Goal: Communication & Community: Answer question/provide support

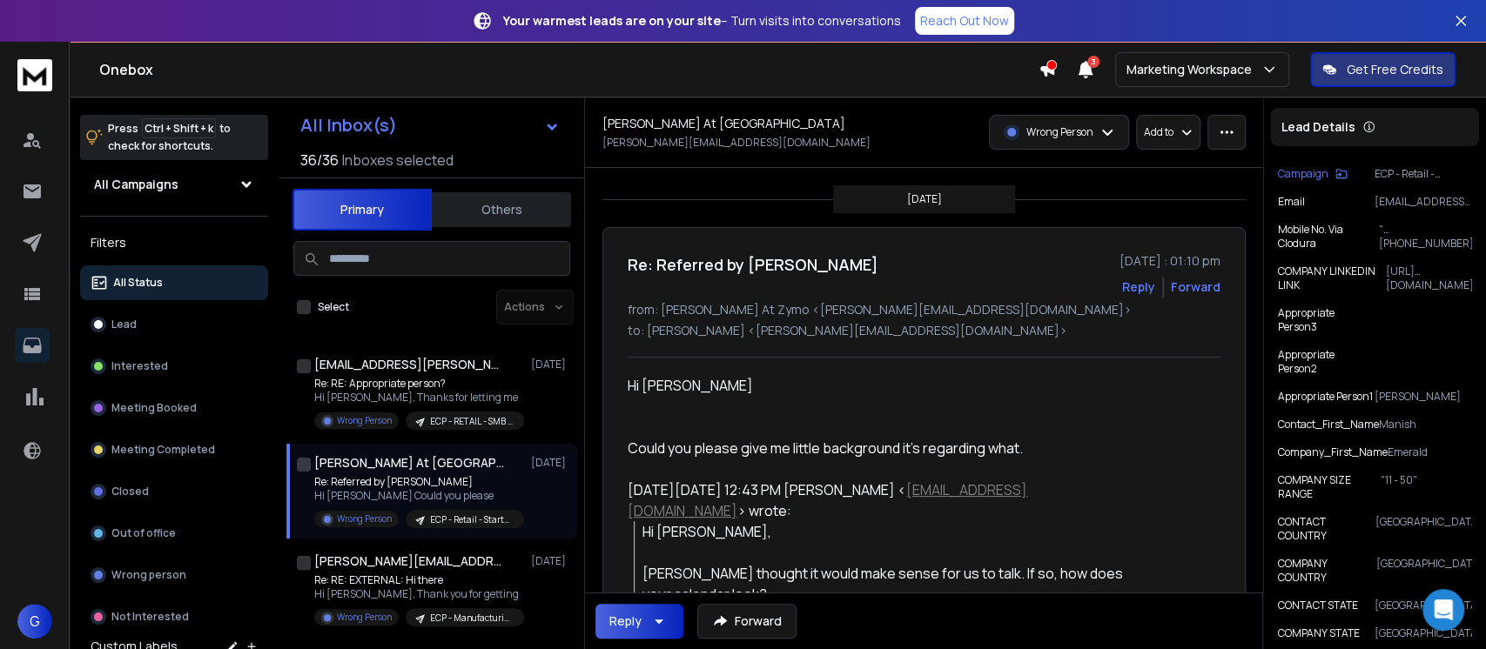
click at [748, 401] on div at bounding box center [881, 406] width 508 height 21
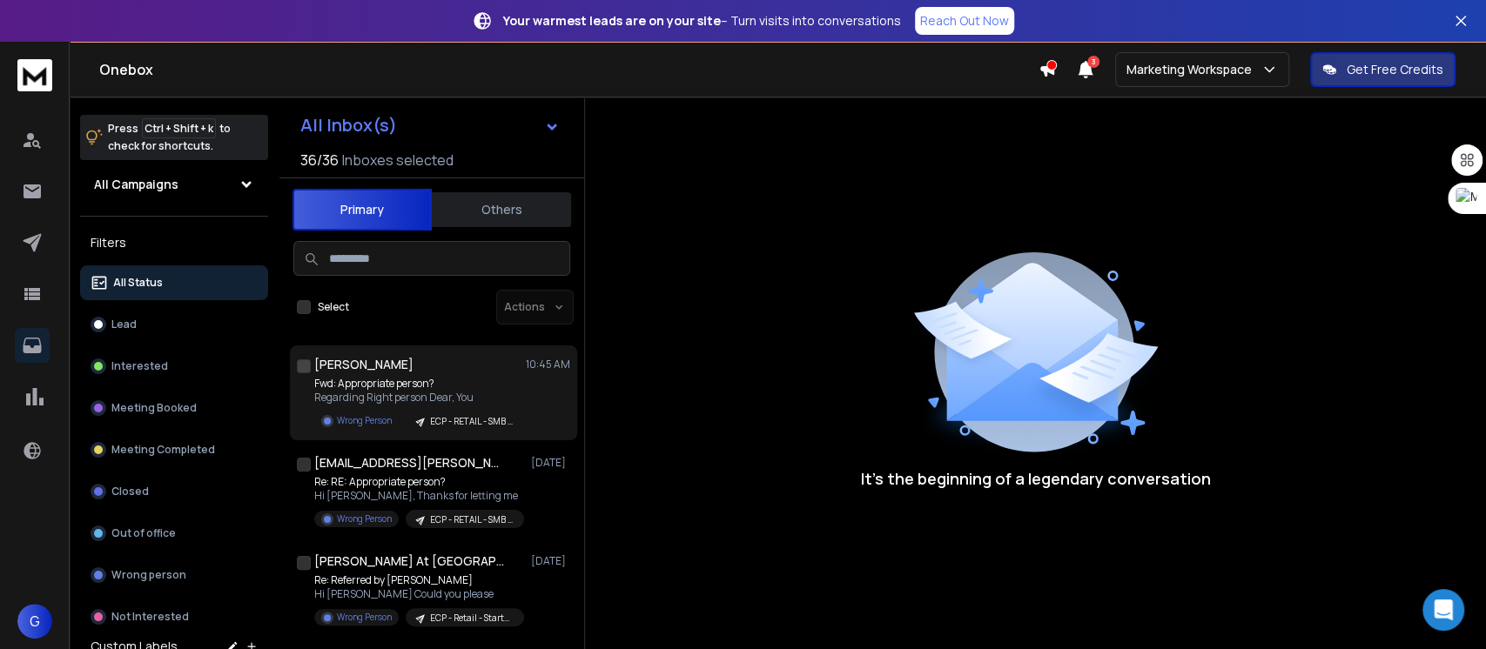
click at [388, 388] on p "Fwd: Appropriate person?" at bounding box center [418, 384] width 209 height 14
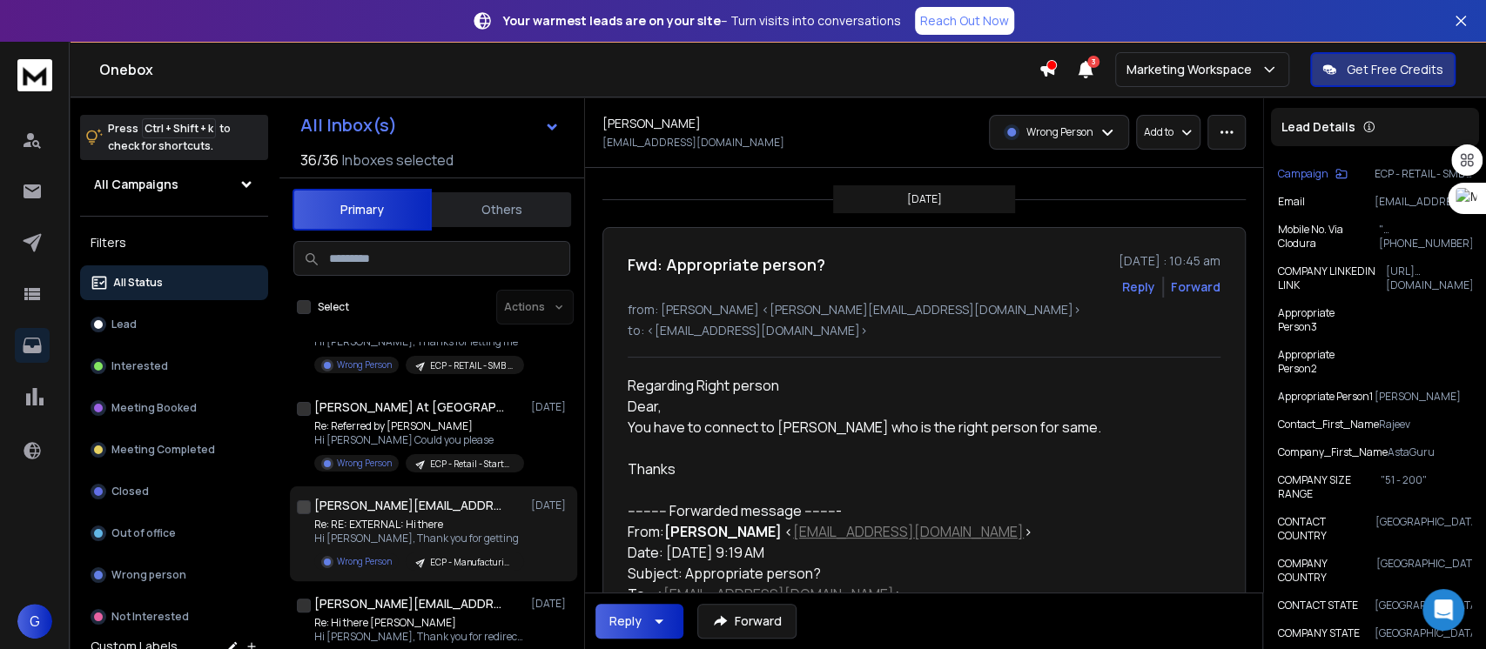
scroll to position [148, 0]
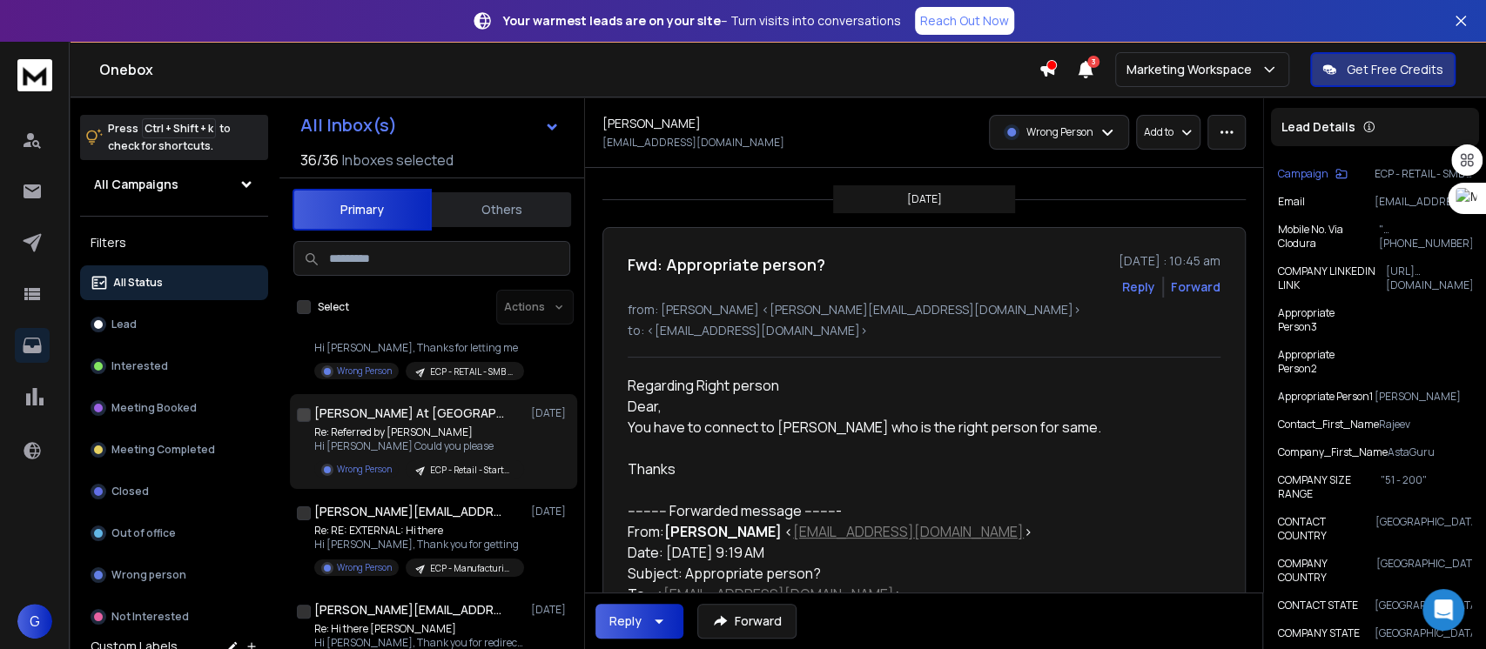
click at [448, 433] on p "Re: Referred by [PERSON_NAME]" at bounding box center [418, 433] width 209 height 14
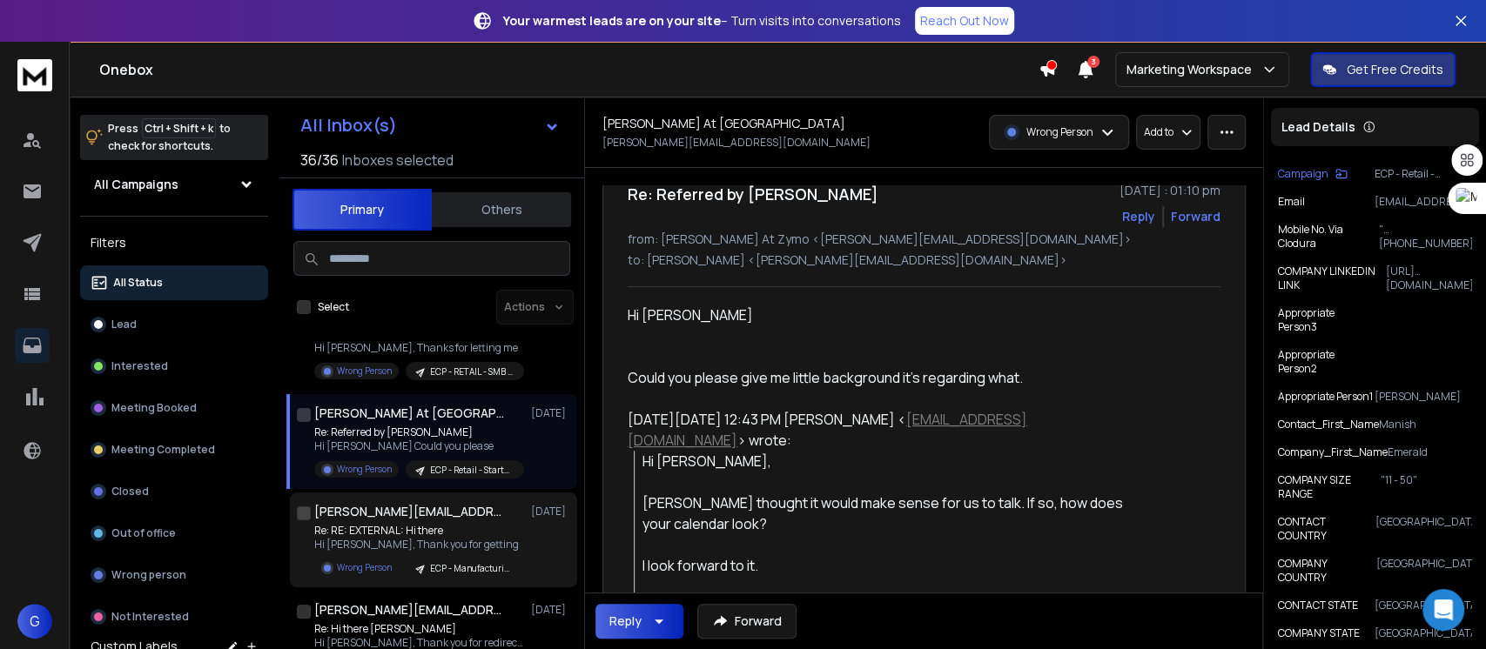
scroll to position [0, 0]
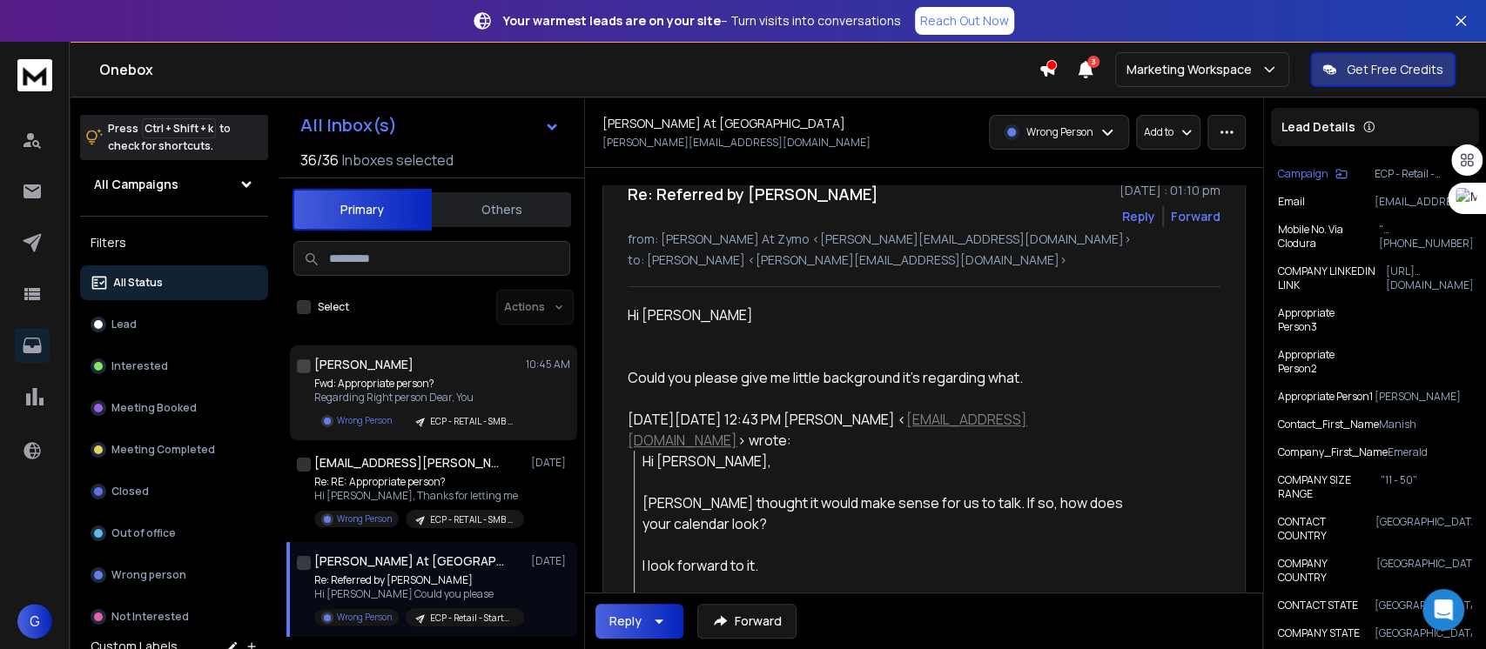
click at [407, 388] on p "Fwd: Appropriate person?" at bounding box center [418, 384] width 209 height 14
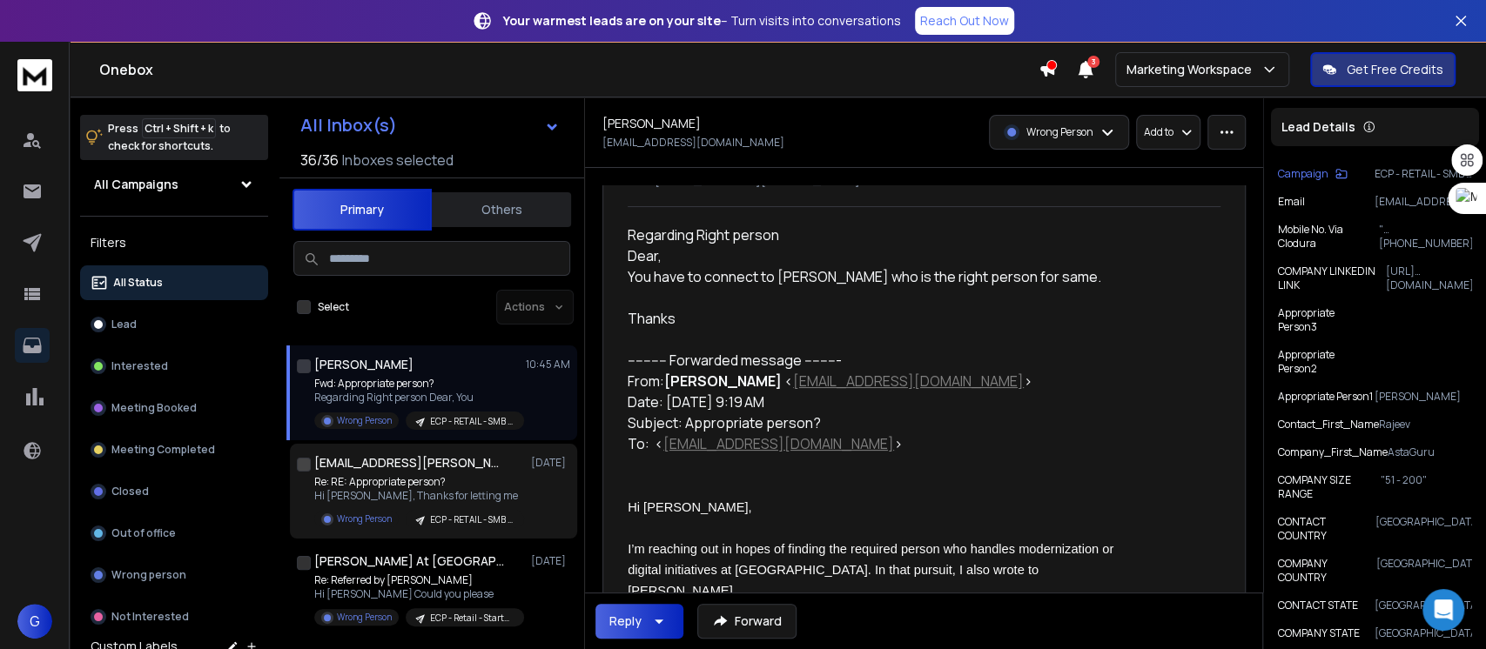
click at [501, 469] on div "Naman.Singhal@cpwi.in 09 Sep" at bounding box center [442, 462] width 256 height 17
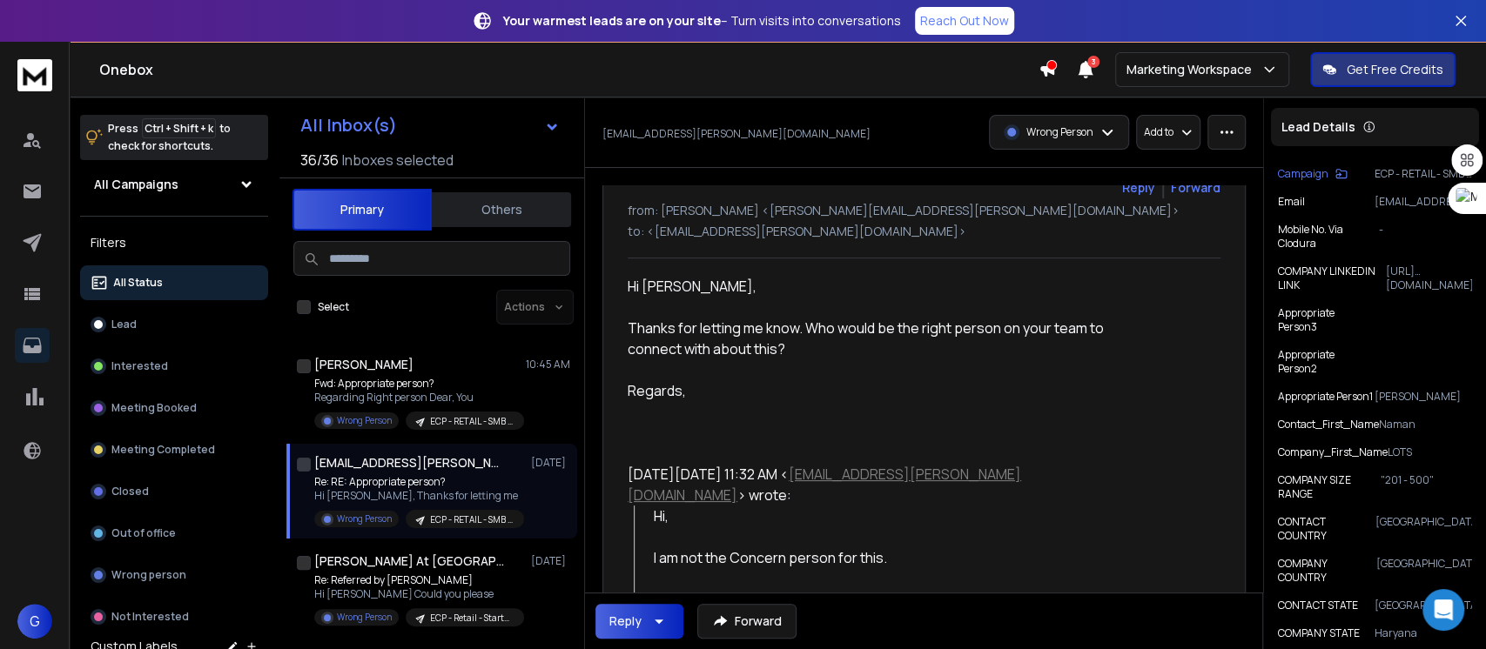
scroll to position [101, 0]
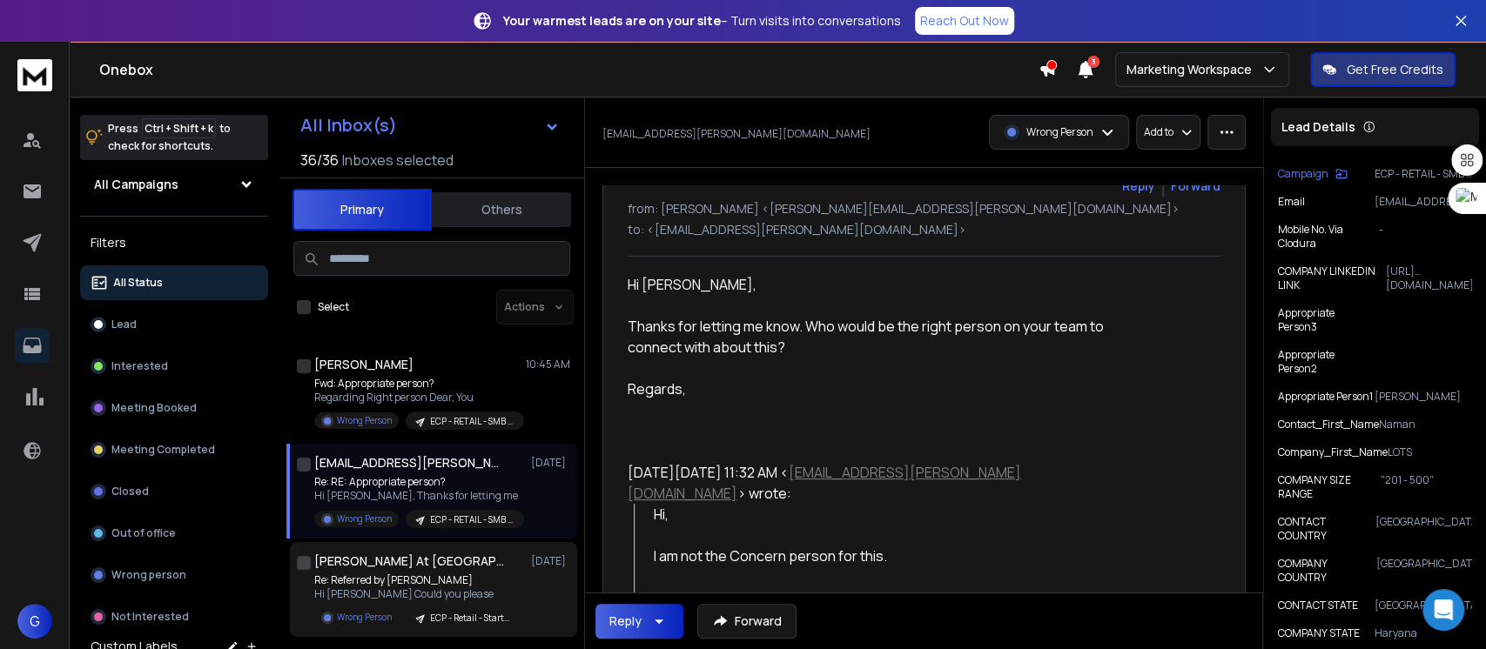
click at [468, 582] on p "Re: Referred by Manish" at bounding box center [418, 581] width 209 height 14
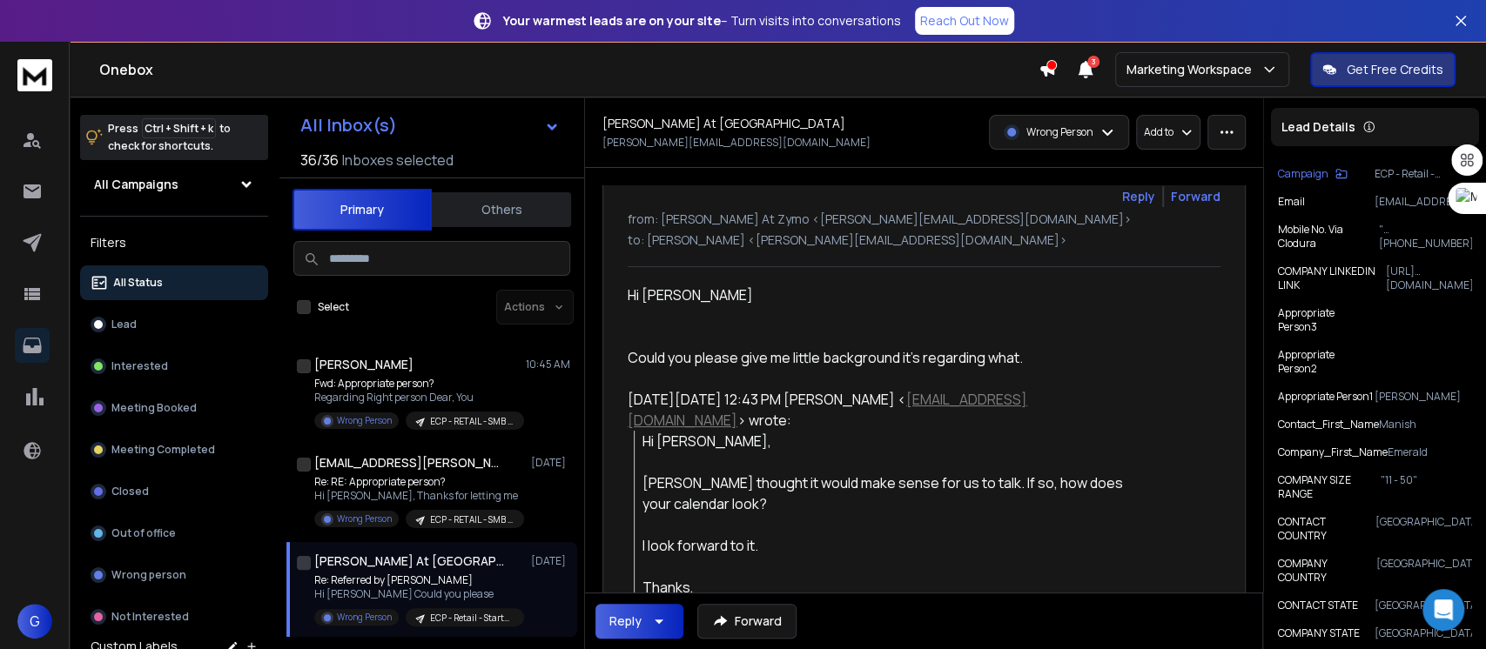
scroll to position [0, 0]
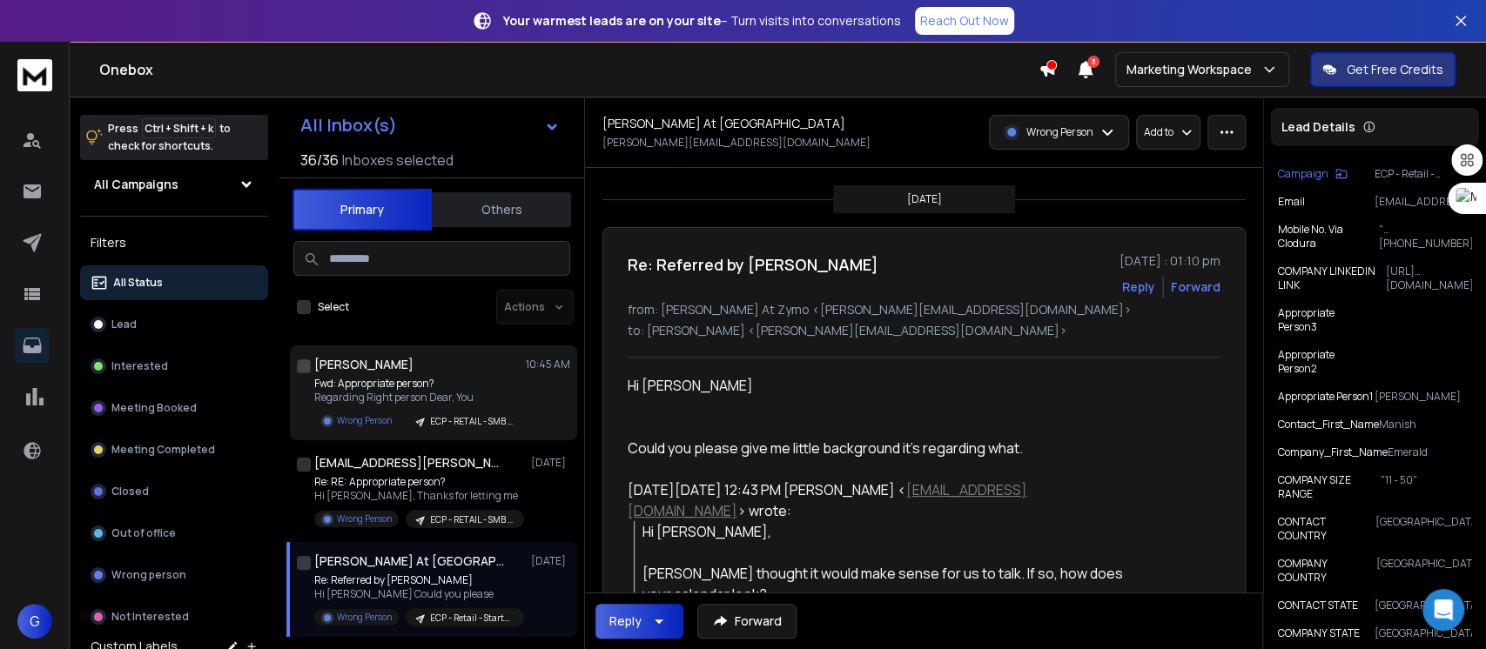
click at [424, 406] on div "Fwd: Appropriate person? Regarding Right person Dear, You Wrong Person ECP - RE…" at bounding box center [419, 403] width 210 height 53
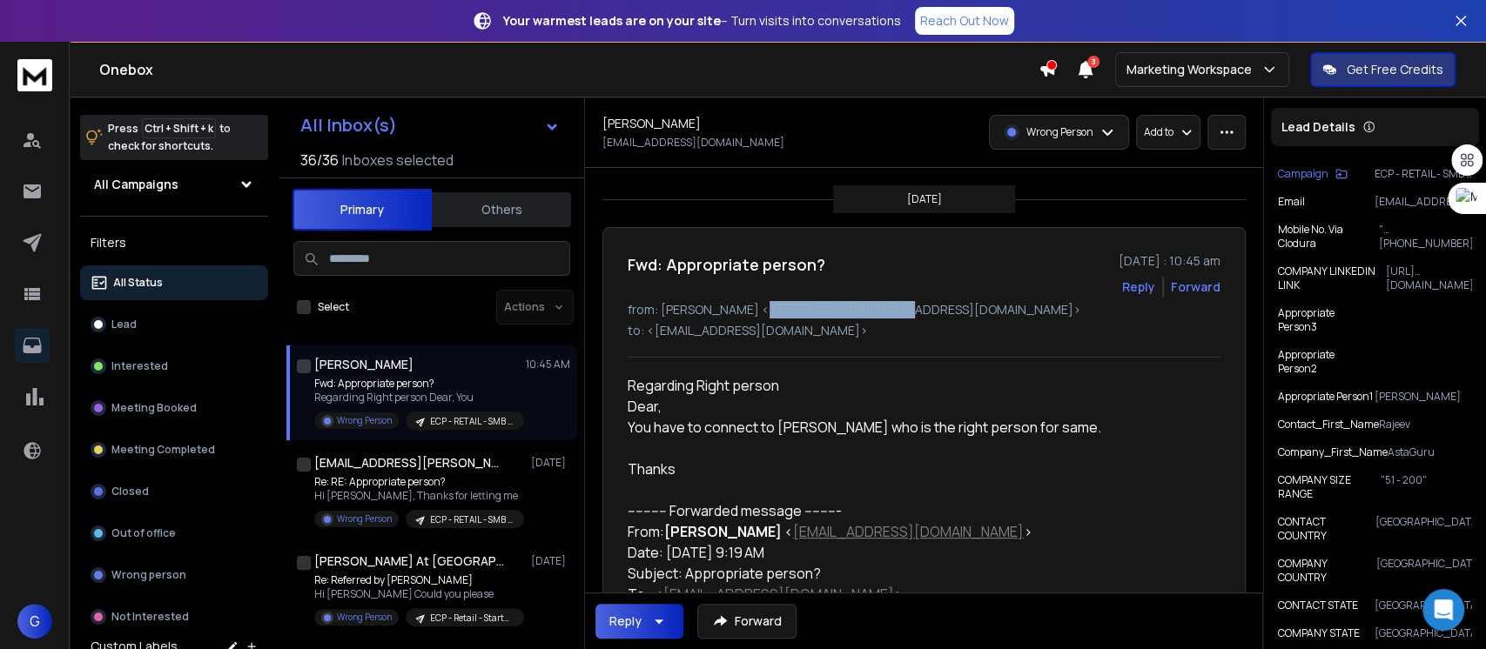
drag, startPoint x: 877, startPoint y: 309, endPoint x: 746, endPoint y: 314, distance: 131.5
click at [746, 314] on p "from: Rajeev Ranjan <rajeev@astaguru.com>" at bounding box center [923, 309] width 593 height 17
click at [912, 399] on div "Dear," at bounding box center [881, 406] width 508 height 21
drag, startPoint x: 872, startPoint y: 309, endPoint x: 746, endPoint y: 311, distance: 126.2
click at [746, 311] on p "from: Rajeev Ranjan <rajeev@astaguru.com>" at bounding box center [923, 309] width 593 height 17
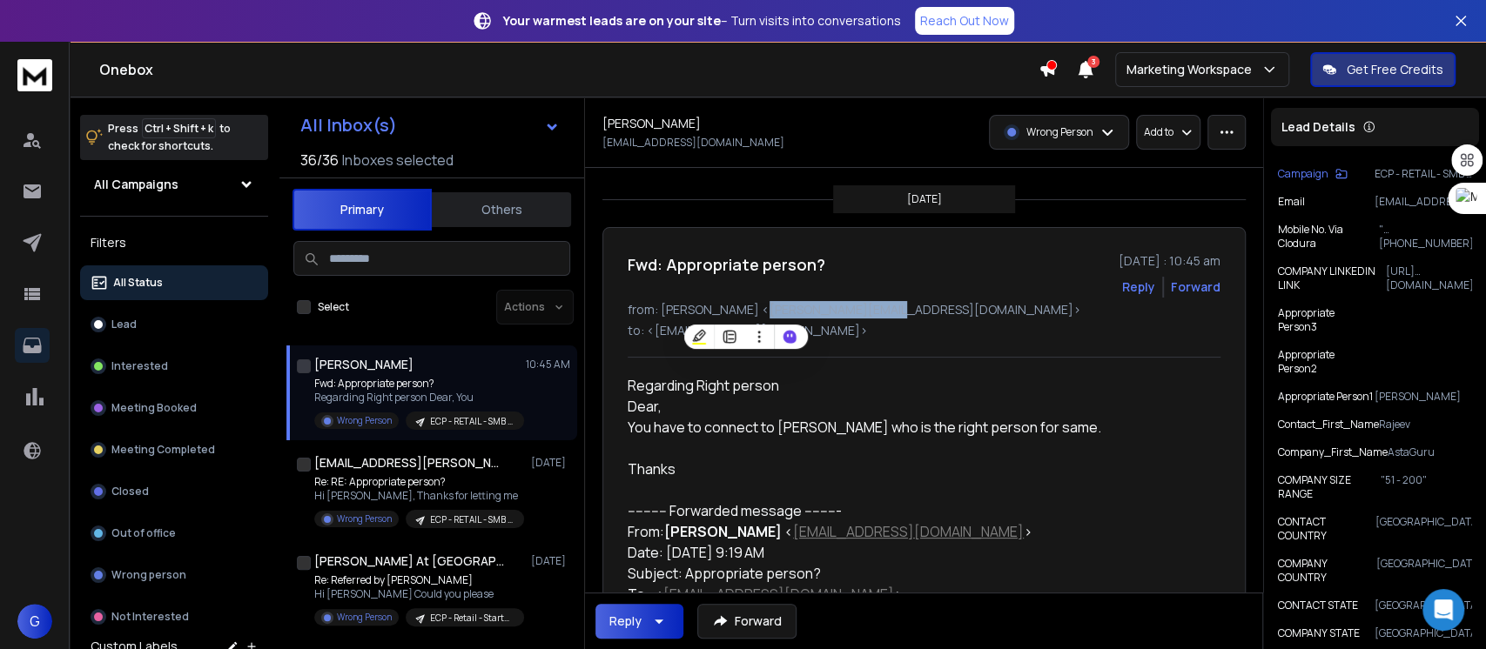
copy p "rajeev@astaguru.com"
click at [942, 518] on div "---------- Forwarded message --------- From: Kiara Shetty < kiara.shetty@7edgen…" at bounding box center [881, 552] width 508 height 104
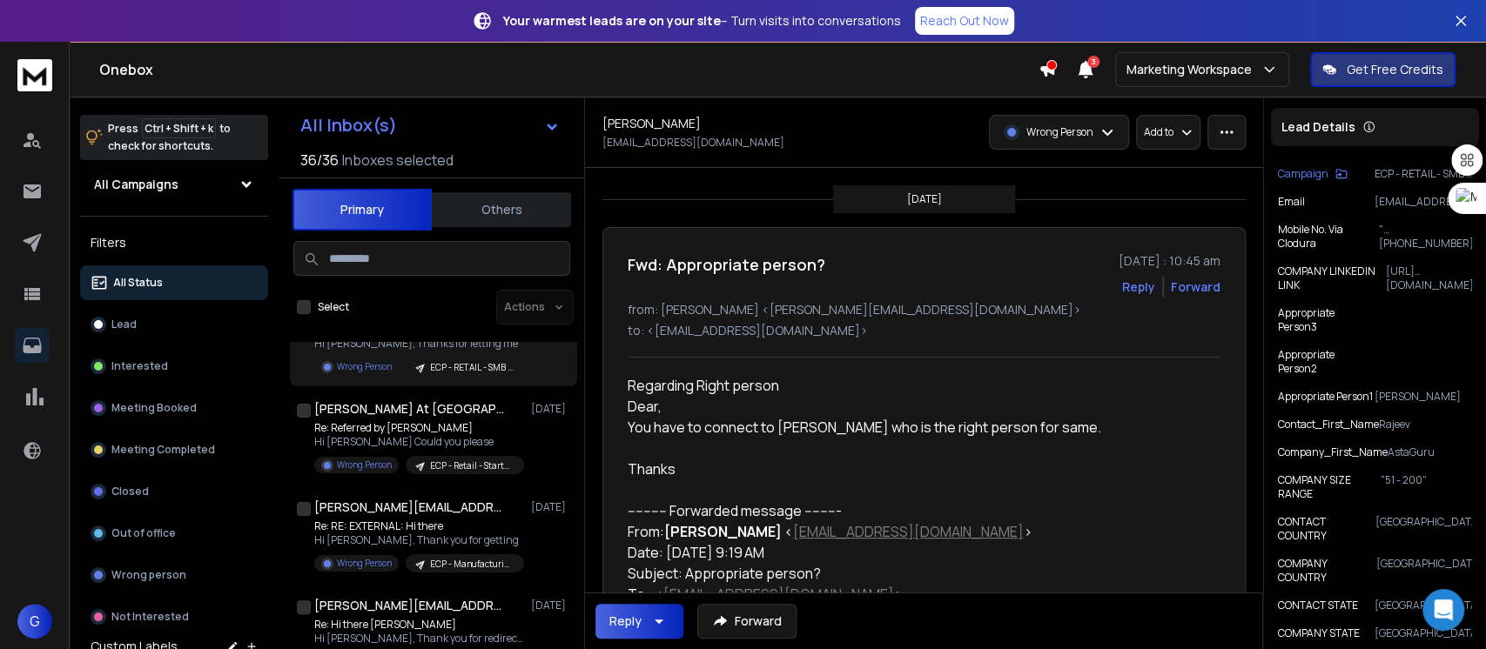
scroll to position [159, 0]
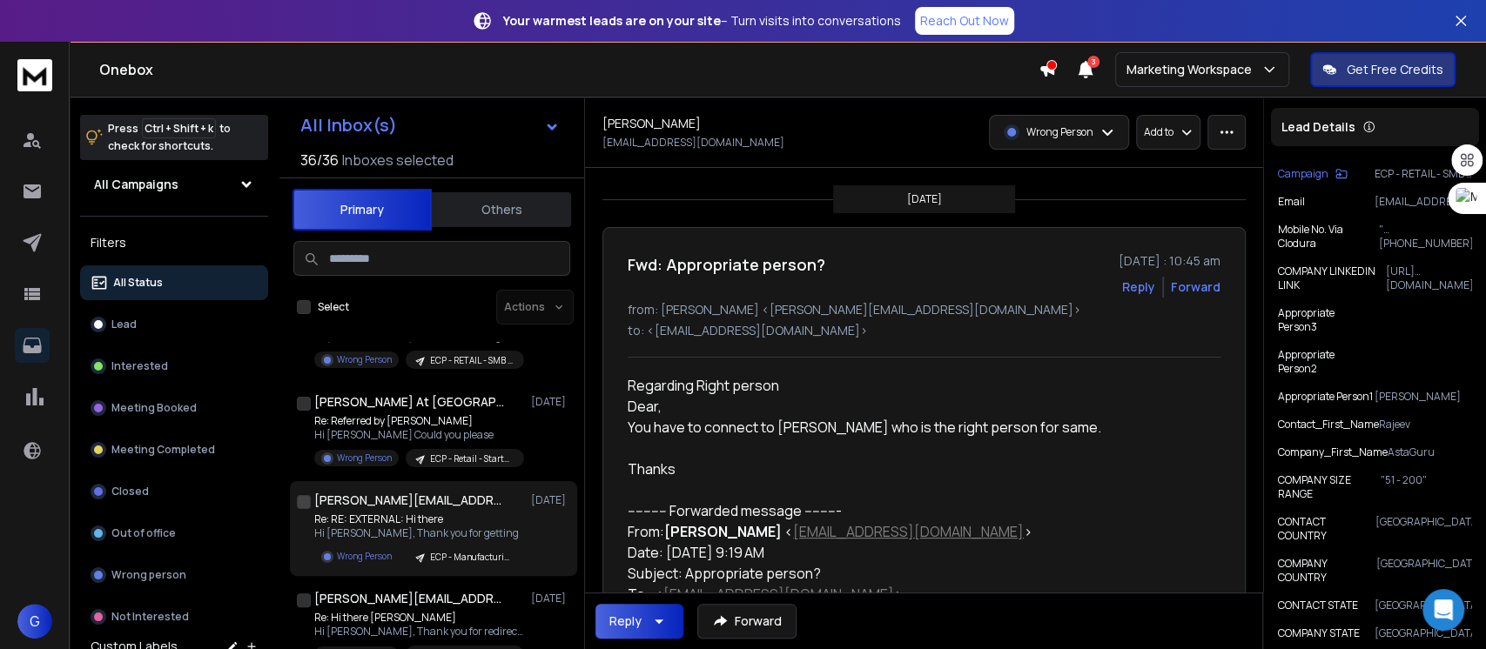
click at [432, 540] on div "Re: RE: EXTERNAL: Hi there Hi Vanika, Thank you for getting Wrong Person ECP - …" at bounding box center [419, 539] width 210 height 53
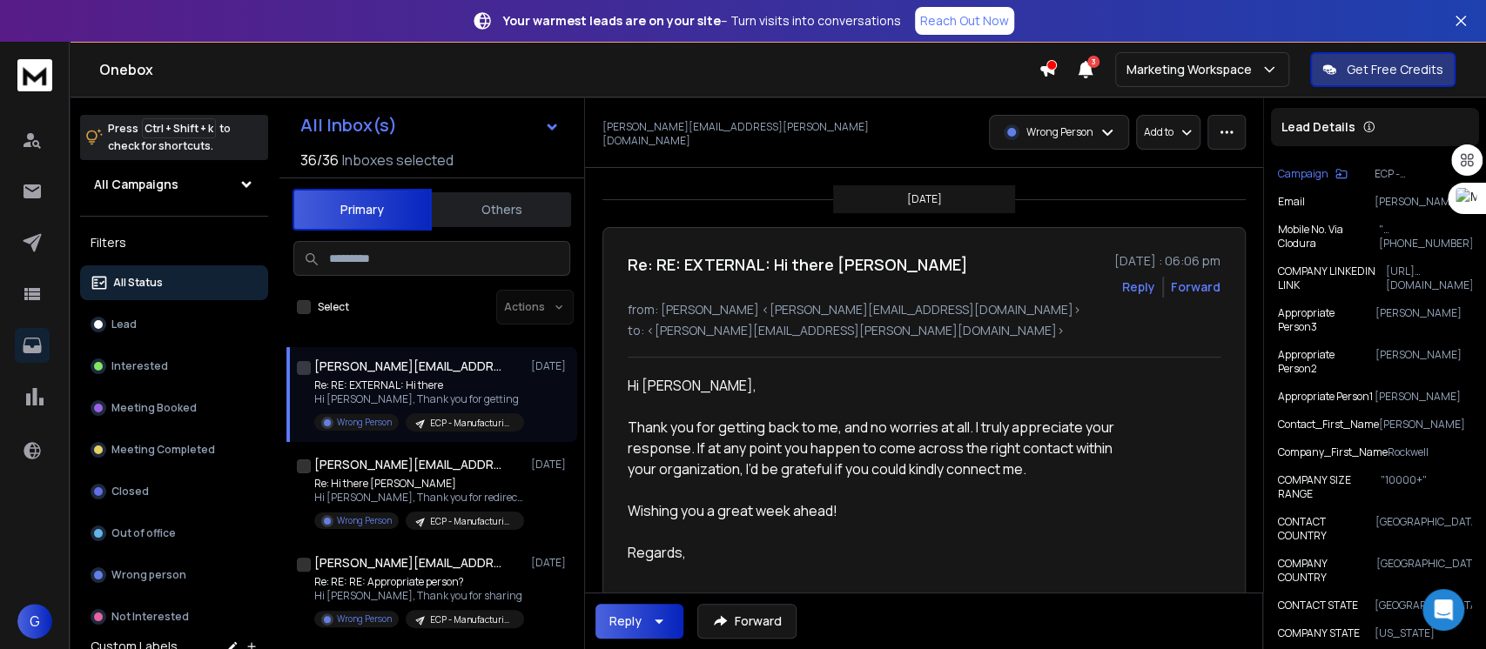
scroll to position [300, 0]
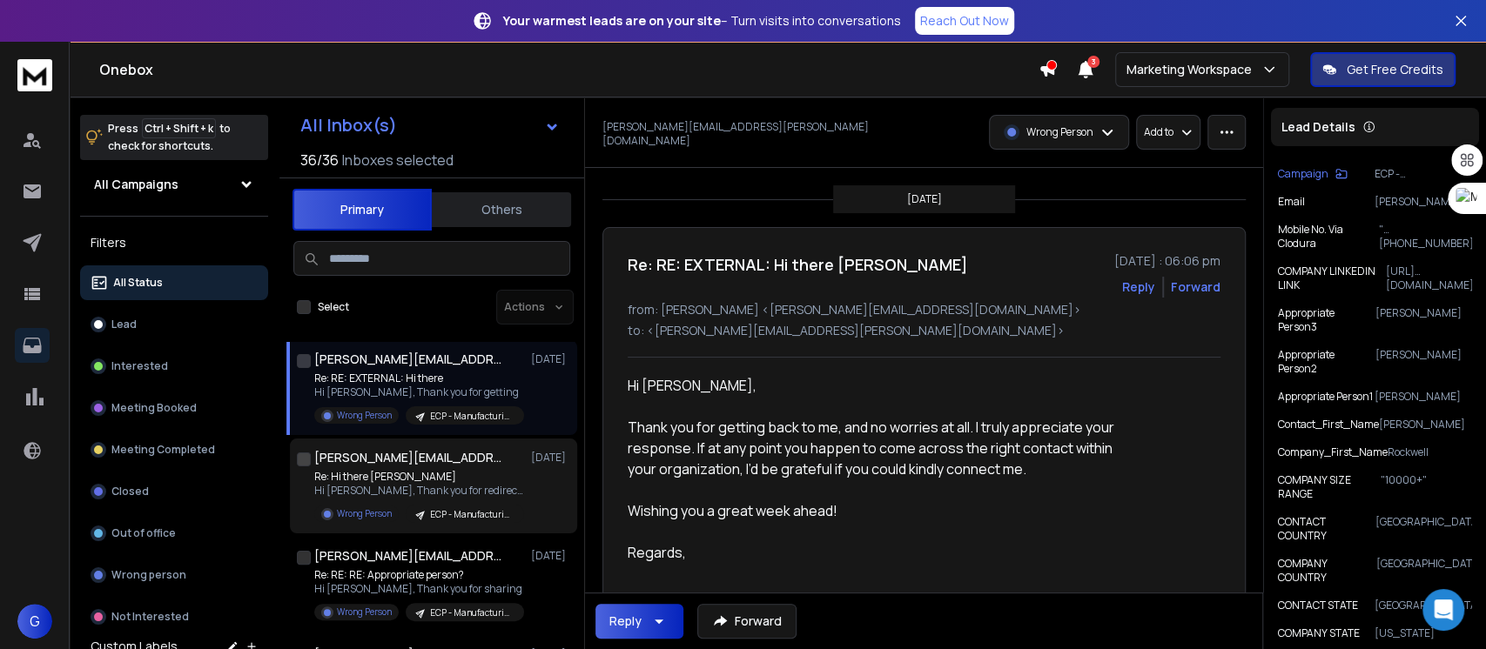
click at [453, 493] on p "Hi Balajee, Thank you for redirecting" at bounding box center [418, 491] width 209 height 14
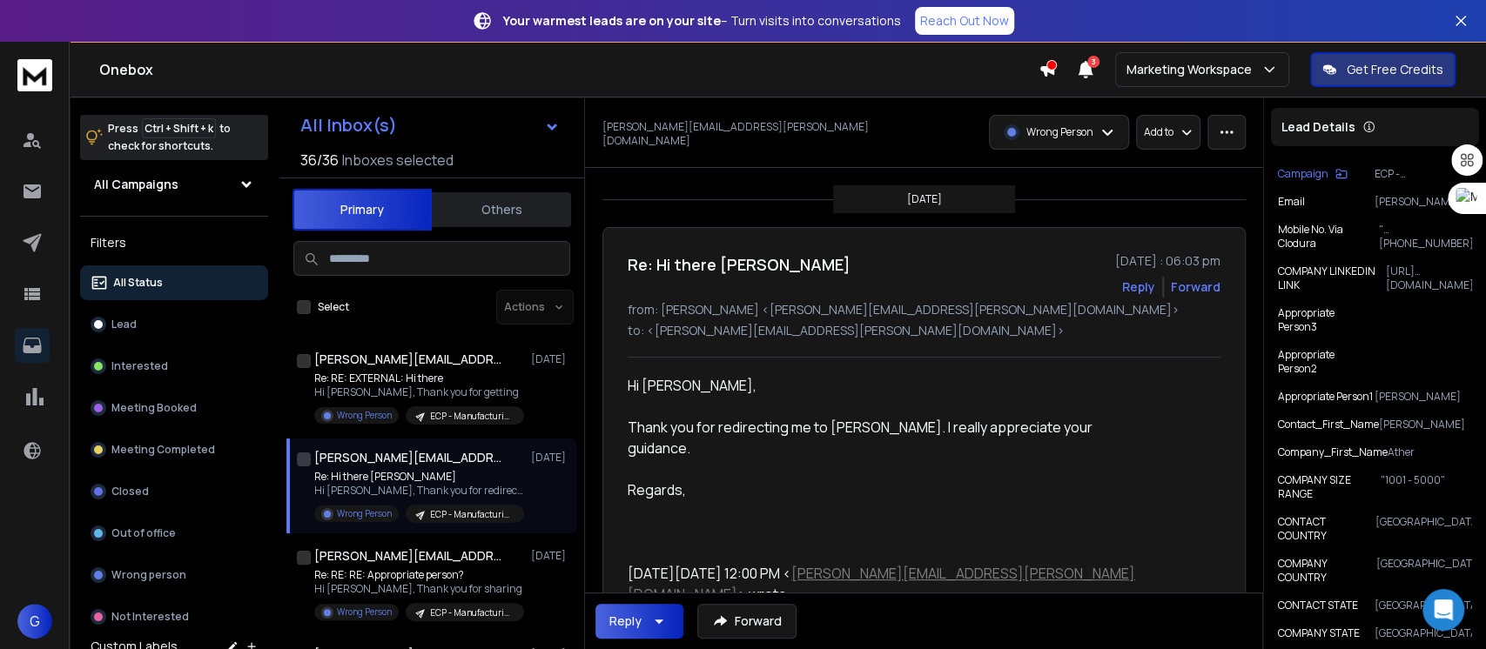
scroll to position [0, 0]
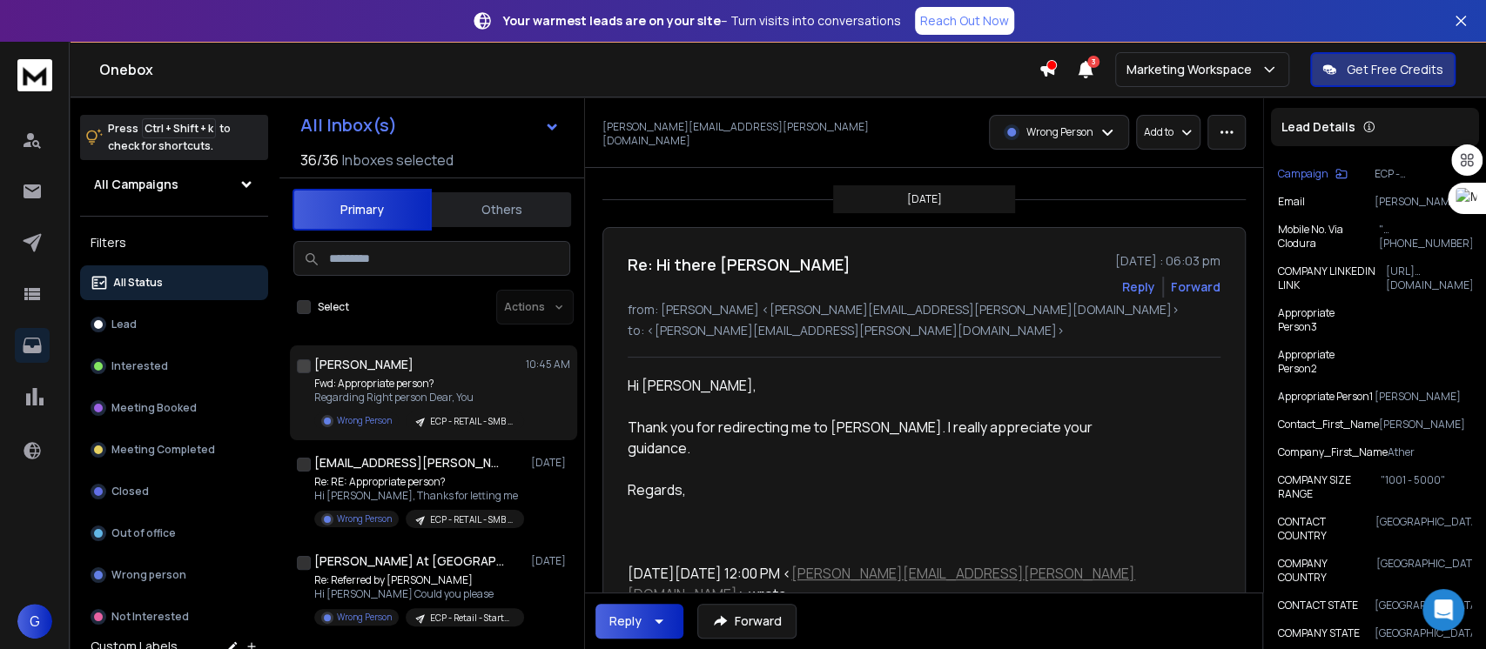
click at [393, 386] on p "Fwd: Appropriate person?" at bounding box center [418, 384] width 209 height 14
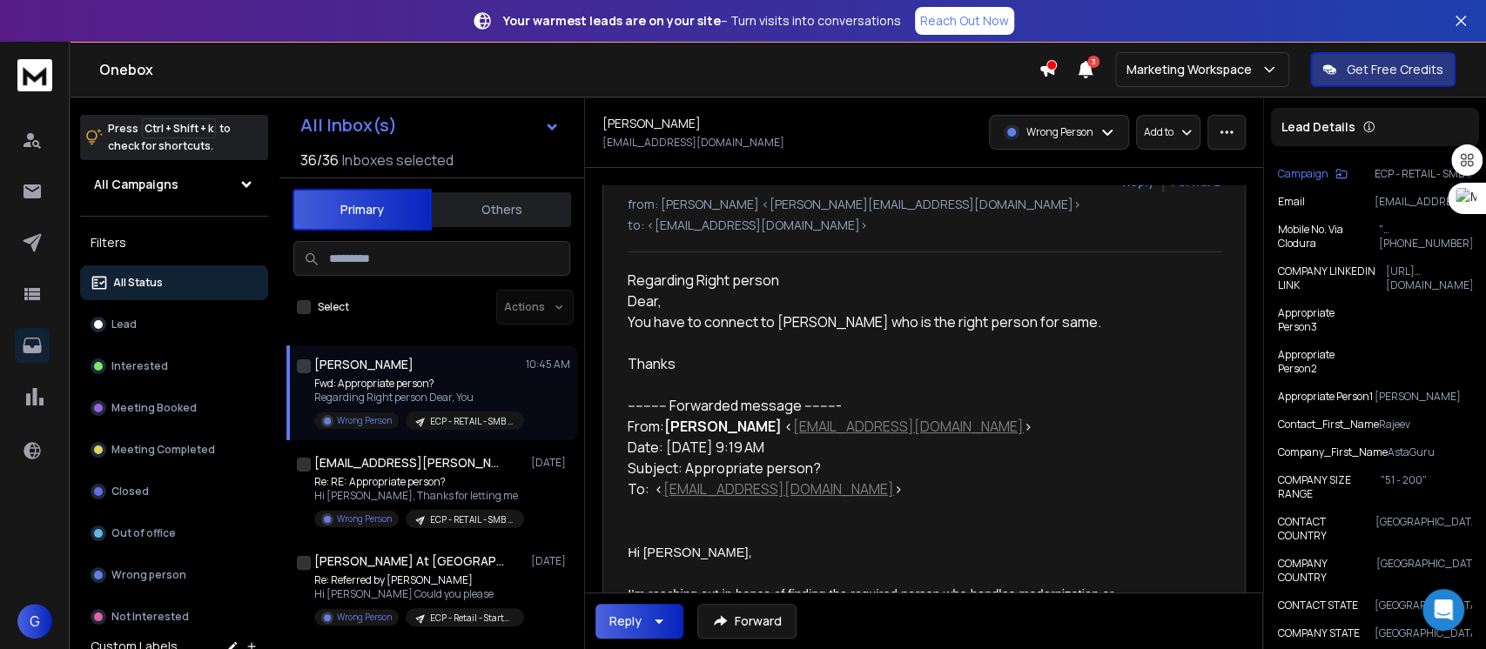
scroll to position [111, 0]
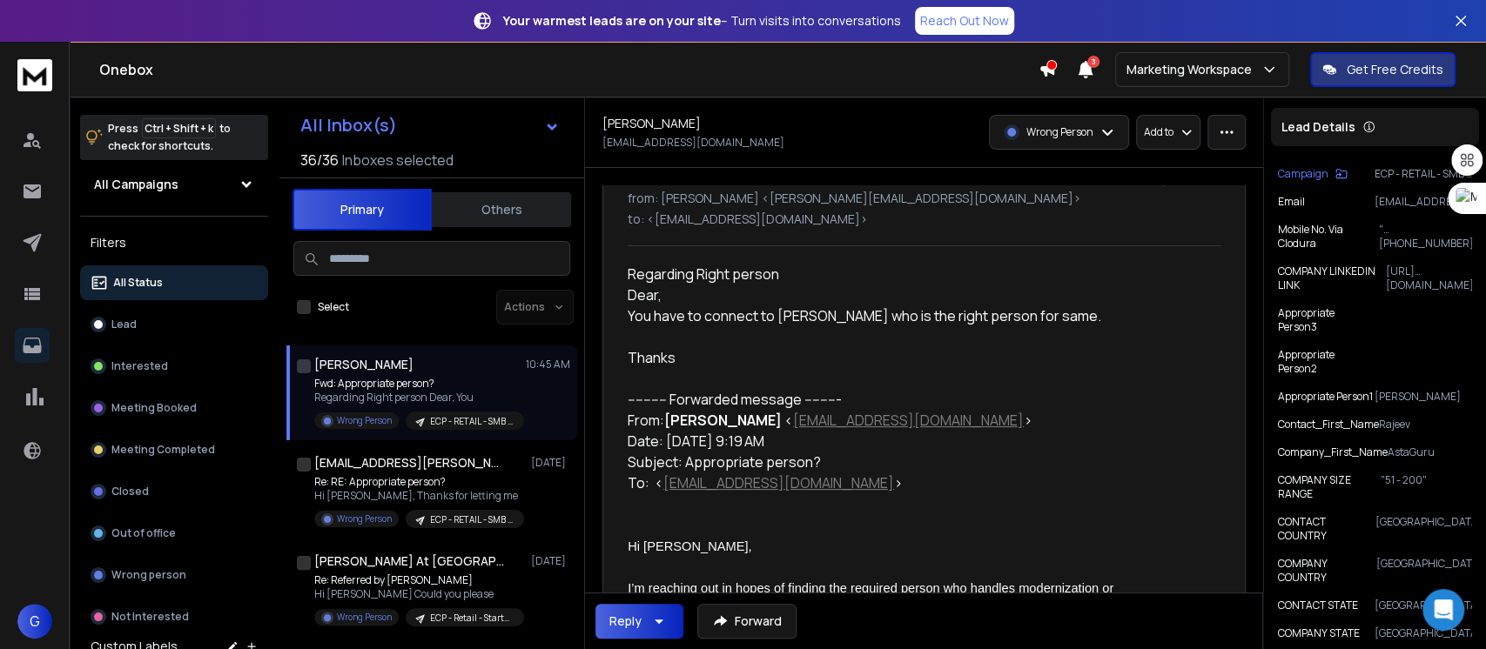
click at [638, 618] on div "Reply" at bounding box center [625, 621] width 32 height 17
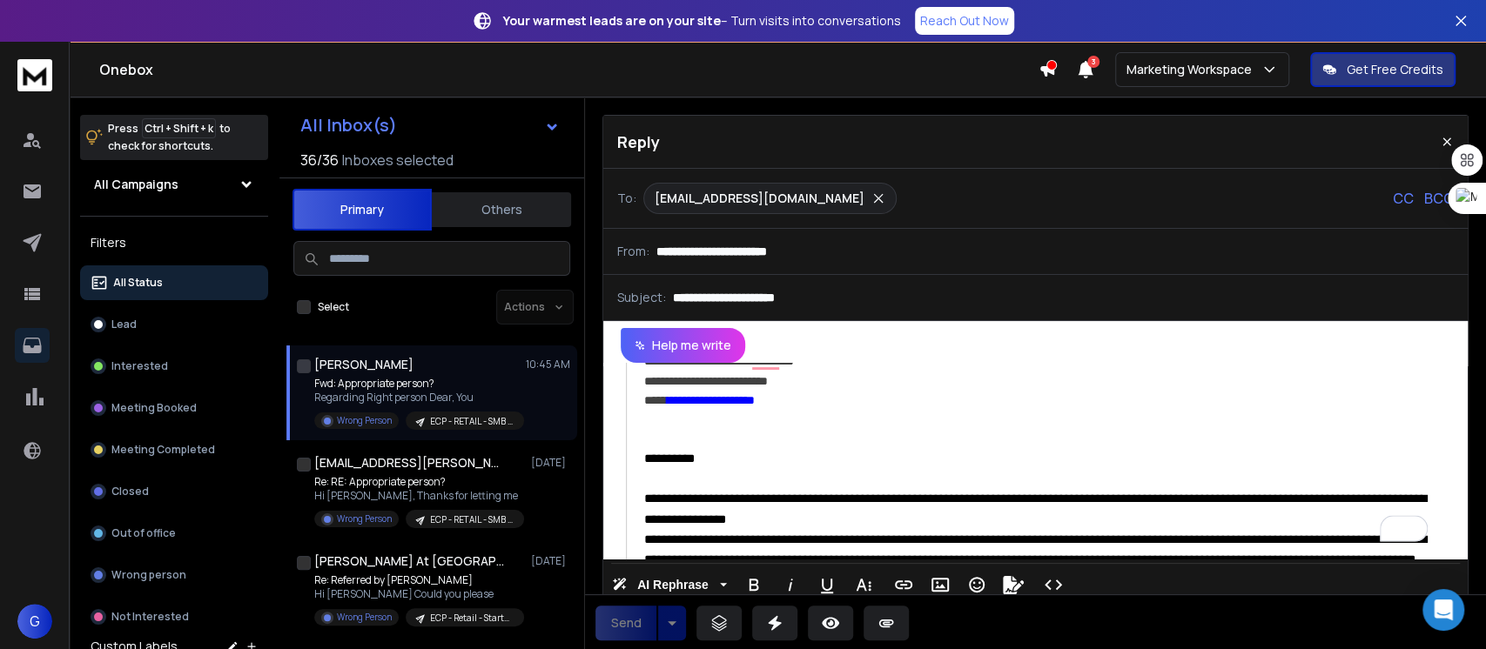
scroll to position [0, 0]
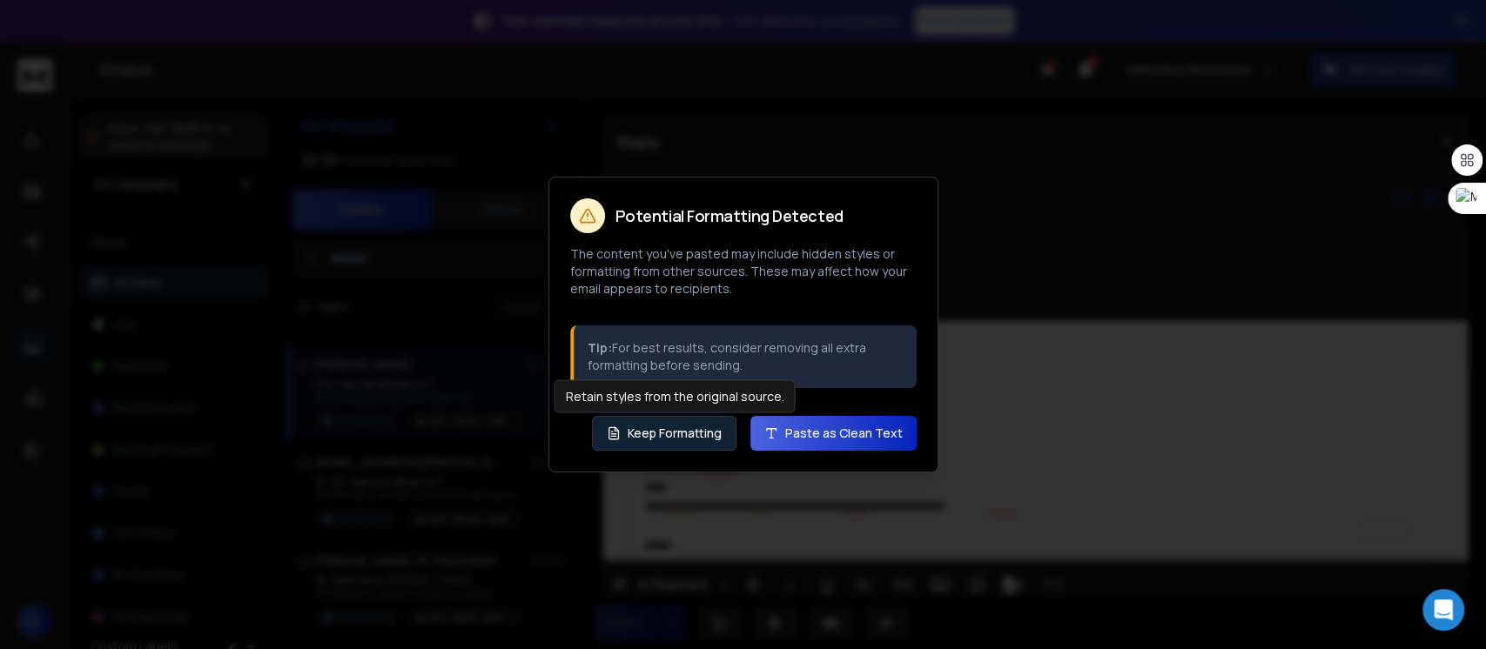
click at [672, 431] on button "Keep Formatting" at bounding box center [664, 433] width 144 height 35
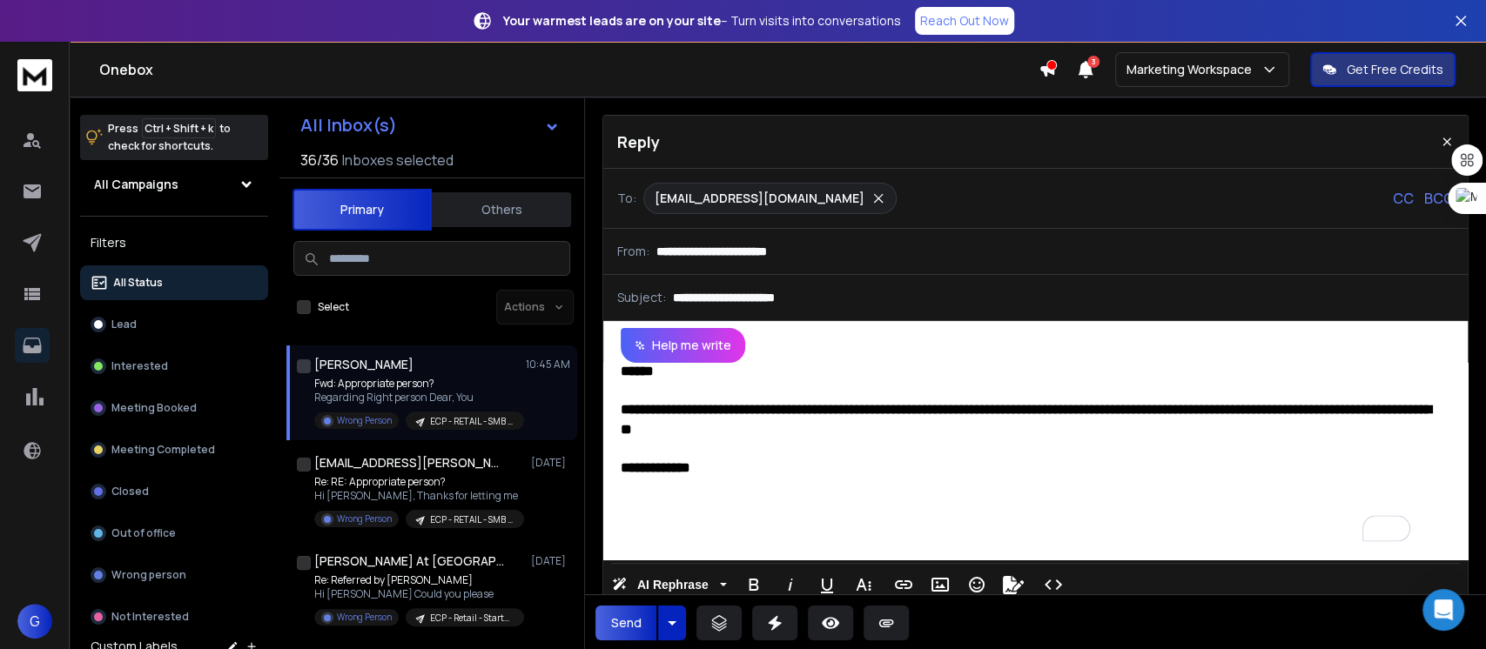
scroll to position [20, 0]
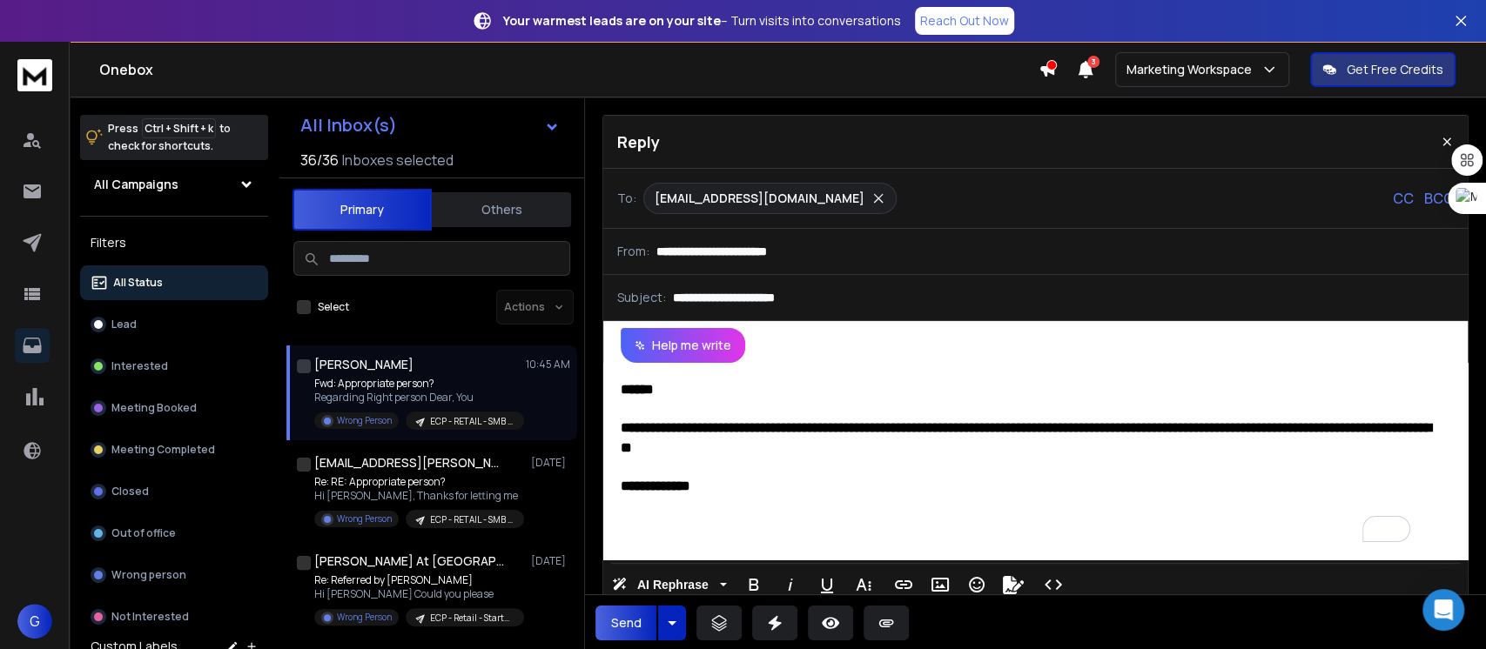
click at [654, 392] on span "*****" at bounding box center [636, 389] width 33 height 13
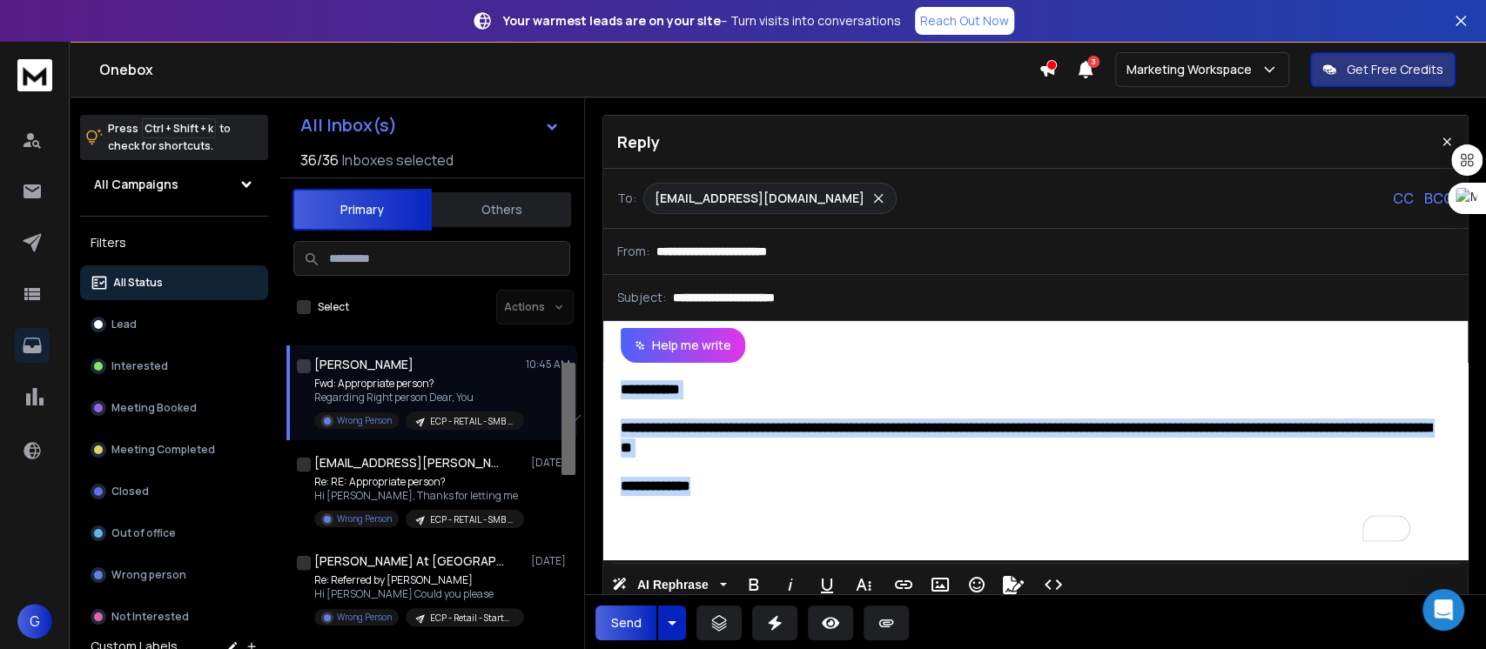
drag, startPoint x: 720, startPoint y: 493, endPoint x: 607, endPoint y: 384, distance: 156.3
click at [607, 384] on div "**********" at bounding box center [1024, 461] width 842 height 197
click at [752, 581] on icon "button" at bounding box center [753, 584] width 21 height 21
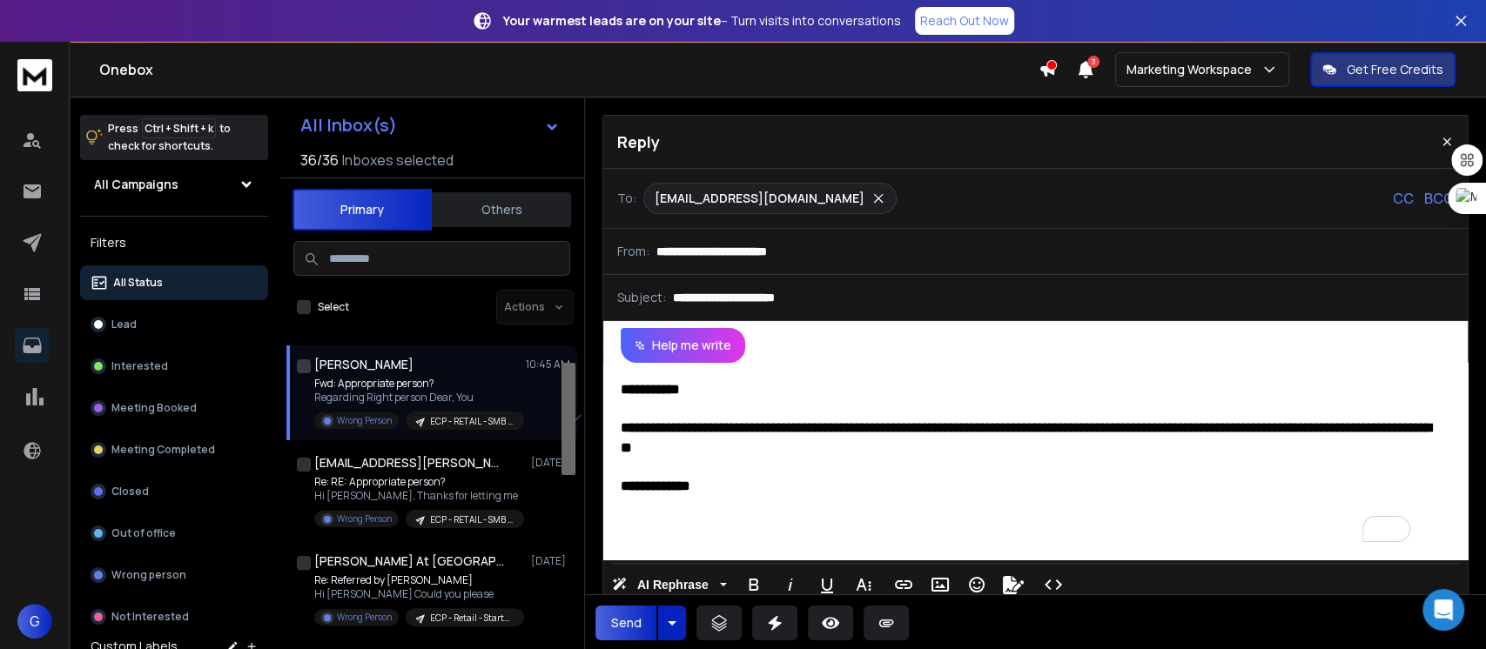
click at [771, 532] on div "To enrich screen reader interactions, please activate Accessibility in Grammarl…" at bounding box center [1023, 524] width 807 height 19
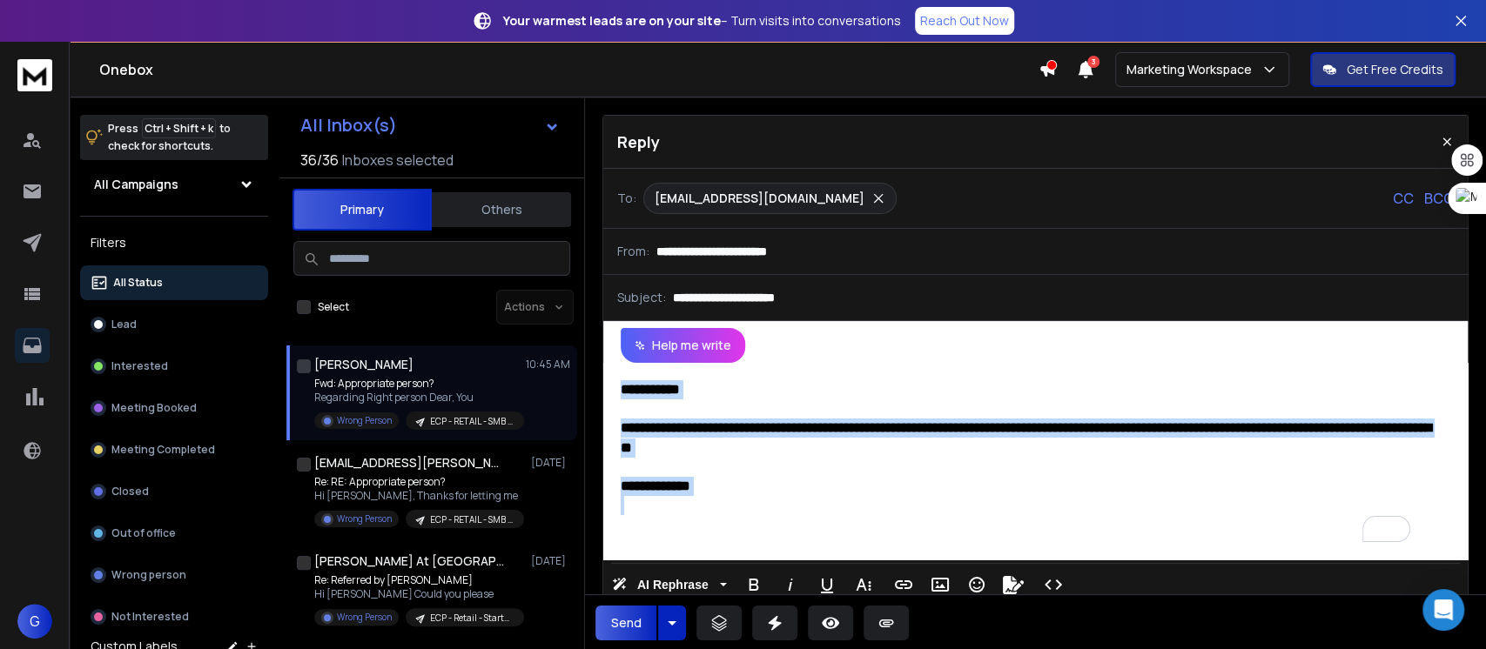
drag, startPoint x: 731, startPoint y: 499, endPoint x: 616, endPoint y: 388, distance: 159.4
click at [616, 388] on div "**********" at bounding box center [1024, 461] width 842 height 197
copy b "**********"
click at [851, 470] on div "**********" at bounding box center [1023, 438] width 807 height 116
drag, startPoint x: 721, startPoint y: 494, endPoint x: 616, endPoint y: 386, distance: 150.8
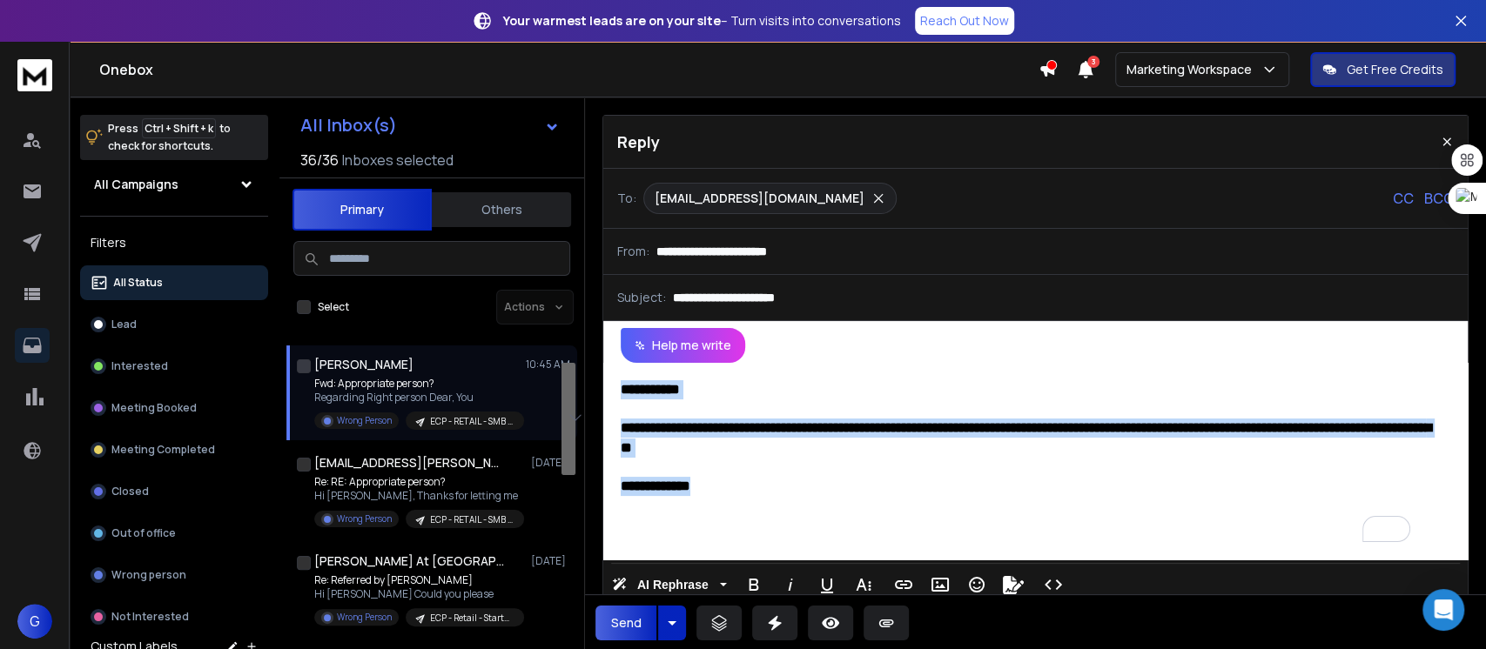
click at [616, 386] on div "**********" at bounding box center [1024, 461] width 842 height 197
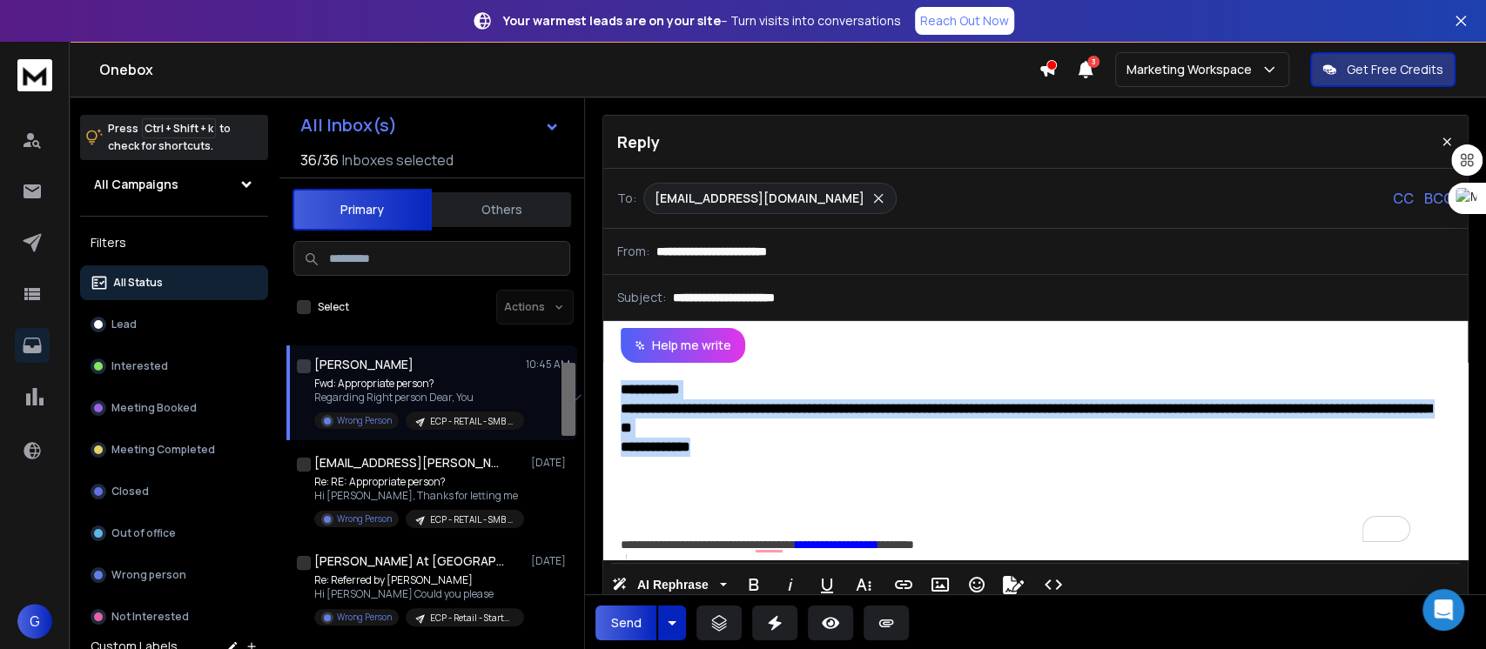
drag, startPoint x: 732, startPoint y: 455, endPoint x: 613, endPoint y: 387, distance: 137.2
click at [613, 387] on div "**********" at bounding box center [1024, 461] width 842 height 197
click at [763, 587] on icon "button" at bounding box center [753, 584] width 21 height 21
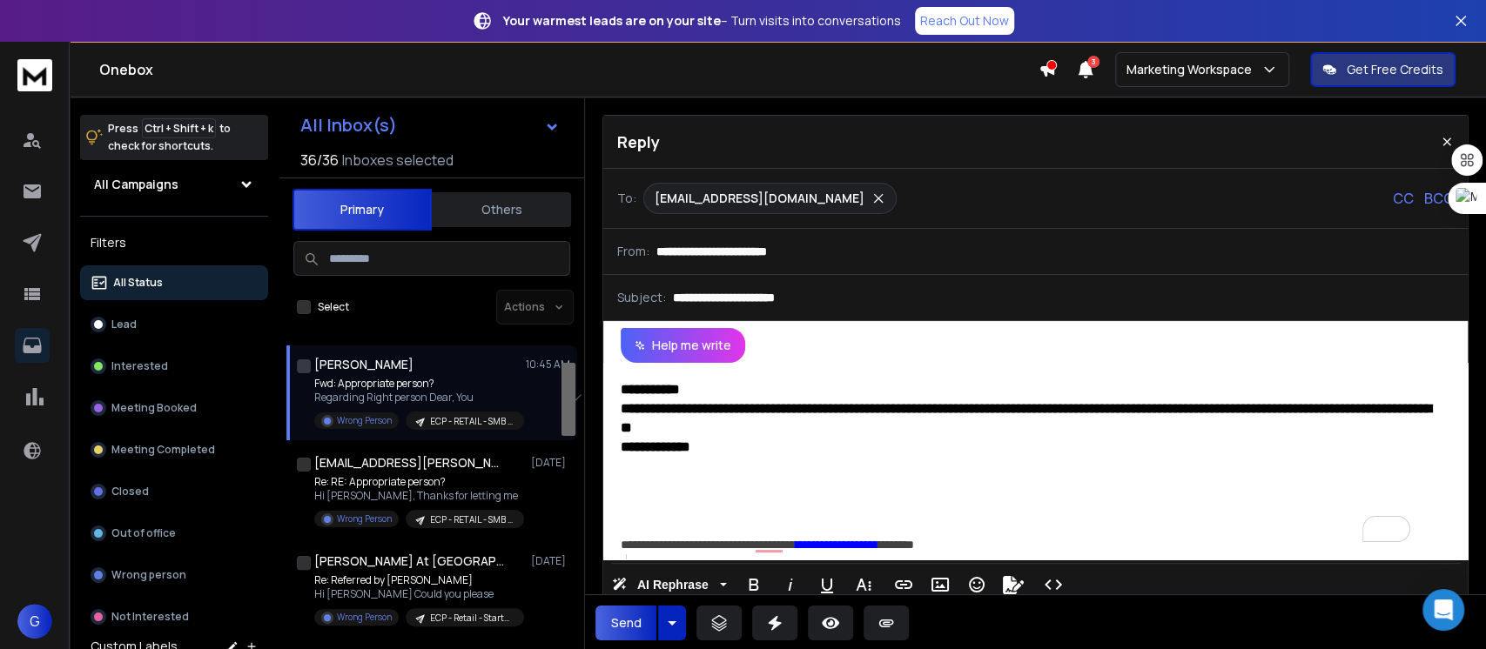
click at [752, 487] on div "To enrich screen reader interactions, please activate Accessibility in Grammarl…" at bounding box center [1023, 486] width 807 height 19
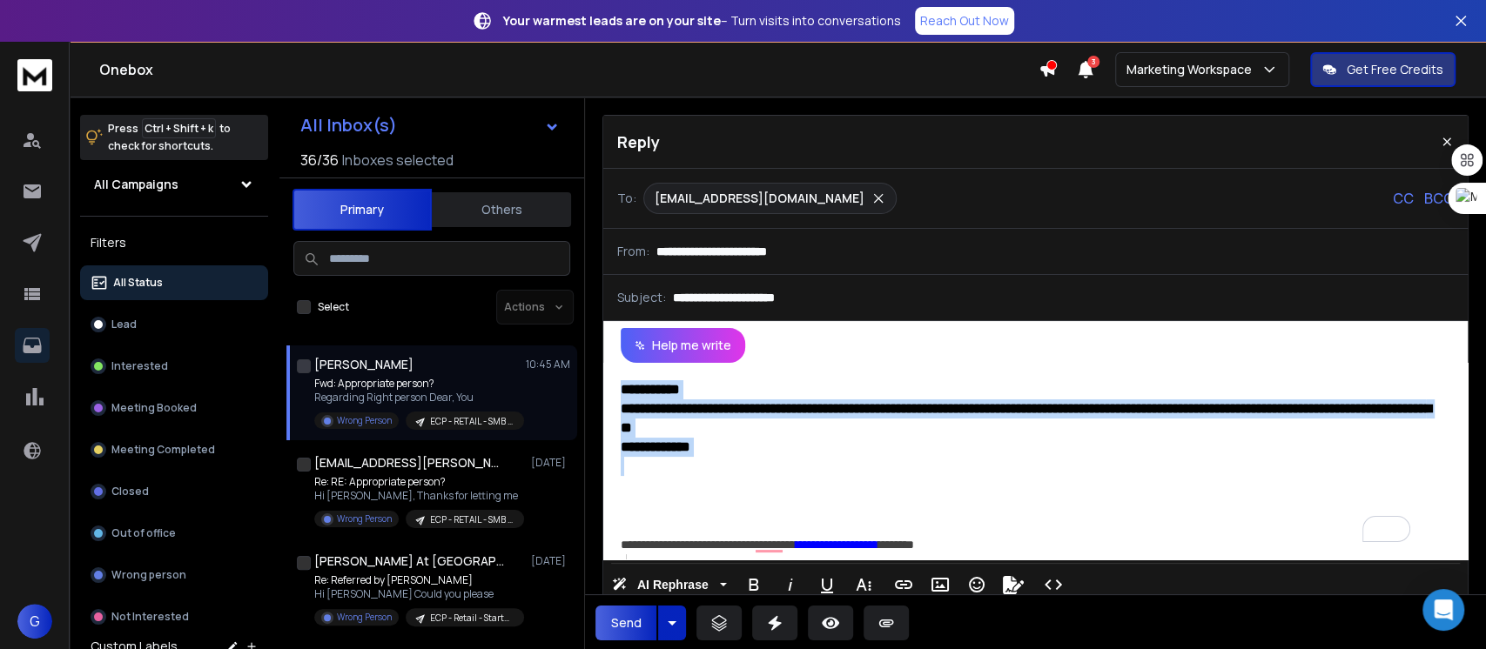
drag, startPoint x: 728, startPoint y: 463, endPoint x: 613, endPoint y: 392, distance: 135.5
click at [613, 392] on div "**********" at bounding box center [1024, 461] width 842 height 197
drag, startPoint x: 728, startPoint y: 458, endPoint x: 619, endPoint y: 392, distance: 128.1
click at [619, 392] on div "**********" at bounding box center [1024, 461] width 842 height 197
click at [801, 473] on div "To enrich screen reader interactions, please activate Accessibility in Grammarl…" at bounding box center [1023, 466] width 807 height 19
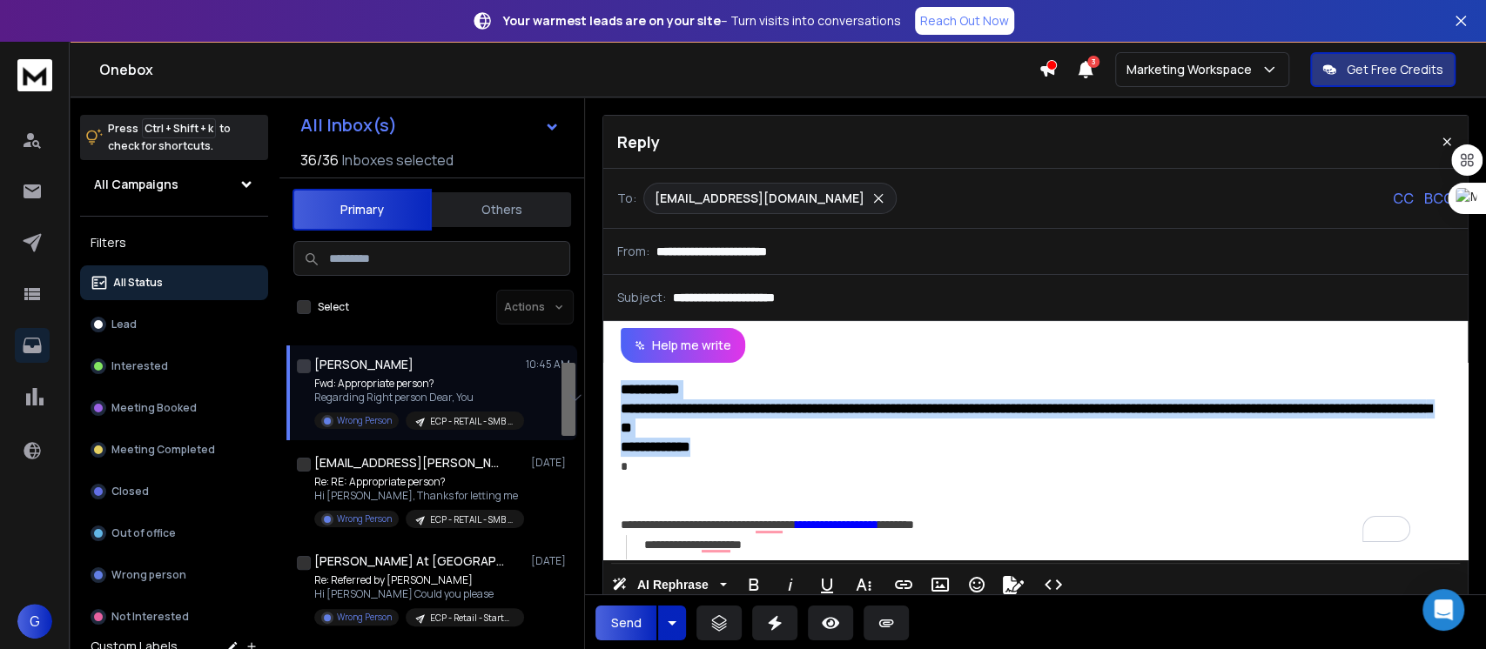
drag, startPoint x: 728, startPoint y: 455, endPoint x: 614, endPoint y: 393, distance: 128.9
click at [614, 393] on div "**********" at bounding box center [1024, 461] width 842 height 197
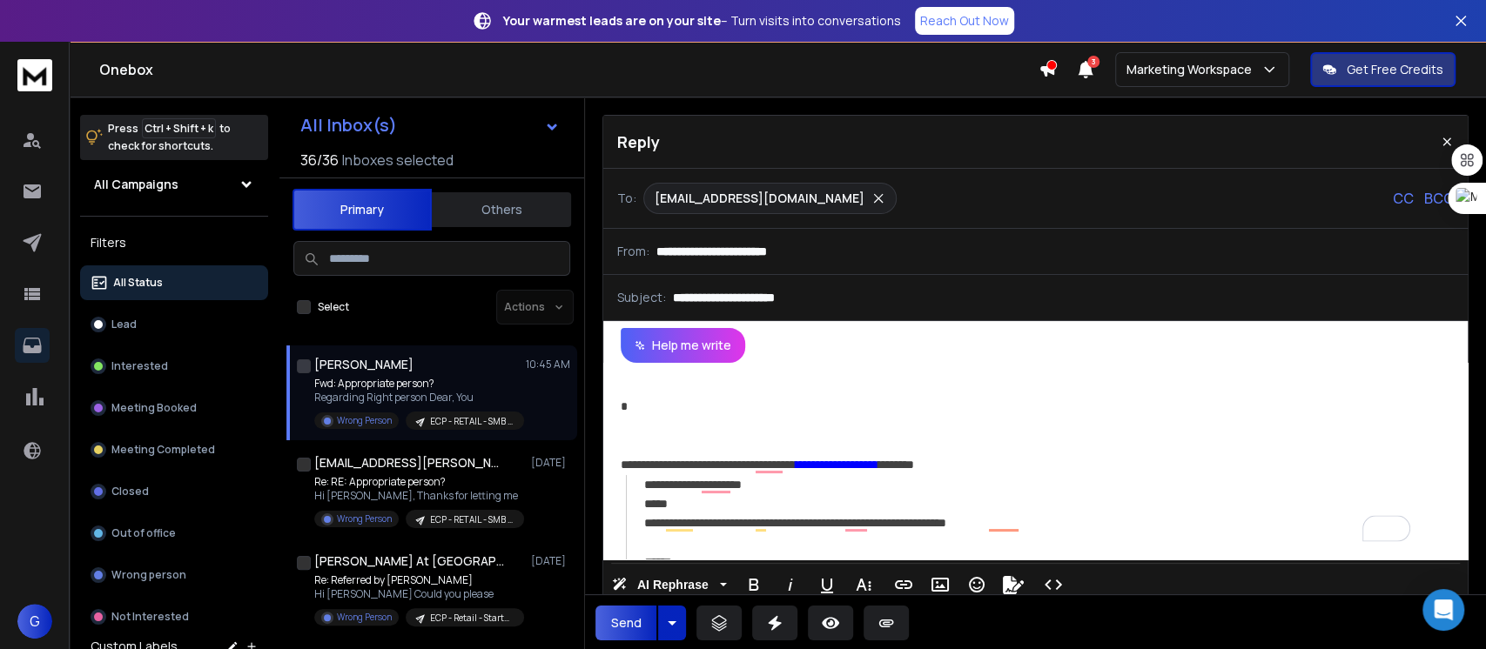
click at [766, 352] on div "Help me write" at bounding box center [1035, 343] width 864 height 45
click at [614, 430] on div "**********" at bounding box center [1024, 461] width 842 height 197
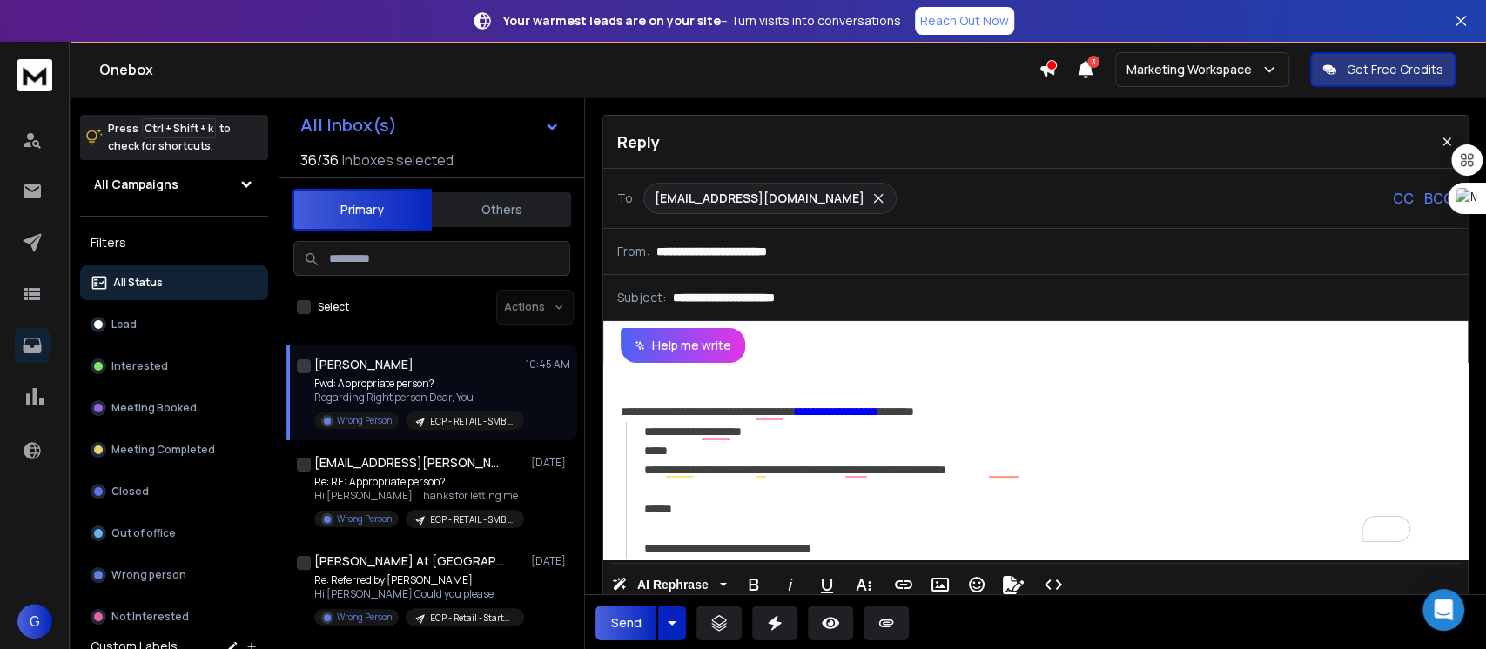
scroll to position [55, 0]
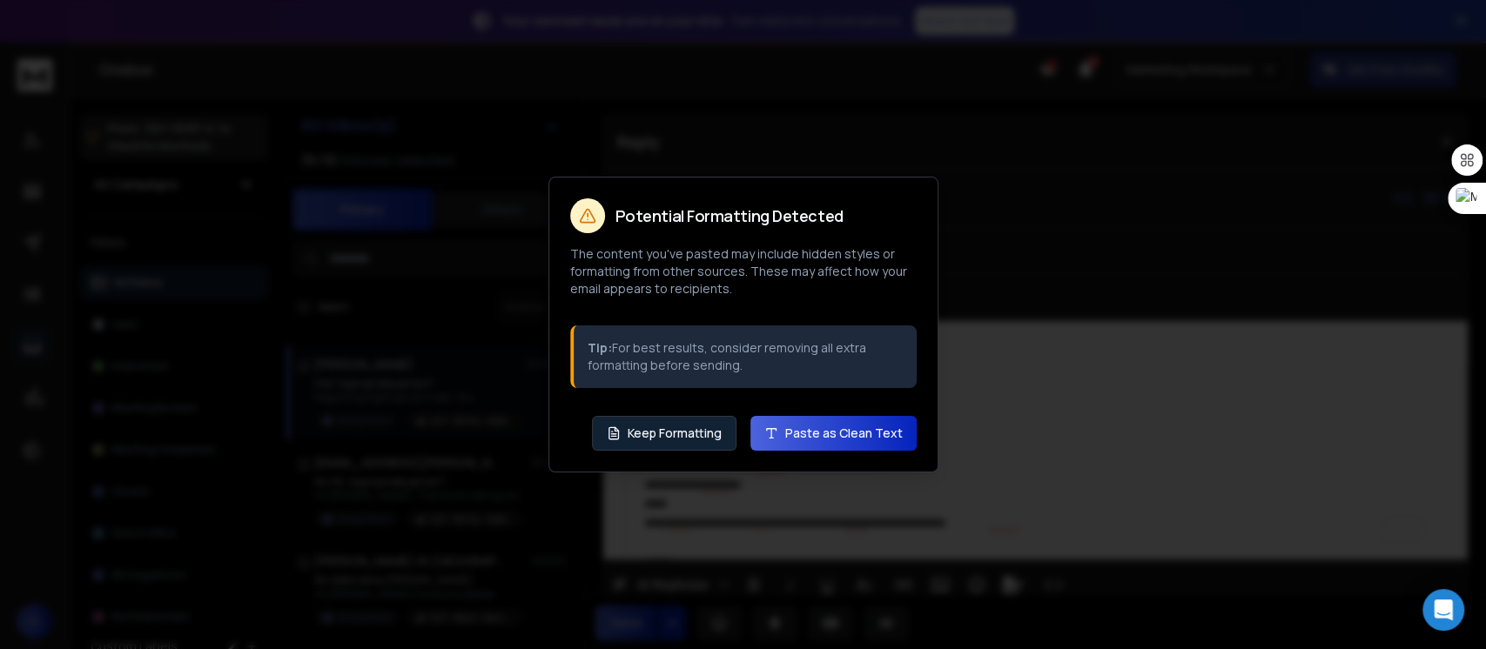
click at [647, 435] on button "Keep Formatting" at bounding box center [664, 433] width 144 height 35
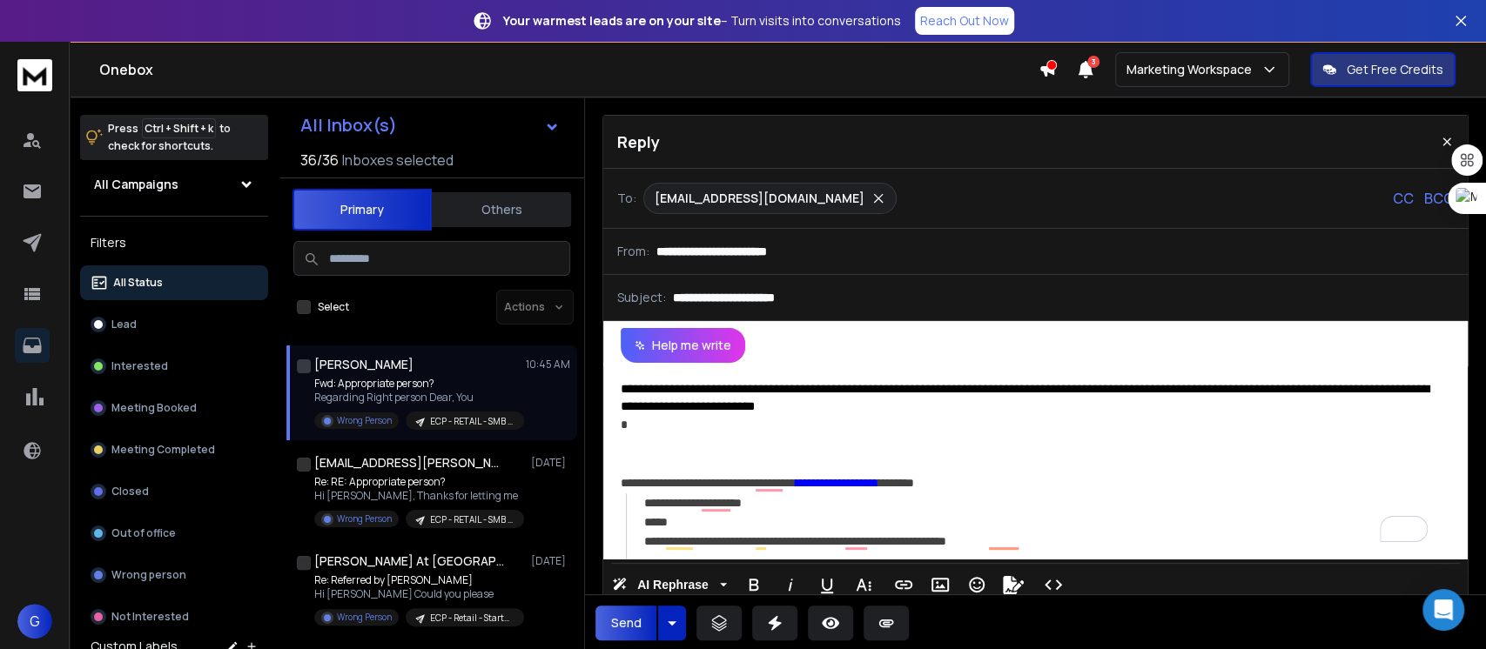
click at [680, 391] on span "**********" at bounding box center [1024, 398] width 808 height 30
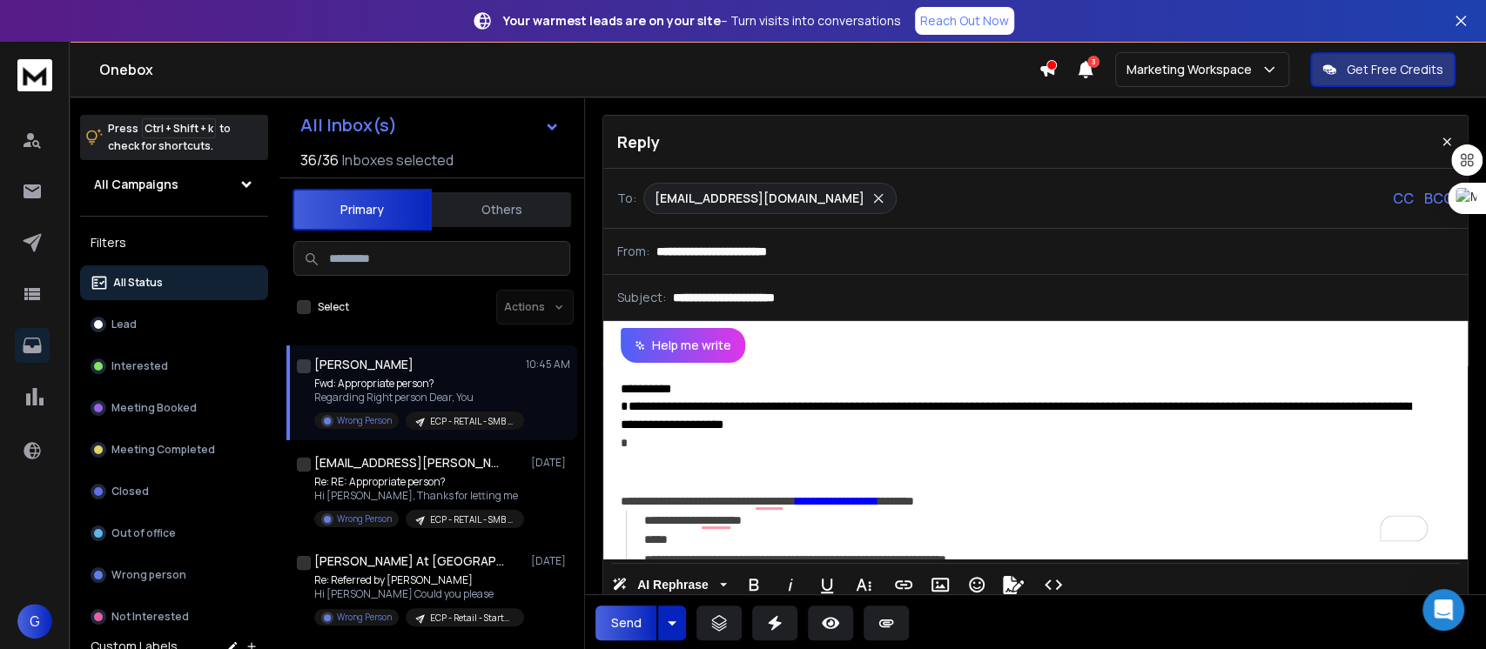
click at [680, 391] on p "**********" at bounding box center [1023, 406] width 807 height 53
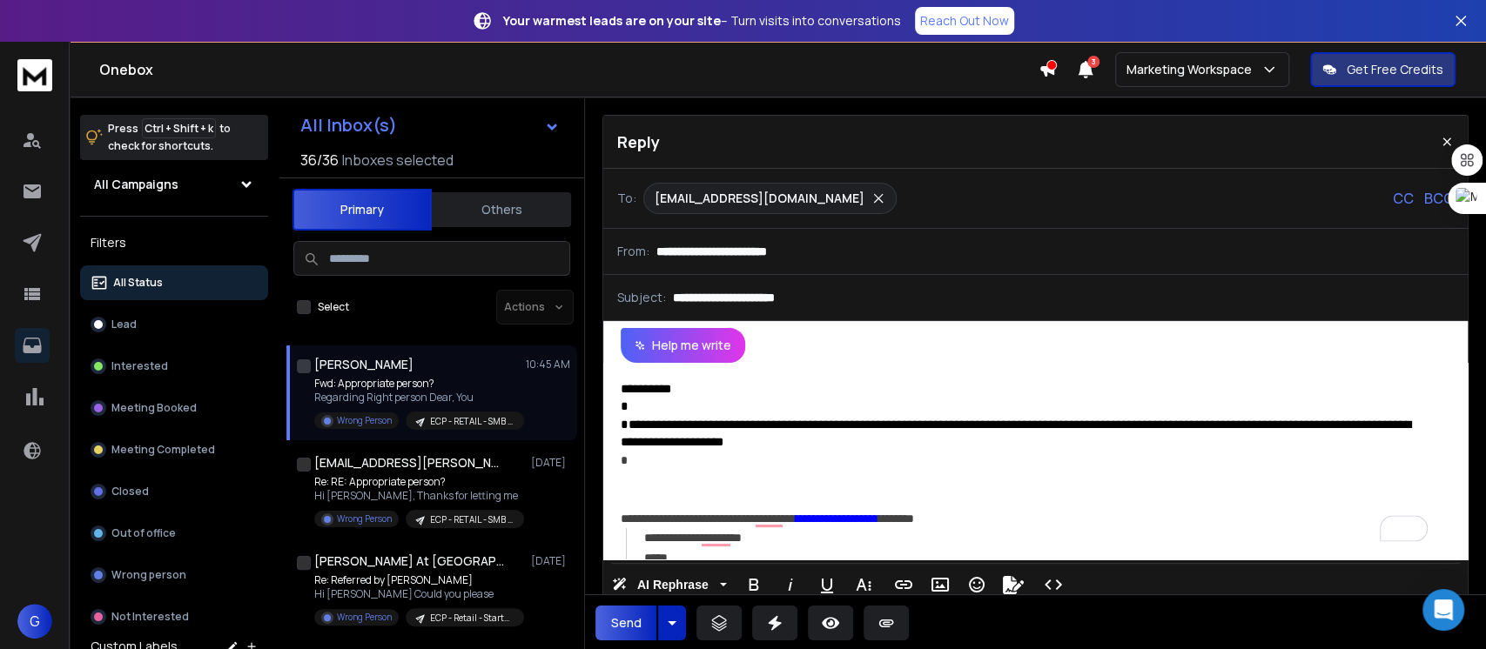
click at [619, 427] on div "**********" at bounding box center [1033, 461] width 860 height 197
click at [695, 449] on p "**********" at bounding box center [1014, 415] width 789 height 70
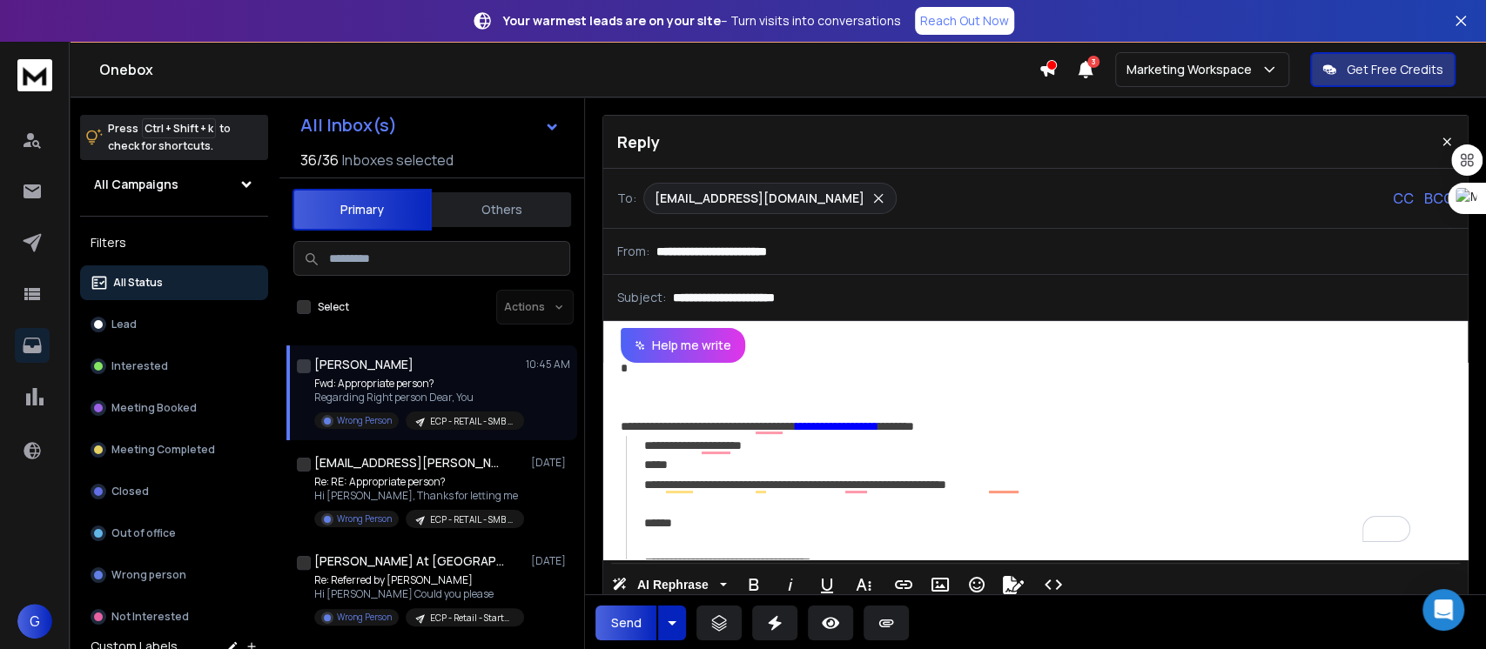
scroll to position [0, 0]
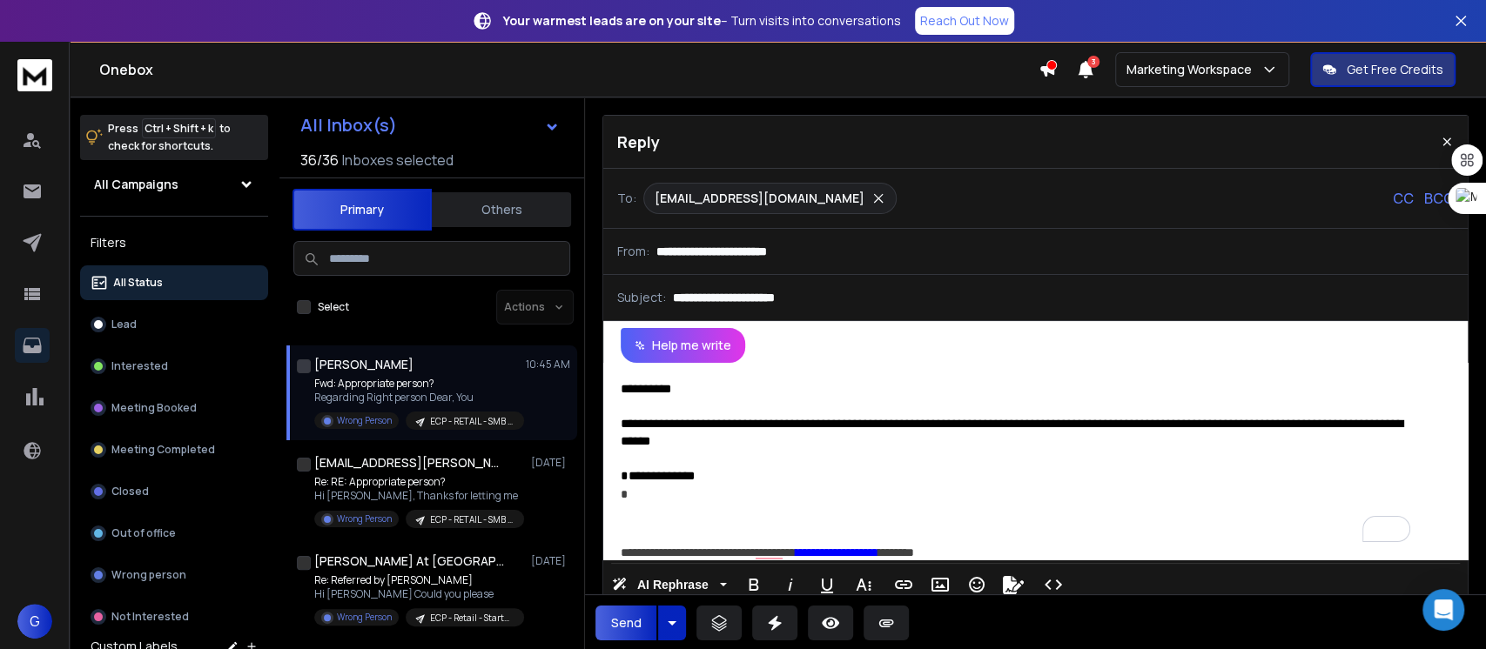
click at [1181, 425] on span "**********" at bounding box center [1011, 433] width 782 height 30
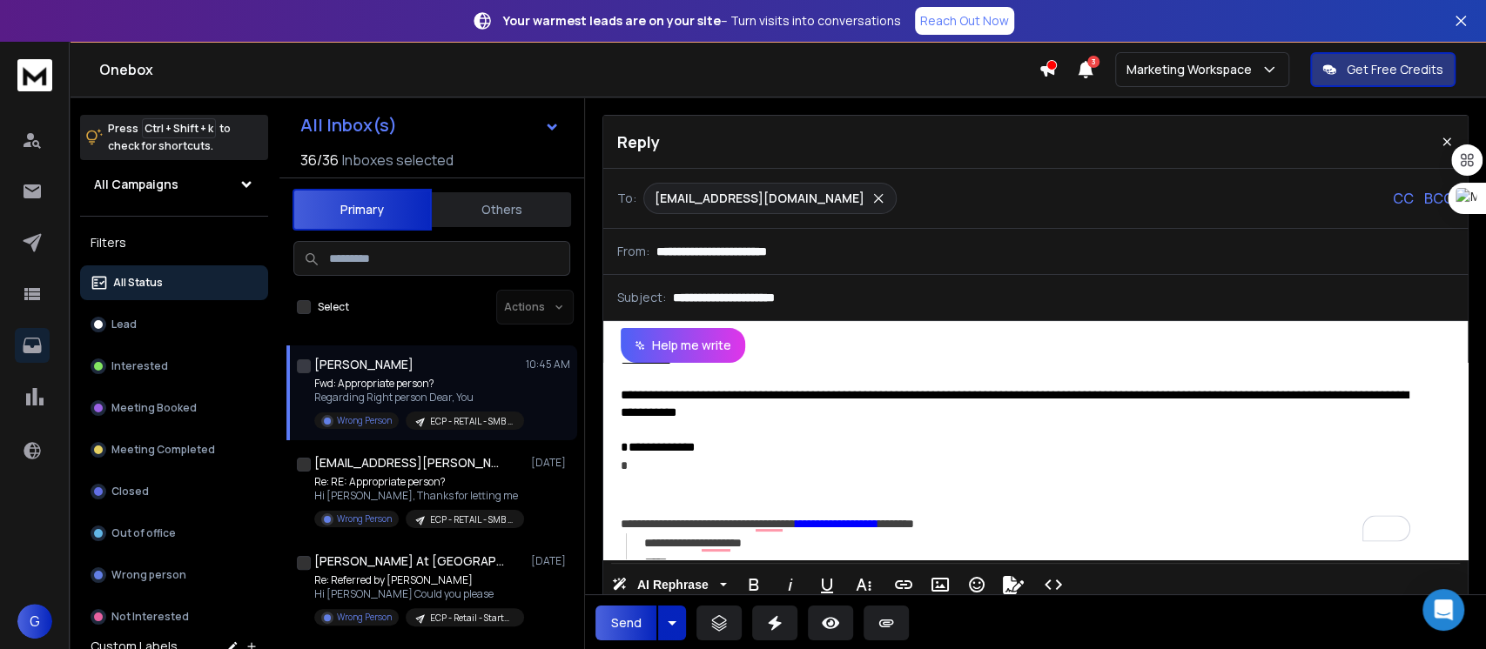
scroll to position [34, 0]
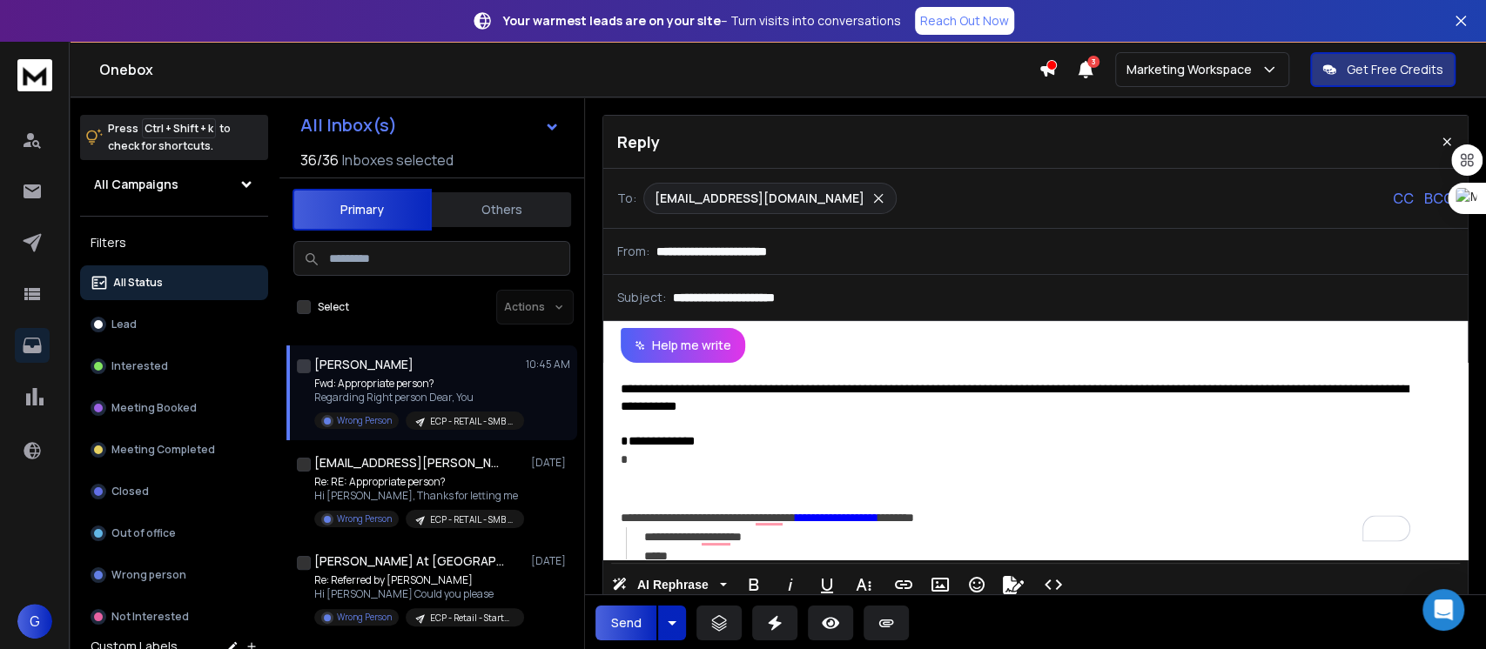
click at [618, 439] on div "**********" at bounding box center [1024, 461] width 842 height 197
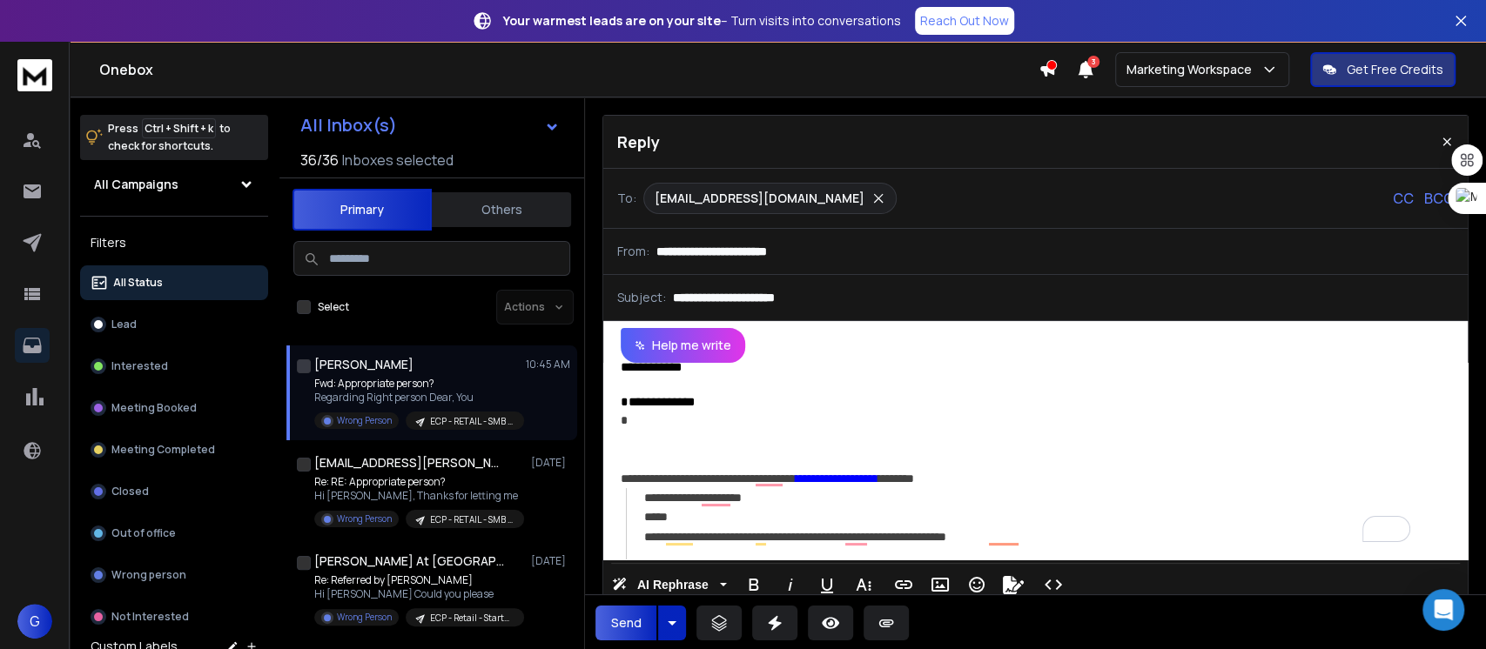
drag, startPoint x: 836, startPoint y: 289, endPoint x: 672, endPoint y: 285, distance: 164.5
click at [672, 285] on div "**********" at bounding box center [1035, 297] width 864 height 45
paste input
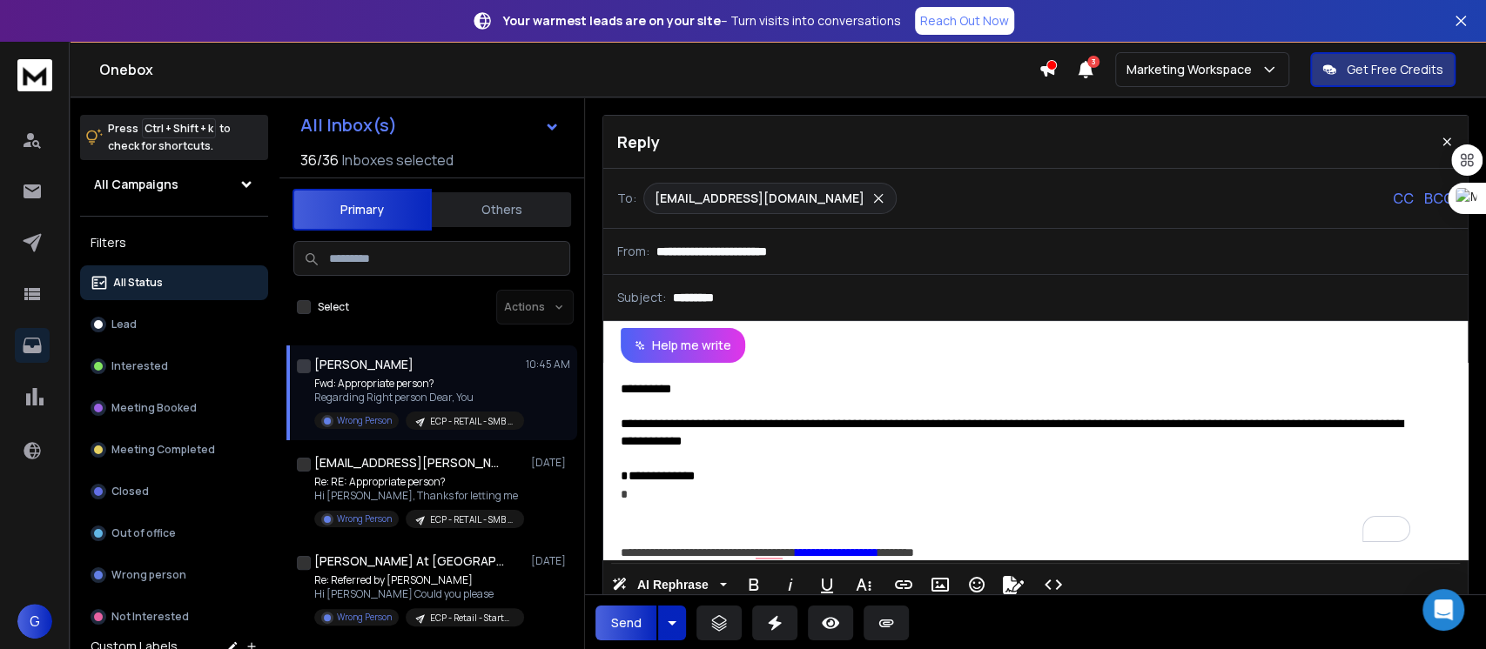
type input "*********"
click at [623, 474] on span "**********" at bounding box center [657, 476] width 74 height 12
click at [635, 622] on button "Send" at bounding box center [625, 623] width 61 height 35
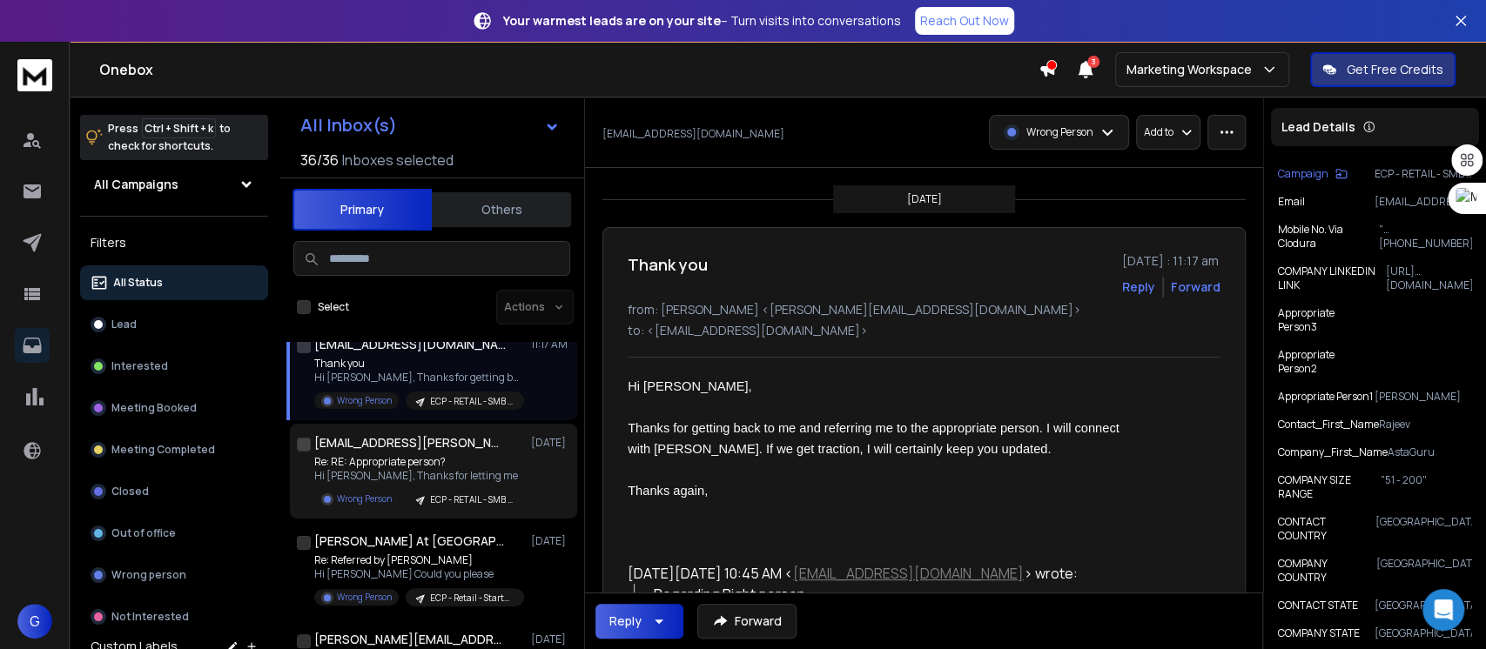
scroll to position [21, 0]
click at [473, 476] on p "Hi Naman, Thanks for letting me" at bounding box center [418, 475] width 209 height 14
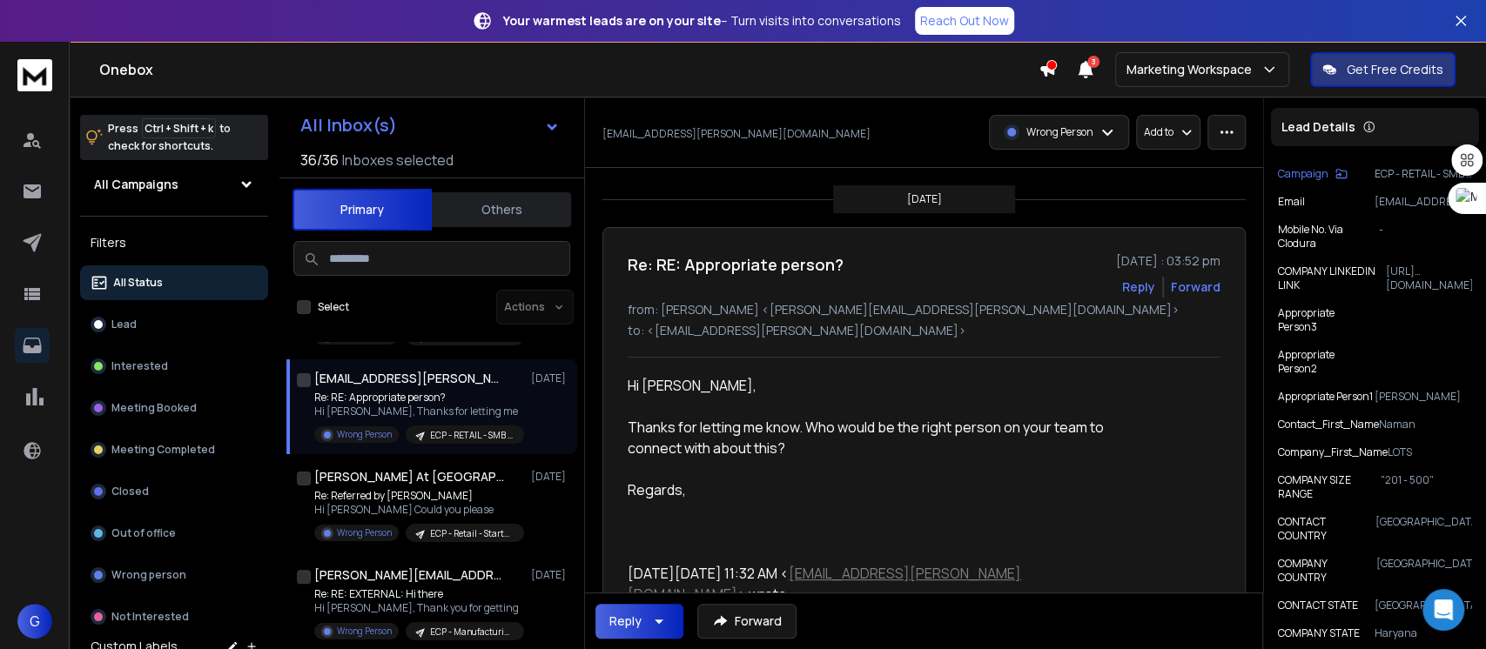
scroll to position [88, 0]
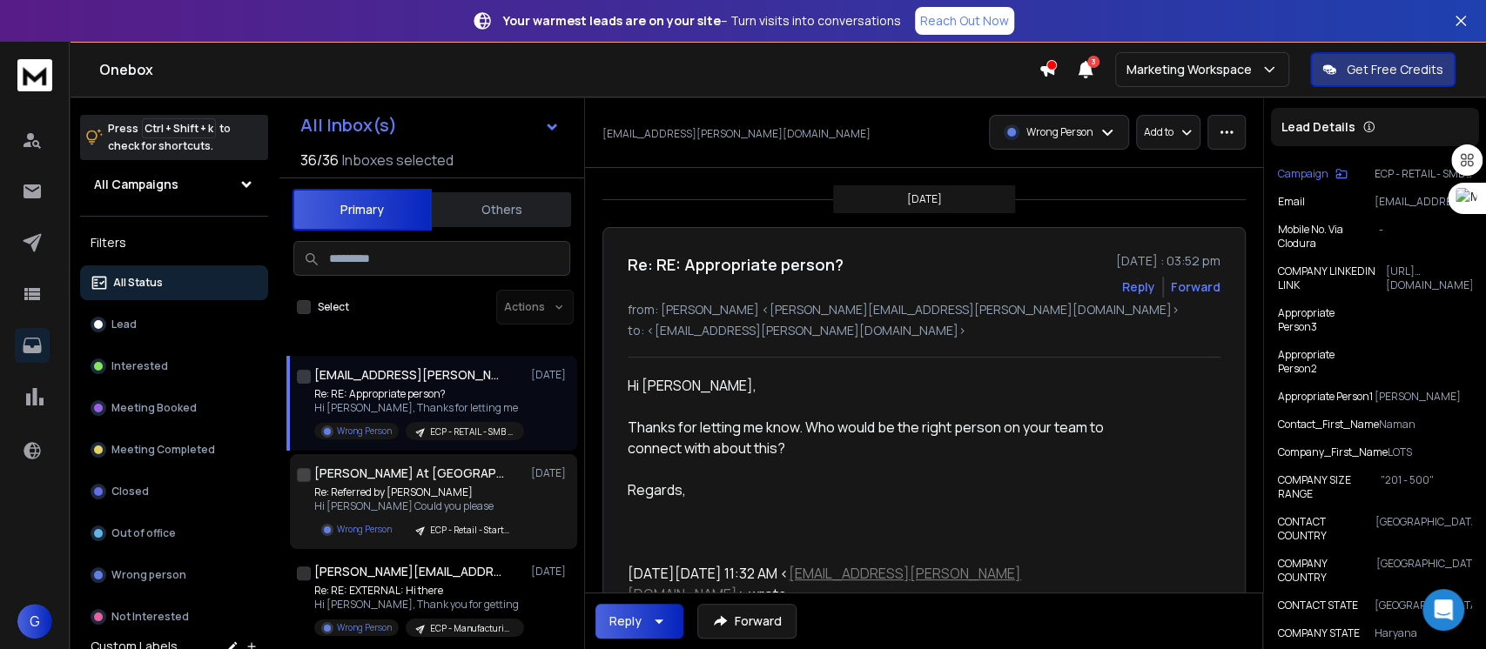
click at [450, 501] on p "Hi Kiara Could you please" at bounding box center [418, 507] width 209 height 14
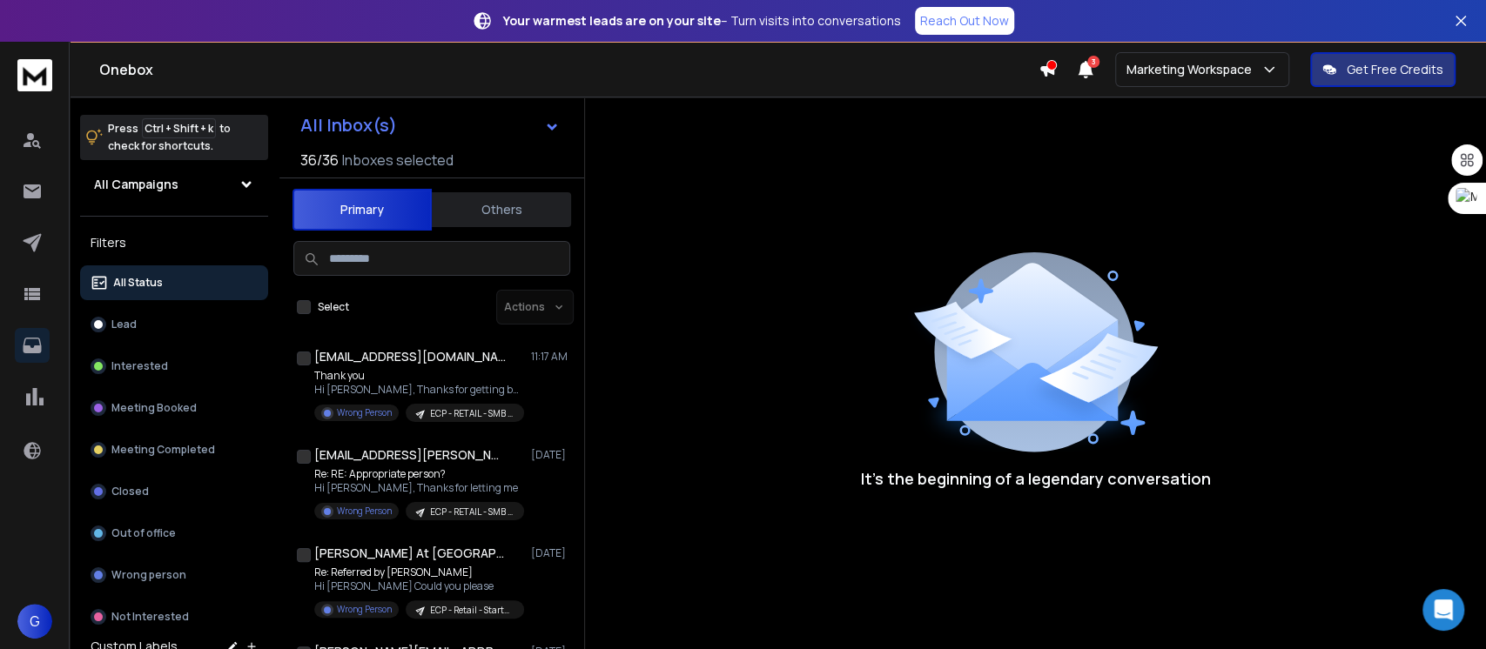
scroll to position [0, 0]
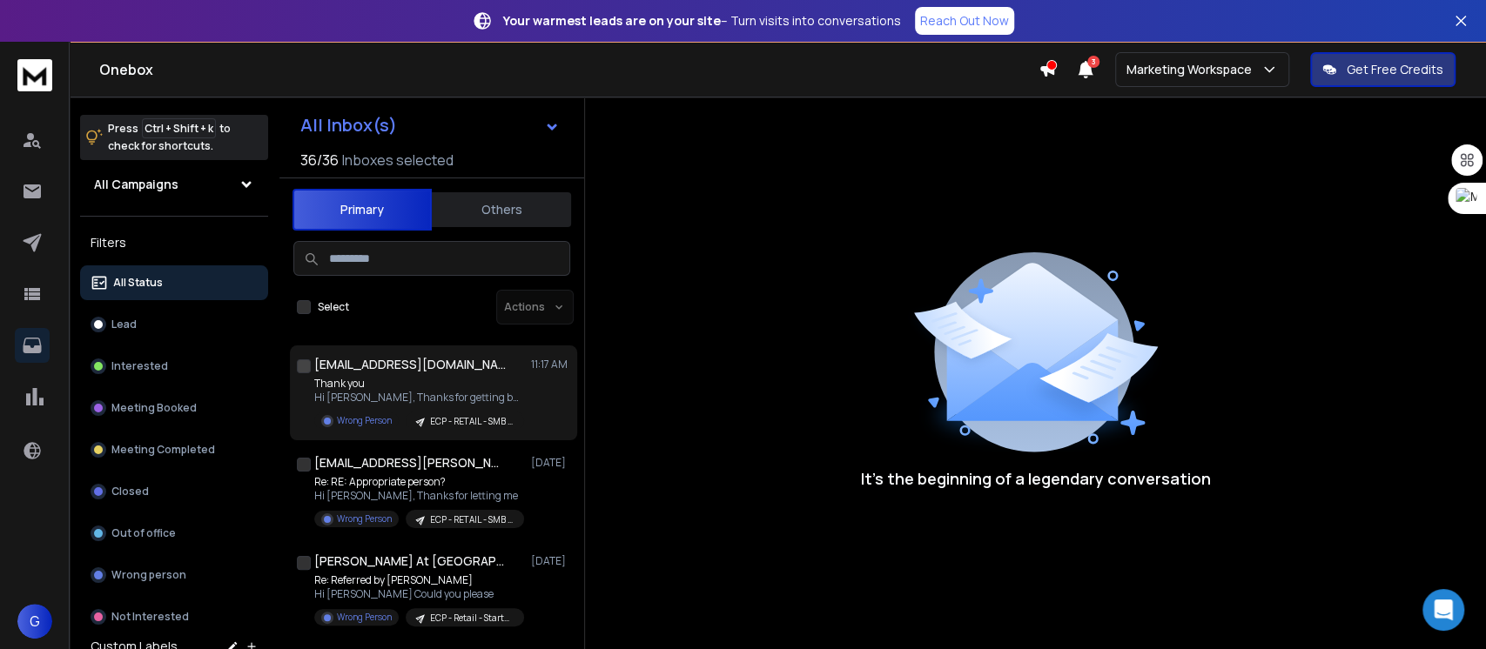
click at [394, 386] on p "Thank you" at bounding box center [418, 384] width 209 height 14
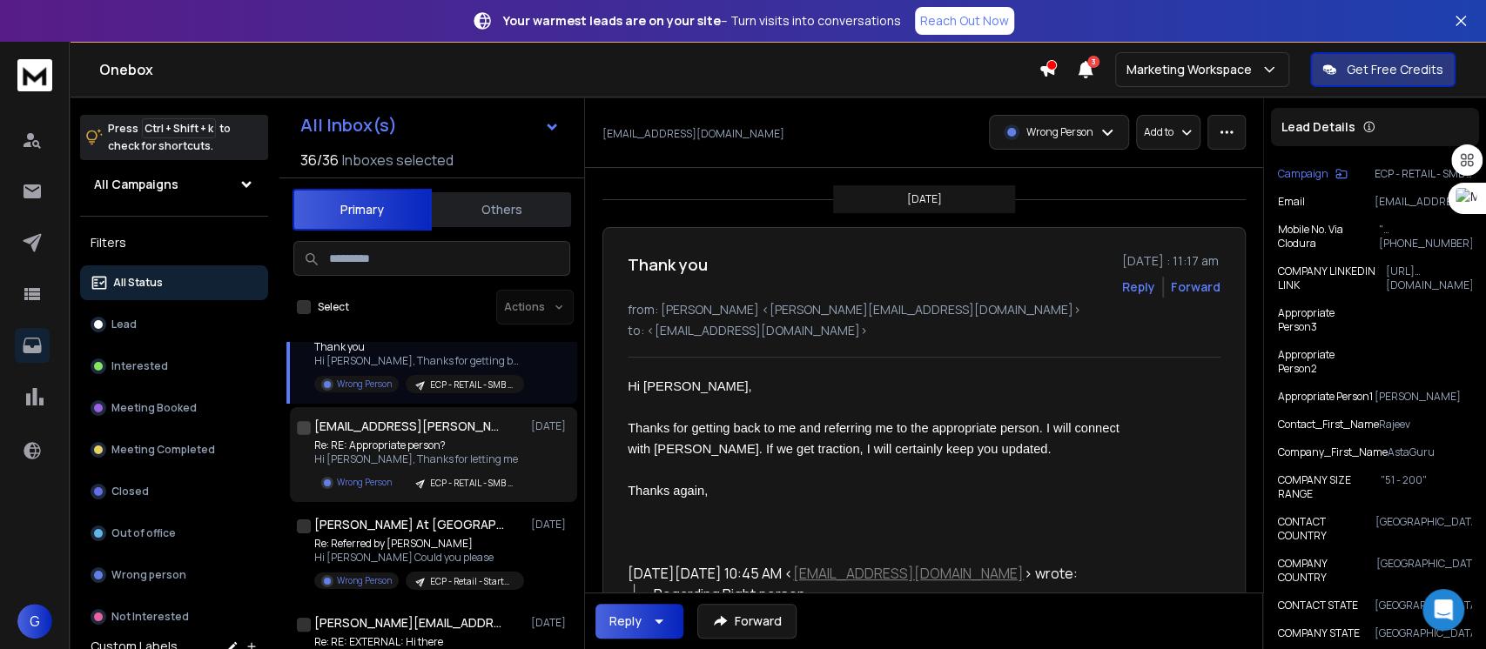
scroll to position [39, 0]
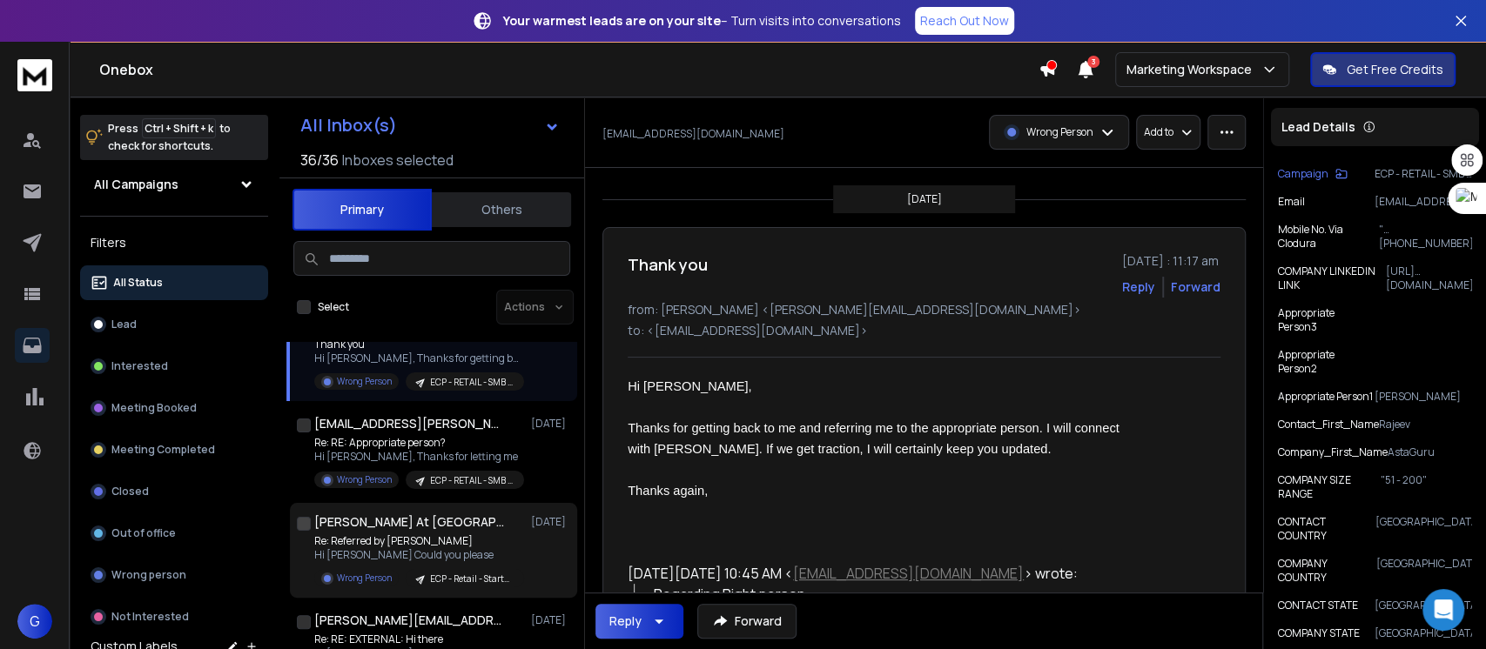
click at [431, 547] on p "Re: Referred by Manish" at bounding box center [418, 541] width 209 height 14
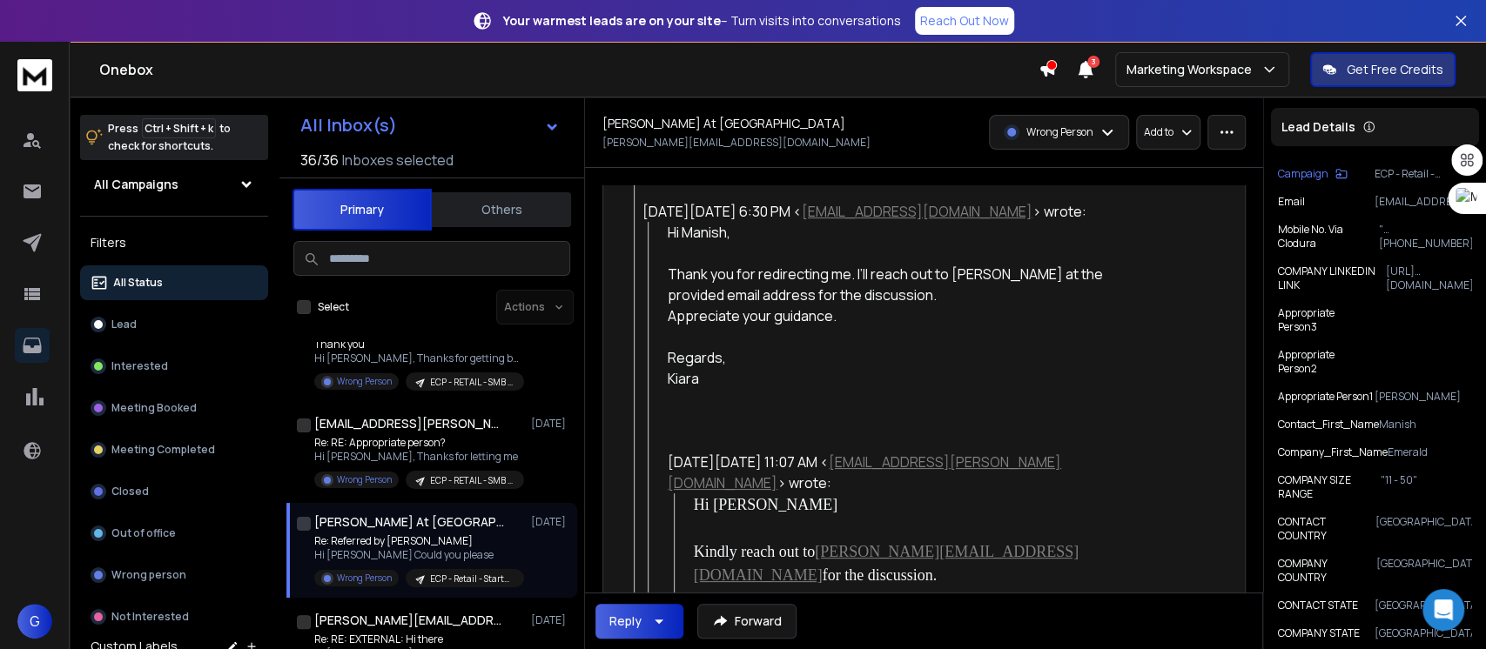
scroll to position [551, 0]
drag, startPoint x: 902, startPoint y: 480, endPoint x: 1064, endPoint y: 479, distance: 162.7
click at [1064, 479] on div "On Monday, Sep 8, 2025 at 11:07 AM < manish.pratik@zymo.app > wrote:" at bounding box center [901, 472] width 468 height 42
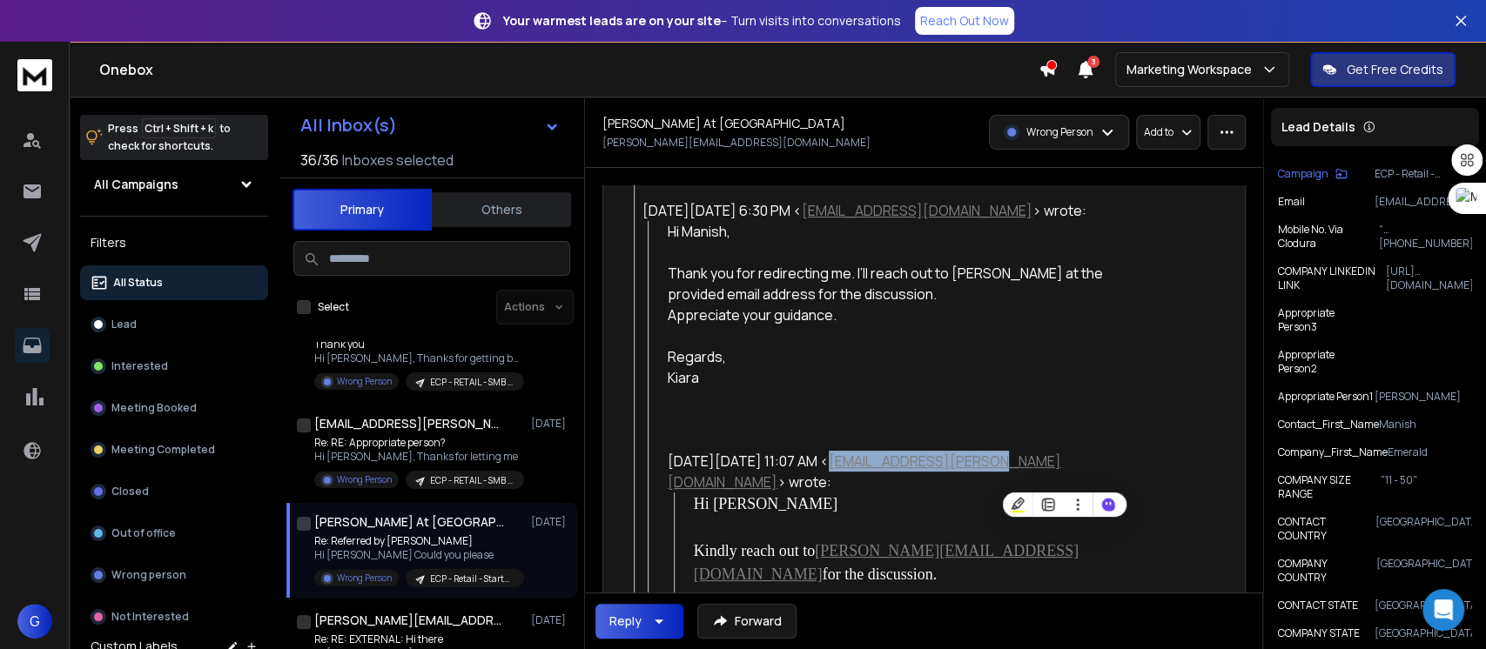
copy link "manish.pratik@zymo.app"
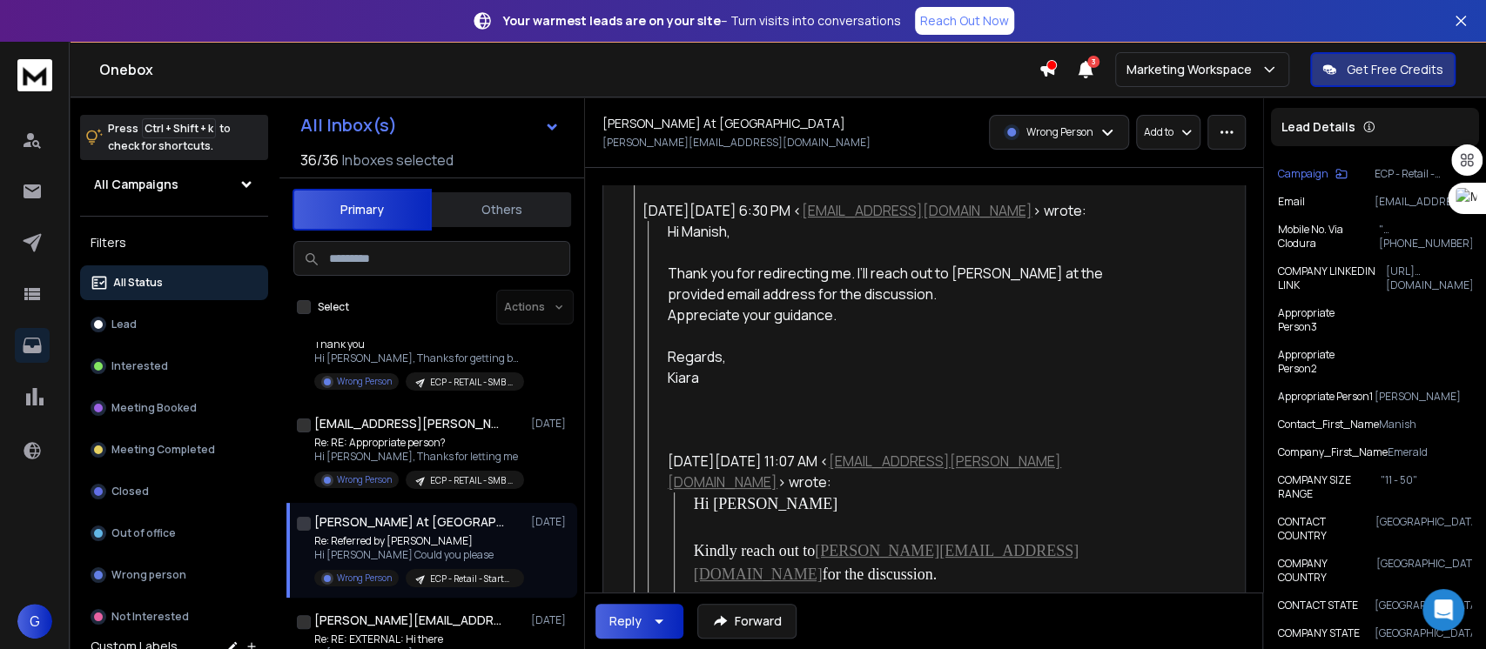
click at [1040, 371] on div "Regards, Kiara" at bounding box center [901, 356] width 468 height 63
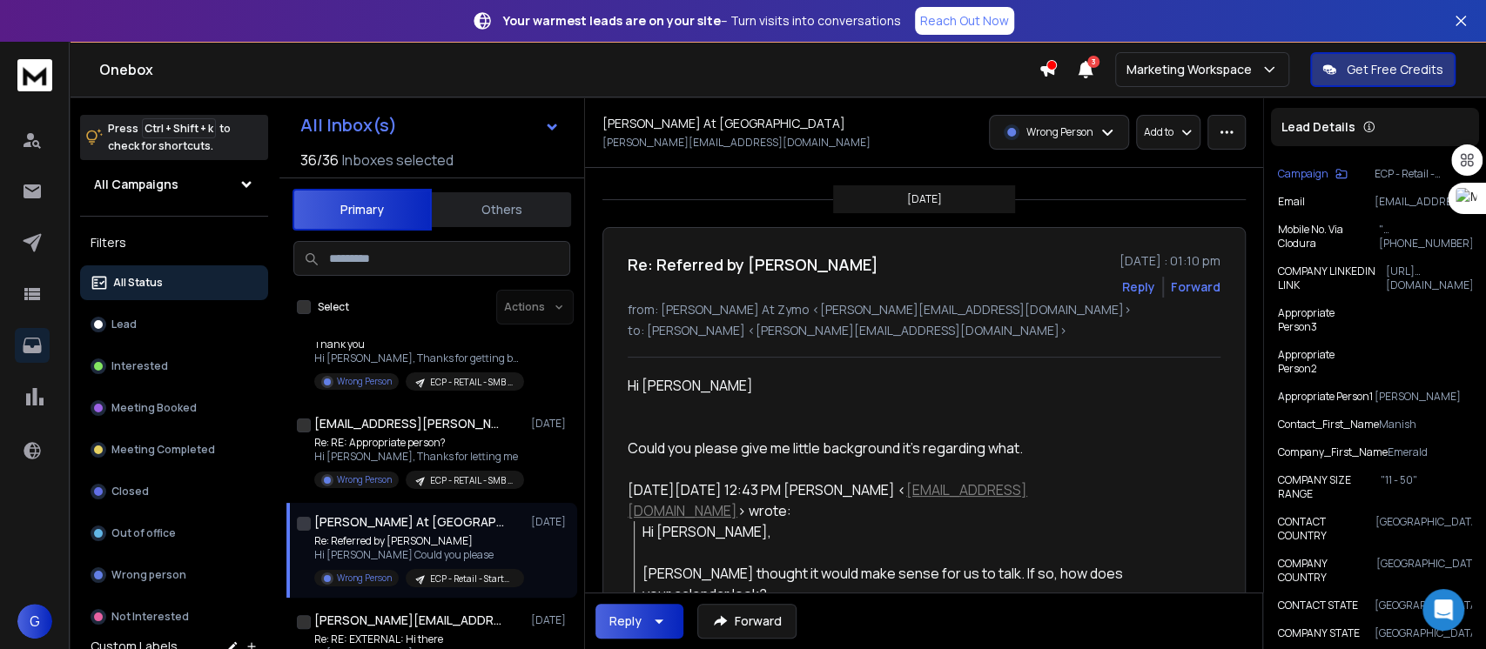
click at [411, 551] on p "Hi Kiara Could you please" at bounding box center [418, 555] width 209 height 14
click at [480, 577] on p "ECP - Retail - Startup | [PERSON_NAME]" at bounding box center [472, 579] width 84 height 13
click at [1420, 172] on p "ECP - Retail - Startup | [PERSON_NAME]" at bounding box center [1422, 174] width 97 height 14
click at [406, 542] on p "Re: Referred by Manish" at bounding box center [418, 541] width 209 height 14
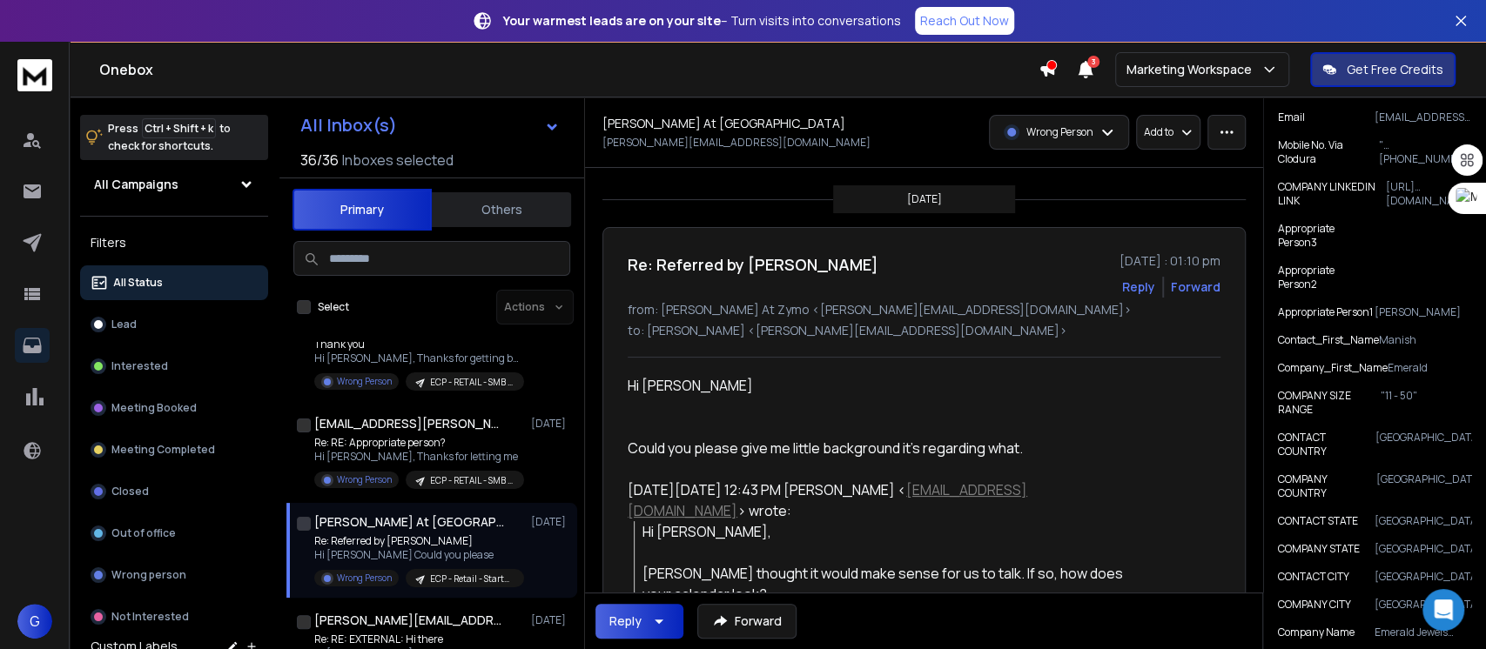
scroll to position [85, 0]
click at [971, 74] on h1 "Onebox" at bounding box center [568, 69] width 939 height 21
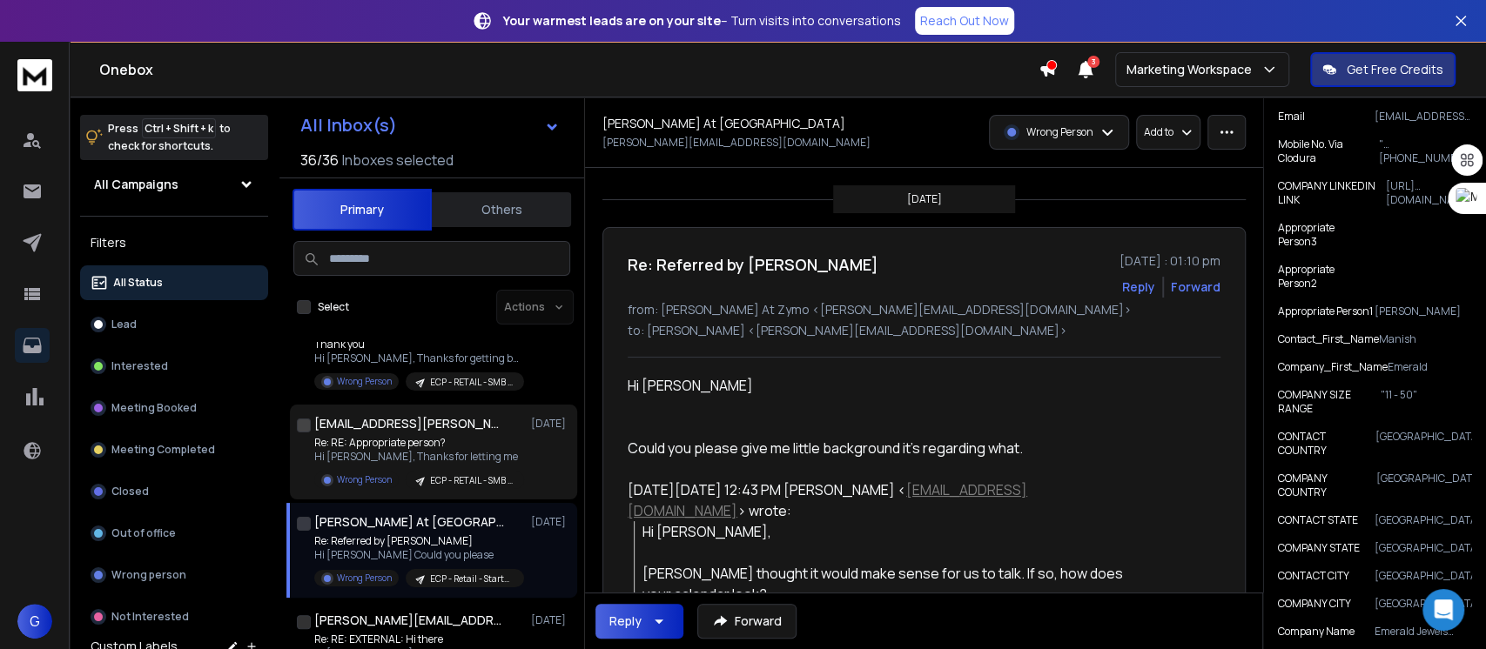
scroll to position [0, 0]
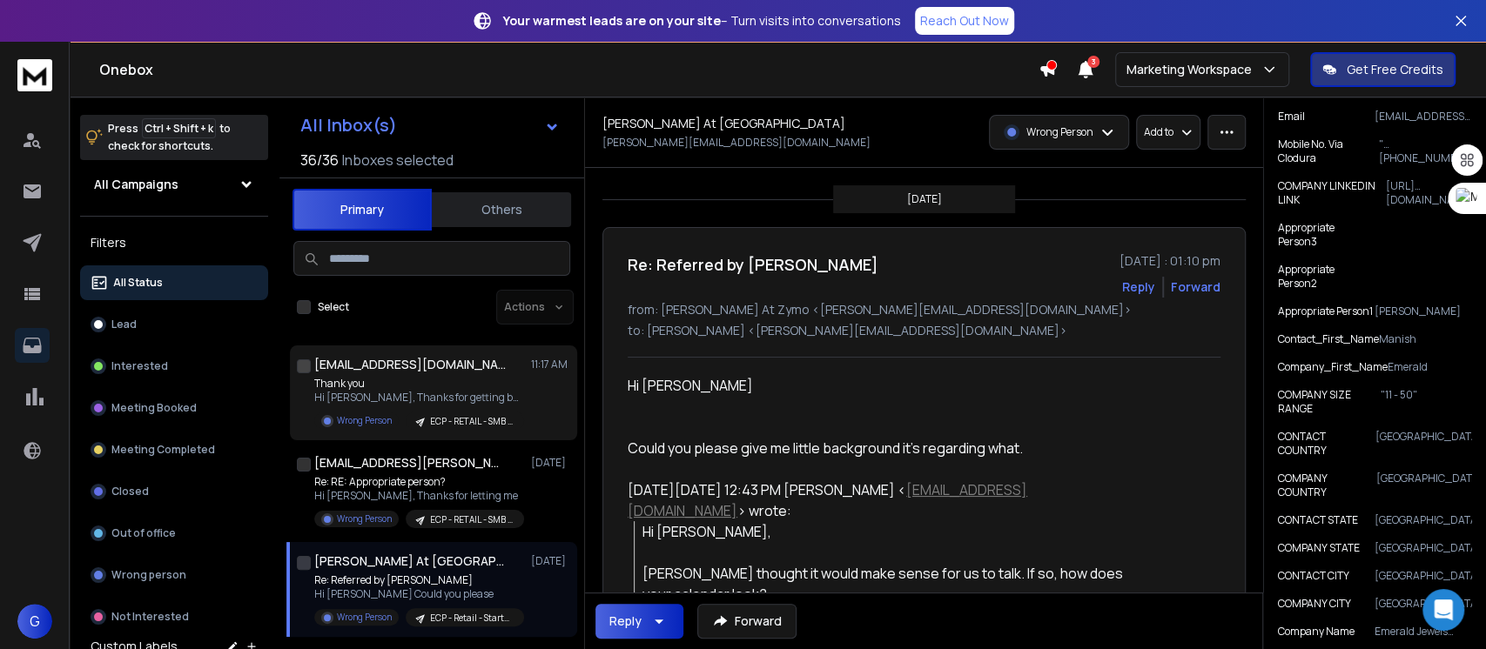
click at [394, 379] on p "Thank you" at bounding box center [418, 384] width 209 height 14
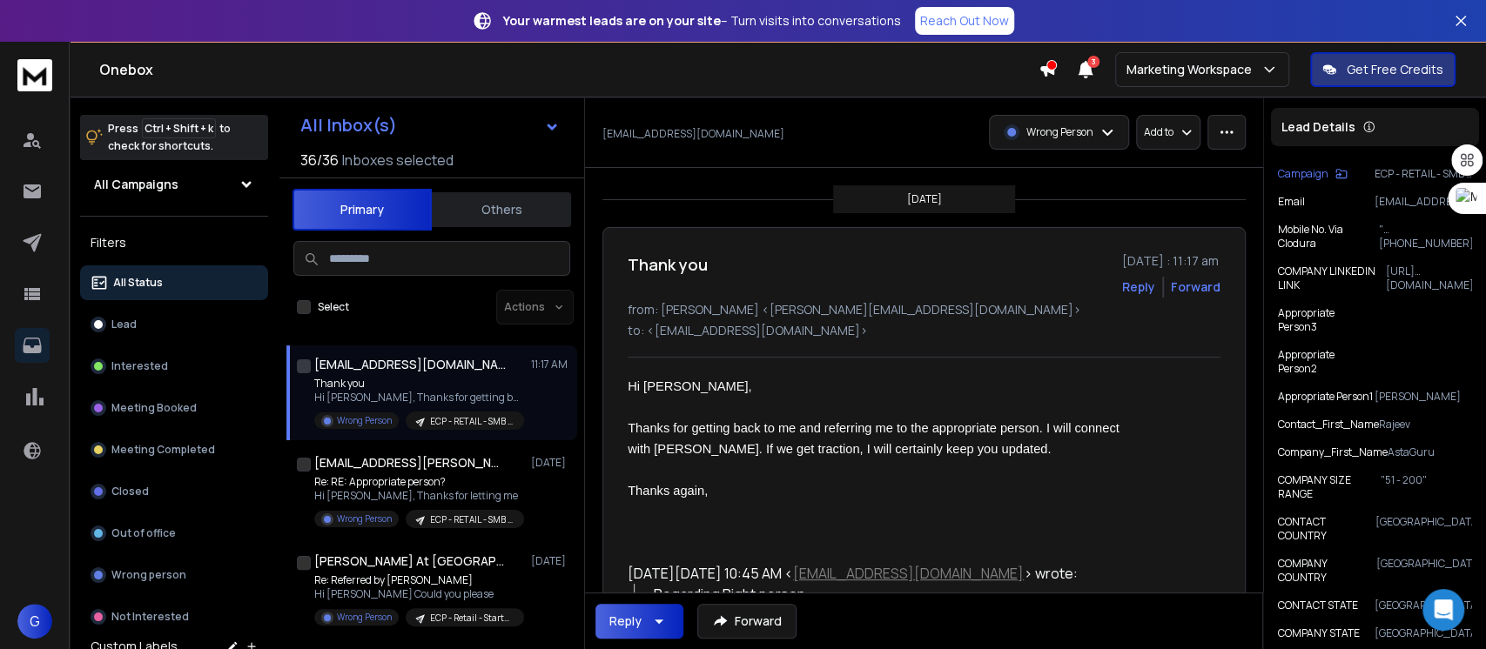
scroll to position [127, 0]
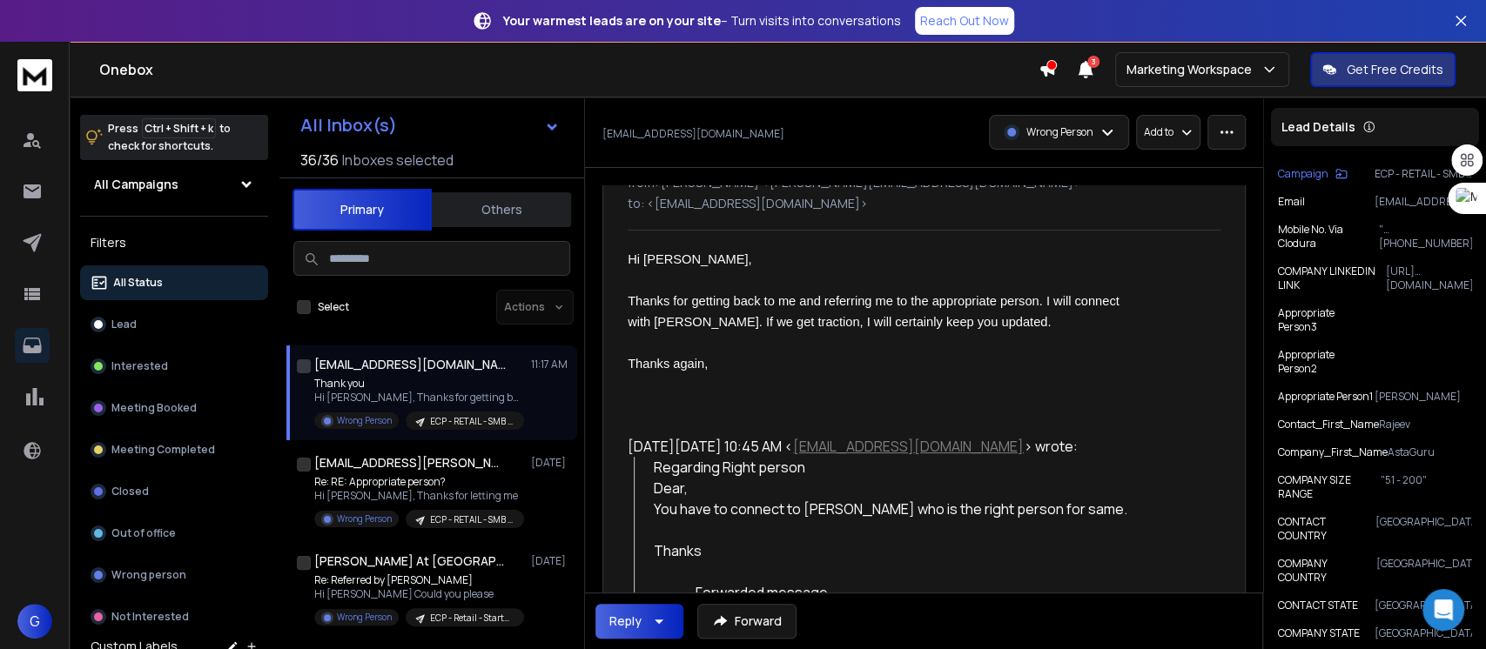
click at [624, 625] on div "Reply" at bounding box center [625, 621] width 32 height 17
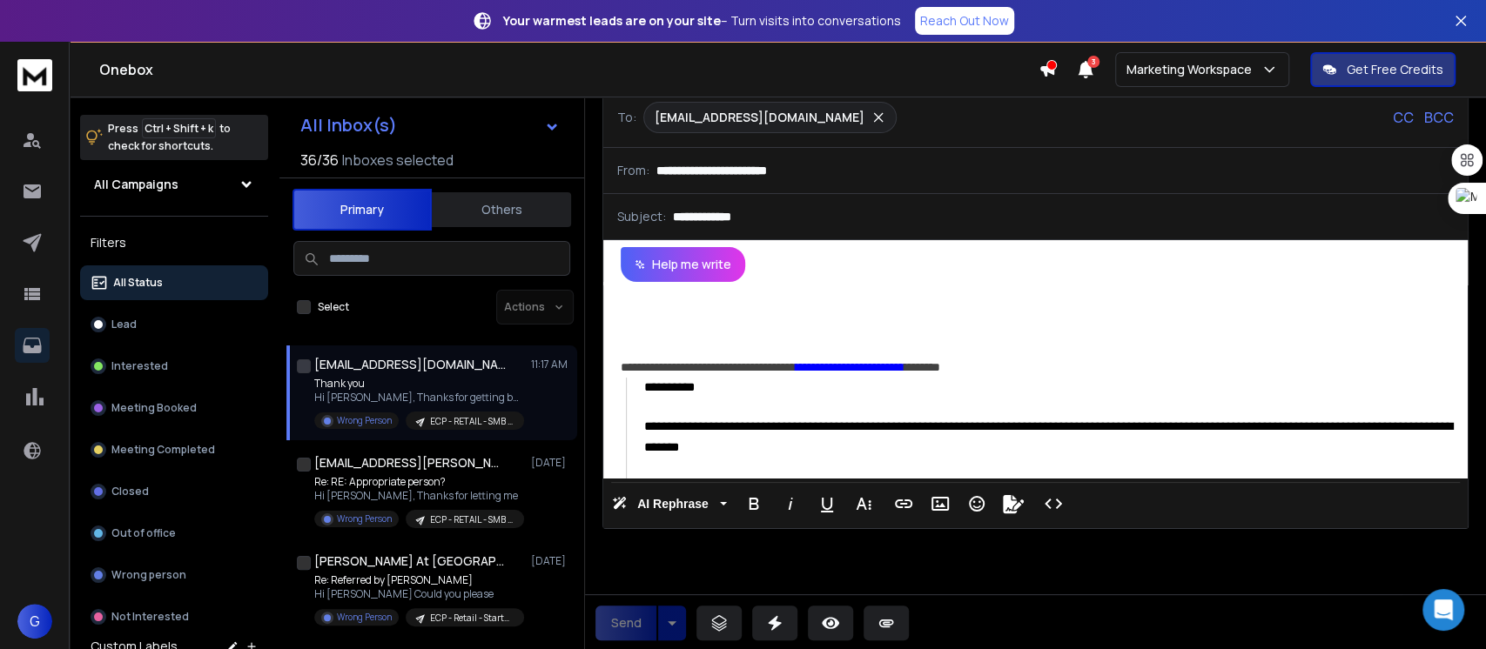
scroll to position [0, 0]
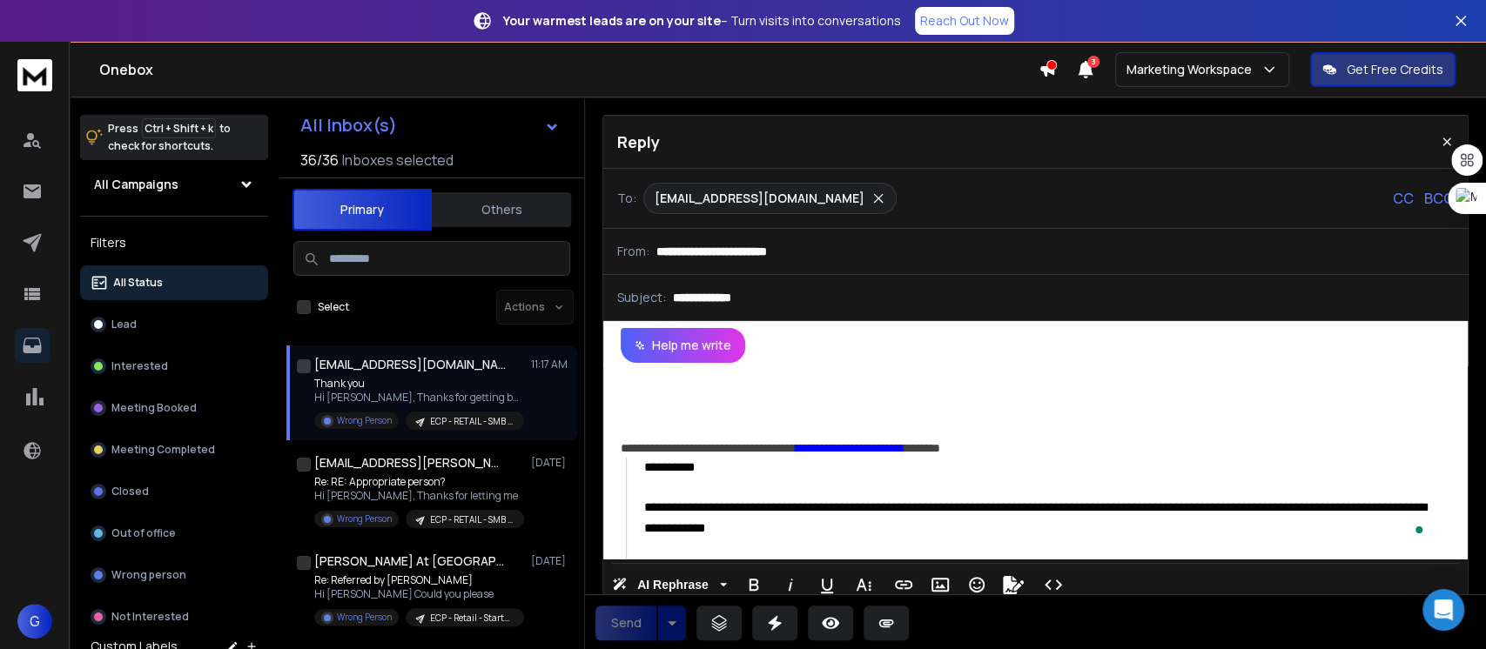
click at [874, 194] on icon at bounding box center [879, 199] width 10 height 10
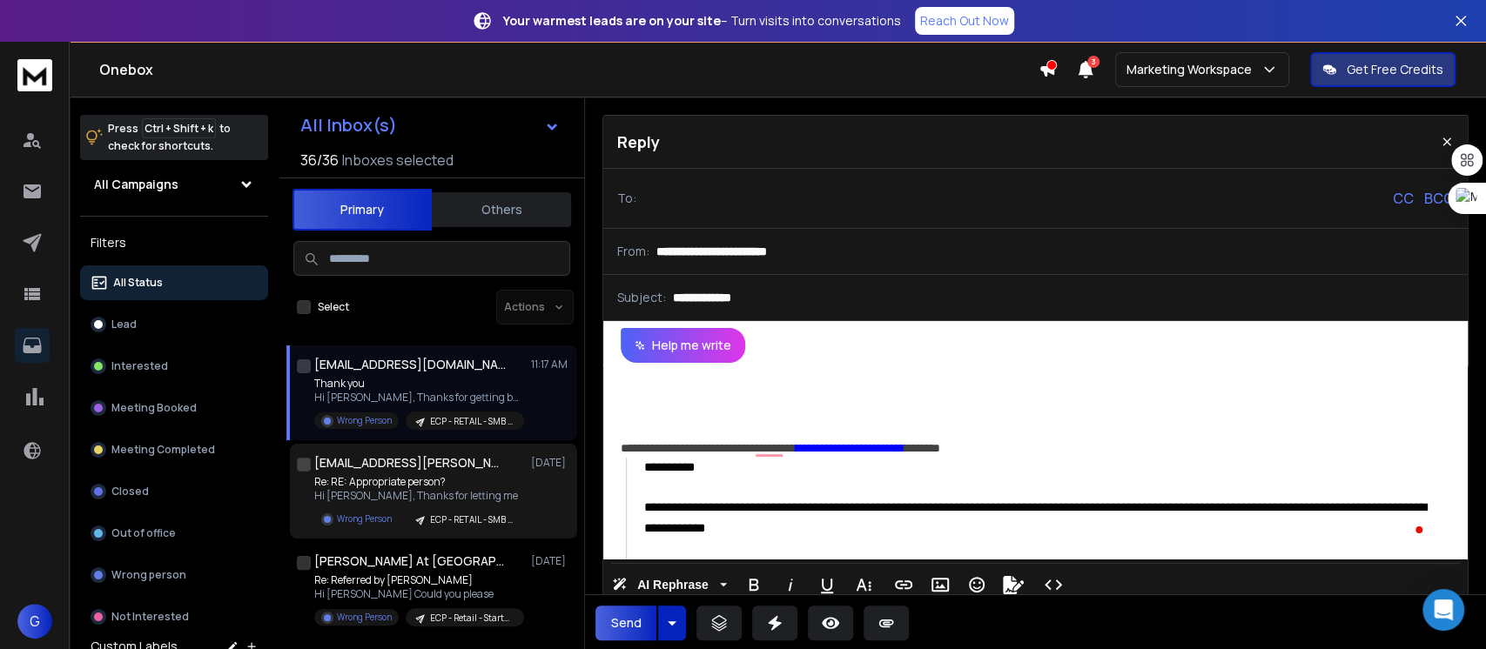
click at [420, 479] on p "Re: RE: Appropriate person?" at bounding box center [418, 482] width 209 height 14
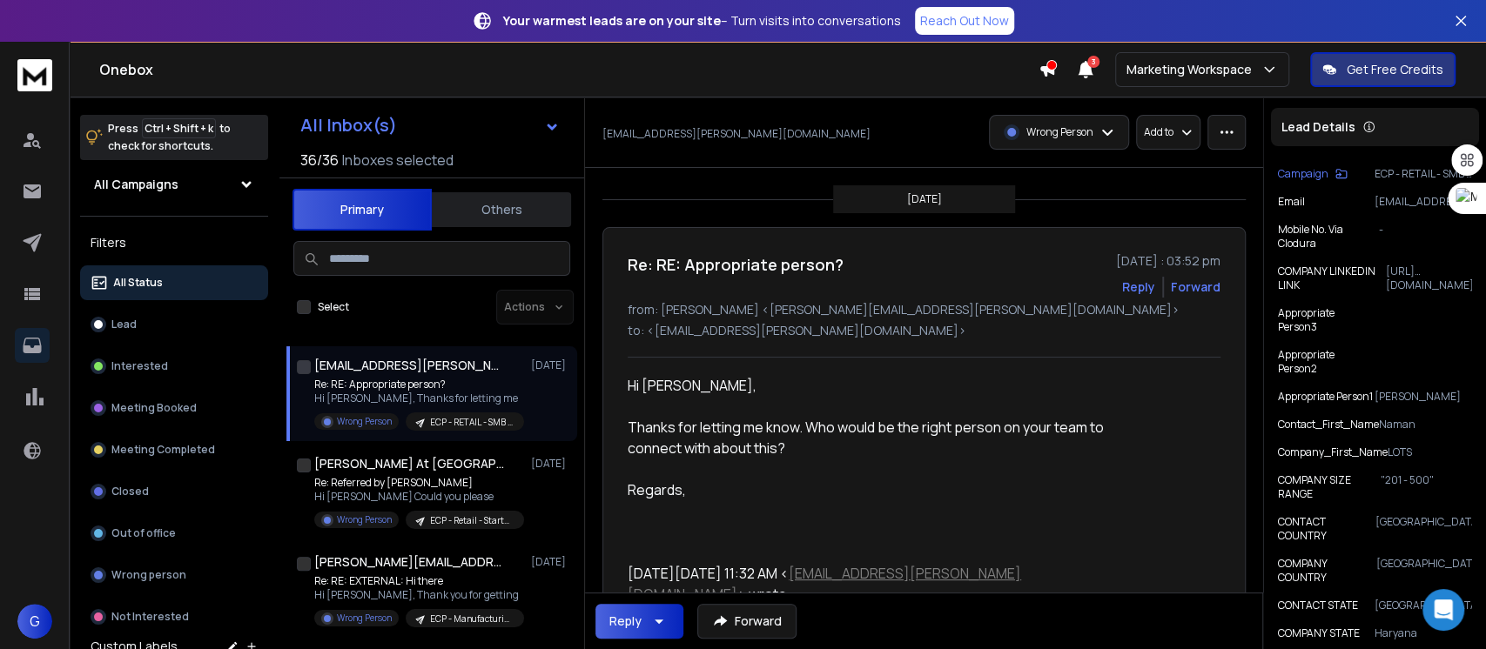
scroll to position [98, 0]
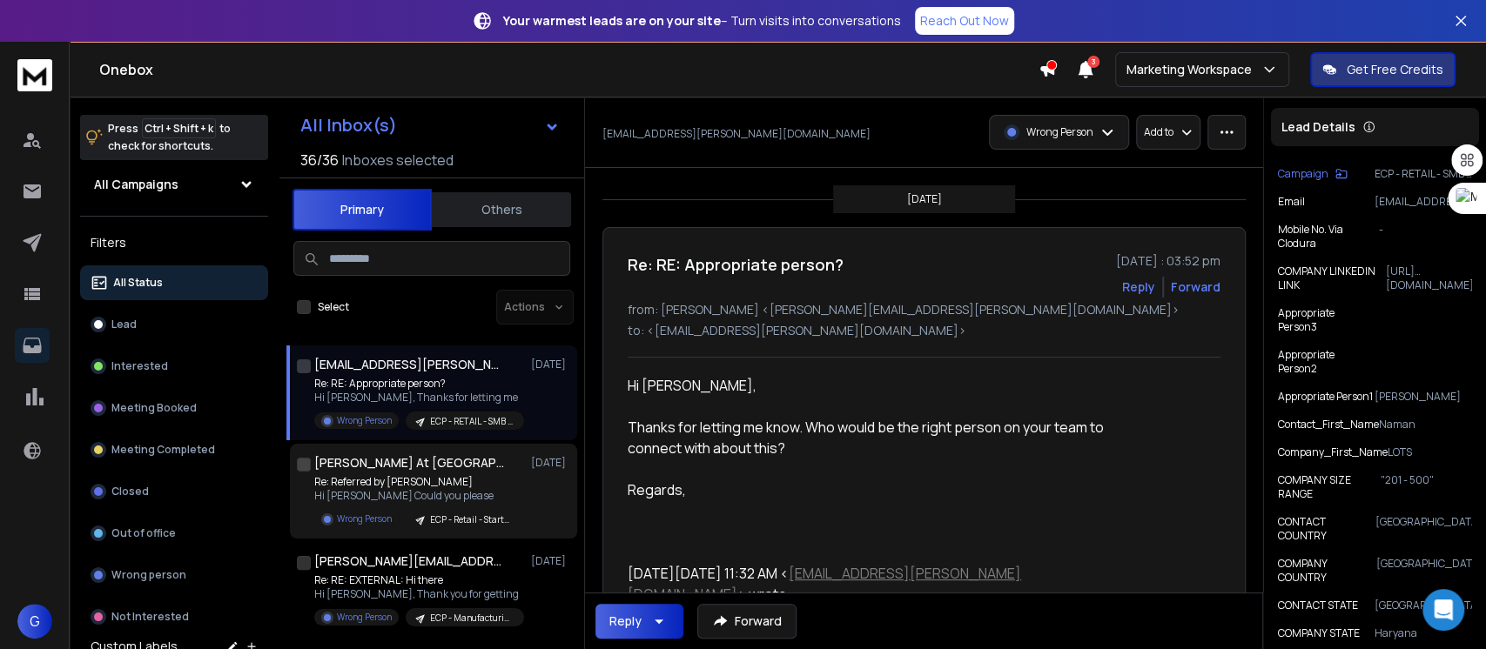
click at [429, 486] on p "Re: Referred by Manish" at bounding box center [418, 482] width 209 height 14
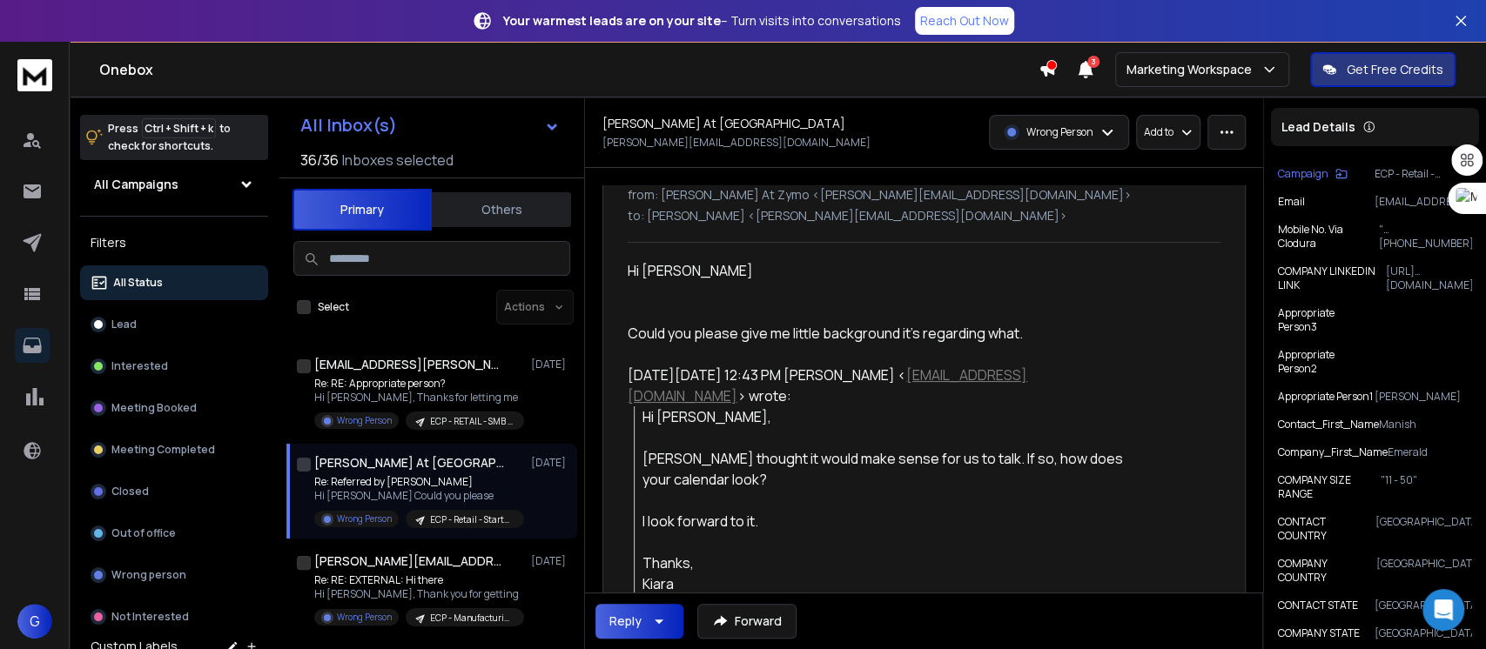
scroll to position [116, 0]
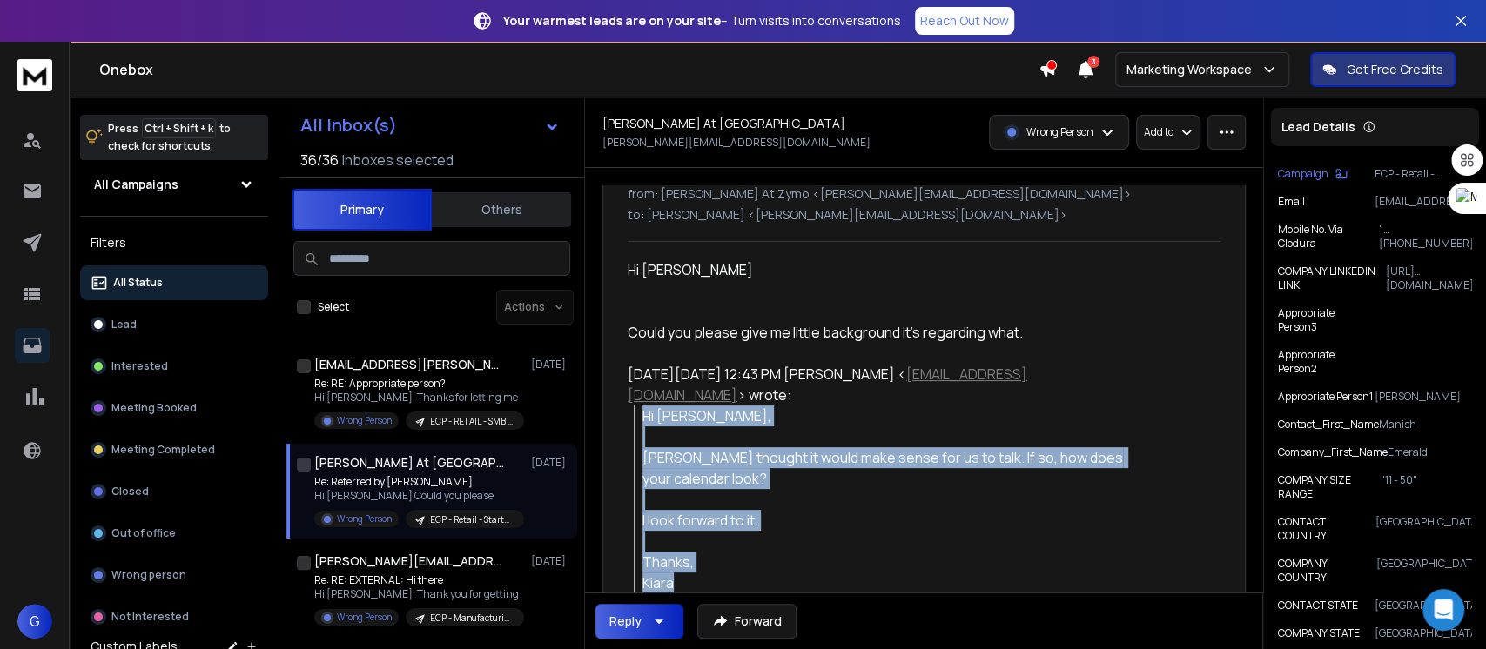
drag, startPoint x: 642, startPoint y: 414, endPoint x: 738, endPoint y: 572, distance: 184.3
copy blockquote "Hi Anupam, Manish thought it would make sense for us to talk. If so, how does y…"
click at [813, 578] on div "Kiara" at bounding box center [888, 583] width 493 height 21
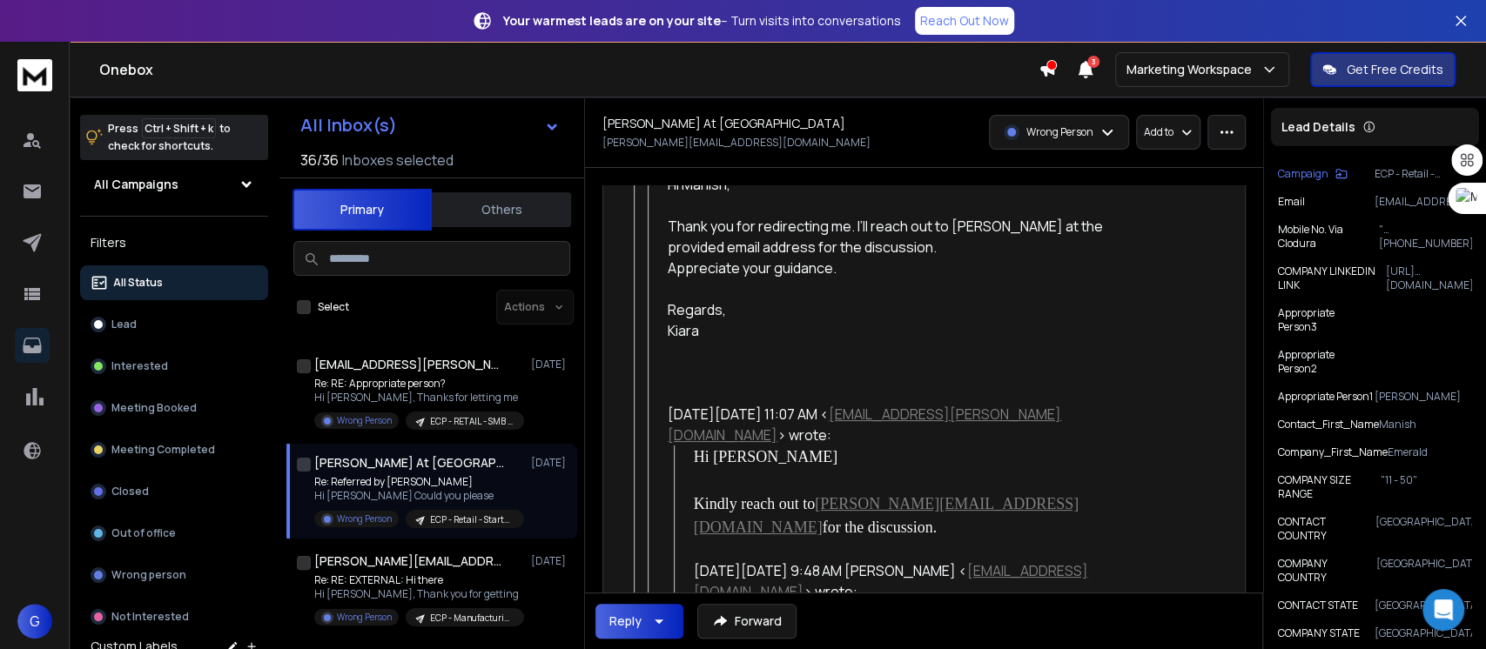
scroll to position [499, 0]
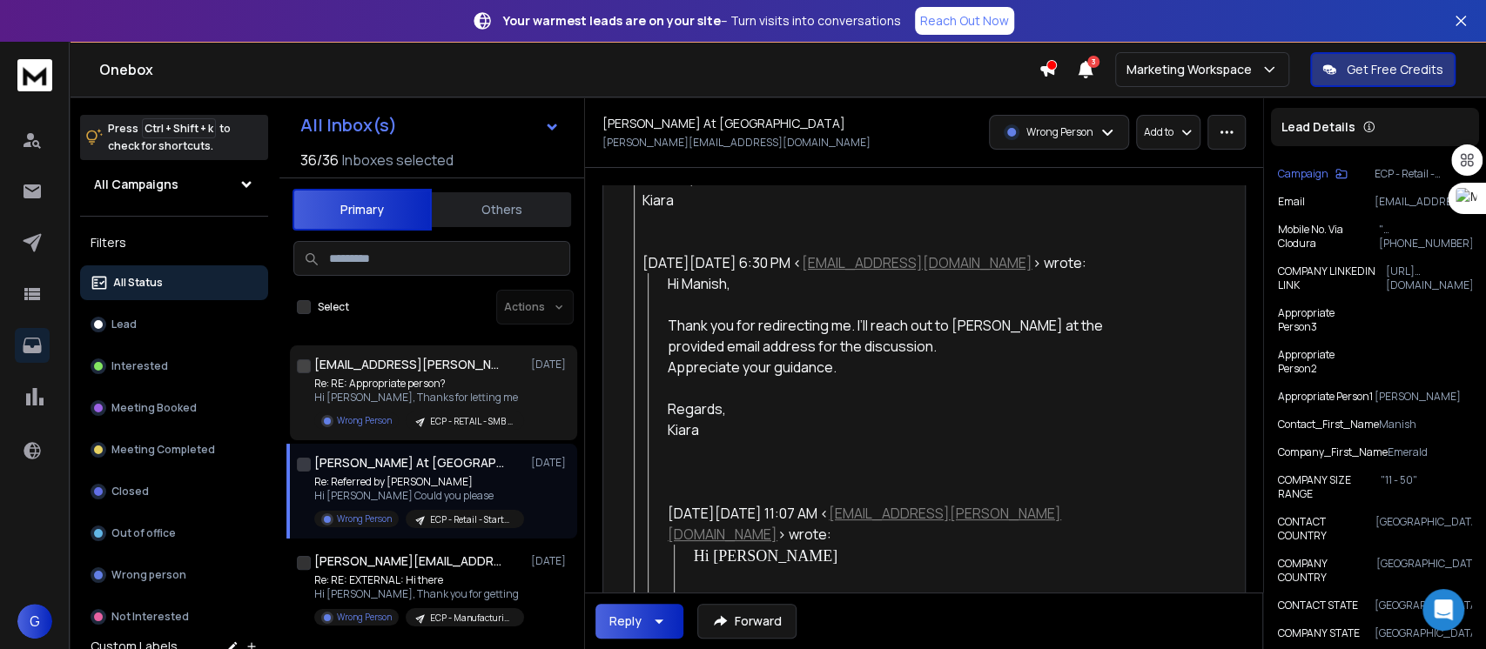
click at [446, 383] on p "Re: RE: Appropriate person?" at bounding box center [418, 384] width 209 height 14
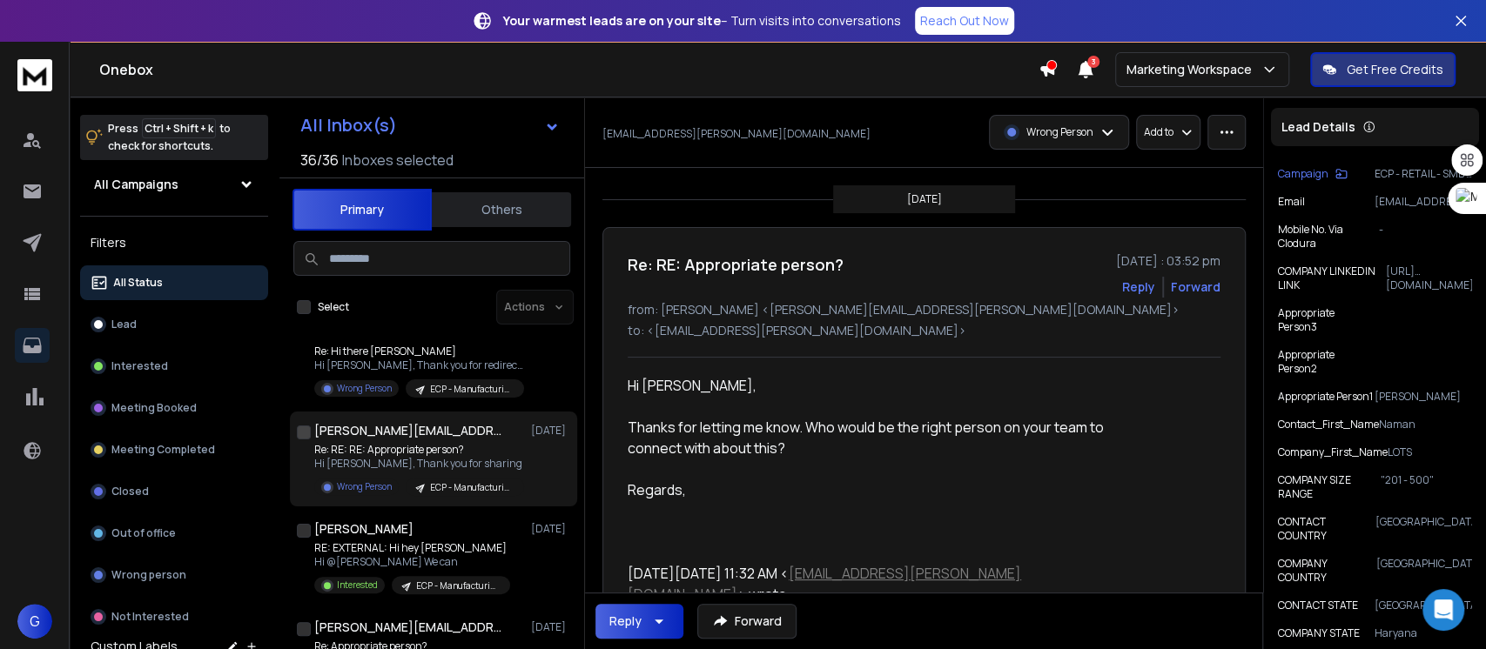
scroll to position [428, 0]
click at [391, 443] on p "Re: RE: RE: Appropriate person?" at bounding box center [418, 447] width 209 height 14
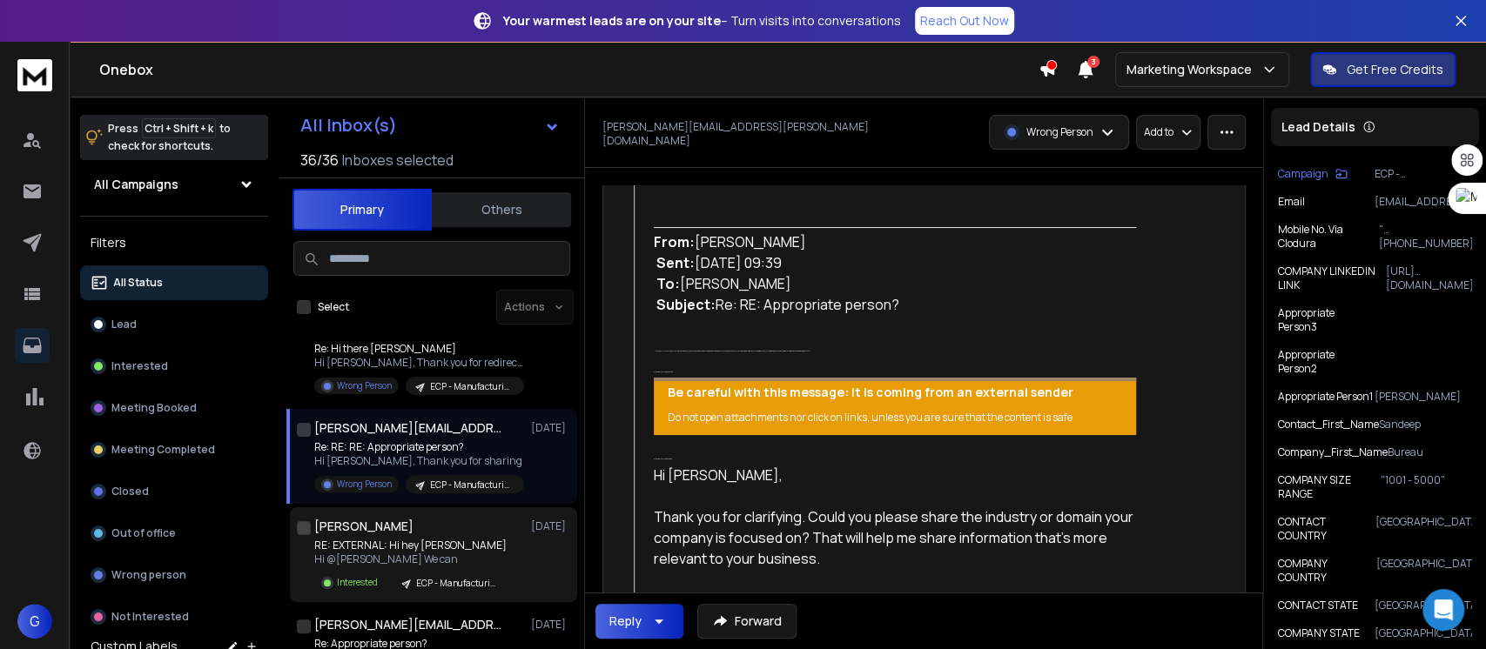
scroll to position [491, 0]
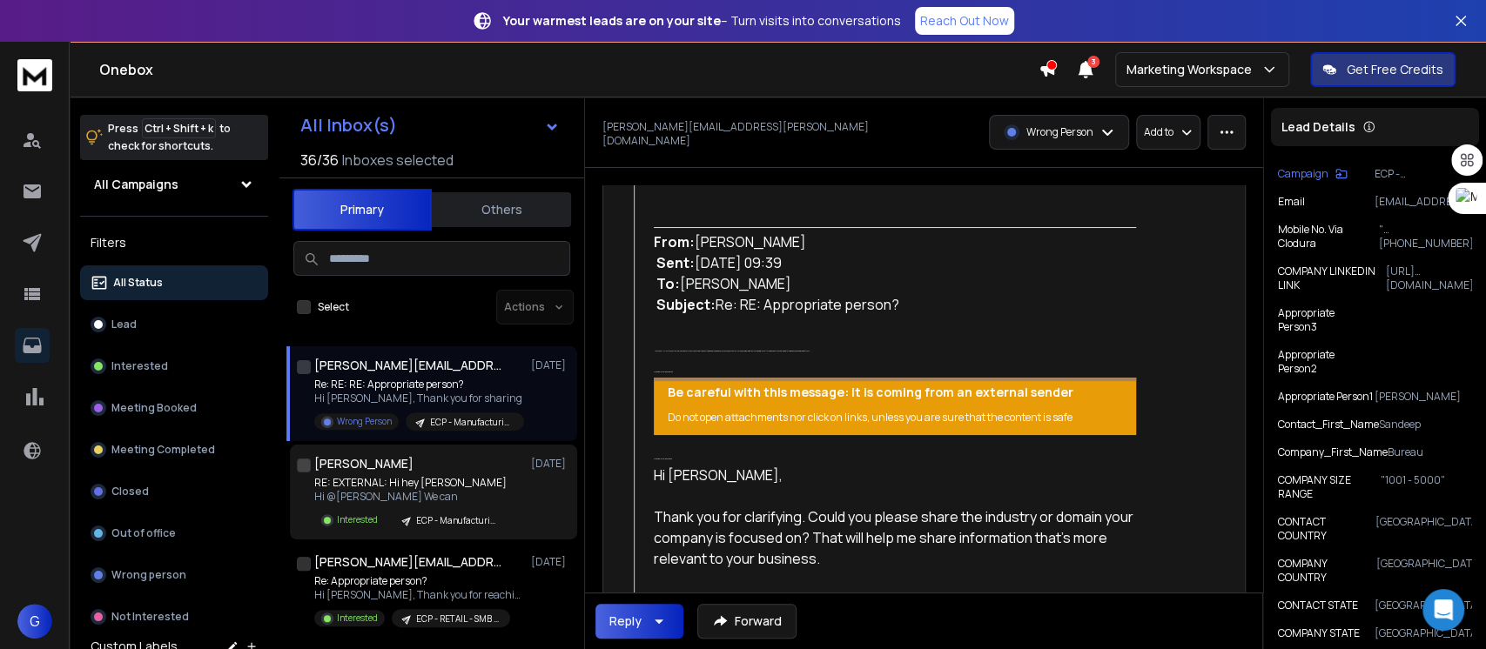
click at [390, 484] on p "RE: EXTERNAL: Hi hey Yash" at bounding box center [412, 483] width 196 height 14
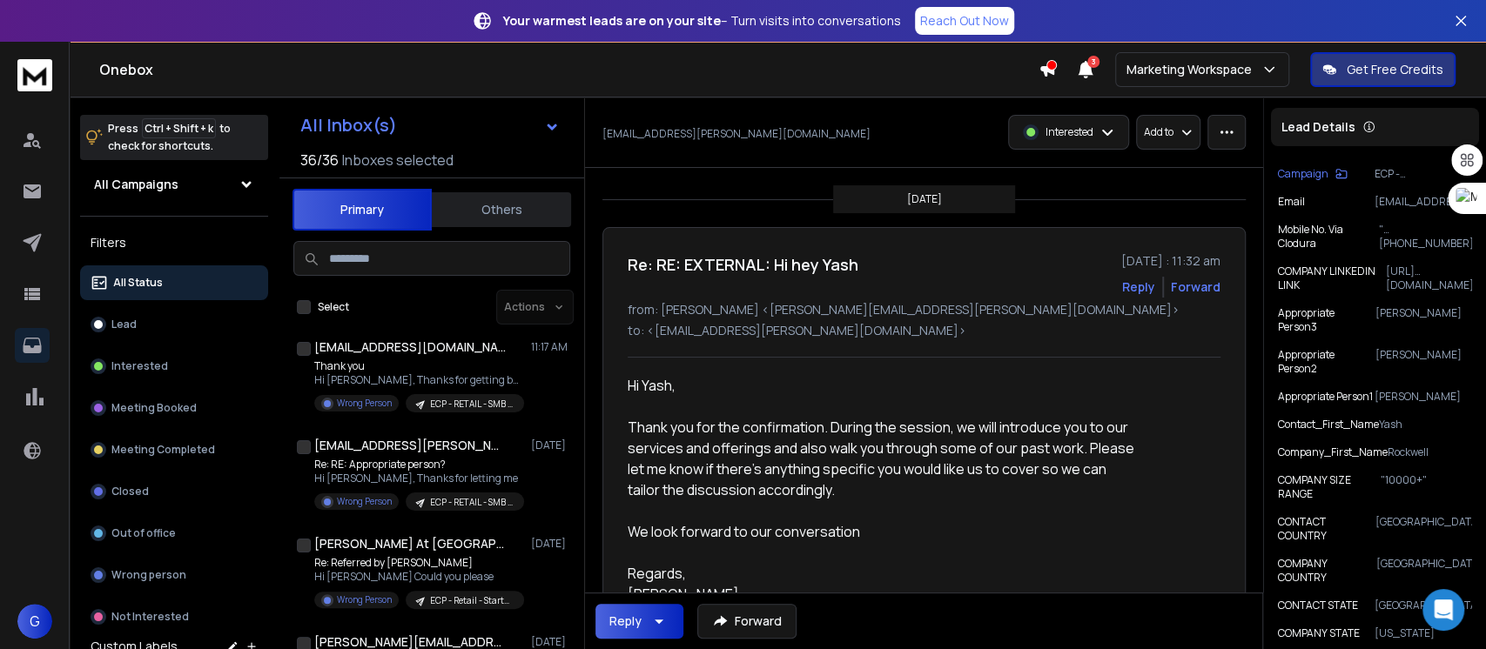
scroll to position [0, 0]
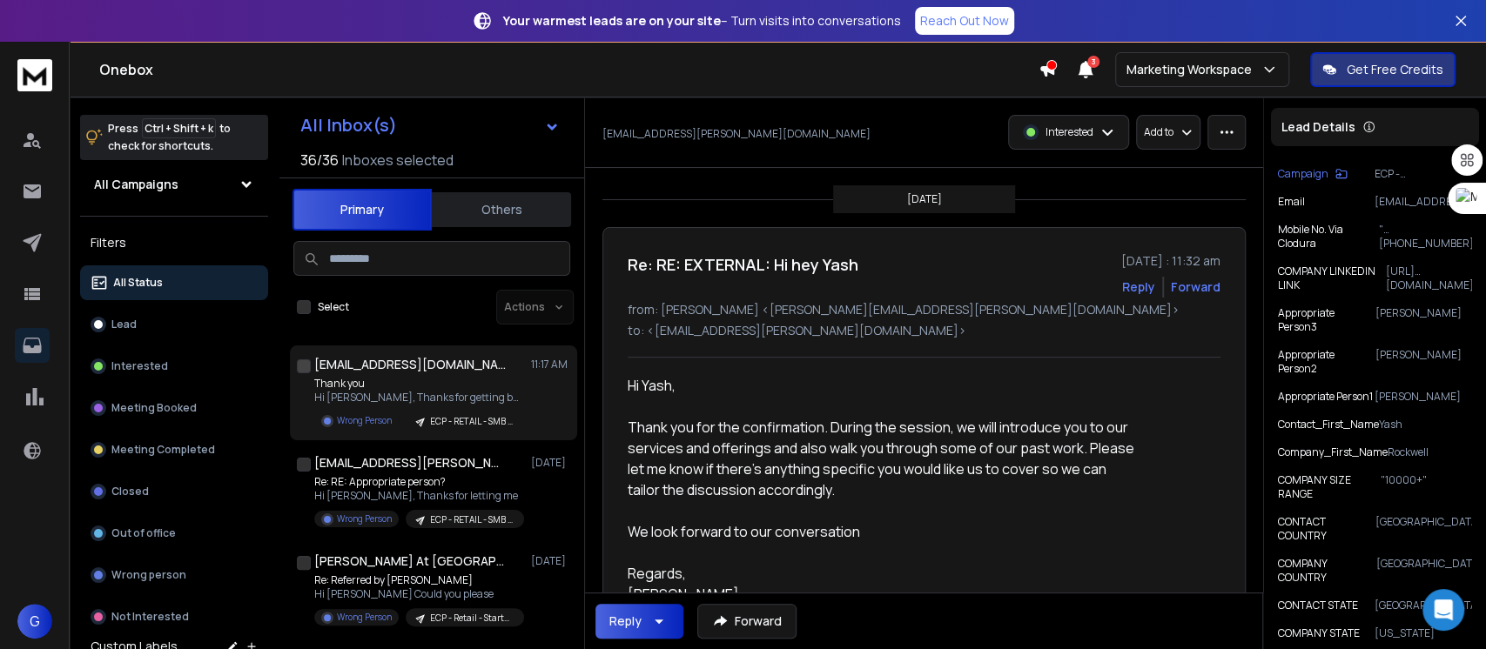
click at [385, 396] on p "Hi Rajeev, Thanks for getting back" at bounding box center [418, 398] width 209 height 14
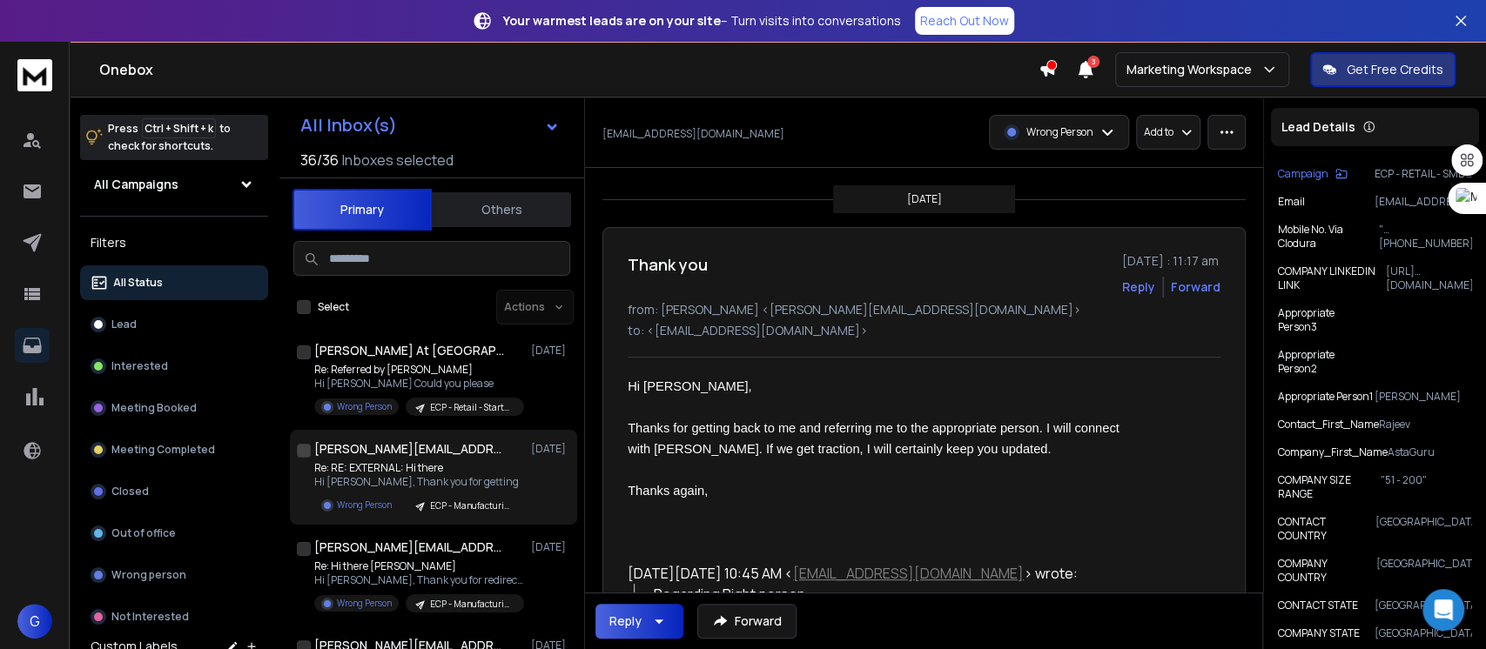
scroll to position [212, 0]
click at [422, 478] on p "Hi Vanika, Thank you for getting" at bounding box center [418, 480] width 209 height 14
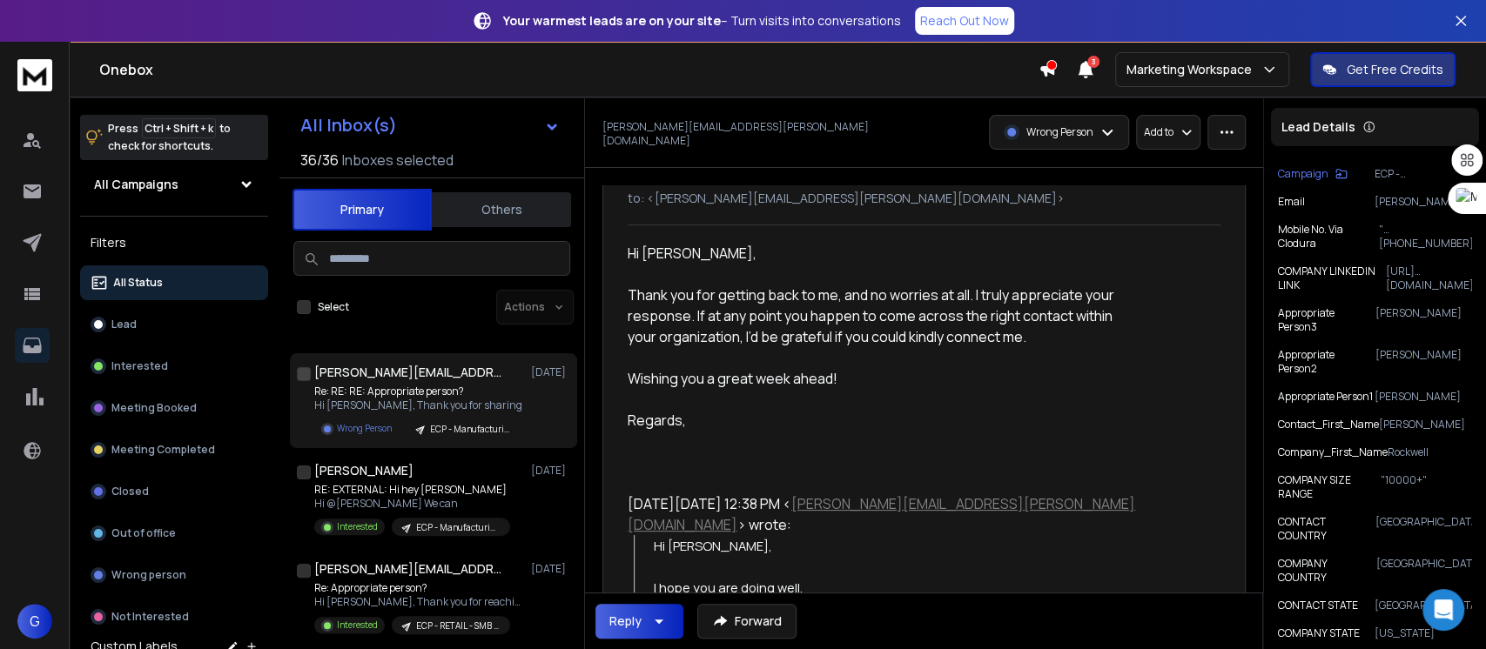
scroll to position [491, 0]
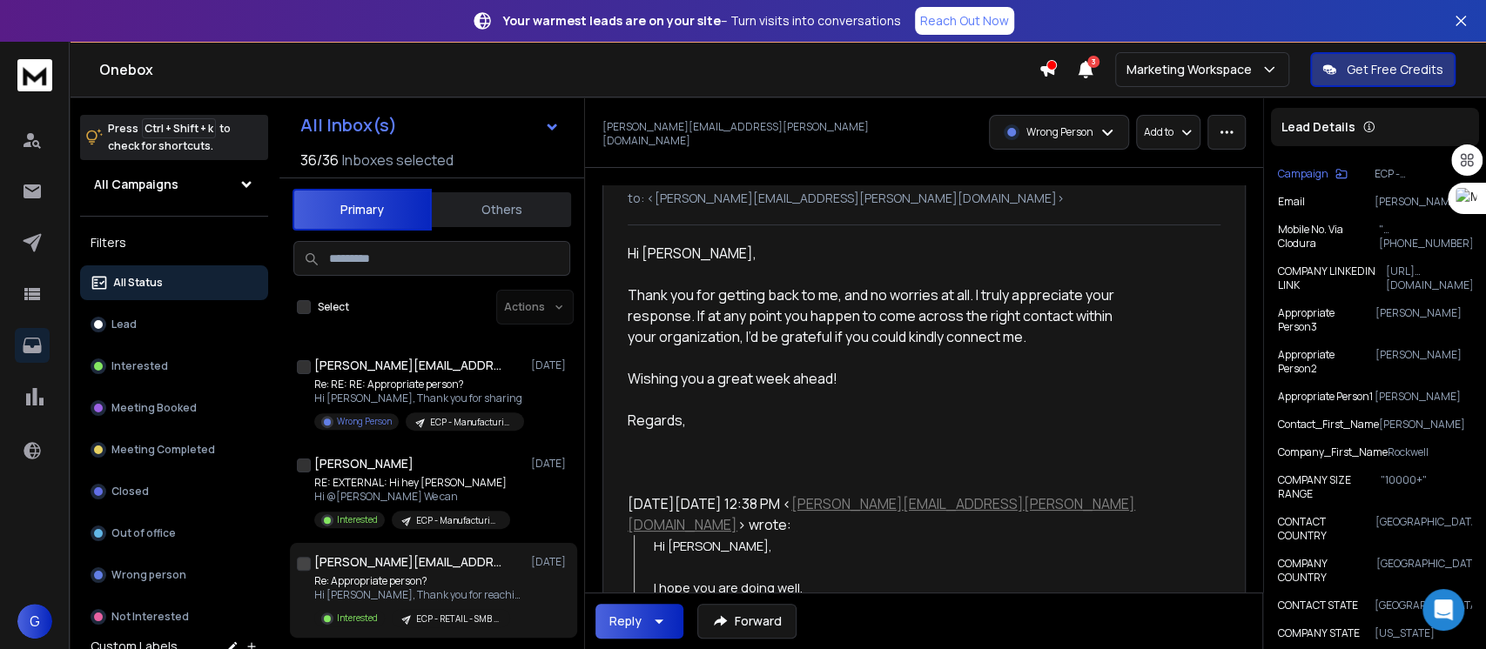
click at [383, 588] on p "Hi Gurleen, Thank you for reaching" at bounding box center [418, 595] width 209 height 14
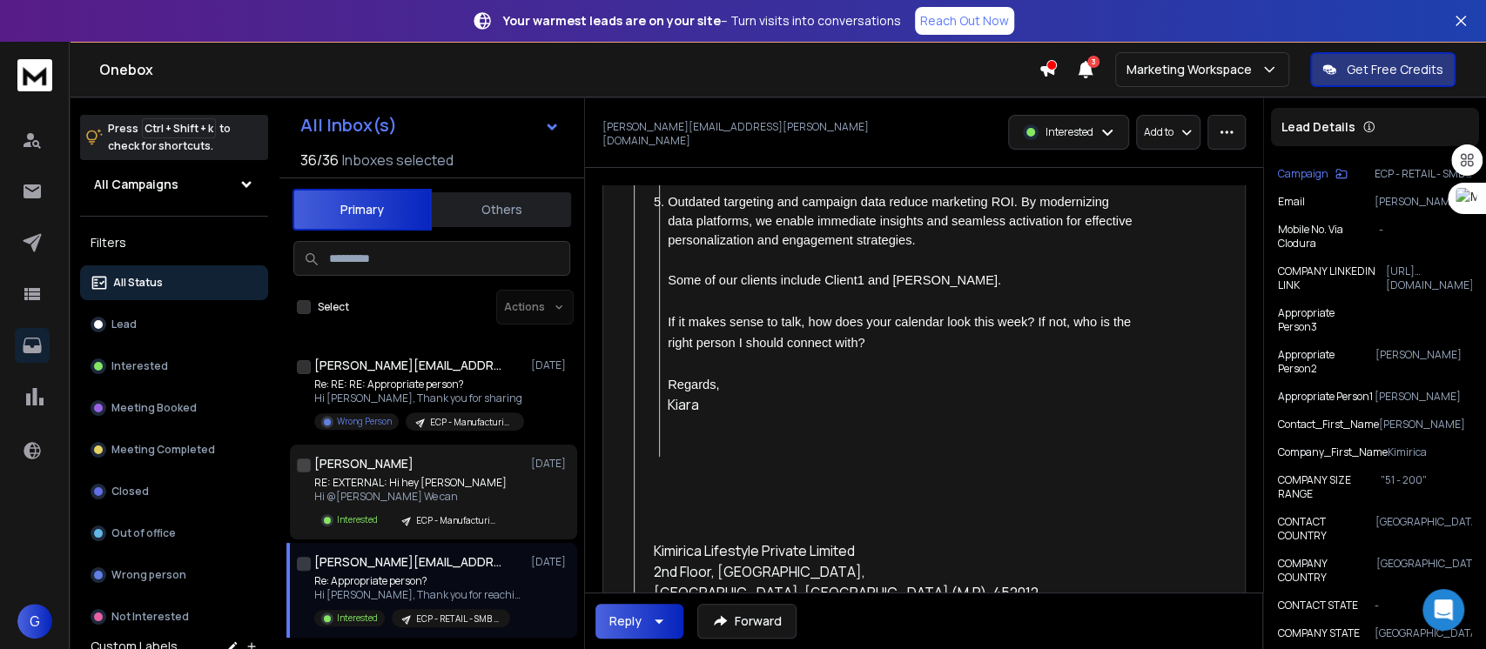
scroll to position [0, 0]
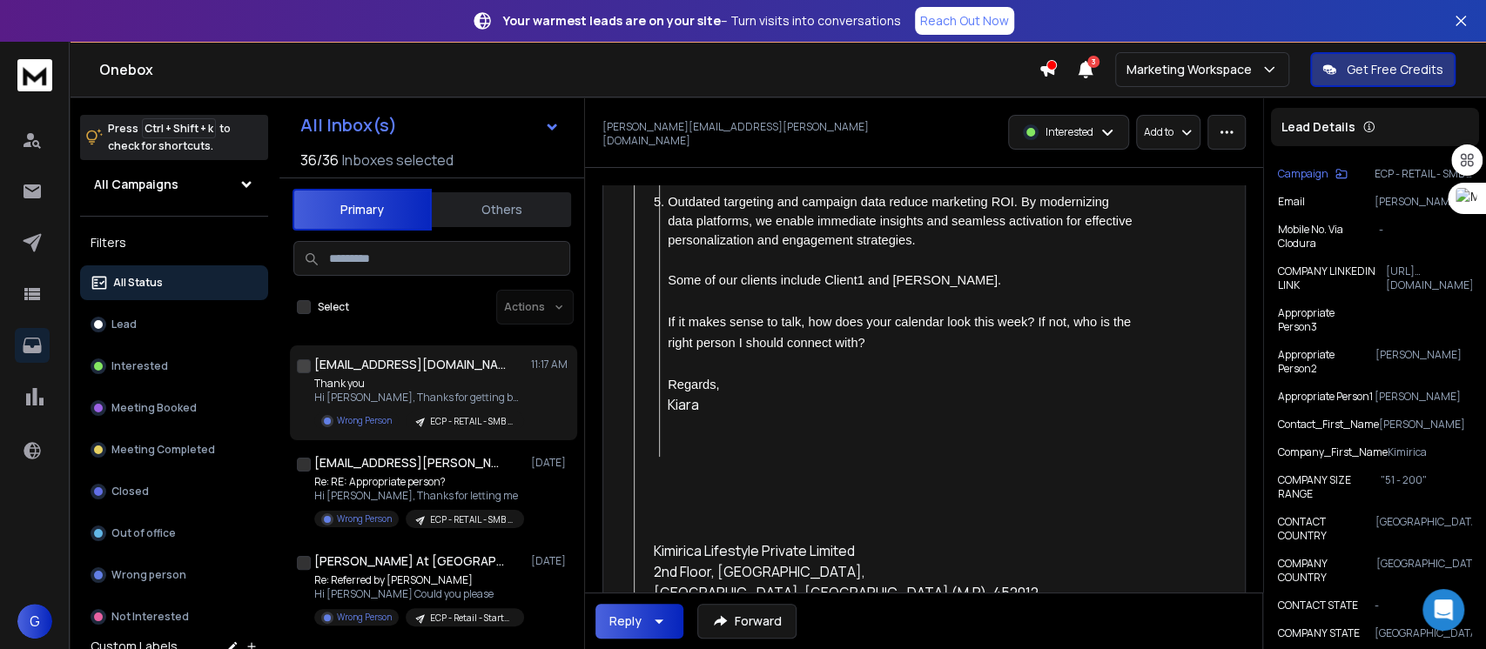
click at [428, 377] on p "Thank you" at bounding box center [418, 384] width 209 height 14
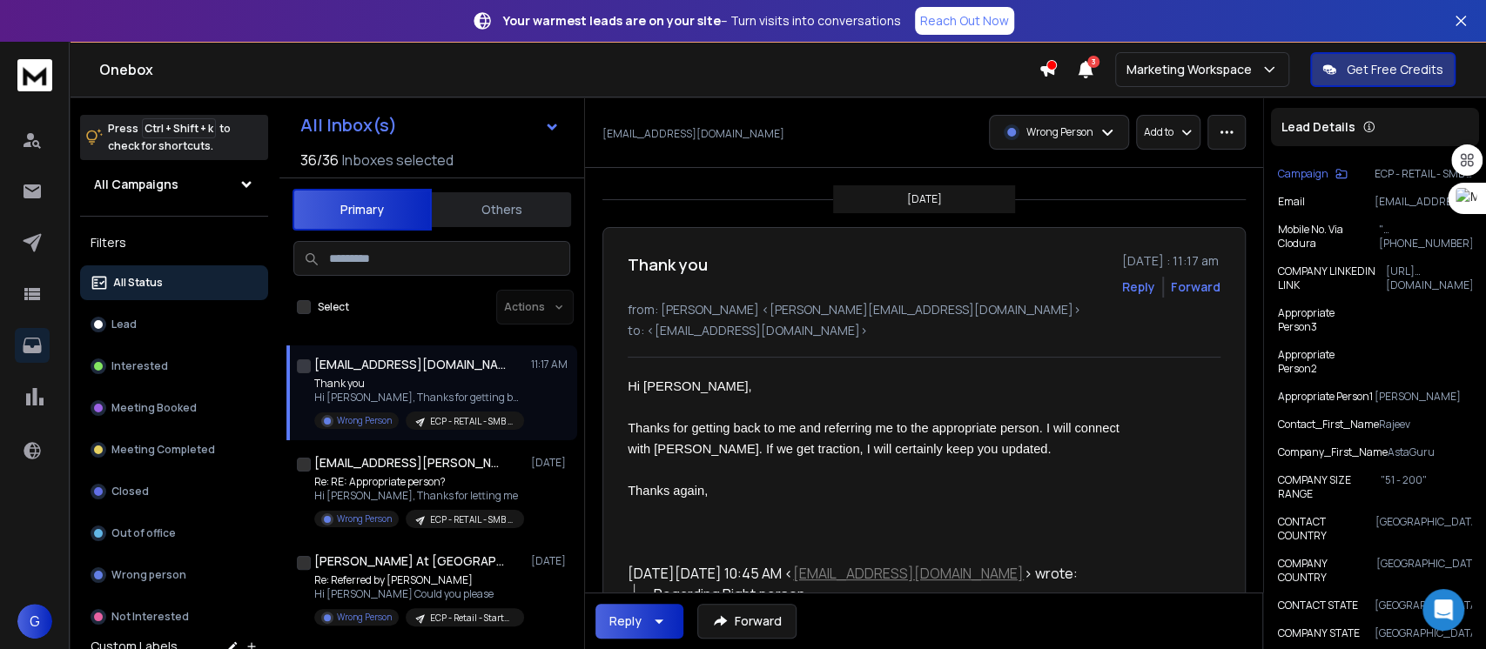
click at [624, 621] on div "Reply" at bounding box center [625, 621] width 32 height 17
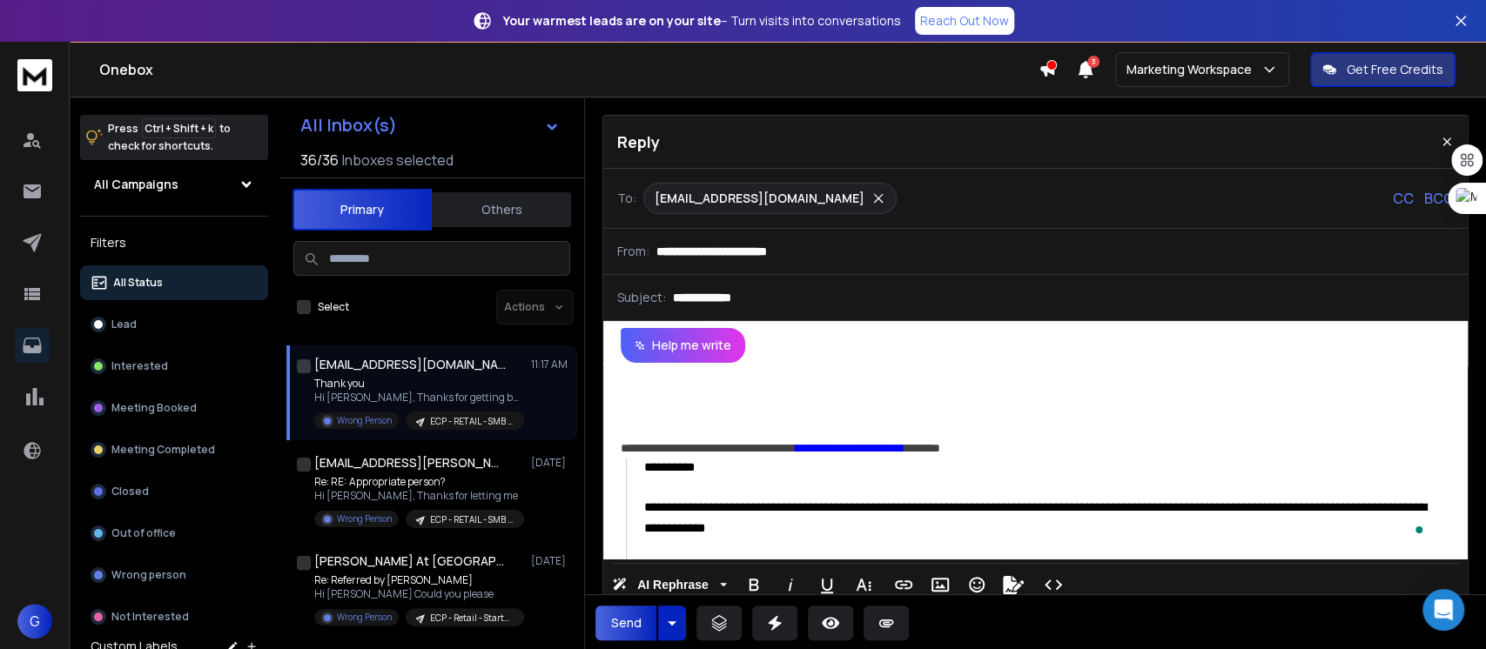
click at [871, 200] on icon at bounding box center [878, 198] width 14 height 14
click at [636, 403] on div "To enrich screen reader interactions, please activate Accessibility in Grammarl…" at bounding box center [1032, 408] width 825 height 19
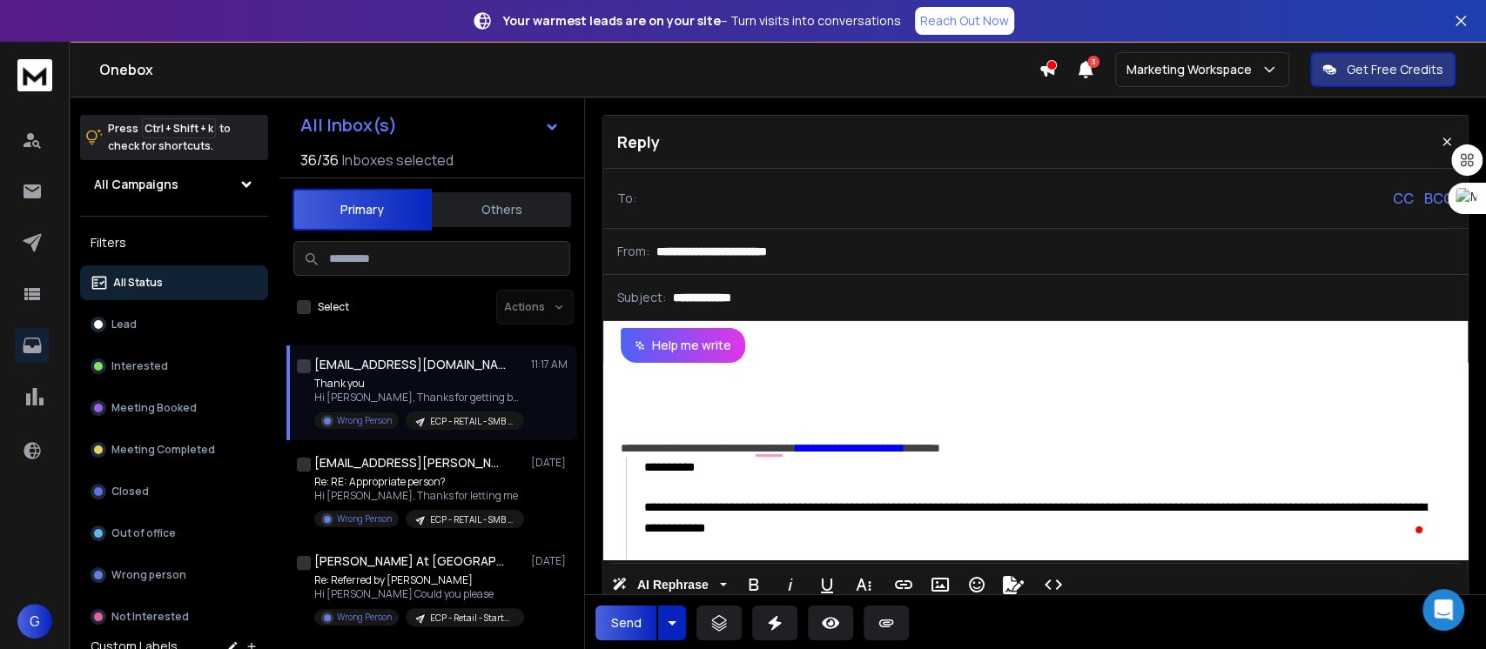
click at [634, 386] on div "To enrich screen reader interactions, please activate Accessibility in Grammarl…" at bounding box center [1032, 389] width 825 height 19
click at [620, 385] on div "**********" at bounding box center [1033, 461] width 860 height 197
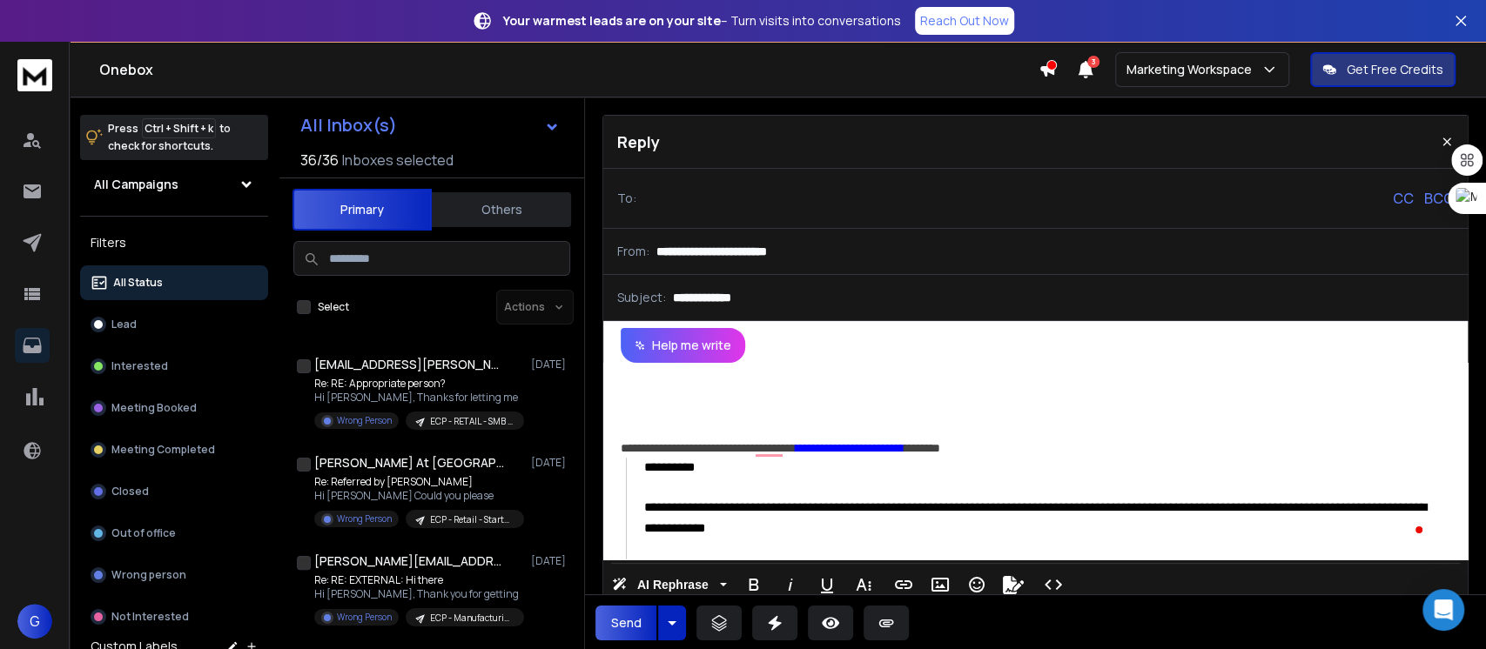
scroll to position [106, 0]
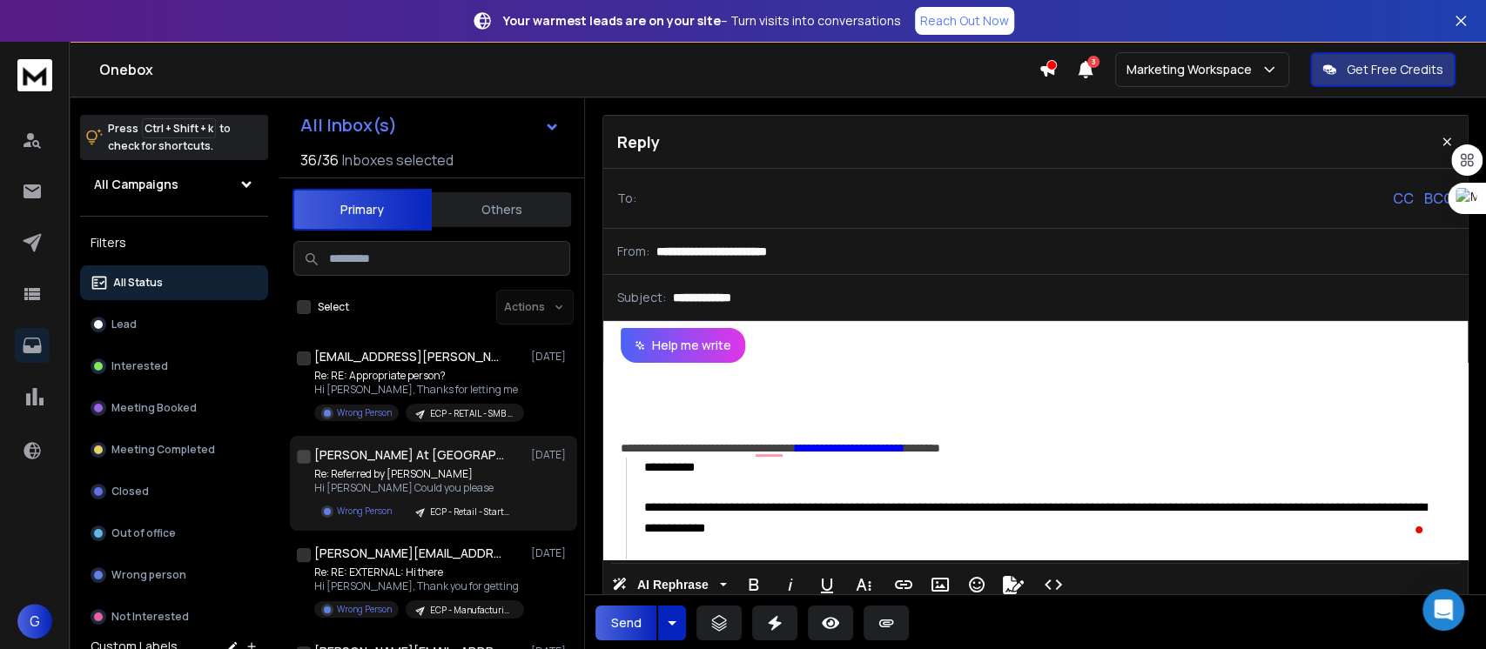
click at [425, 471] on p "Re: Referred by Manish" at bounding box center [418, 474] width 209 height 14
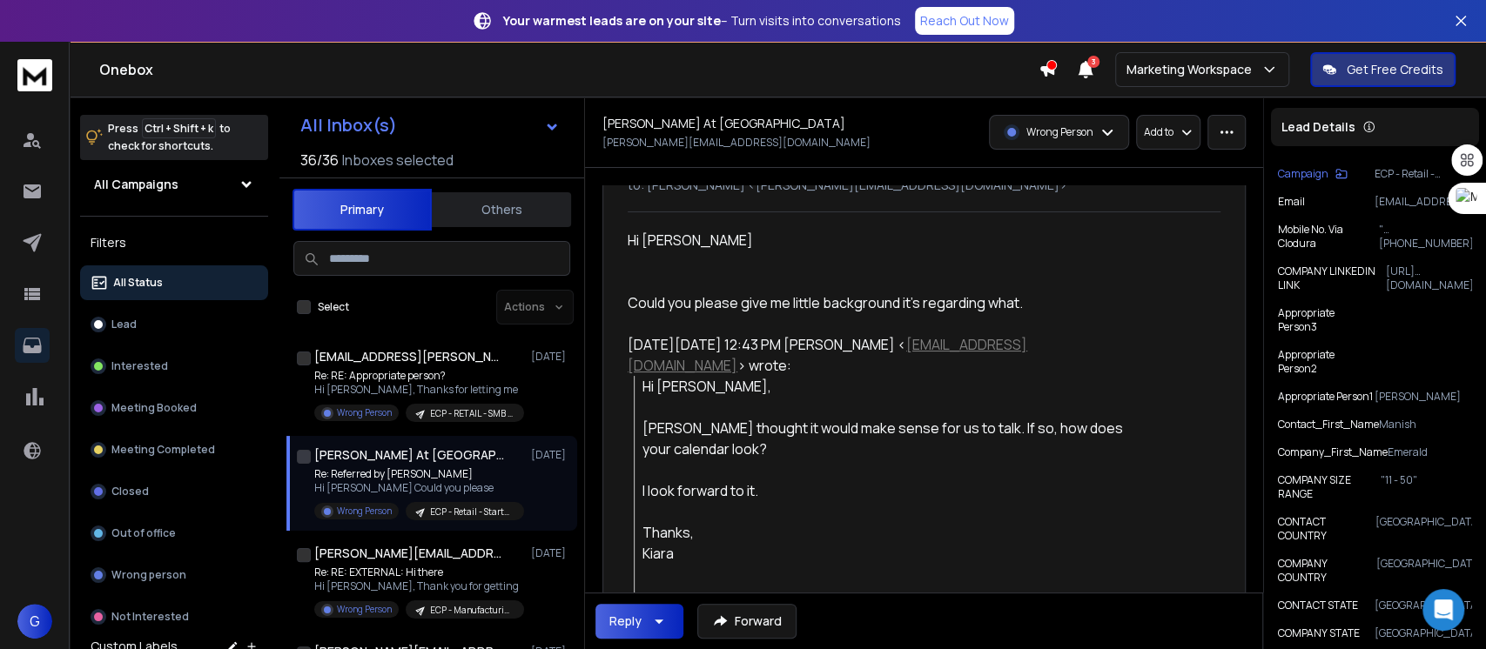
scroll to position [197, 0]
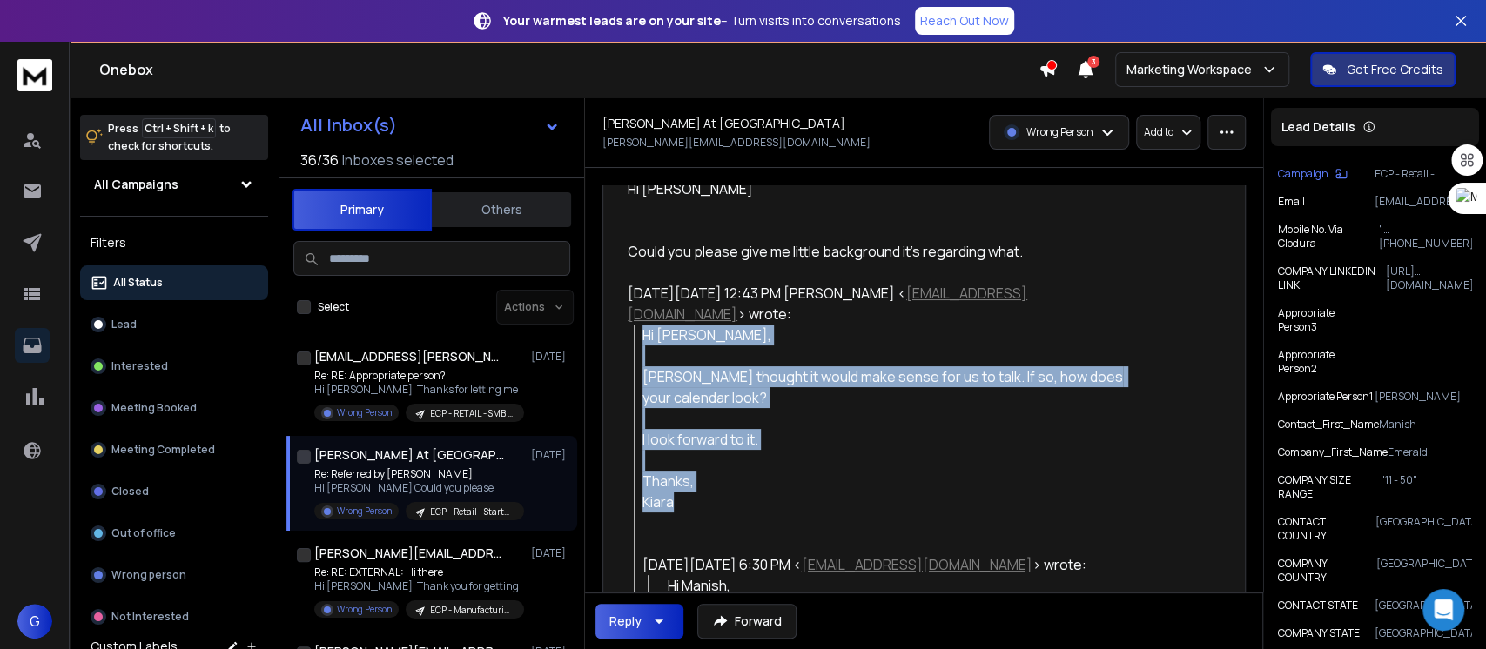
drag, startPoint x: 641, startPoint y: 337, endPoint x: 694, endPoint y: 497, distance: 168.4
copy blockquote "Hi Anupam, Manish thought it would make sense for us to talk. If so, how does y…"
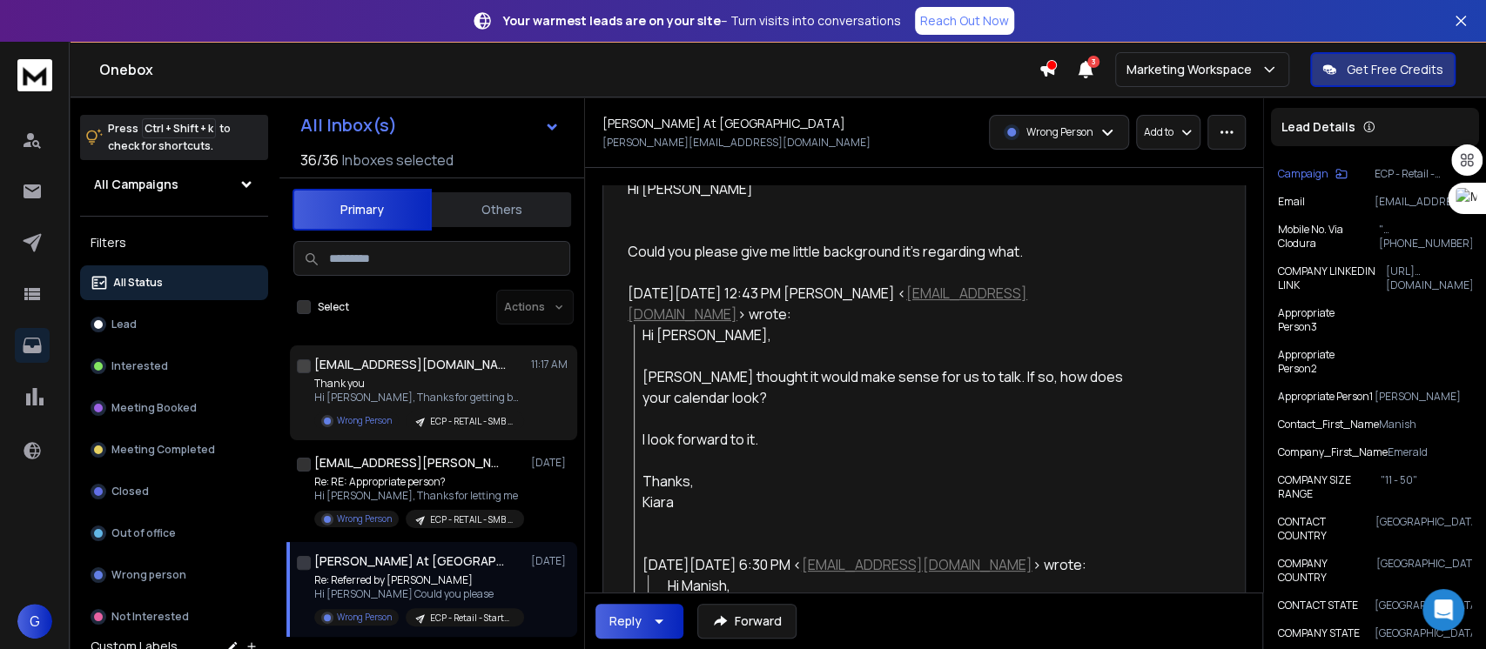
click at [372, 398] on p "Hi Rajeev, Thanks for getting back" at bounding box center [418, 398] width 209 height 14
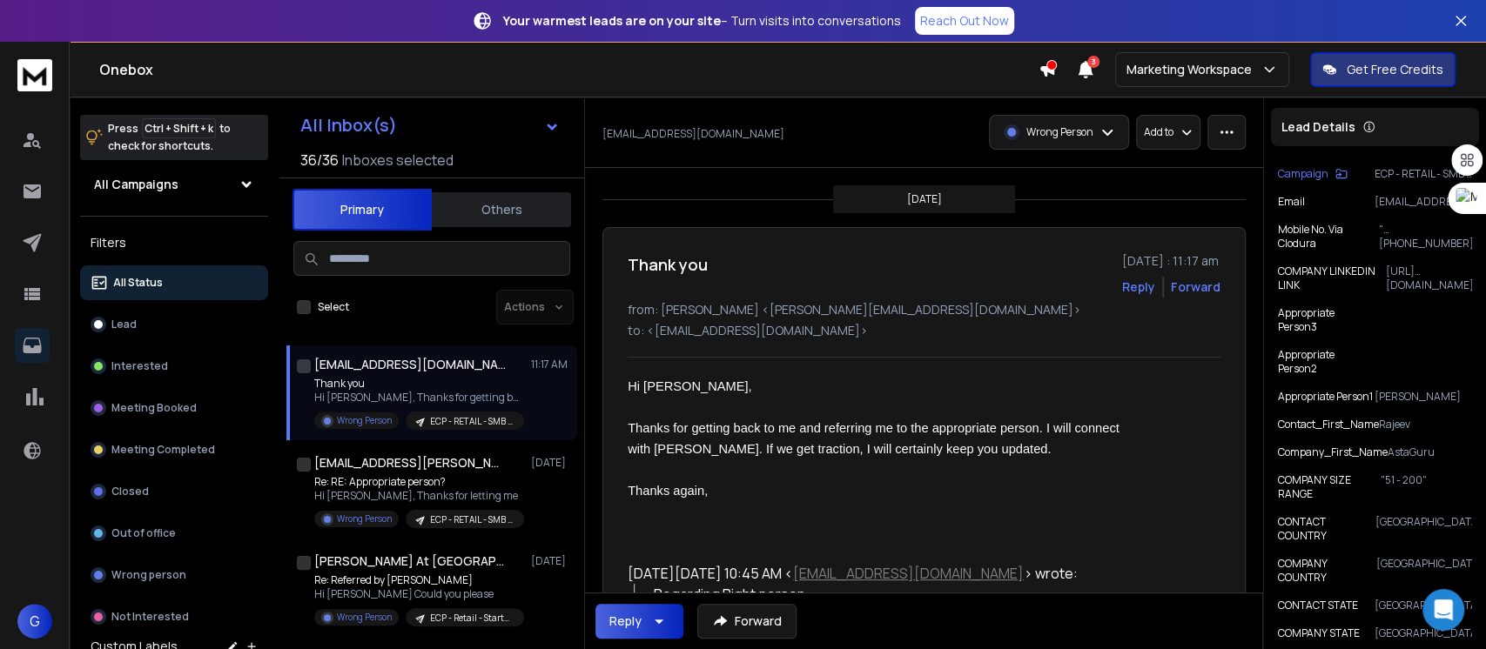
click at [630, 621] on div "Reply" at bounding box center [625, 621] width 32 height 17
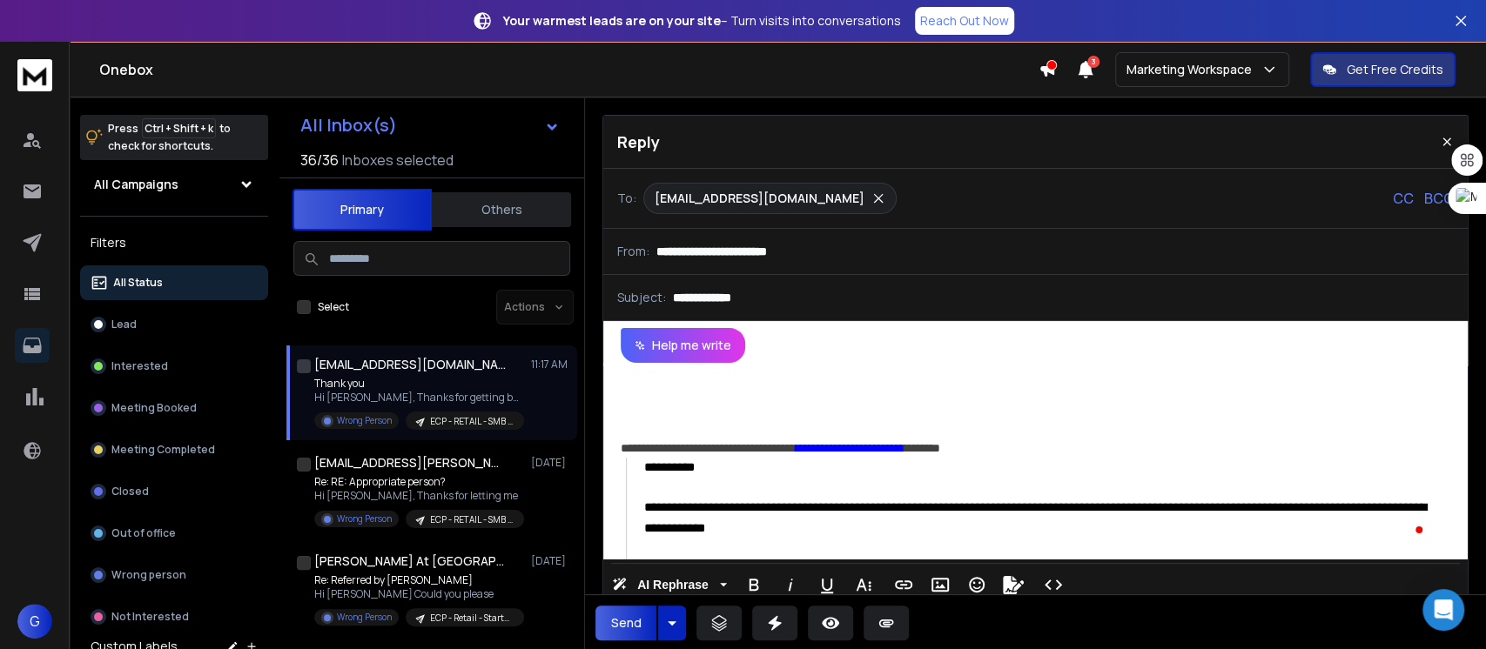
drag, startPoint x: 761, startPoint y: 296, endPoint x: 663, endPoint y: 305, distance: 98.8
click at [663, 305] on div "**********" at bounding box center [1035, 297] width 864 height 45
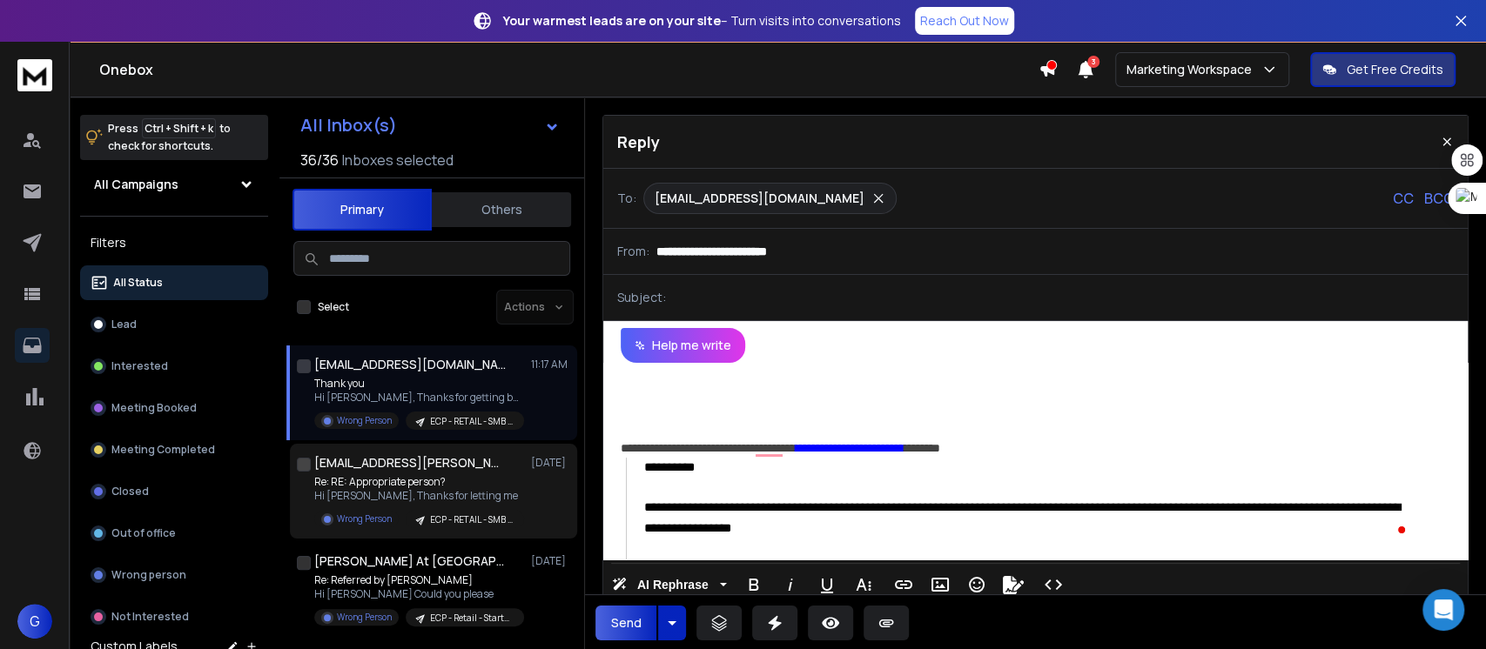
click at [393, 485] on p "Re: RE: Appropriate person?" at bounding box center [418, 482] width 209 height 14
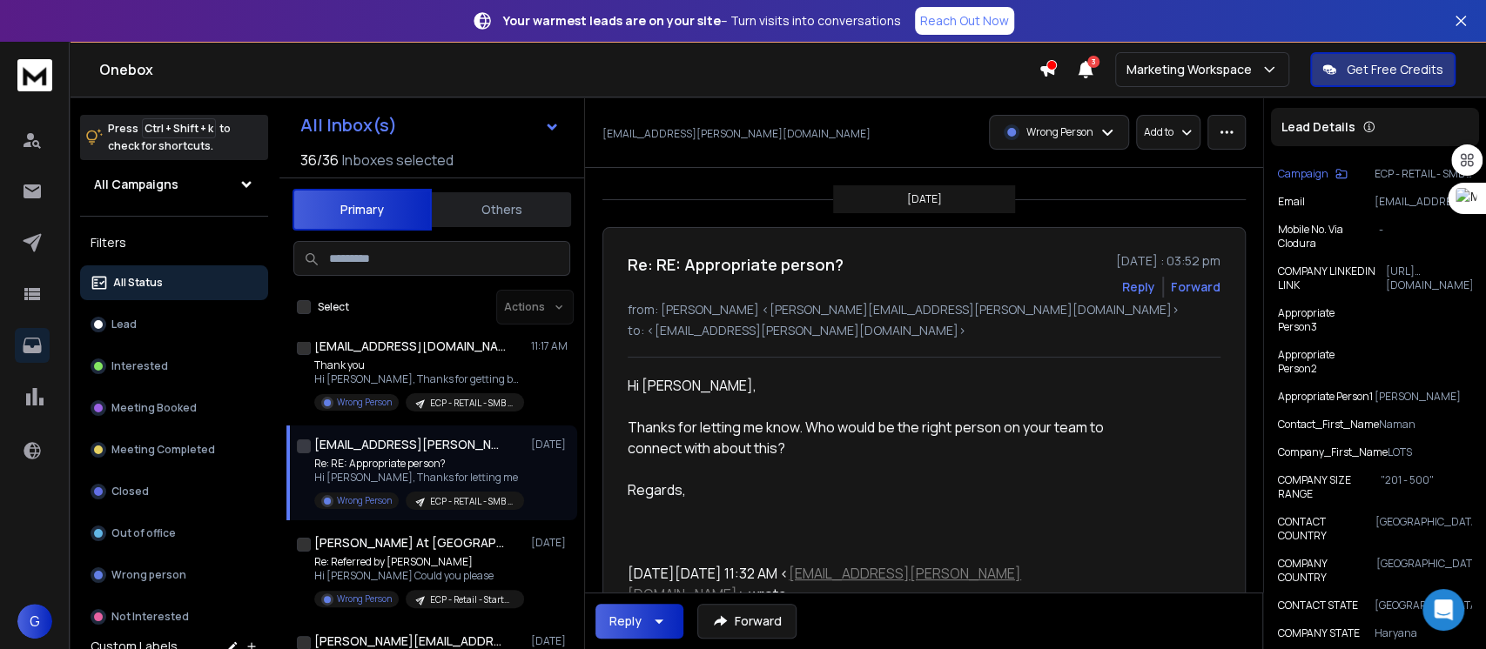
scroll to position [15, 0]
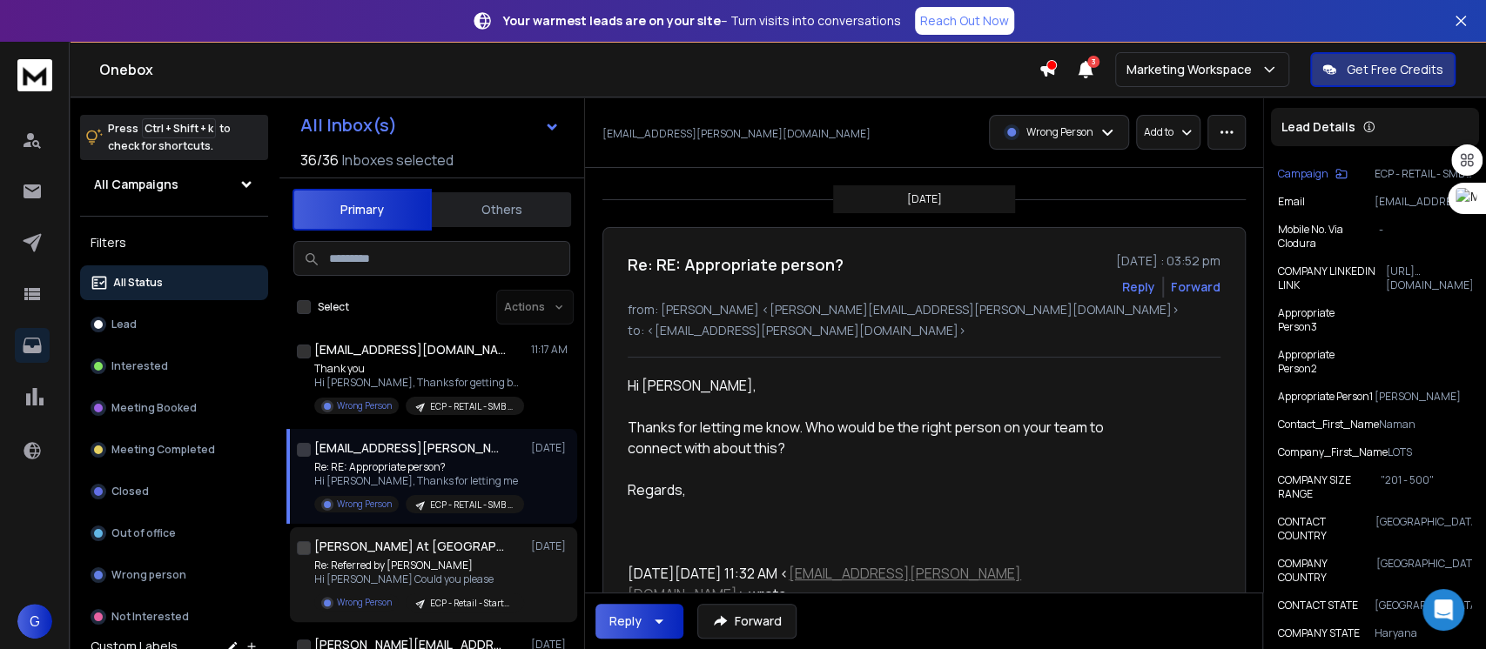
click at [437, 573] on p "Hi Kiara Could you please" at bounding box center [418, 580] width 209 height 14
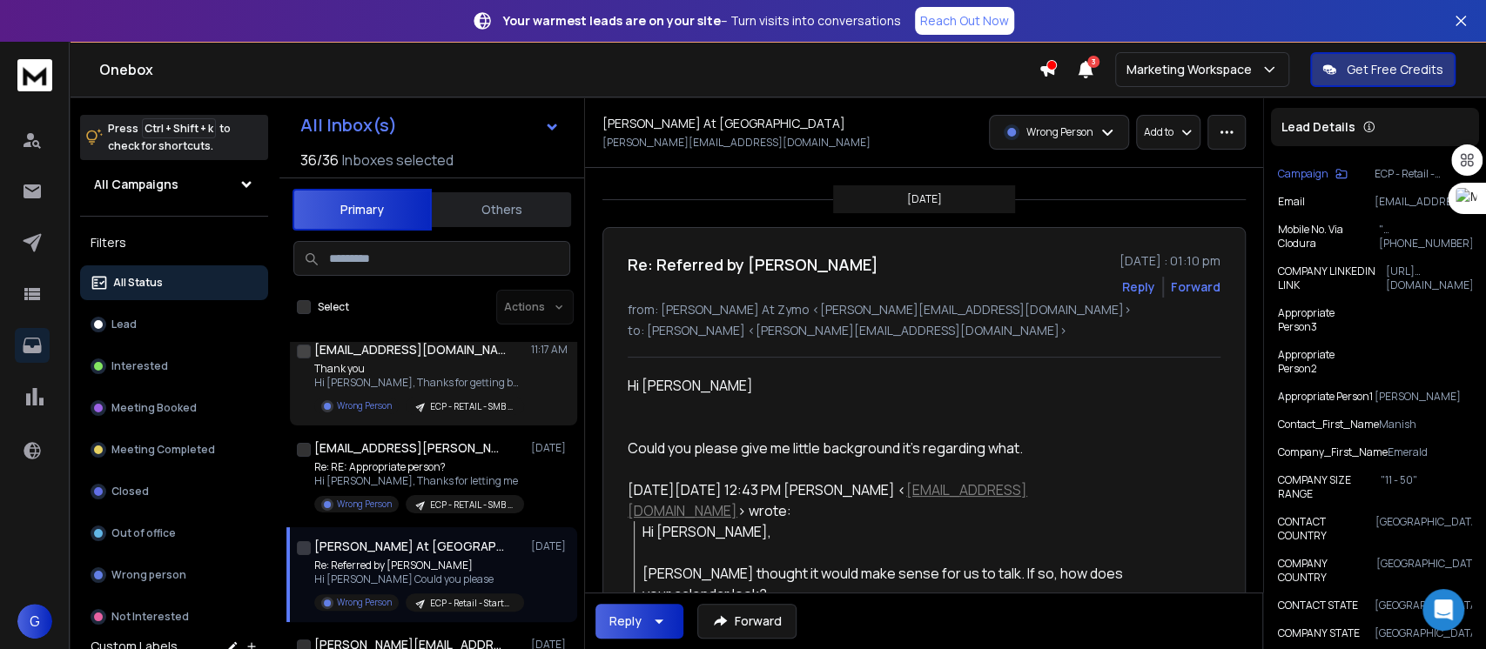
scroll to position [0, 0]
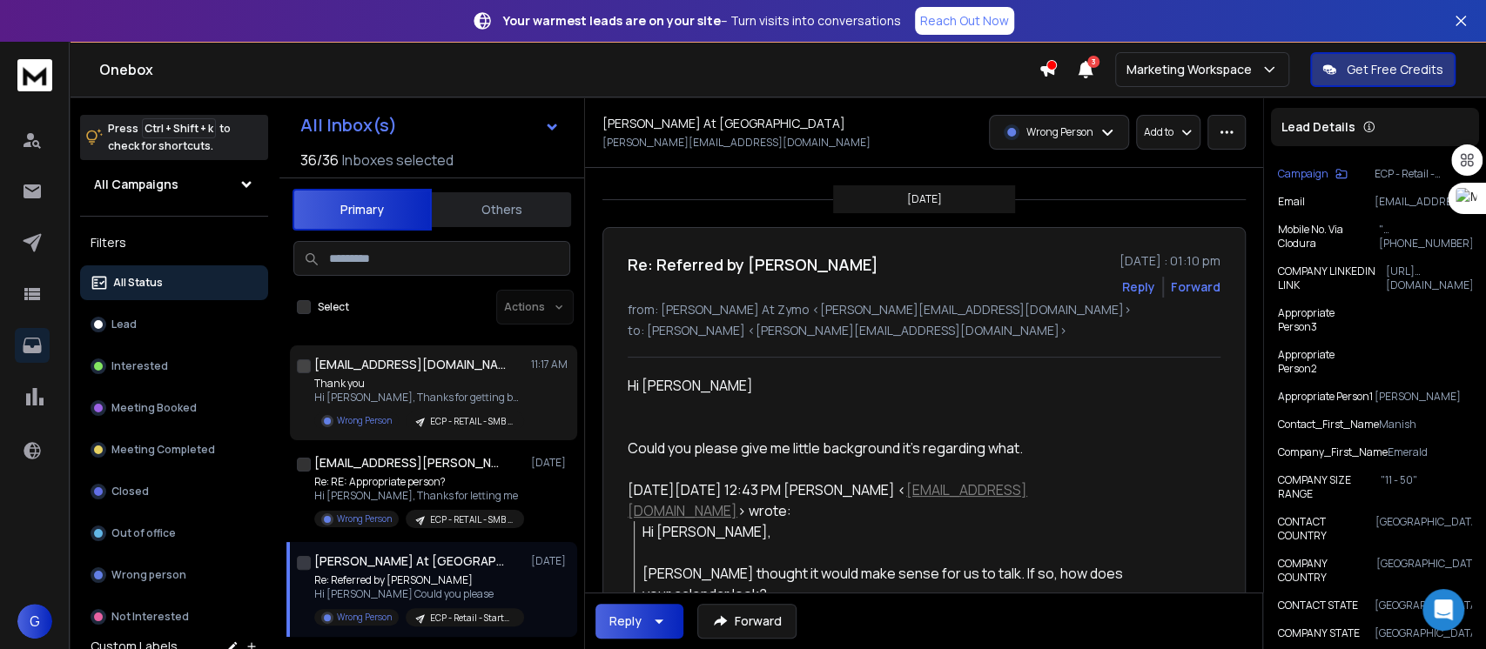
click at [403, 380] on p "Thank you" at bounding box center [418, 384] width 209 height 14
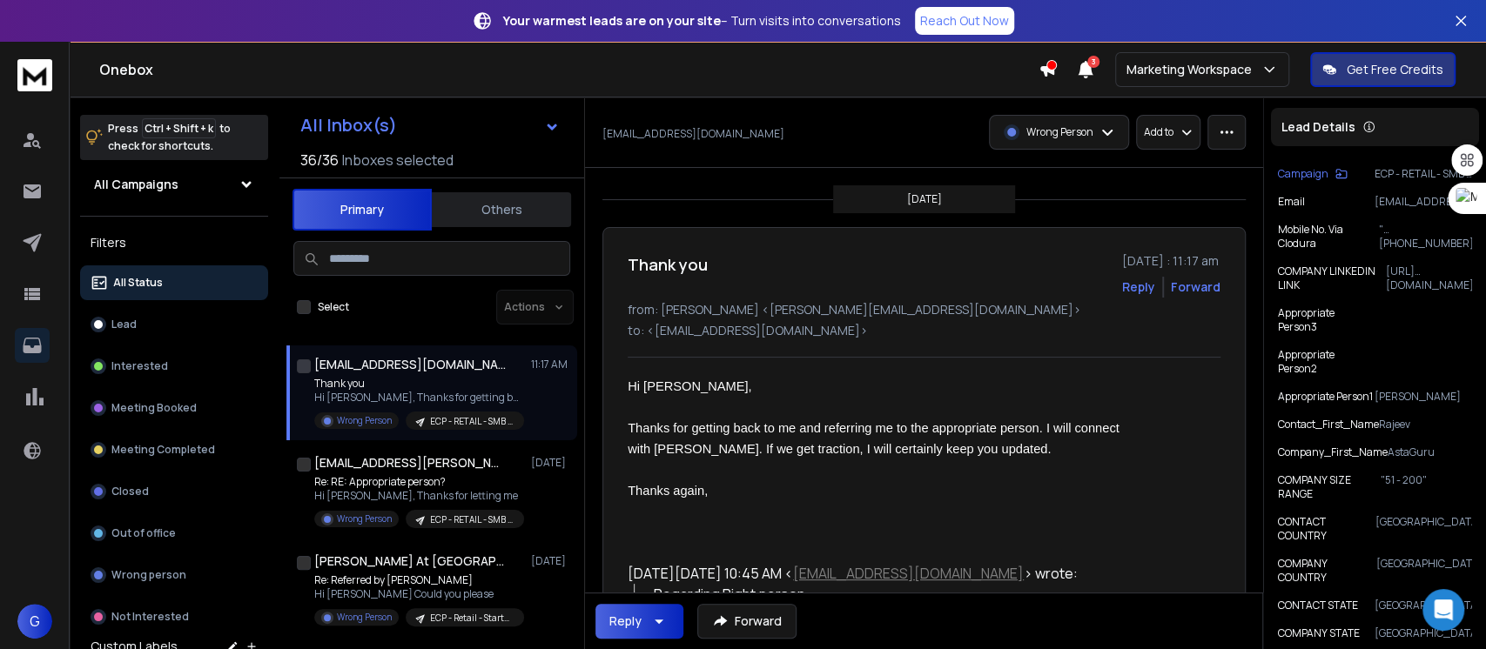
click at [634, 616] on div "Reply" at bounding box center [625, 621] width 32 height 17
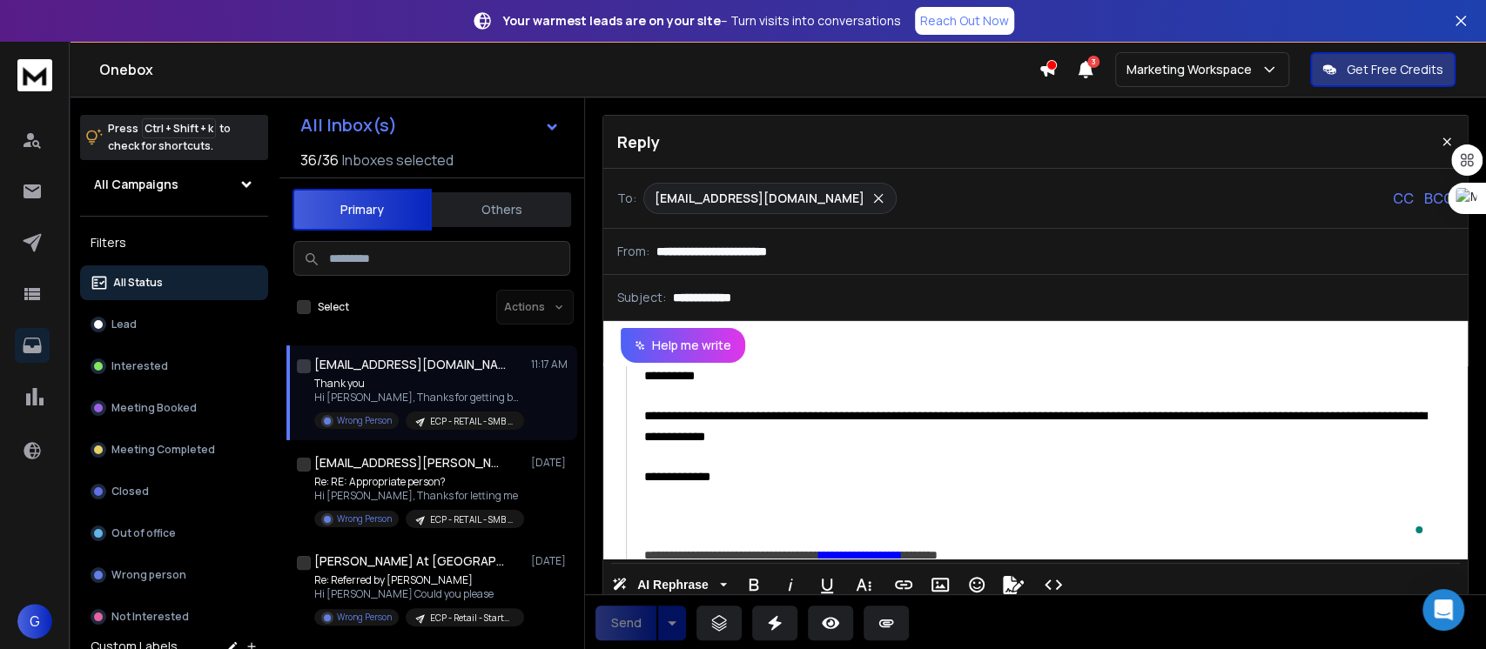
scroll to position [92, 0]
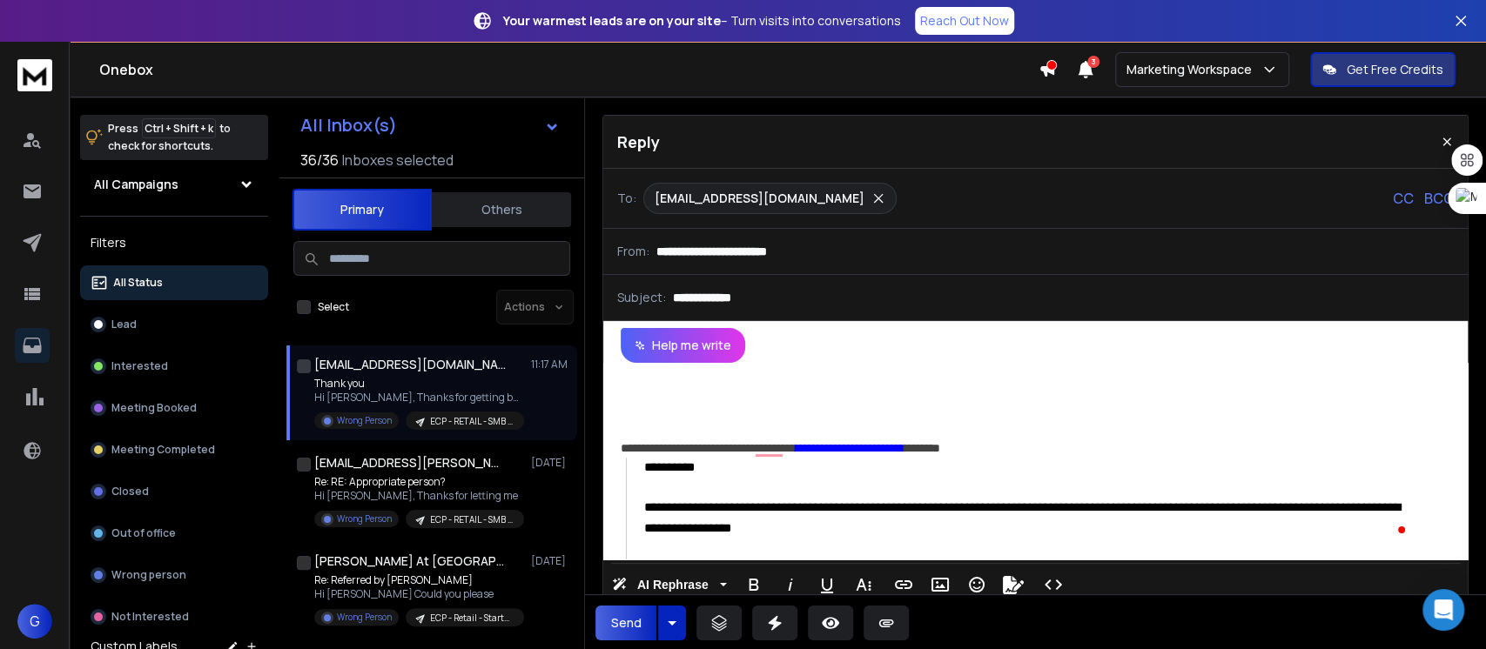
click at [430, 373] on div "rajeev@astaguru.com 11:17 AM Thank you Hi Rajeev, Thanks for getting back Wrong…" at bounding box center [442, 393] width 256 height 74
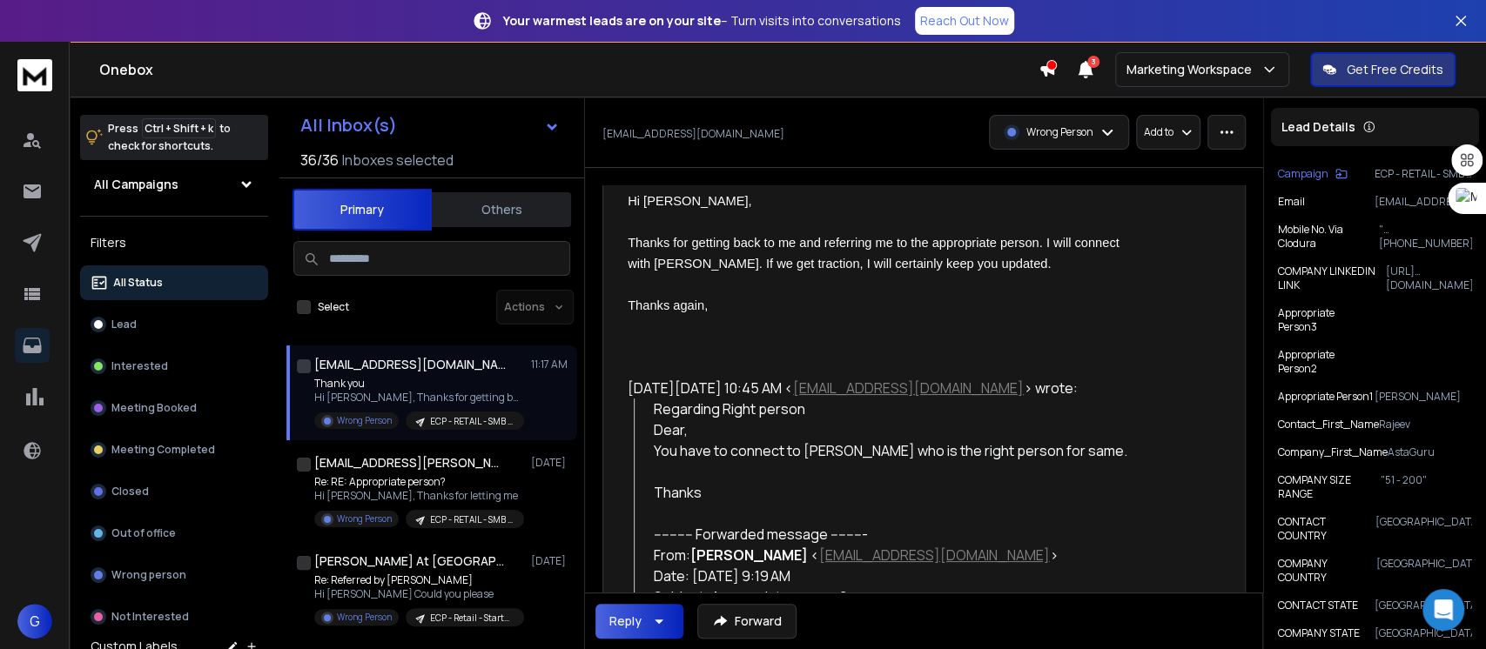
scroll to position [333, 0]
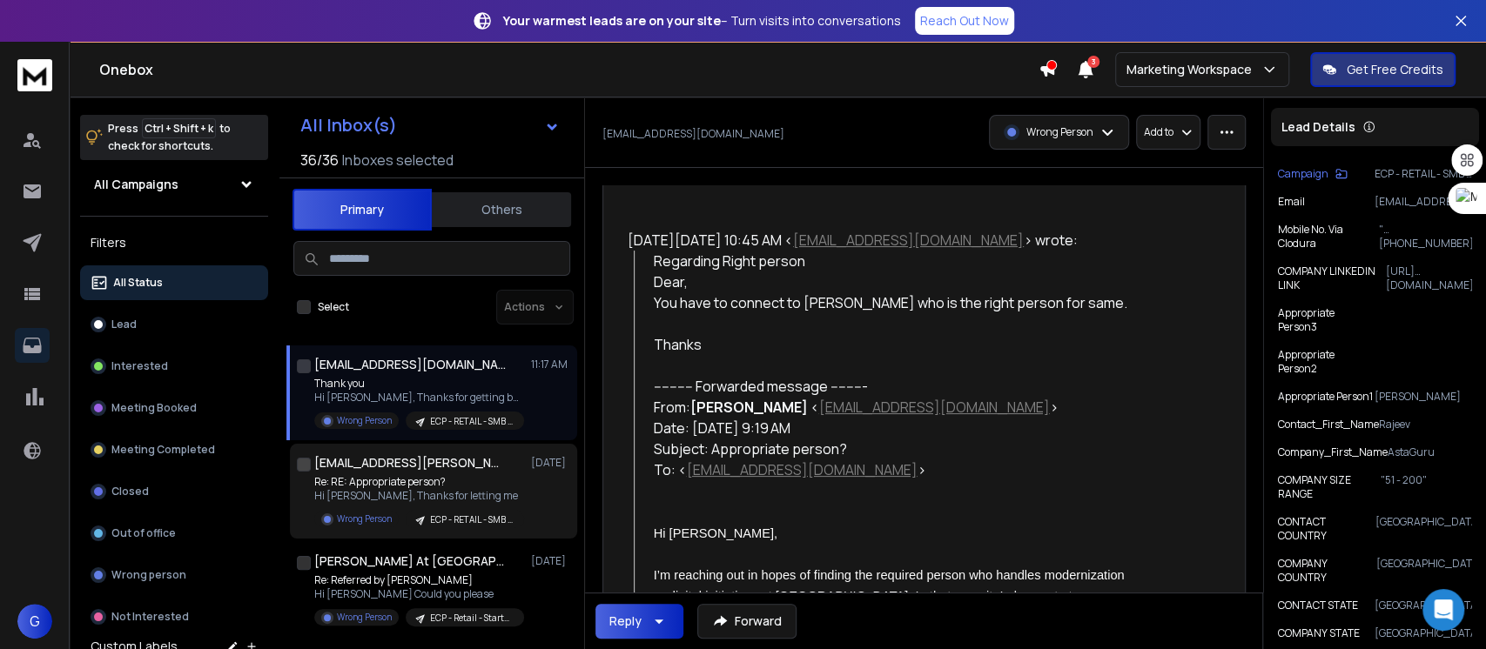
click at [473, 472] on div "Naman.Singhal@cpwi.in 09 Sep Re: RE: Appropriate person? Hi Naman, Thanks for l…" at bounding box center [442, 491] width 256 height 74
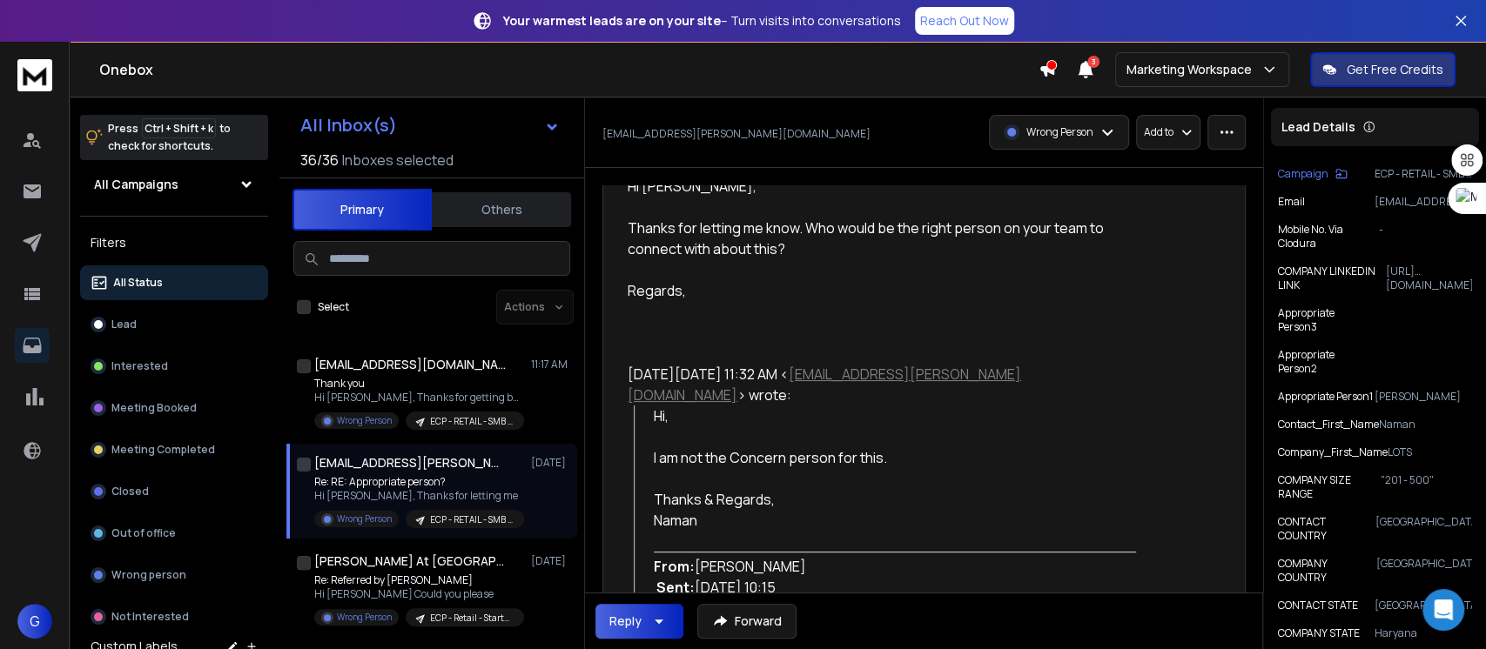
scroll to position [197, 0]
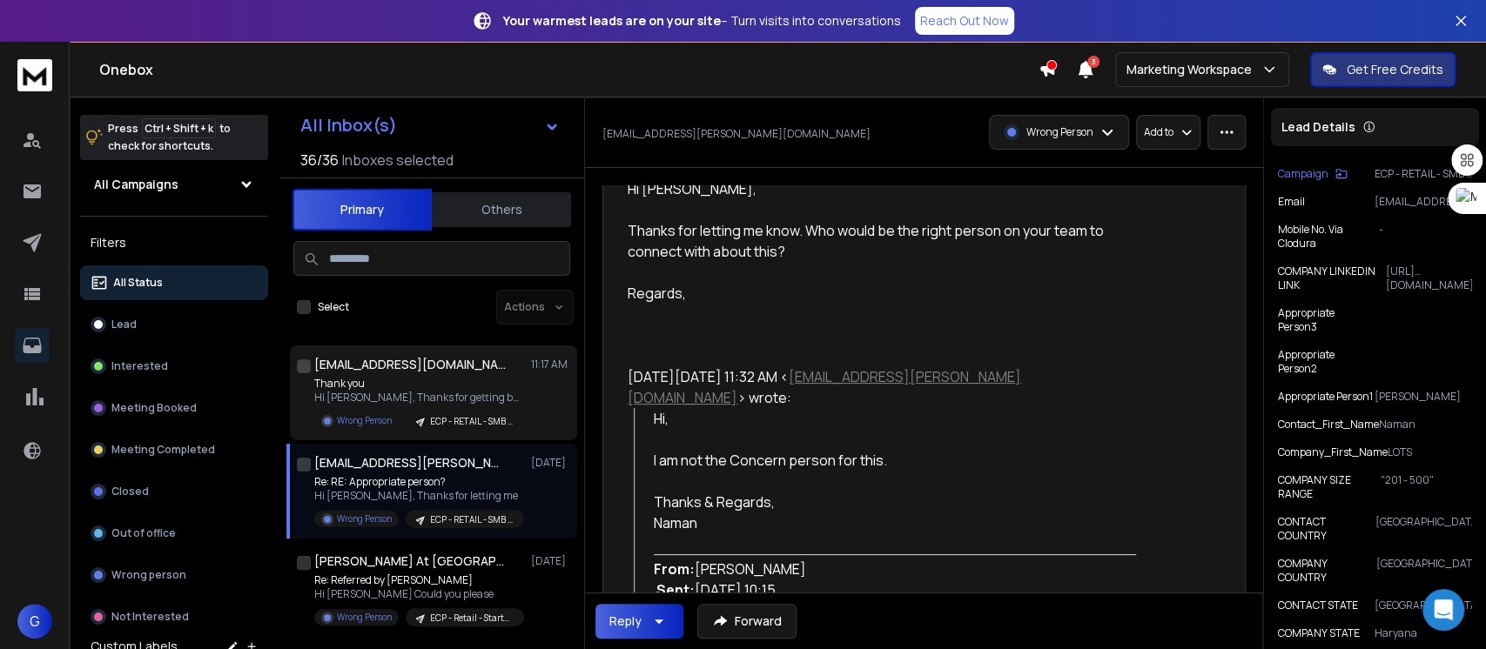
click at [399, 382] on p "Thank you" at bounding box center [418, 384] width 209 height 14
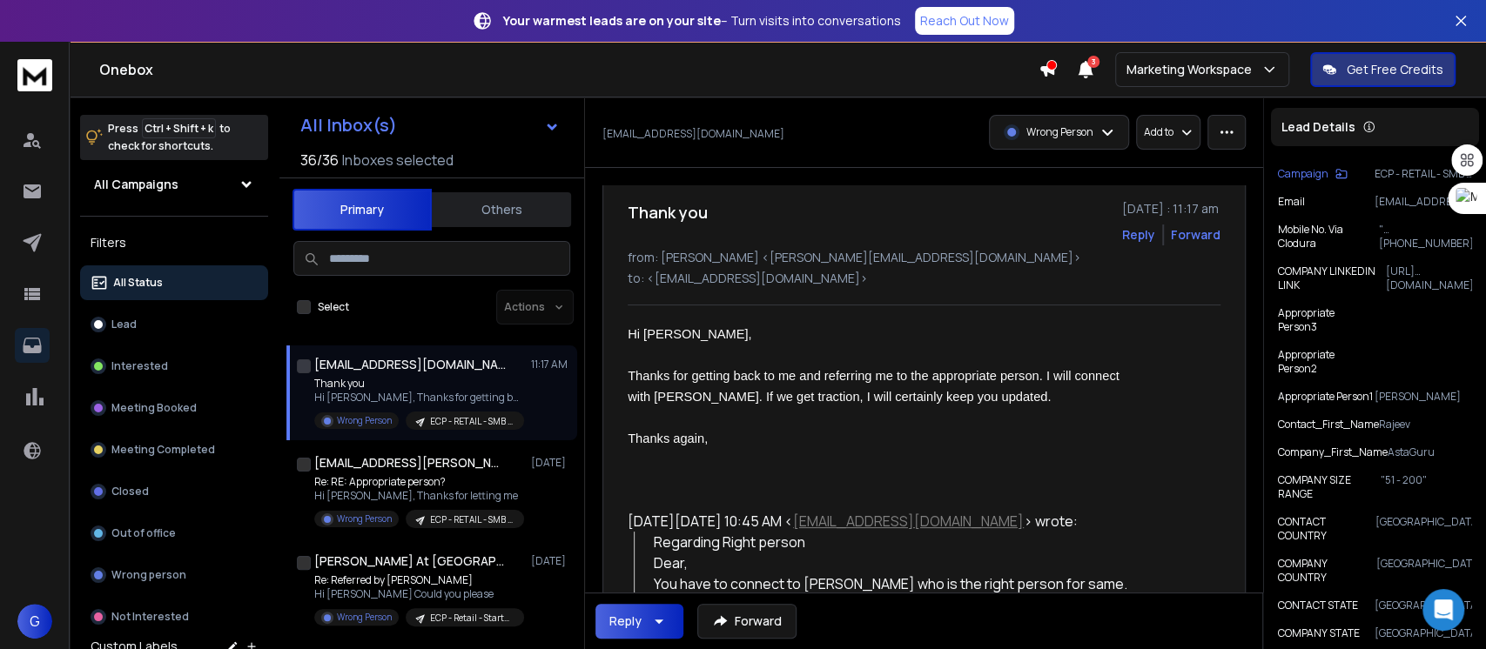
scroll to position [0, 0]
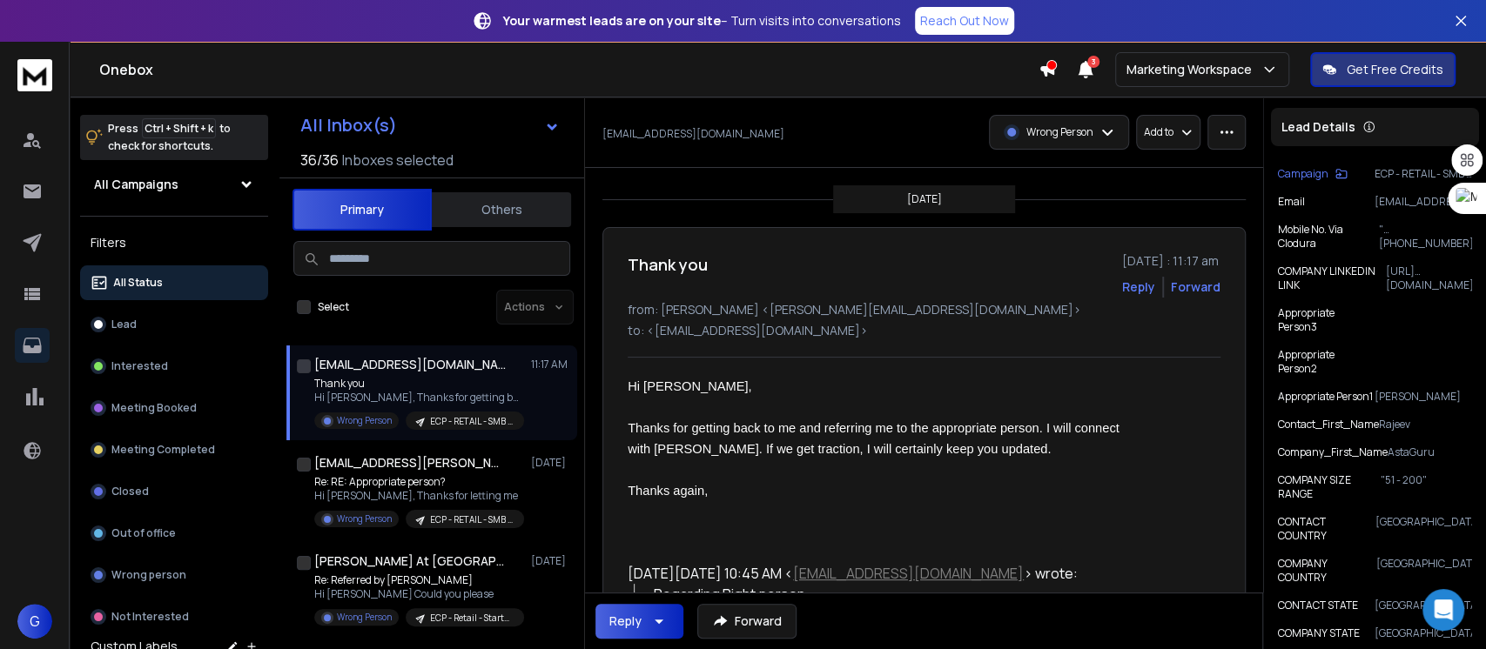
click at [609, 619] on div "Reply" at bounding box center [625, 621] width 32 height 17
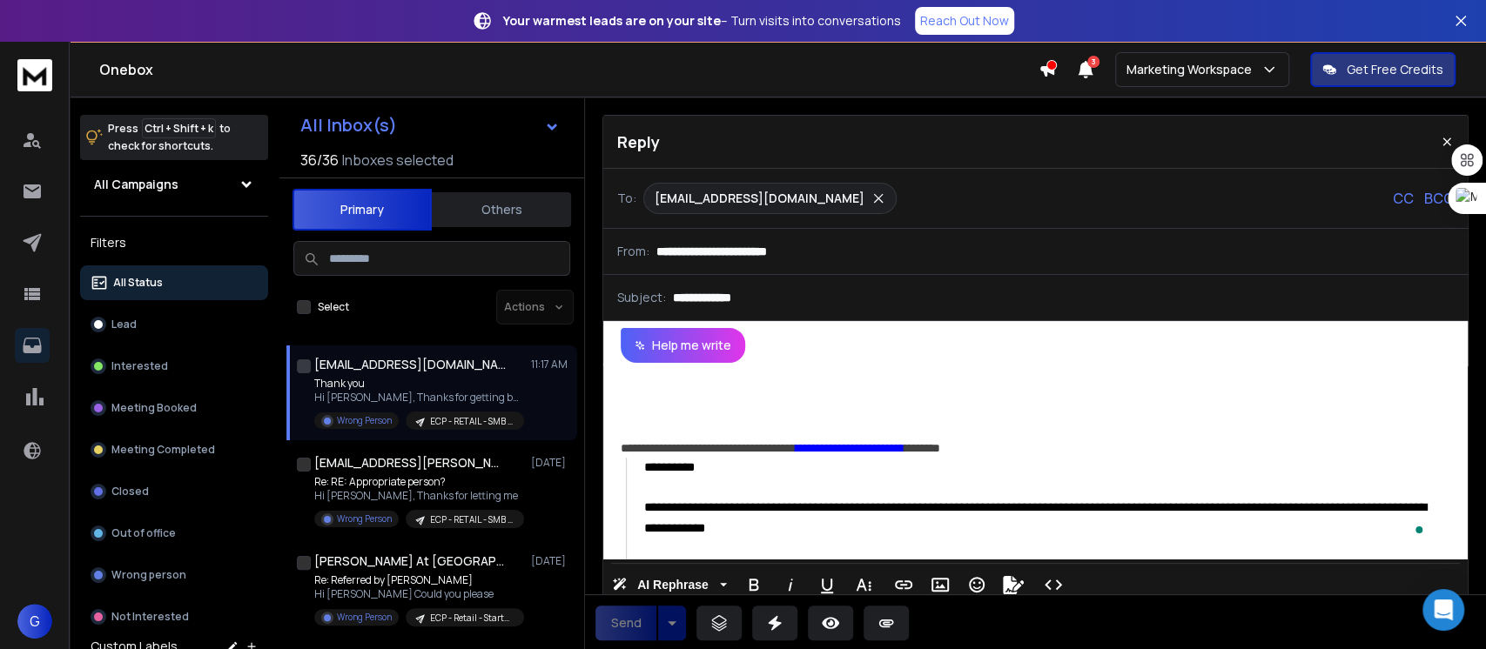
click at [871, 197] on icon at bounding box center [878, 198] width 14 height 14
drag, startPoint x: 756, startPoint y: 296, endPoint x: 681, endPoint y: 301, distance: 75.9
click at [681, 301] on input "**********" at bounding box center [1063, 297] width 781 height 17
type input "*"
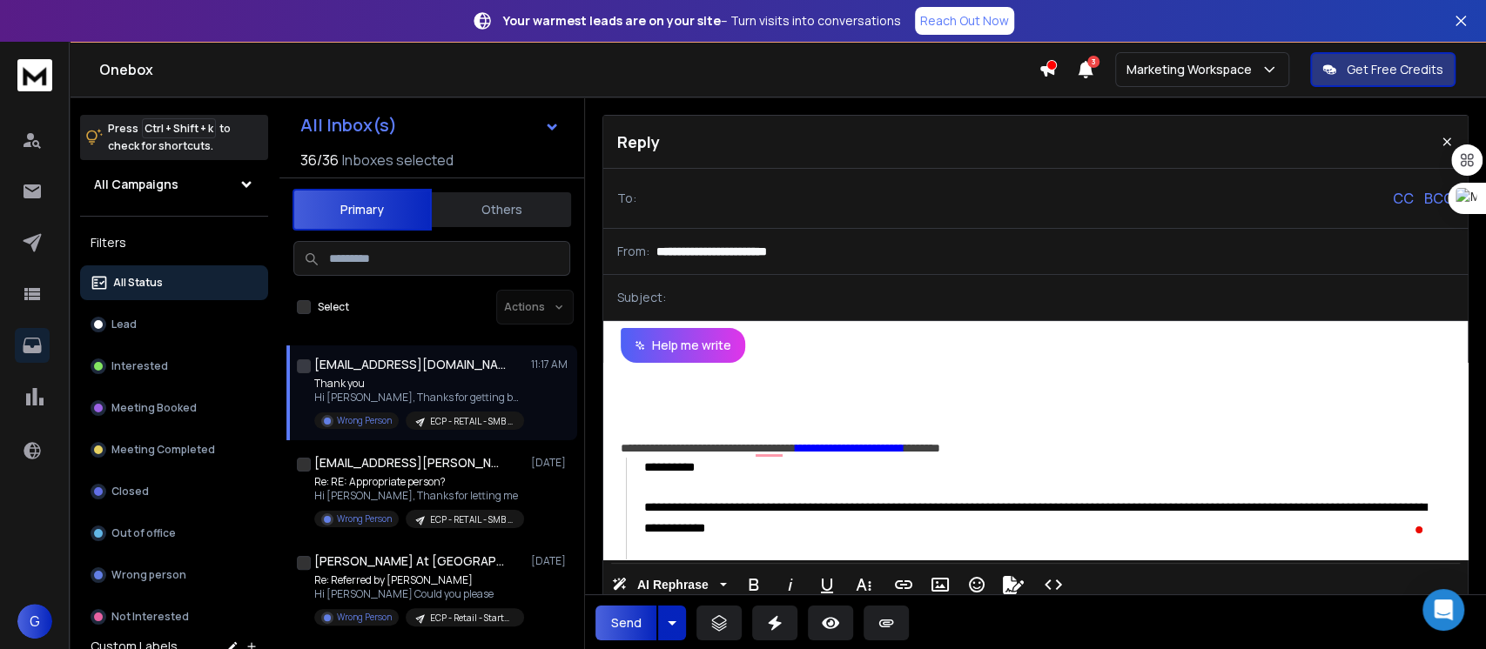
click at [374, 574] on p "Re: Referred by [PERSON_NAME]" at bounding box center [418, 581] width 209 height 14
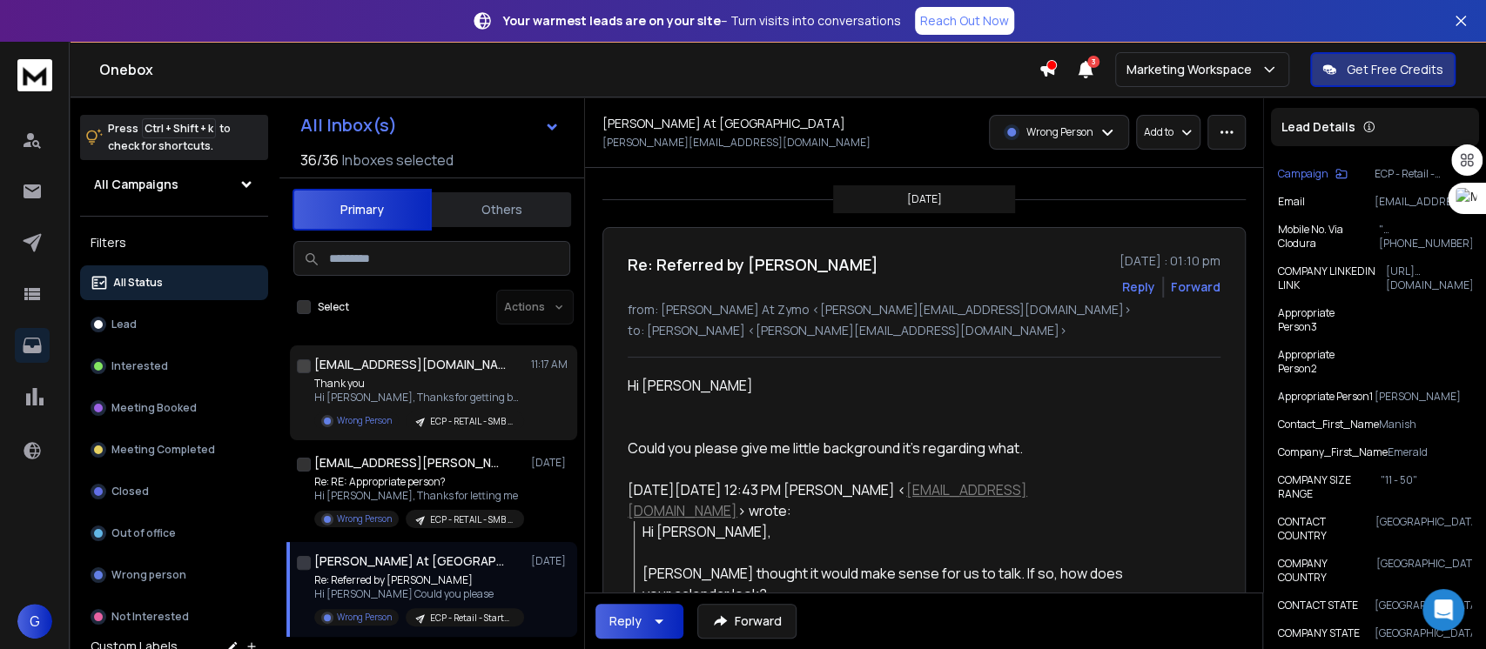
click at [397, 391] on p "Hi [PERSON_NAME], Thanks for getting back" at bounding box center [418, 398] width 209 height 14
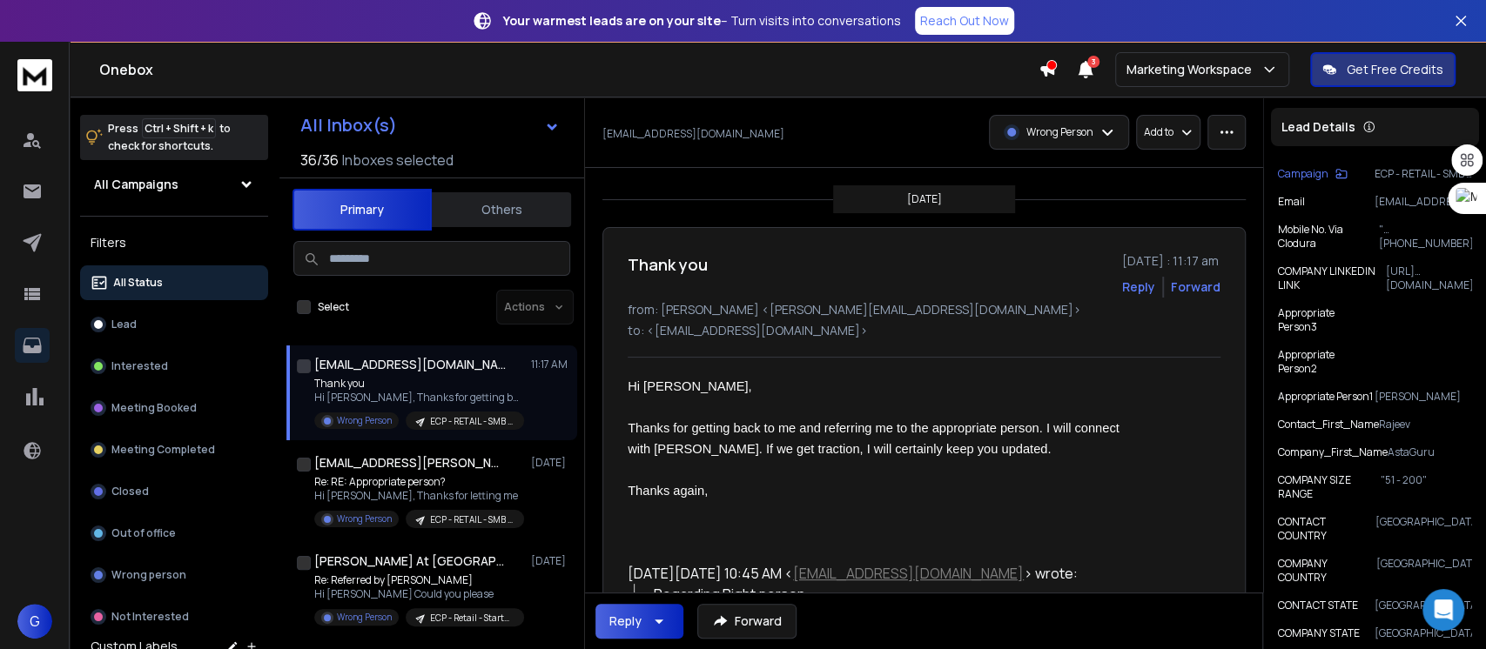
click at [618, 633] on button "Reply" at bounding box center [639, 621] width 88 height 35
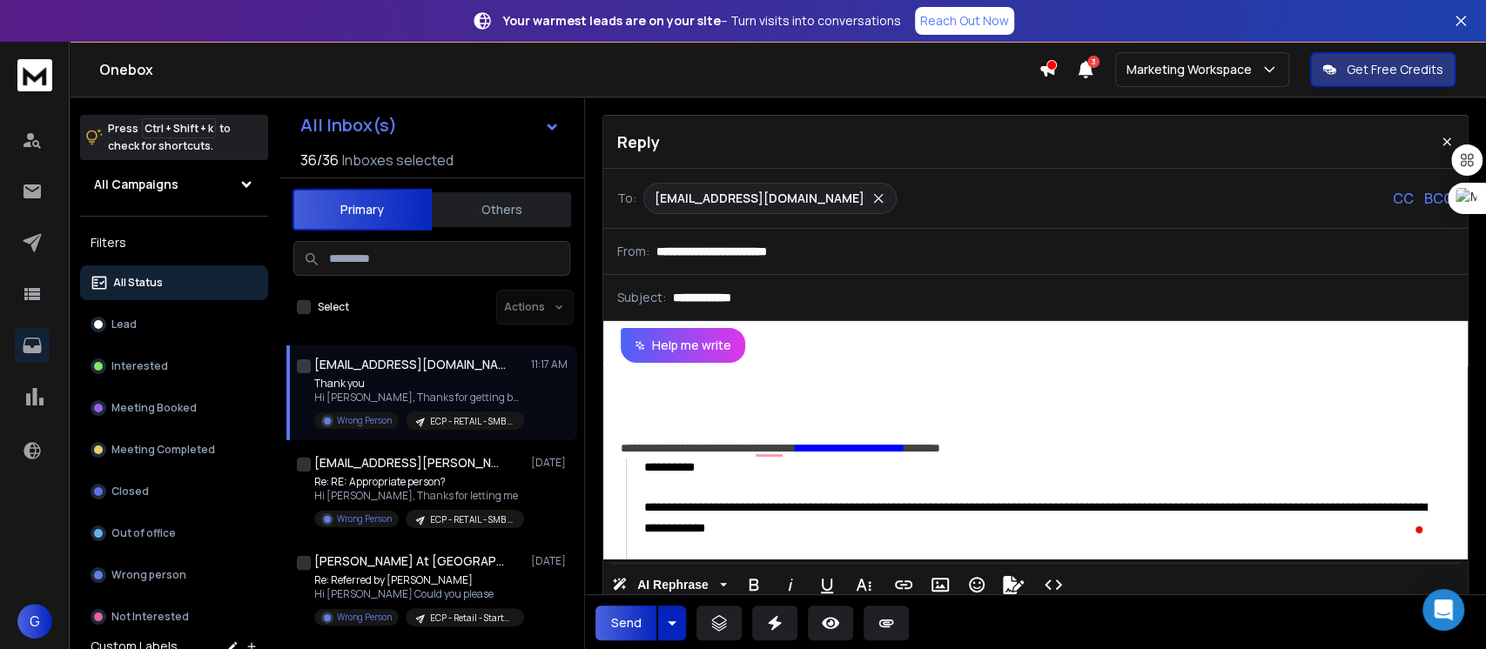
drag, startPoint x: 759, startPoint y: 298, endPoint x: 695, endPoint y: 298, distance: 63.5
click at [695, 298] on input "**********" at bounding box center [1063, 297] width 781 height 17
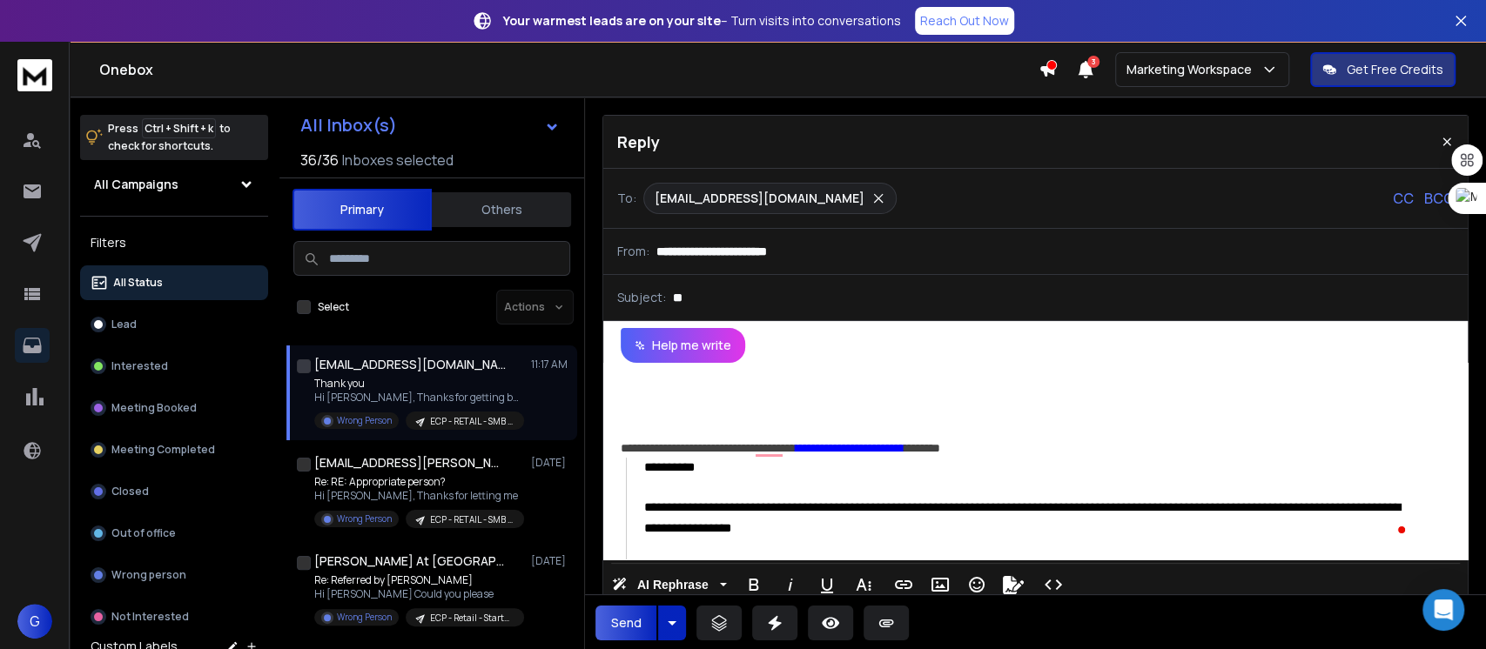
type input "*"
click at [705, 298] on input "*******" at bounding box center [1063, 297] width 781 height 17
click at [738, 298] on input "********" at bounding box center [1063, 297] width 781 height 17
type input "**********"
click at [871, 200] on icon at bounding box center [878, 198] width 14 height 14
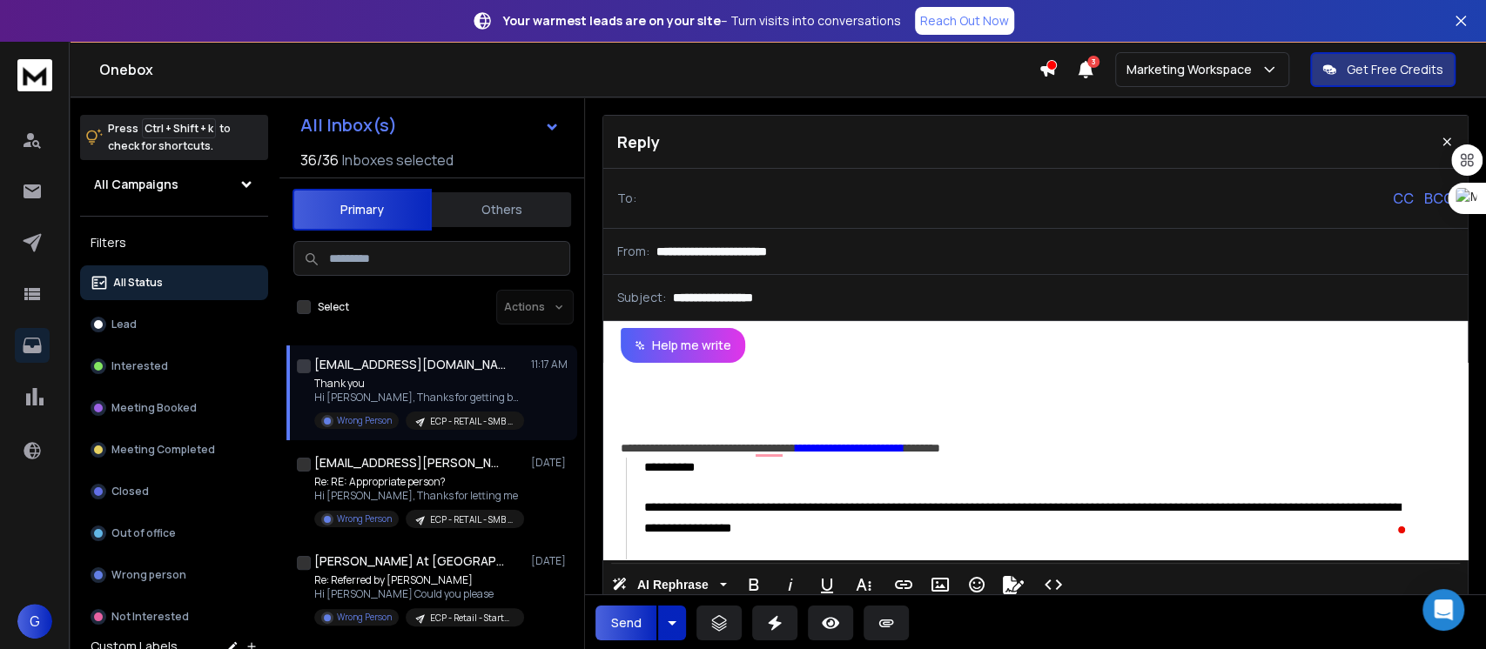
click at [667, 210] on input at bounding box center [704, 198] width 122 height 31
paste input "**********"
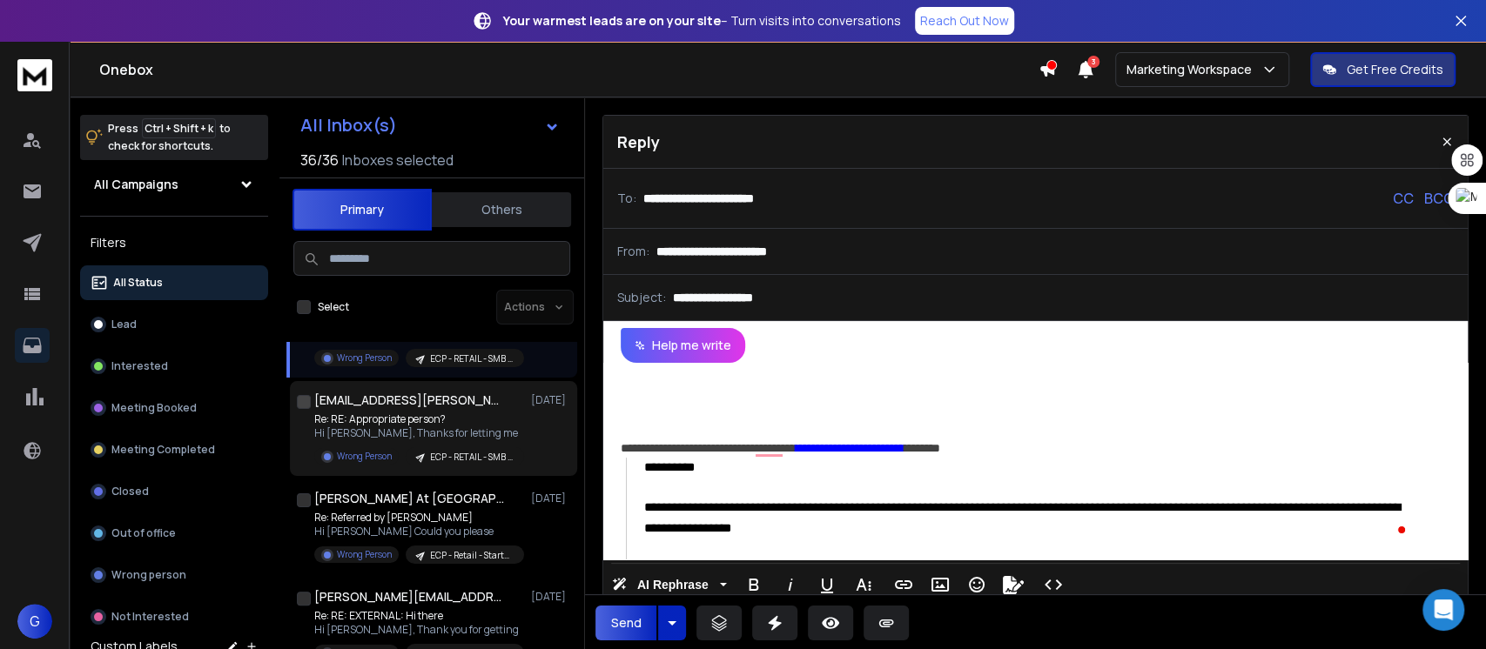
scroll to position [76, 0]
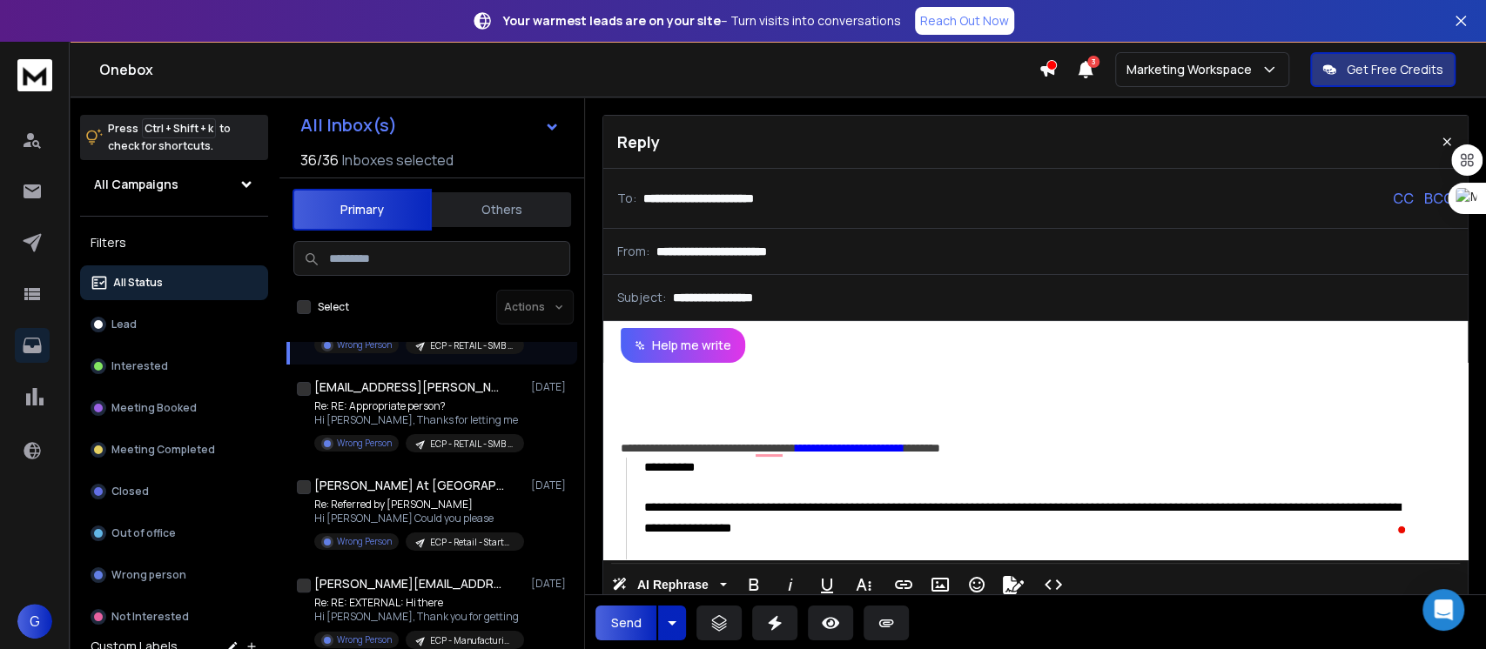
type input "**********"
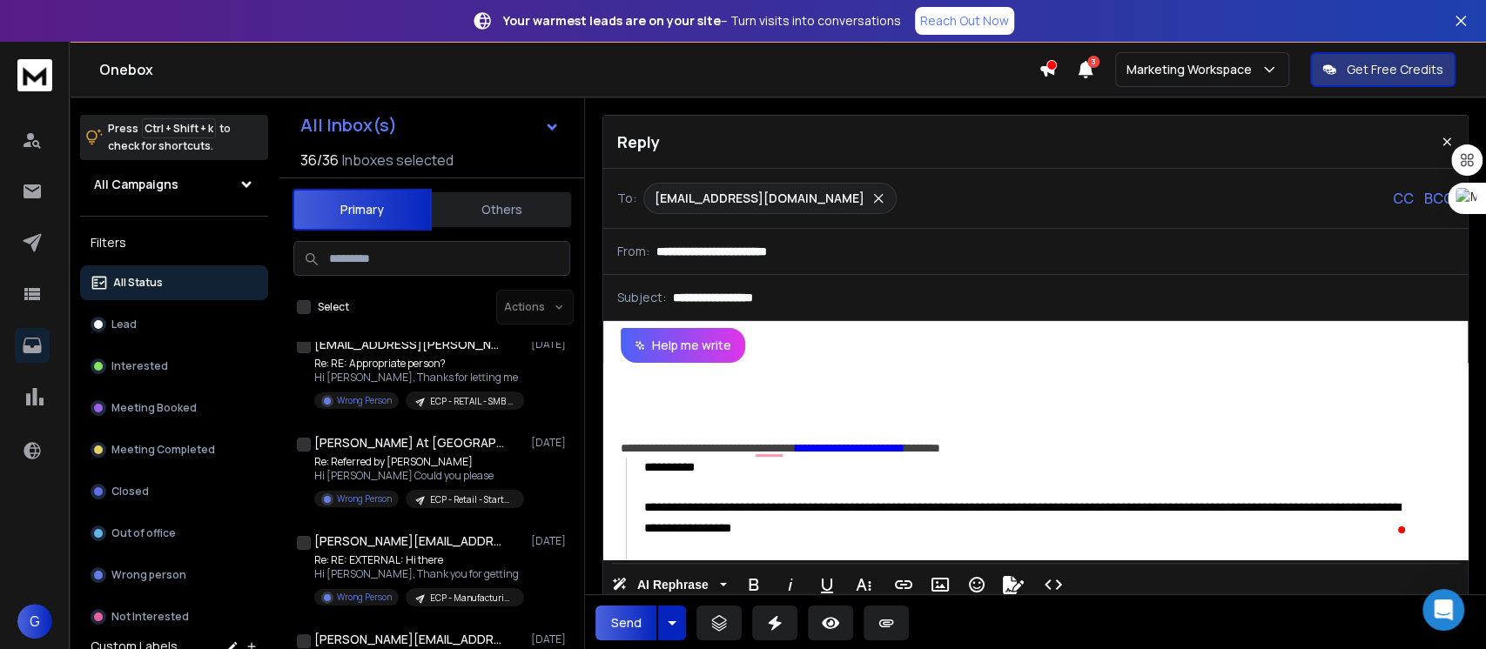
scroll to position [131, 0]
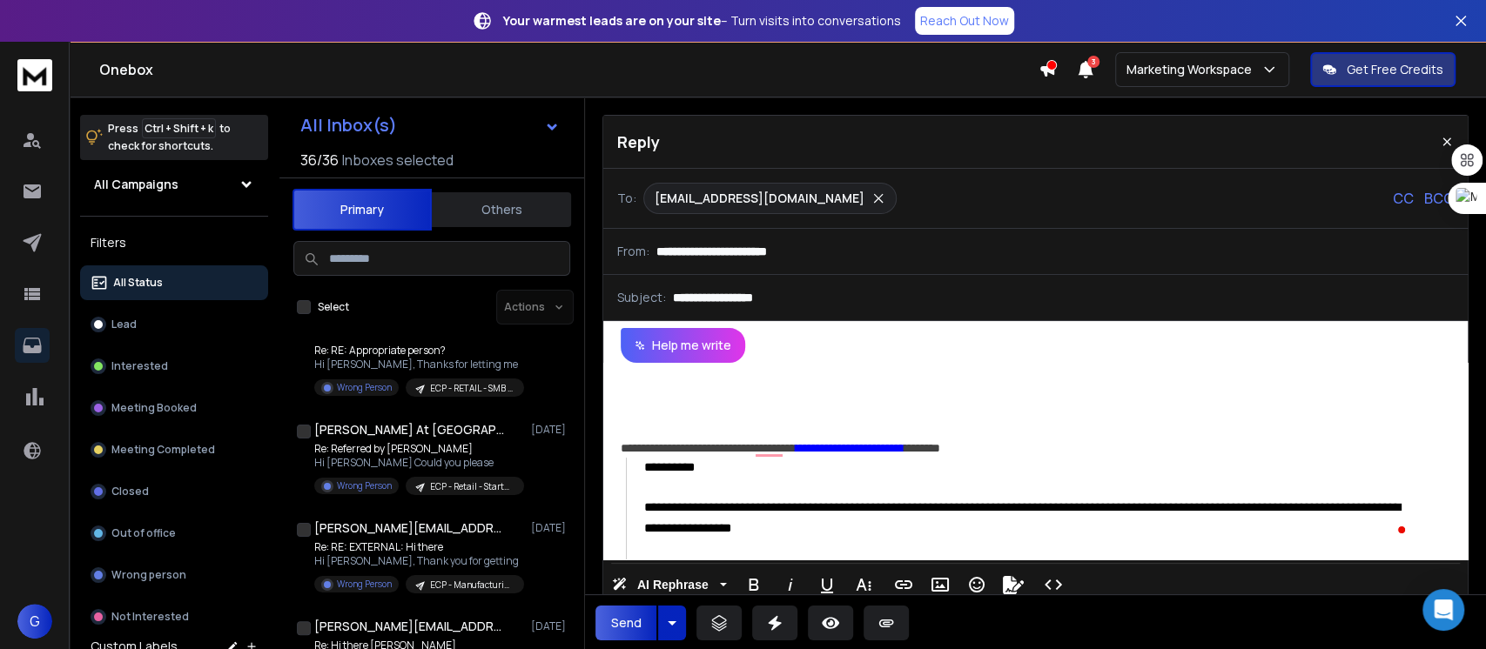
click at [419, 463] on p "Hi Kiara Could you please" at bounding box center [418, 463] width 209 height 14
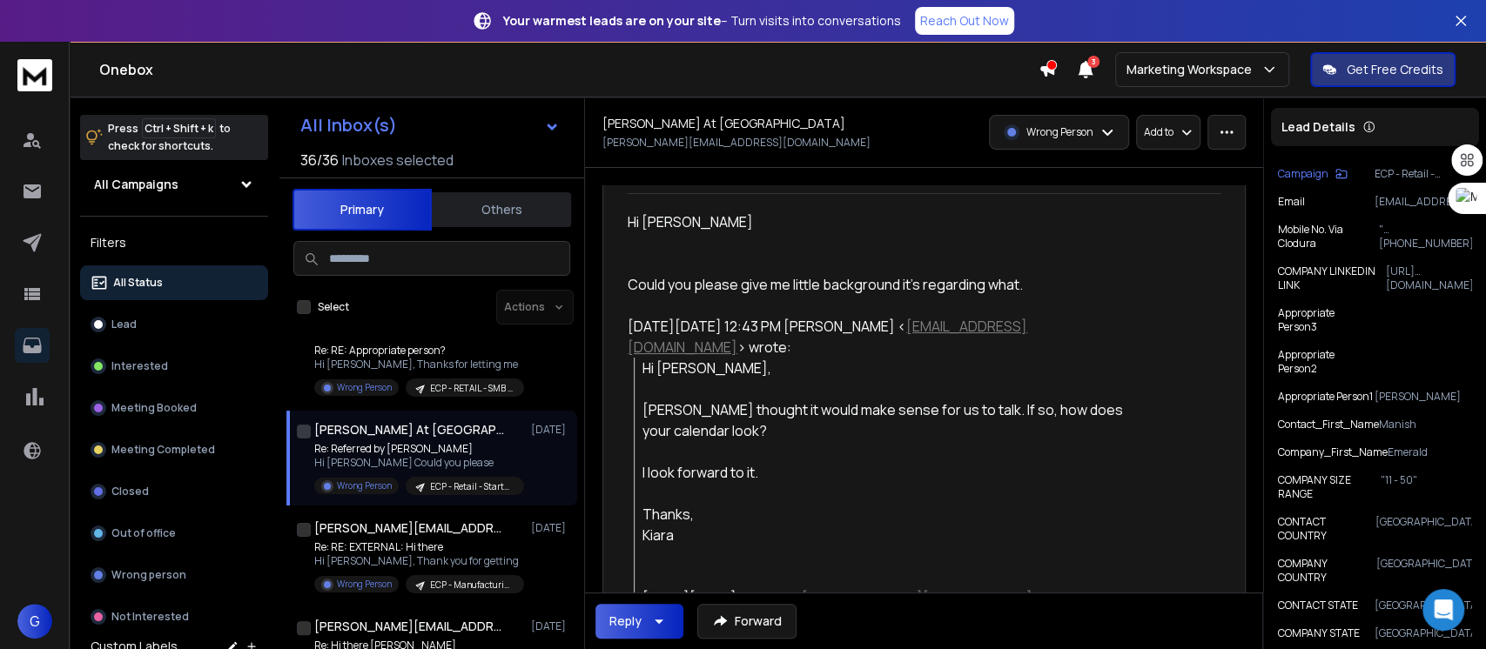
scroll to position [164, 0]
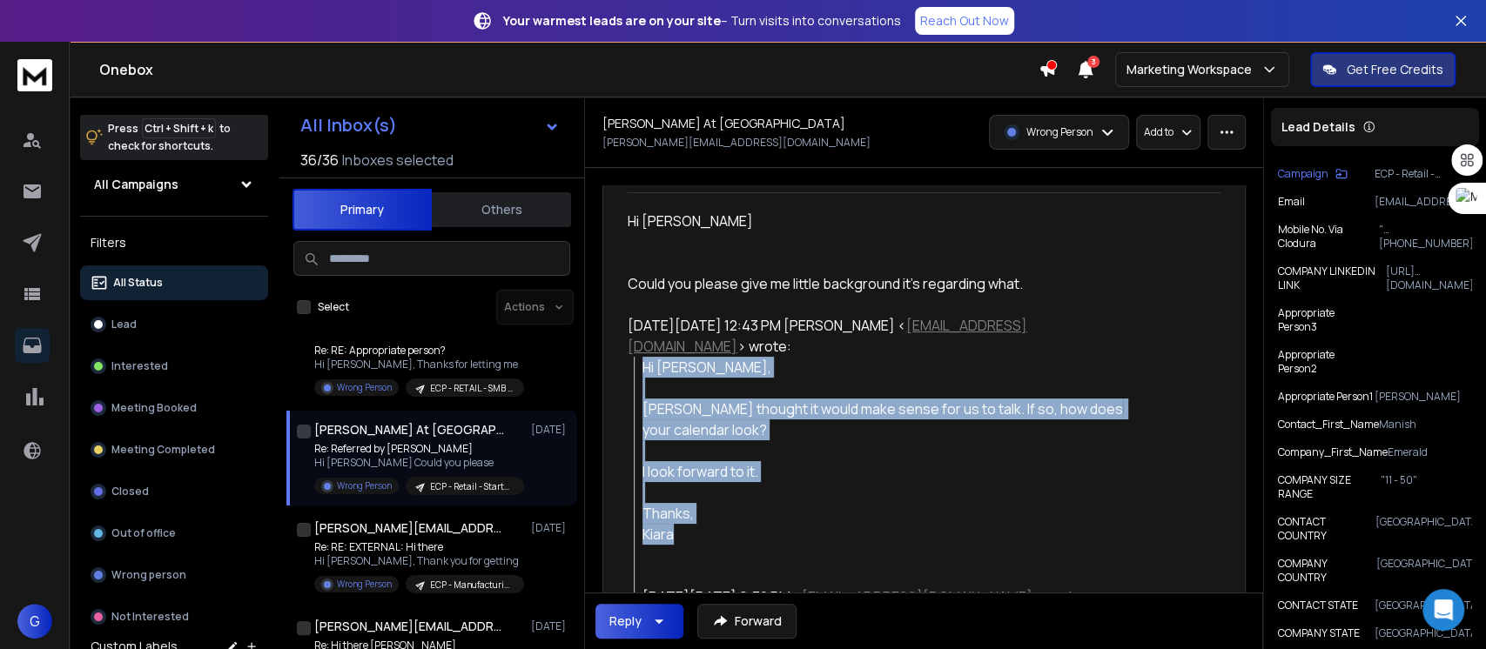
drag, startPoint x: 641, startPoint y: 364, endPoint x: 735, endPoint y: 535, distance: 195.5
copy blockquote "Hi Anupam, Manish thought it would make sense for us to talk. If so, how does y…"
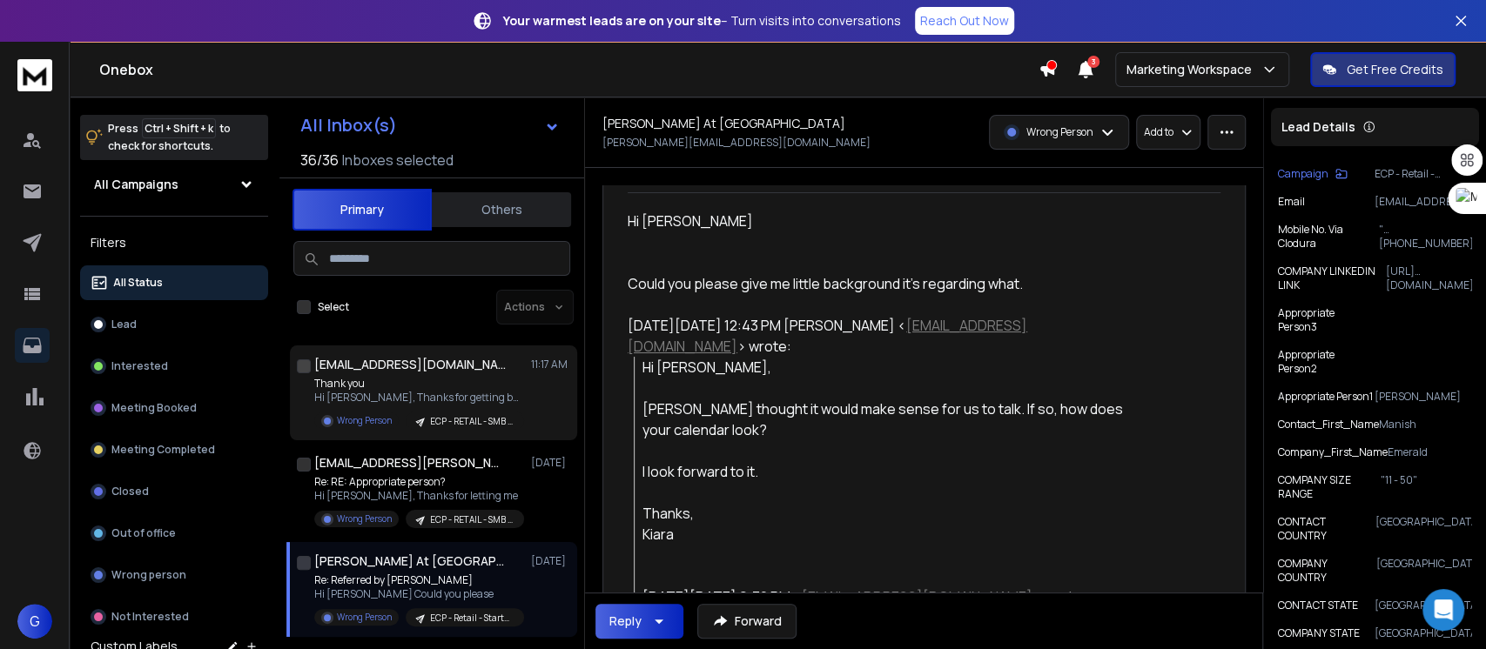
click at [370, 379] on p "Thank you" at bounding box center [418, 384] width 209 height 14
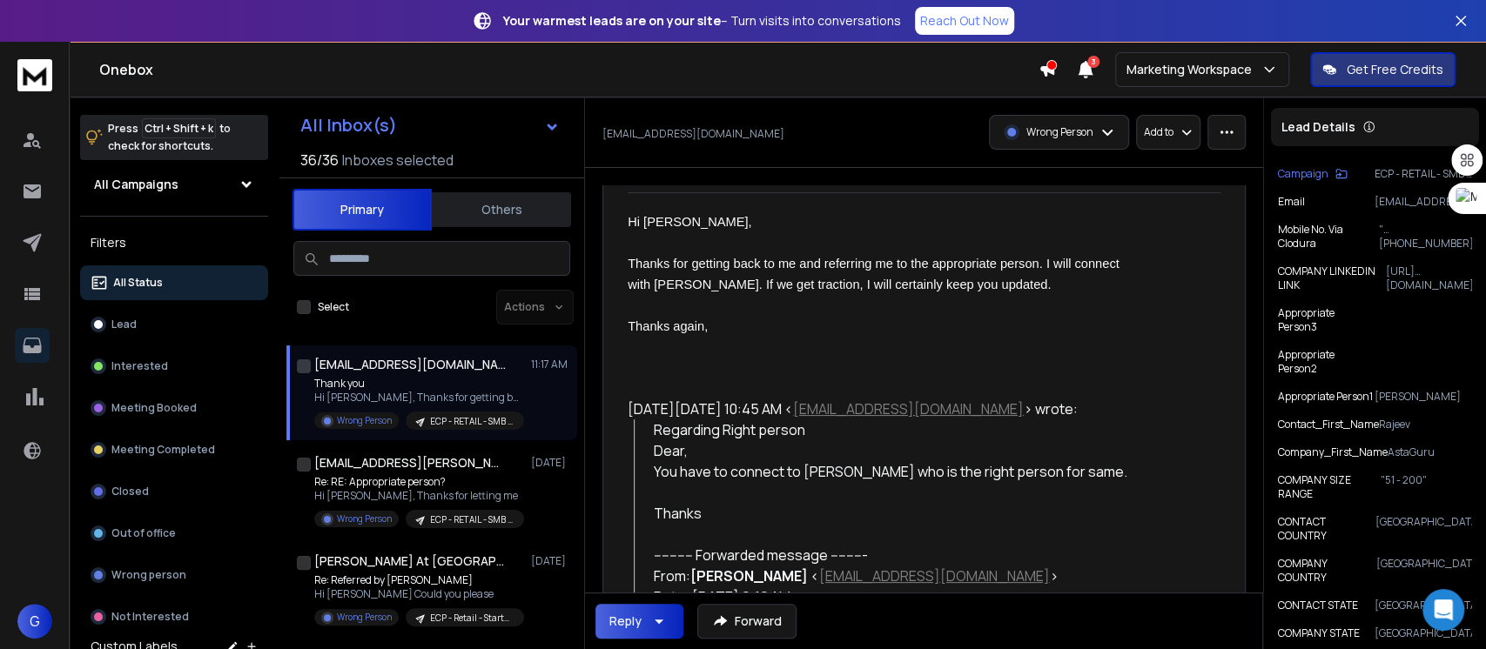
click at [635, 627] on div "Reply" at bounding box center [625, 621] width 32 height 17
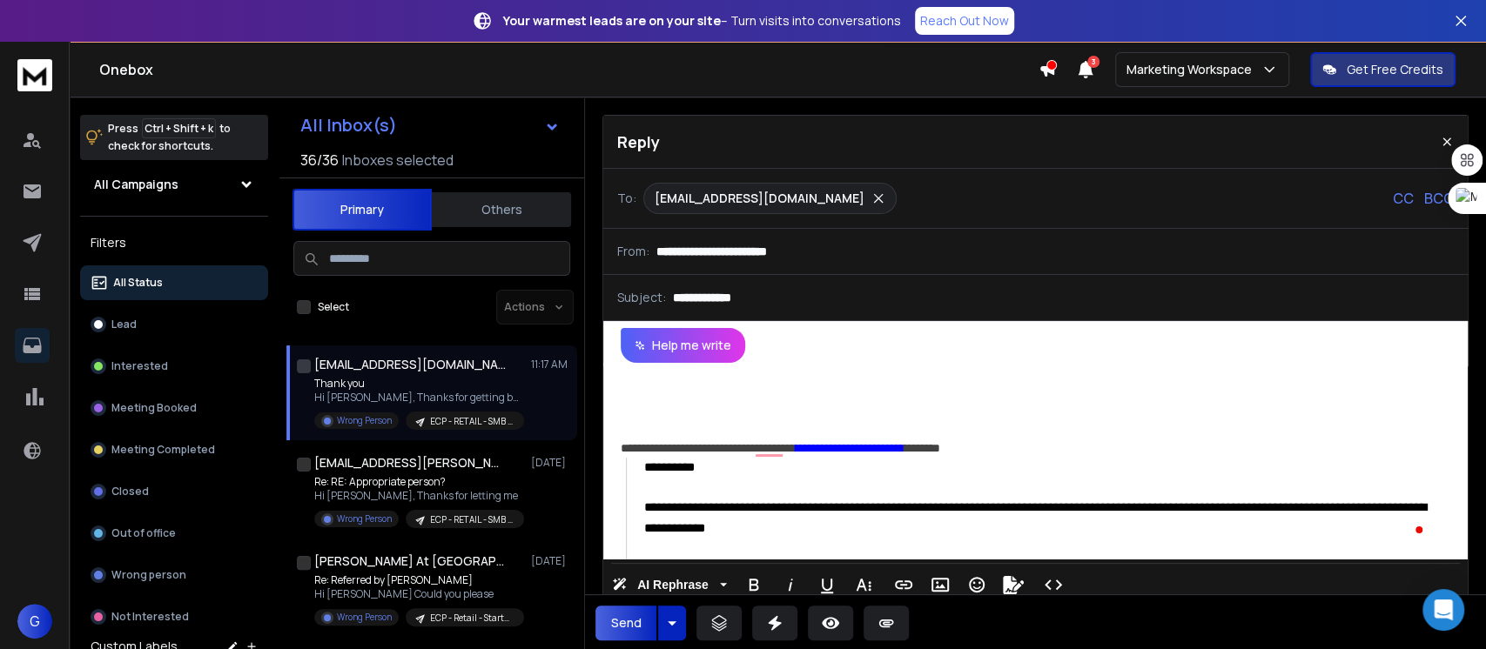
click at [871, 198] on icon at bounding box center [878, 198] width 14 height 14
drag, startPoint x: 761, startPoint y: 298, endPoint x: 632, endPoint y: 298, distance: 128.8
click at [632, 298] on div "**********" at bounding box center [1035, 297] width 864 height 45
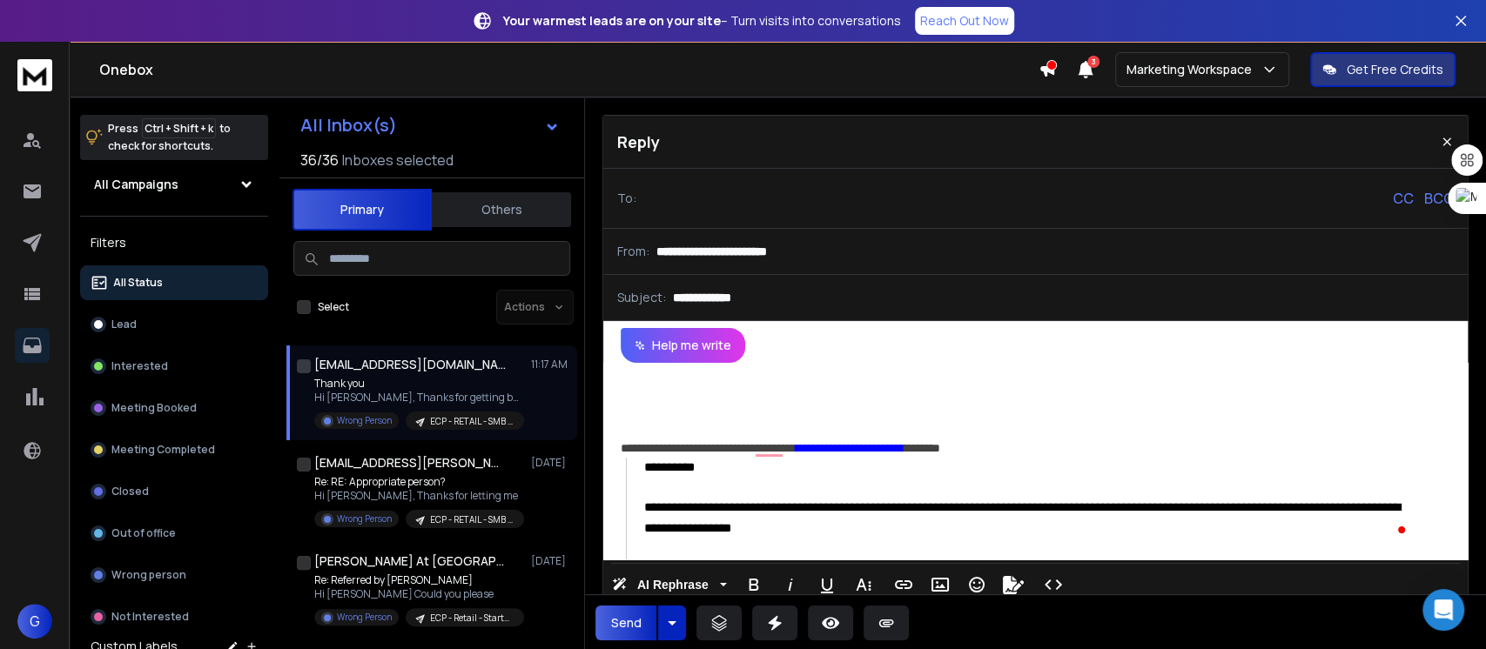
click at [630, 395] on div "To enrich screen reader interactions, please activate Accessibility in Grammarl…" at bounding box center [1034, 389] width 829 height 19
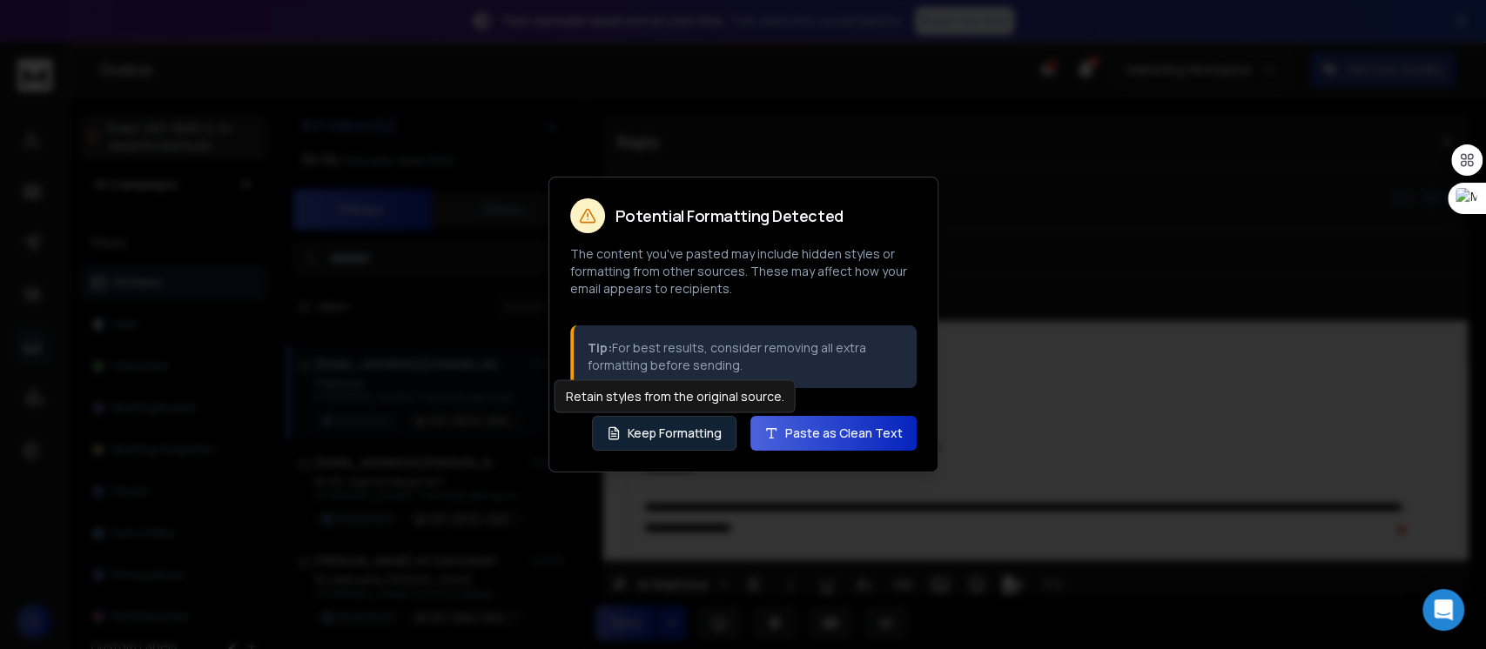
click at [676, 439] on button "Keep Formatting" at bounding box center [664, 433] width 144 height 35
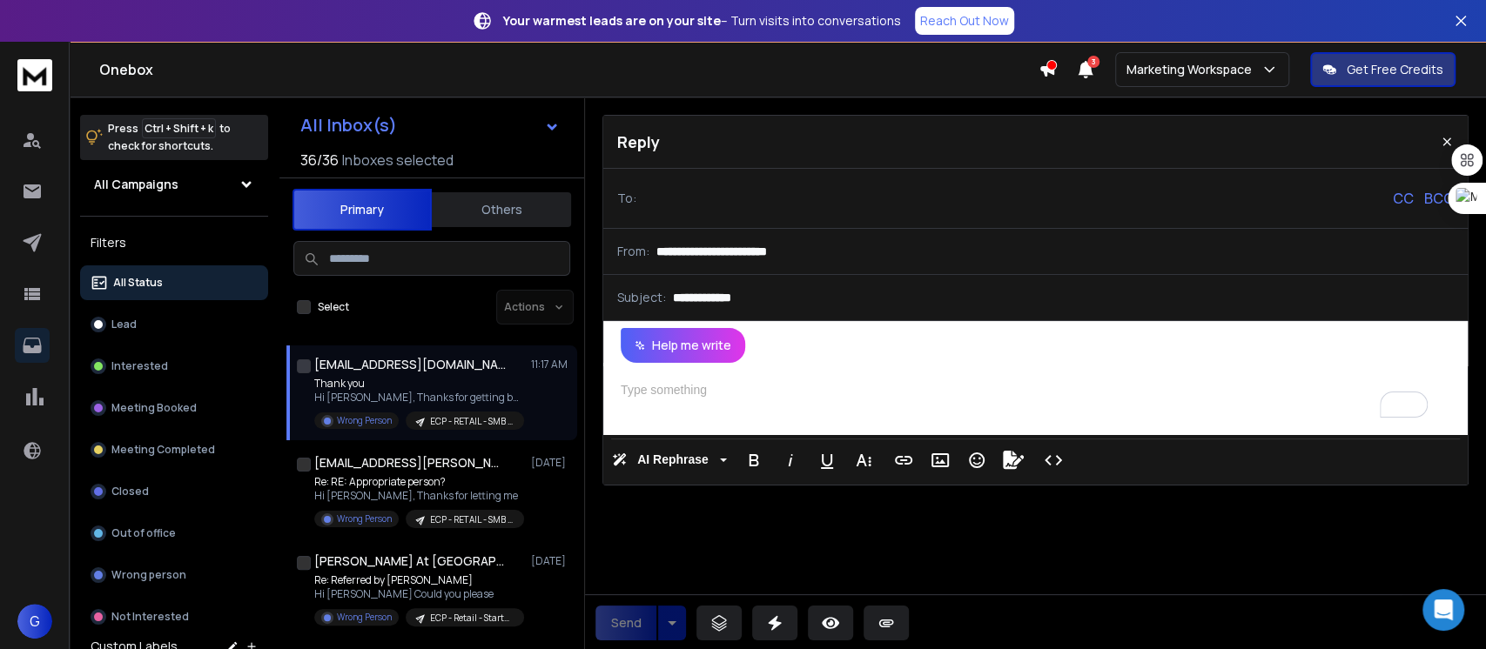
click at [645, 380] on div "To enrich screen reader interactions, please activate Accessibility in Grammarl…" at bounding box center [1023, 389] width 807 height 19
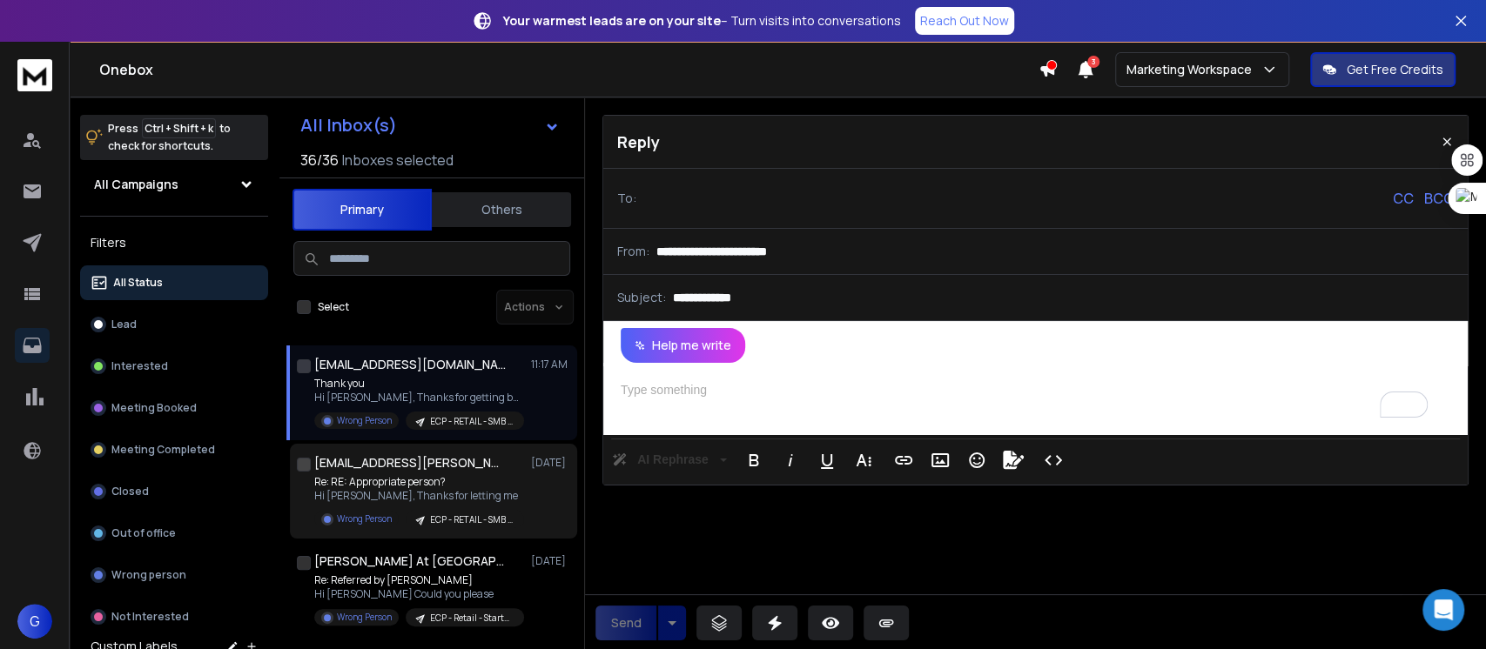
click at [359, 475] on p "Re: RE: Appropriate person?" at bounding box center [418, 482] width 209 height 14
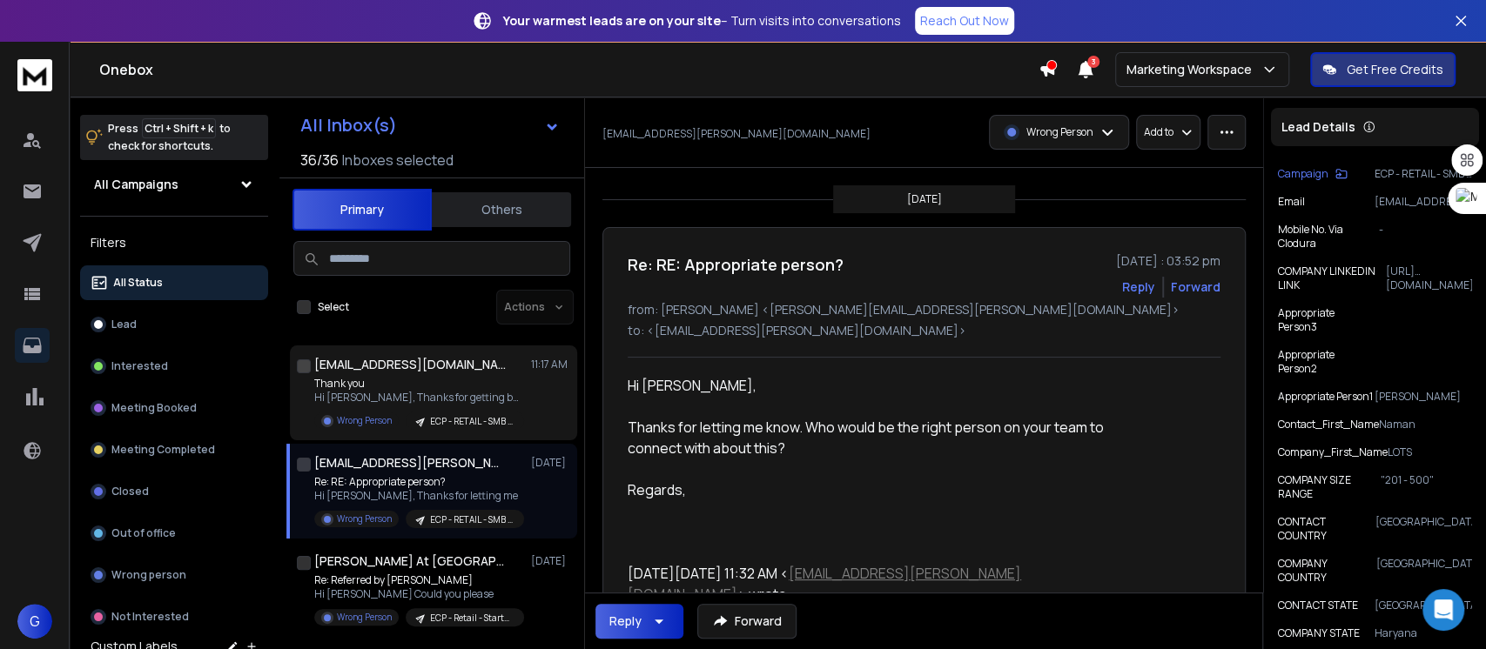
click at [396, 377] on p "Thank you" at bounding box center [418, 384] width 209 height 14
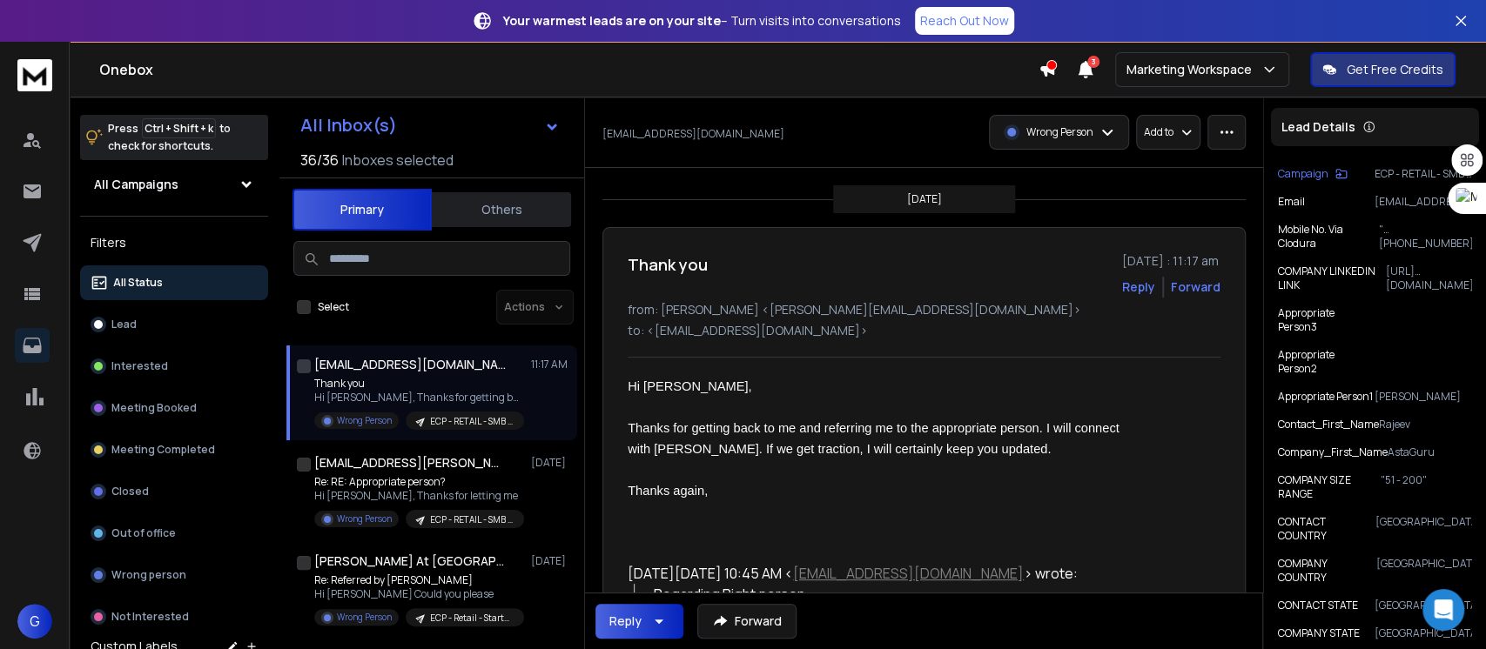
click at [634, 613] on div "Reply" at bounding box center [625, 621] width 32 height 17
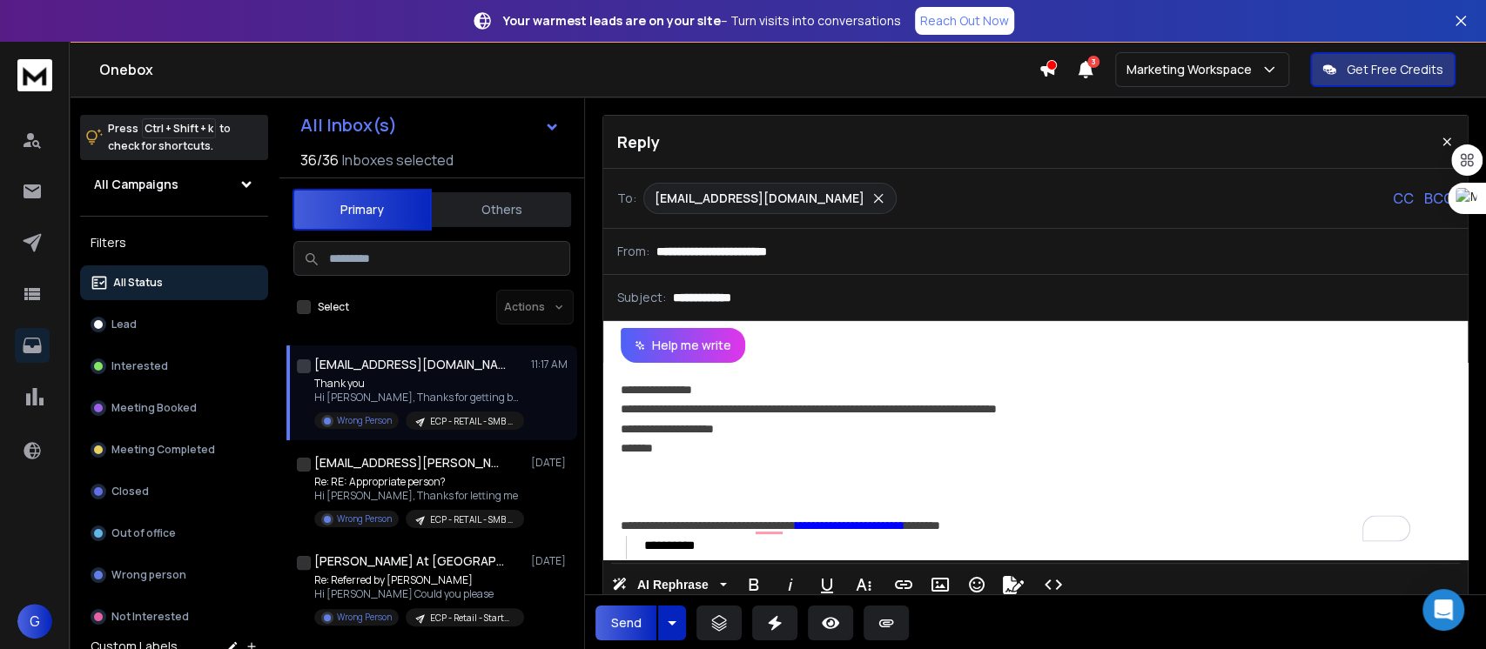
click at [714, 393] on p "**********" at bounding box center [1014, 389] width 789 height 19
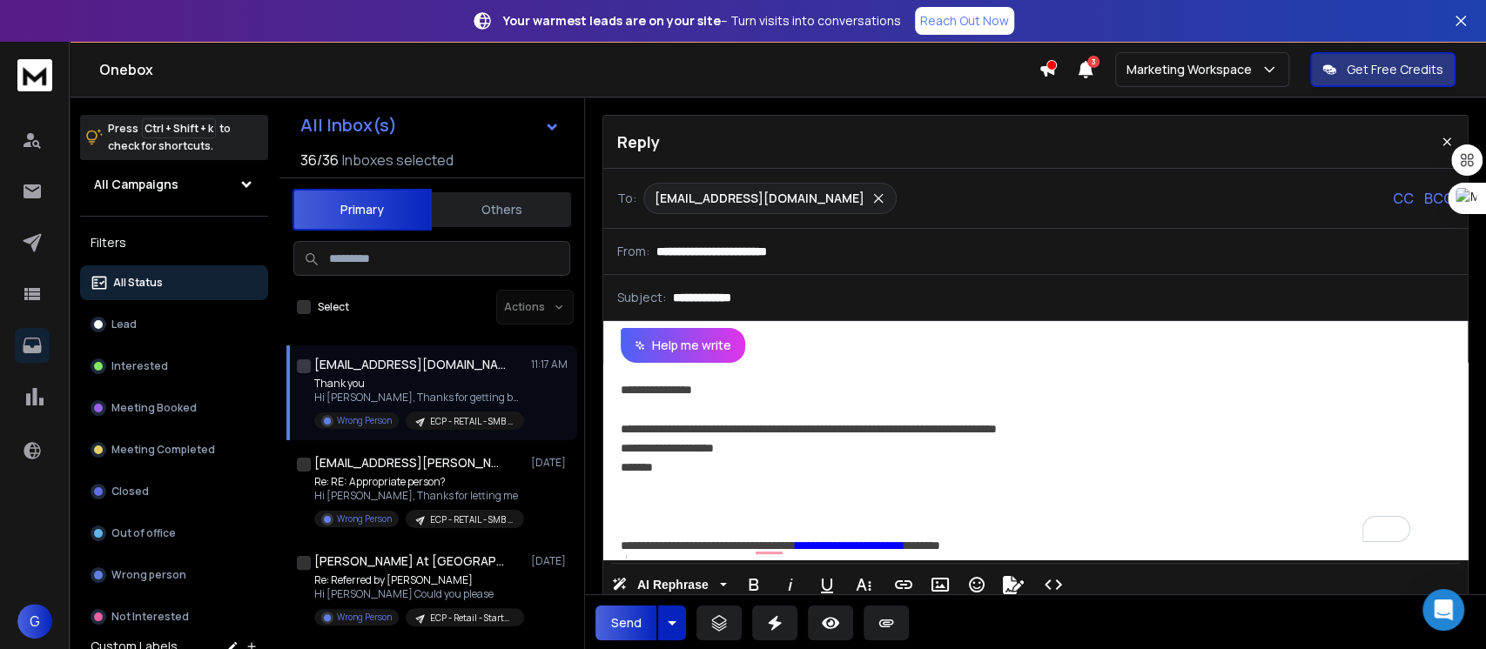
click at [1104, 435] on p "**********" at bounding box center [1014, 428] width 789 height 19
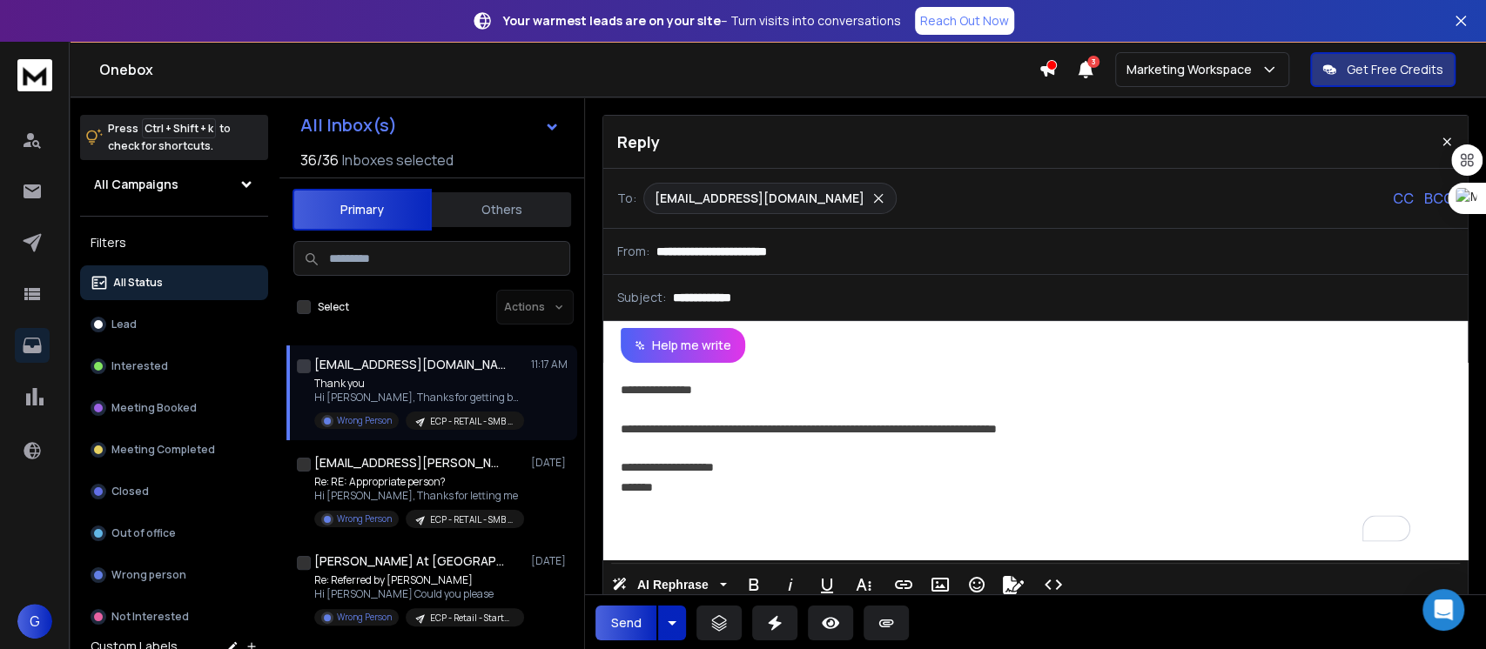
click at [724, 474] on p "**********" at bounding box center [1014, 467] width 789 height 19
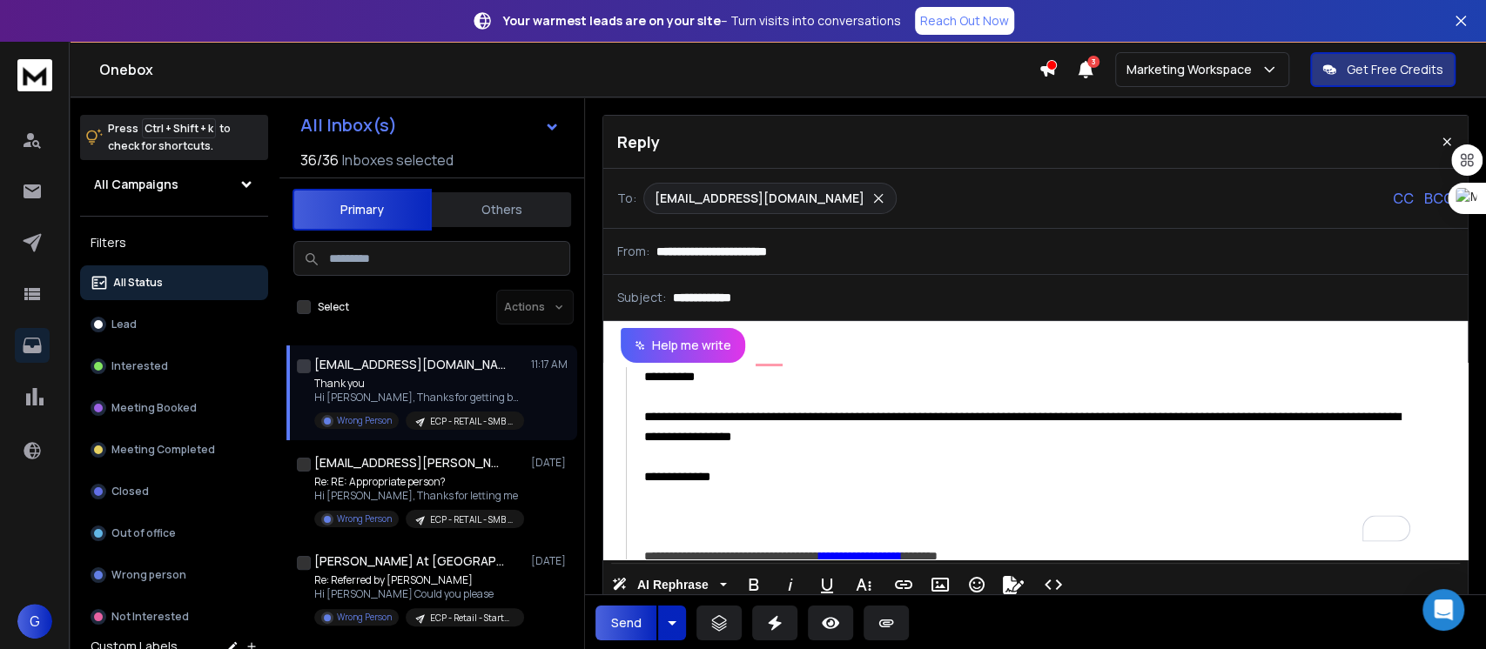
scroll to position [203, 0]
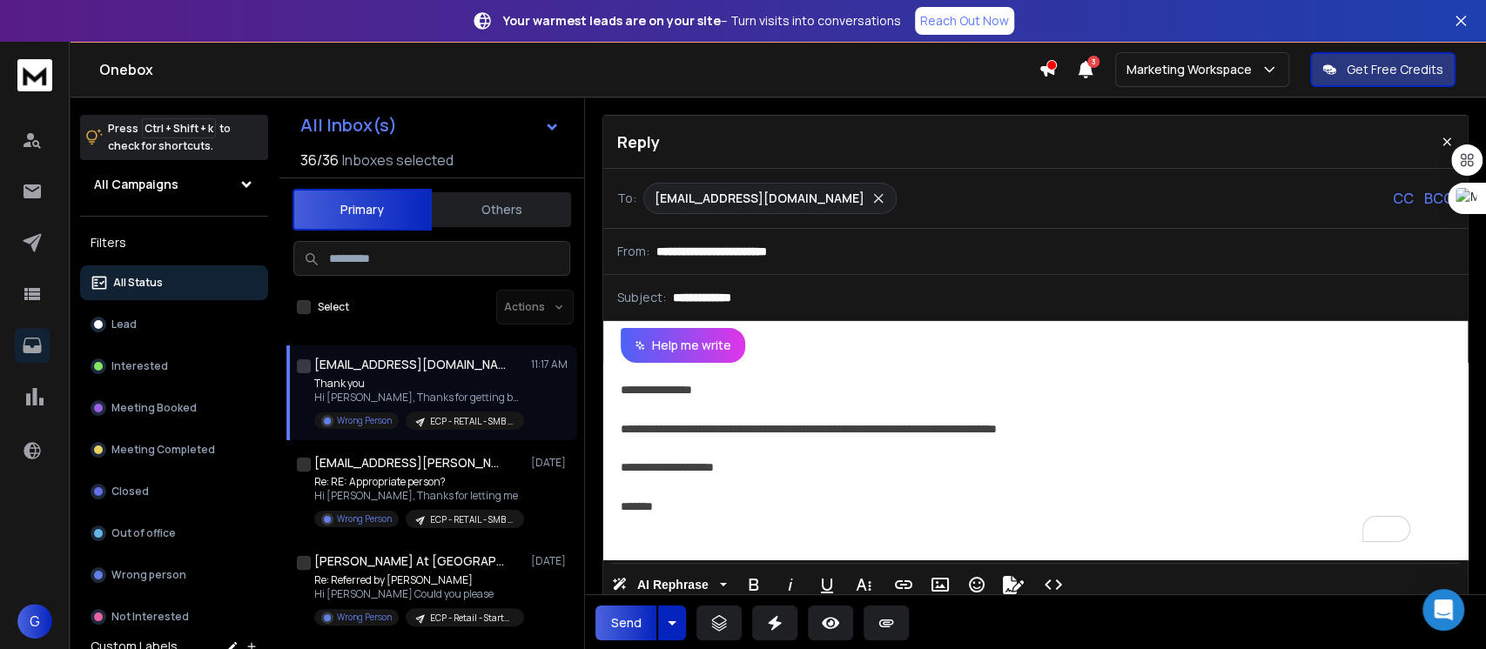
click at [686, 515] on p "*******" at bounding box center [1014, 506] width 789 height 19
click at [625, 531] on p "******* *****" at bounding box center [1014, 516] width 789 height 39
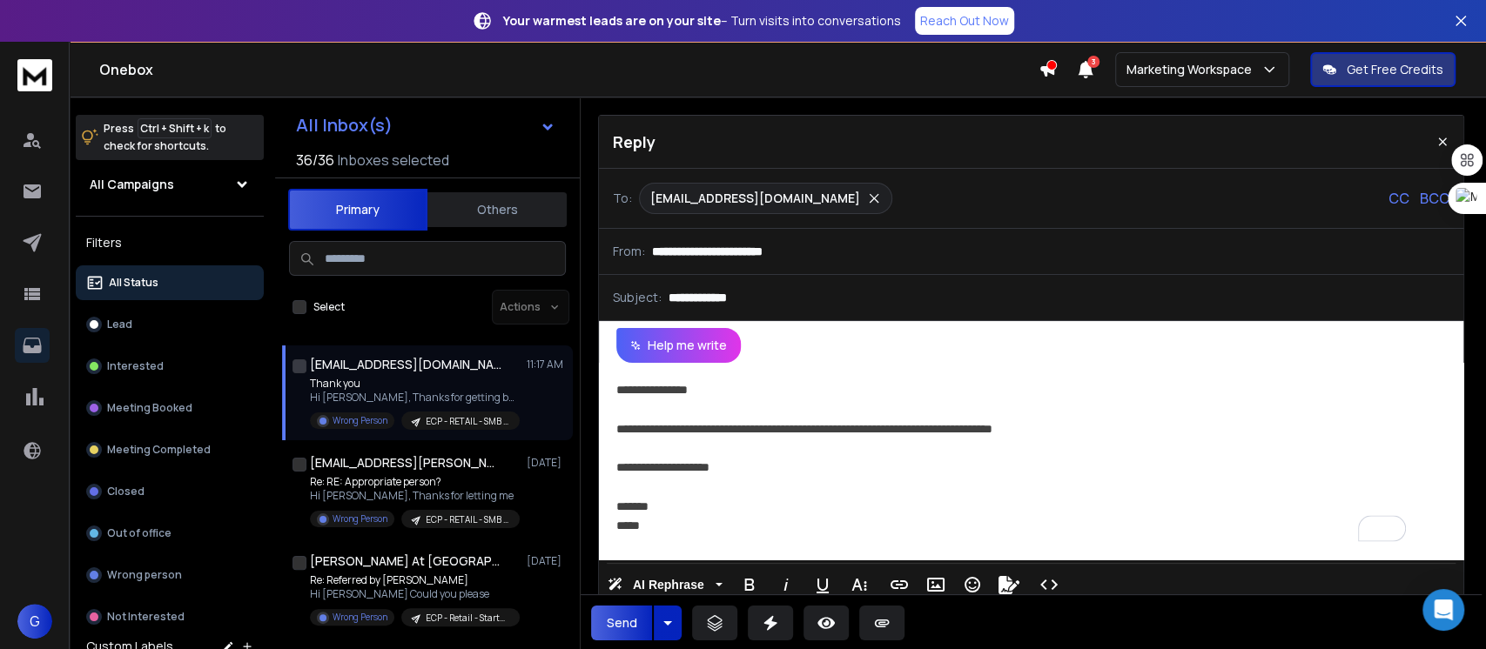
drag, startPoint x: 751, startPoint y: 298, endPoint x: 661, endPoint y: 303, distance: 89.7
click at [661, 303] on div "**********" at bounding box center [1031, 297] width 864 height 45
type input "**********"
click at [867, 201] on icon at bounding box center [874, 198] width 14 height 14
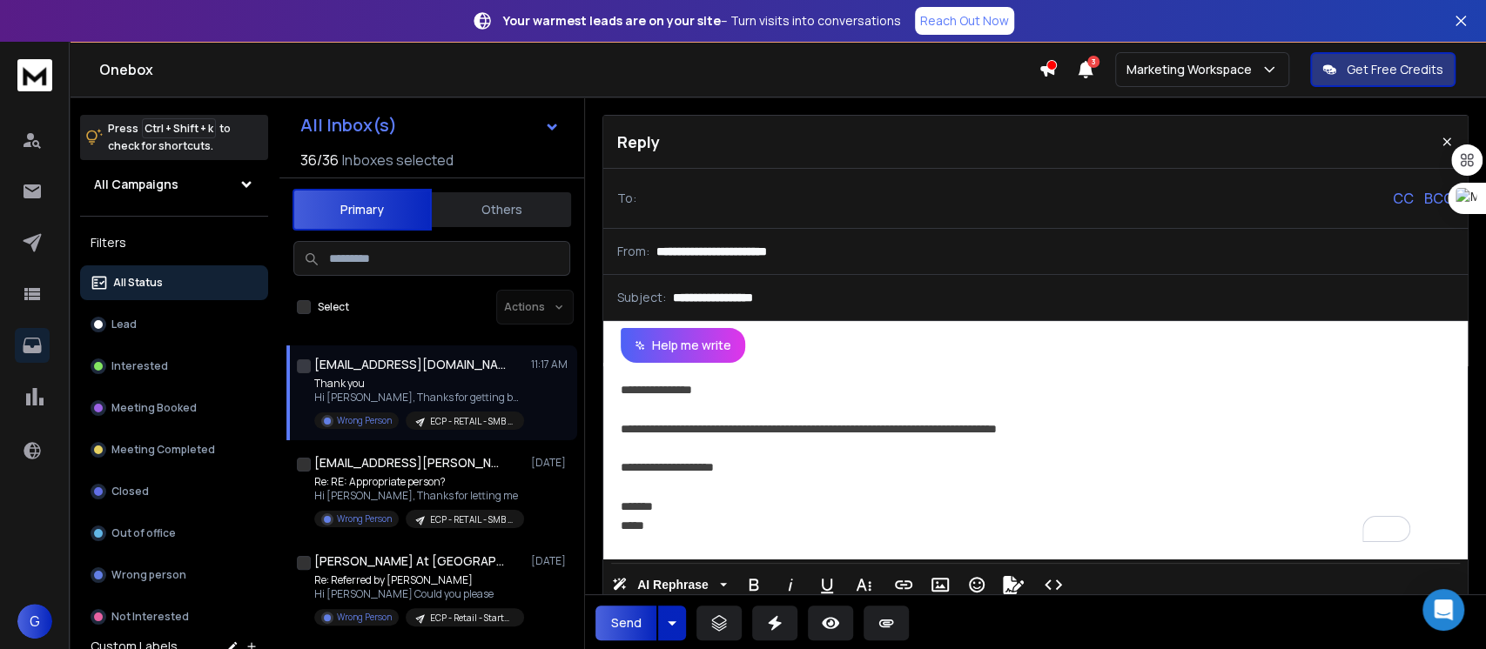
scroll to position [0, 0]
click at [669, 203] on input at bounding box center [704, 198] width 122 height 31
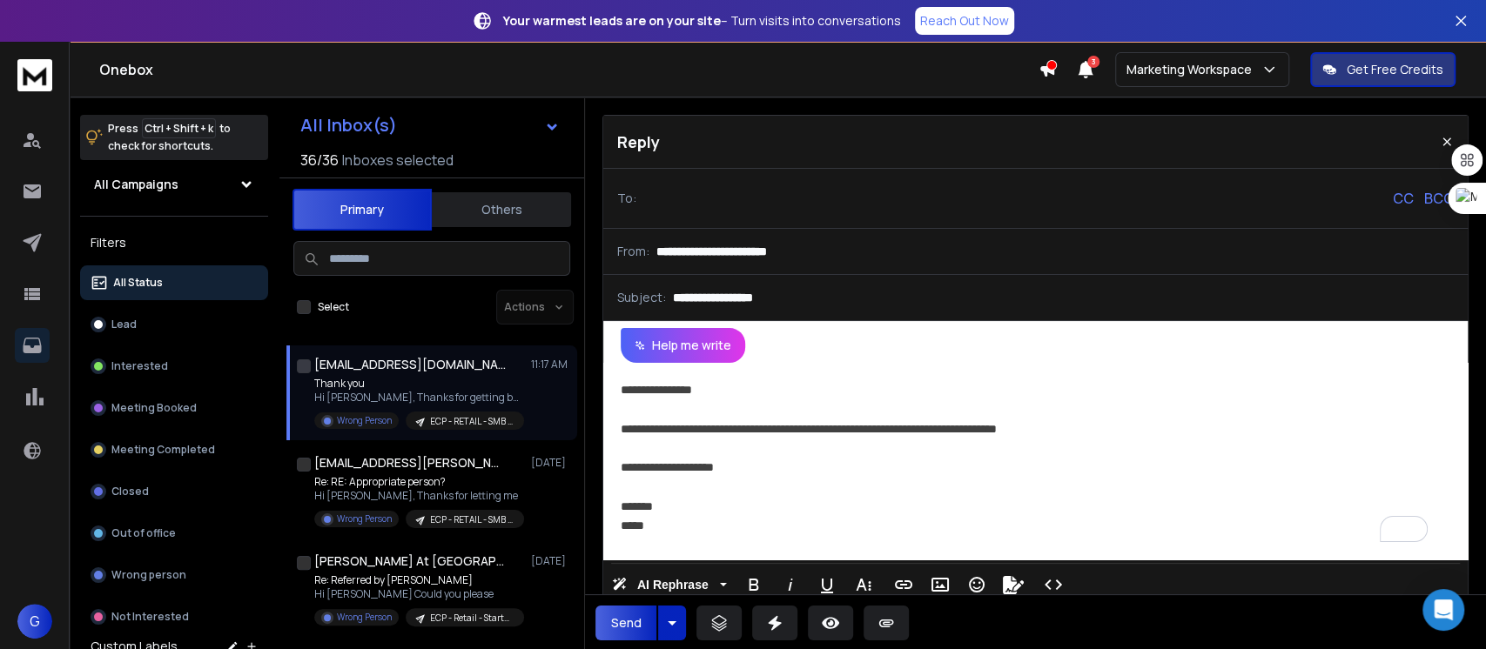
paste input "**********"
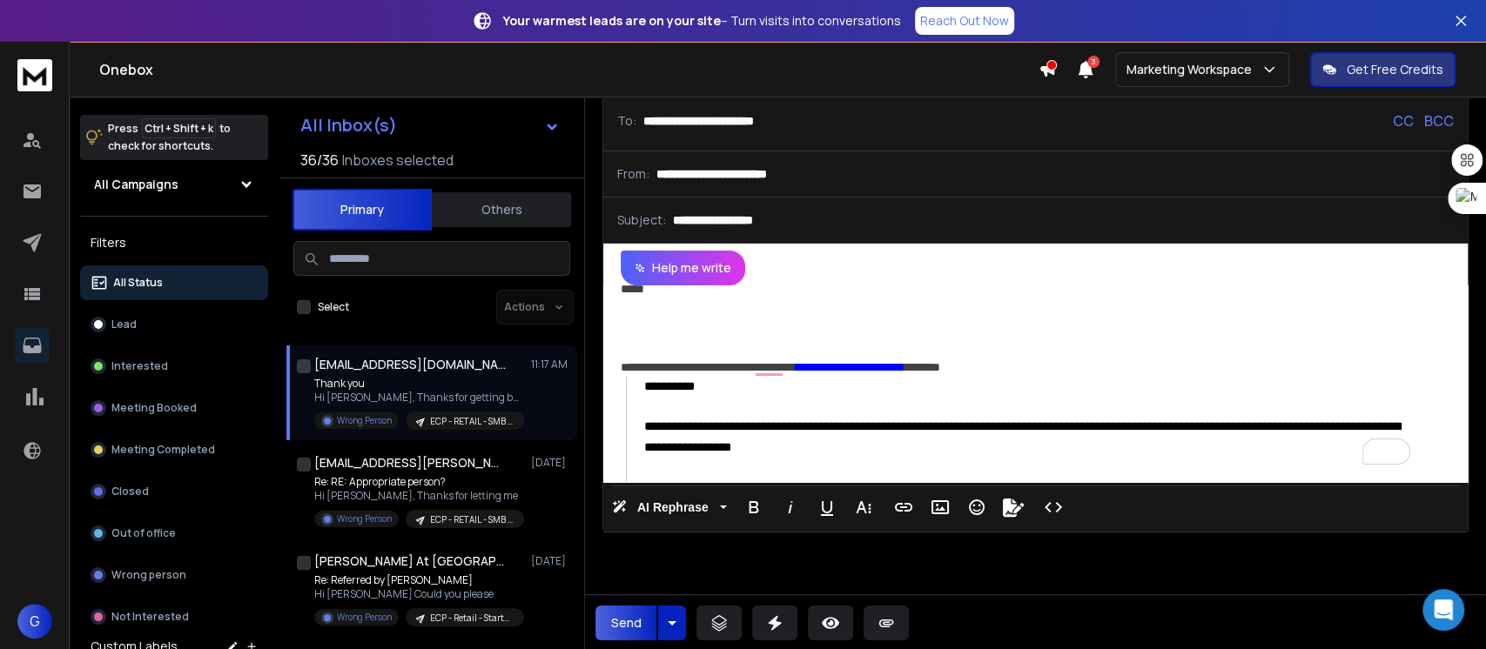
scroll to position [171, 0]
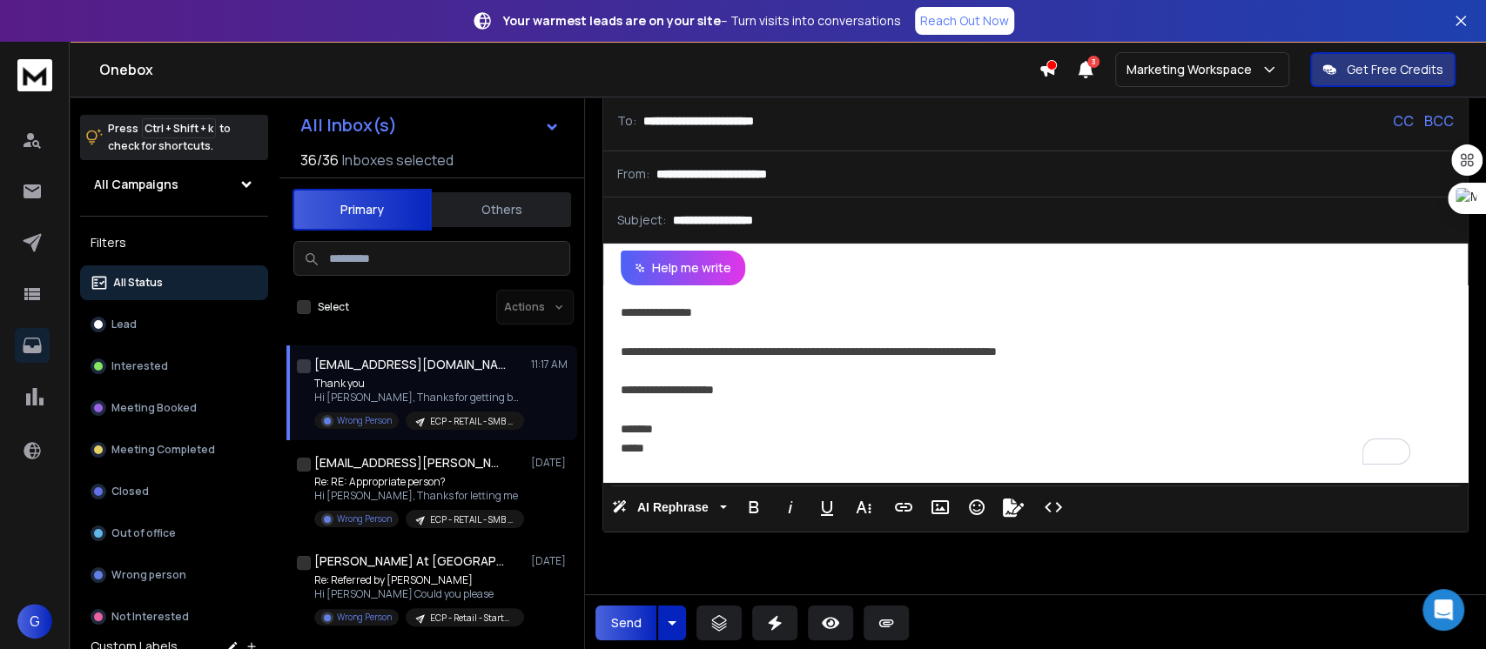
type input "**********"
click at [627, 609] on button "Send" at bounding box center [625, 623] width 61 height 35
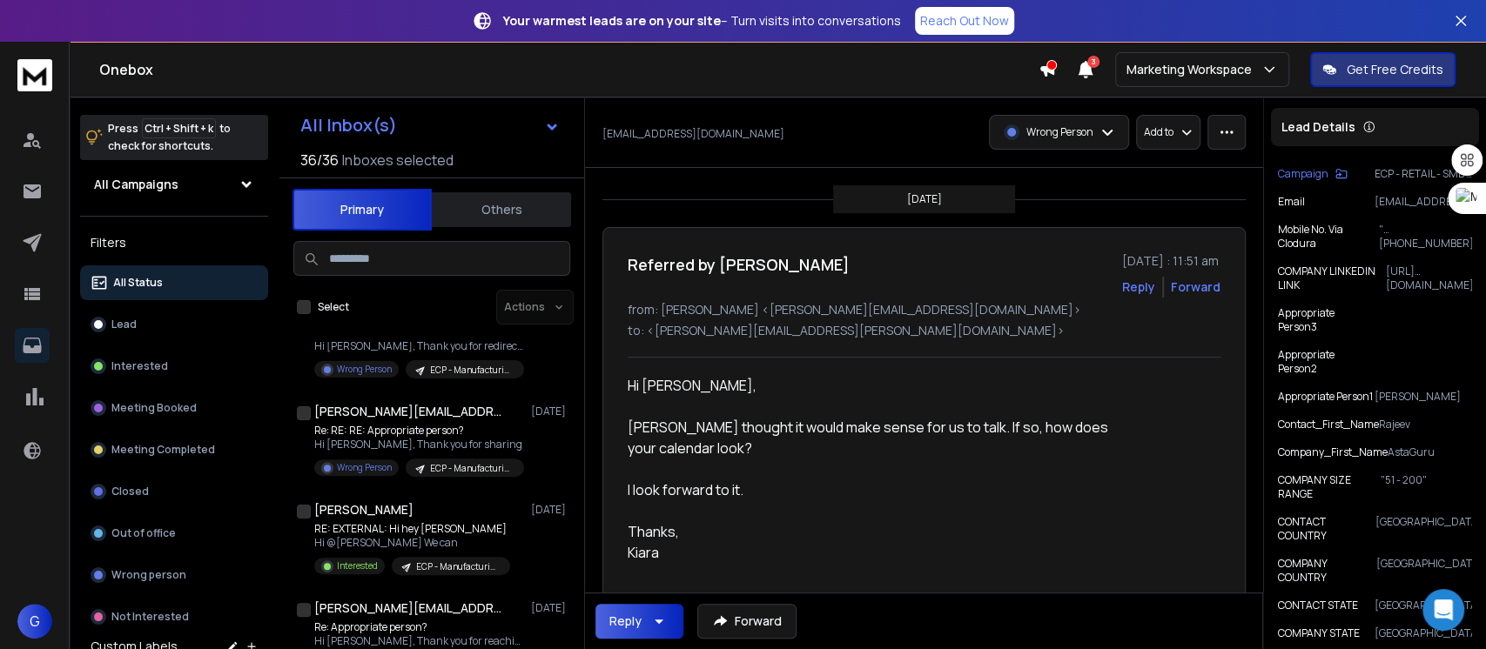
scroll to position [491, 0]
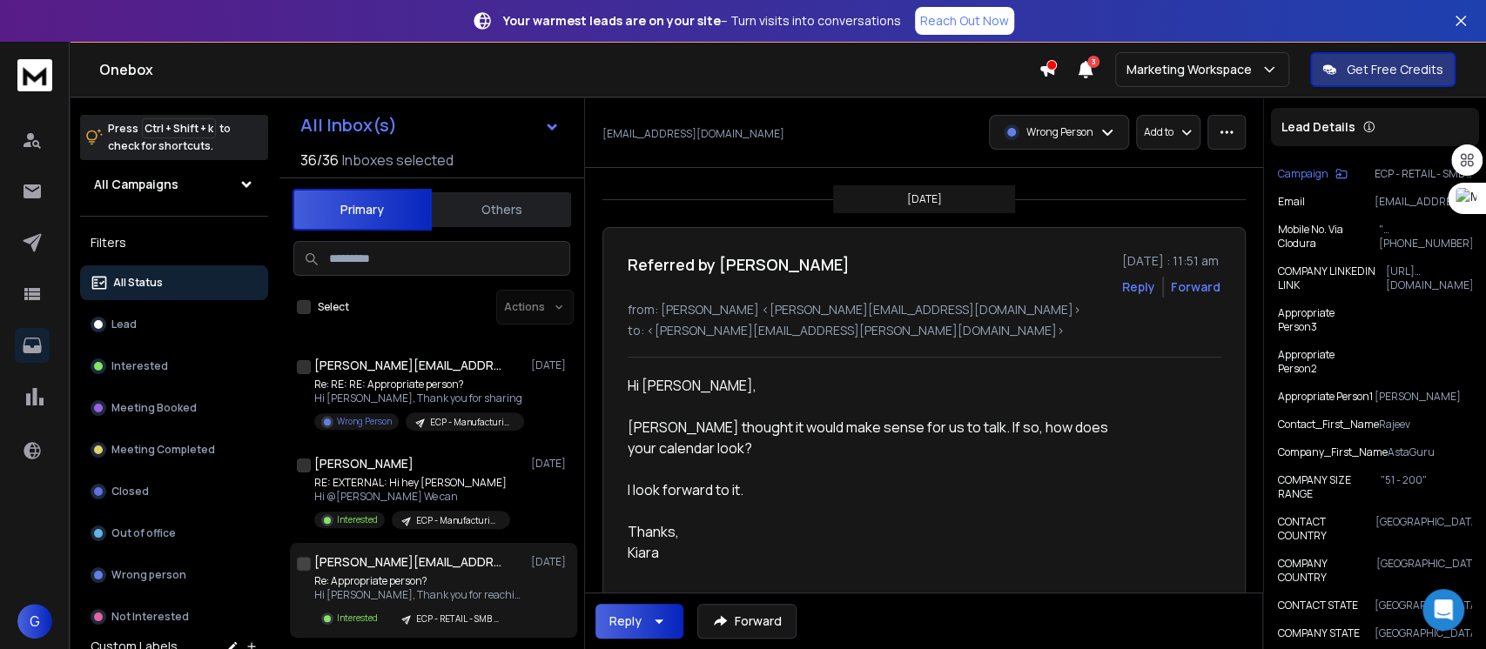
click at [402, 587] on p "Re: Appropriate person?" at bounding box center [418, 581] width 209 height 14
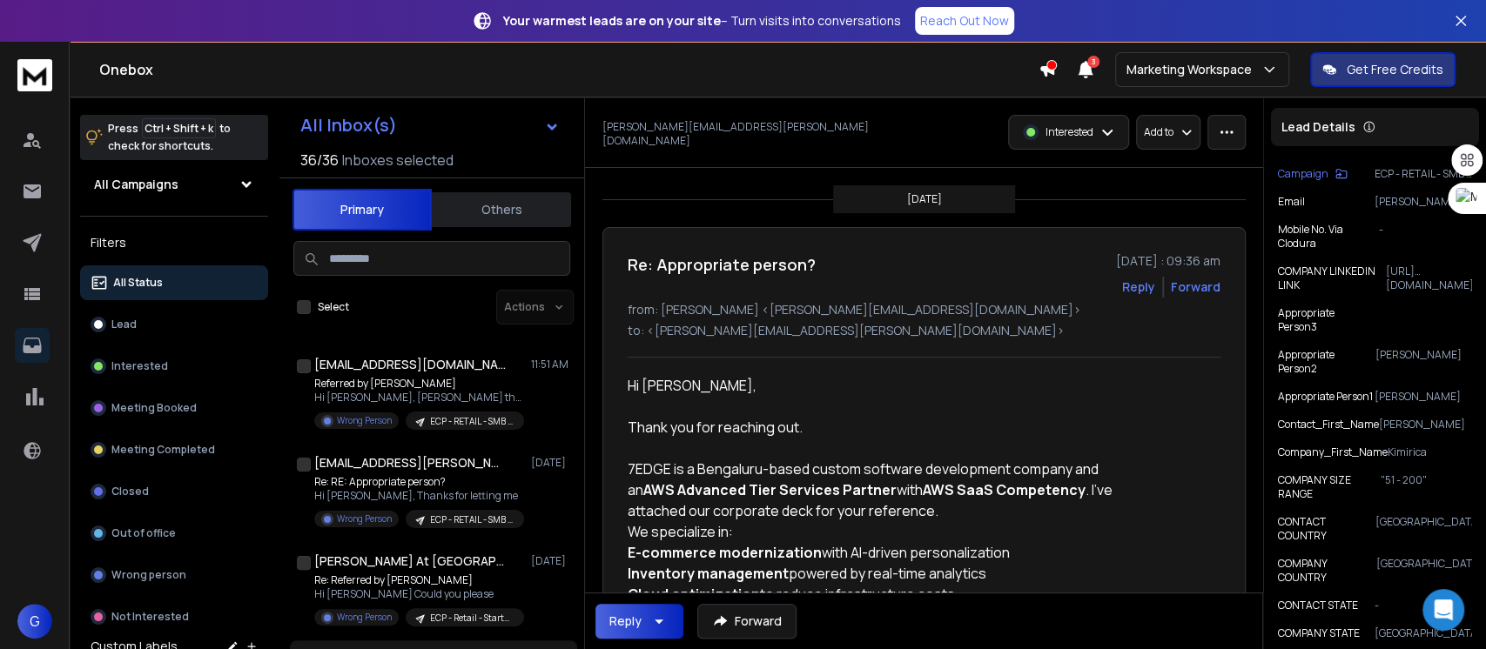
scroll to position [45, 0]
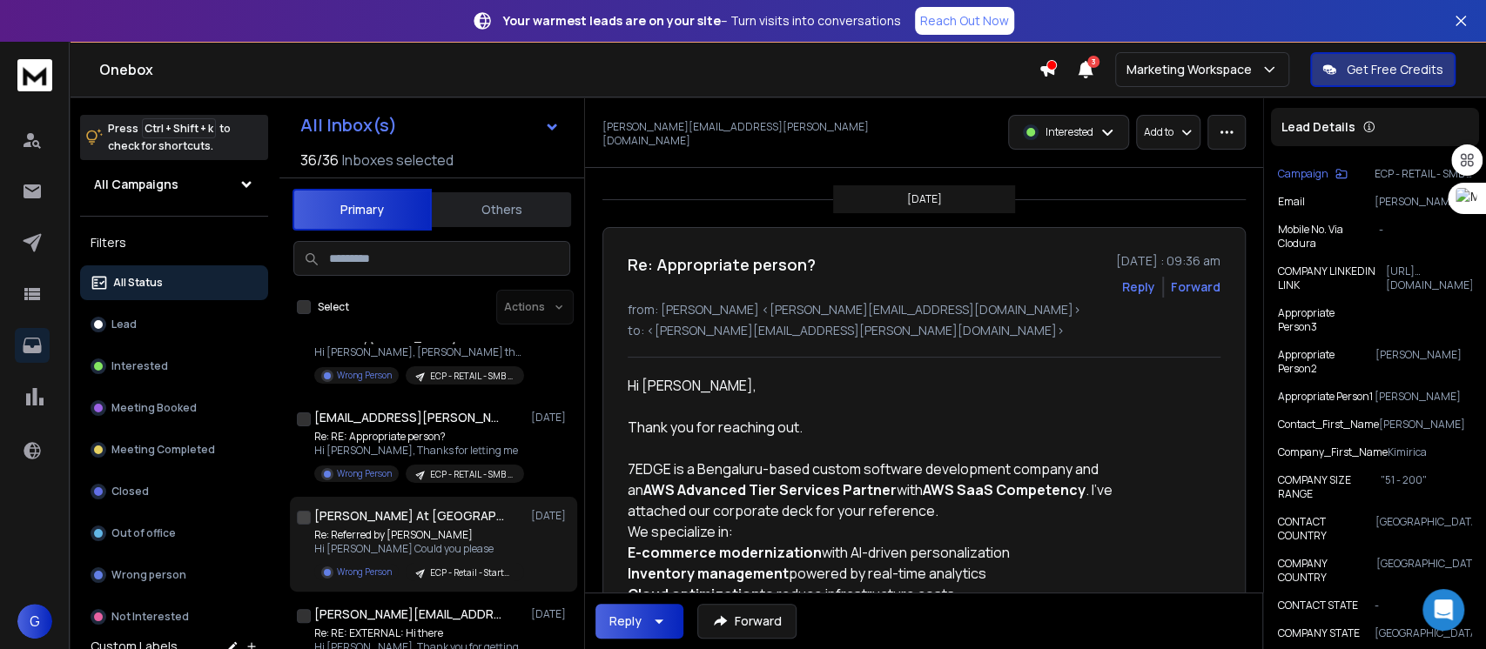
click at [432, 521] on div "Anupam At Zymo 09 Sep" at bounding box center [442, 515] width 256 height 17
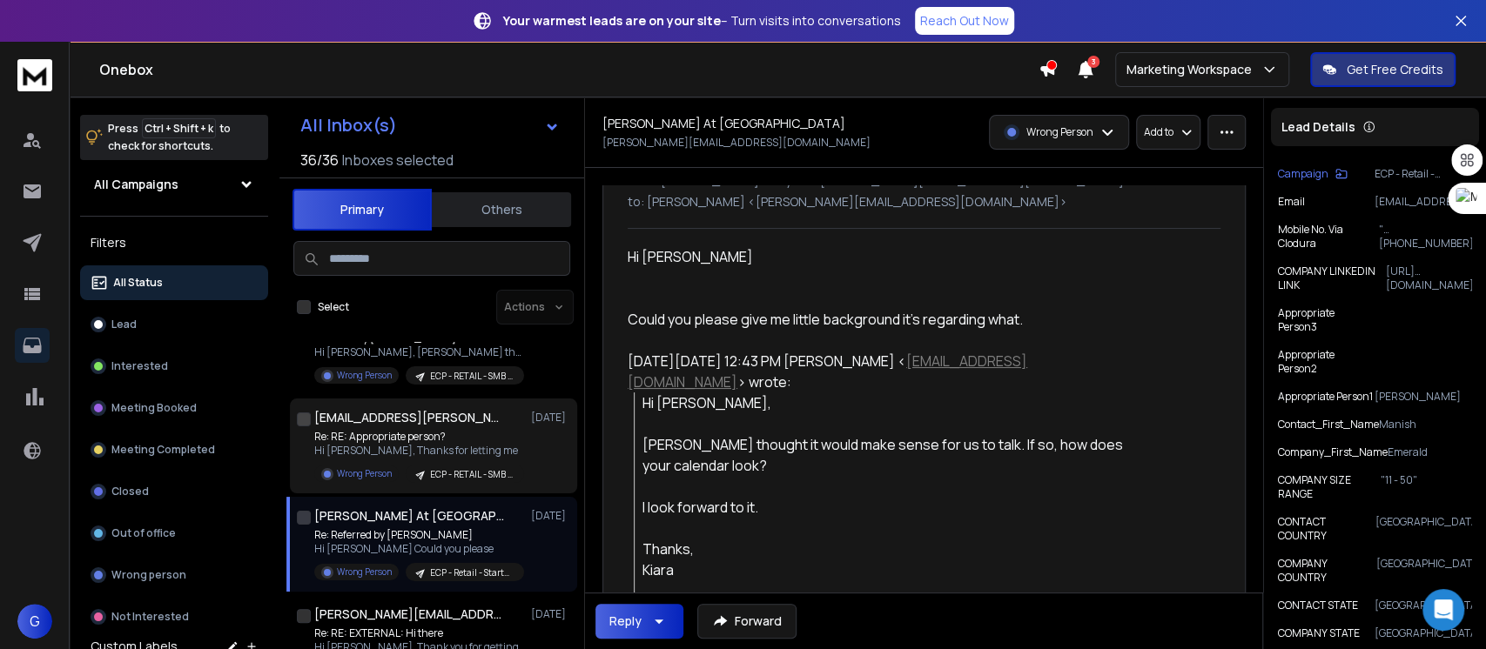
scroll to position [0, 0]
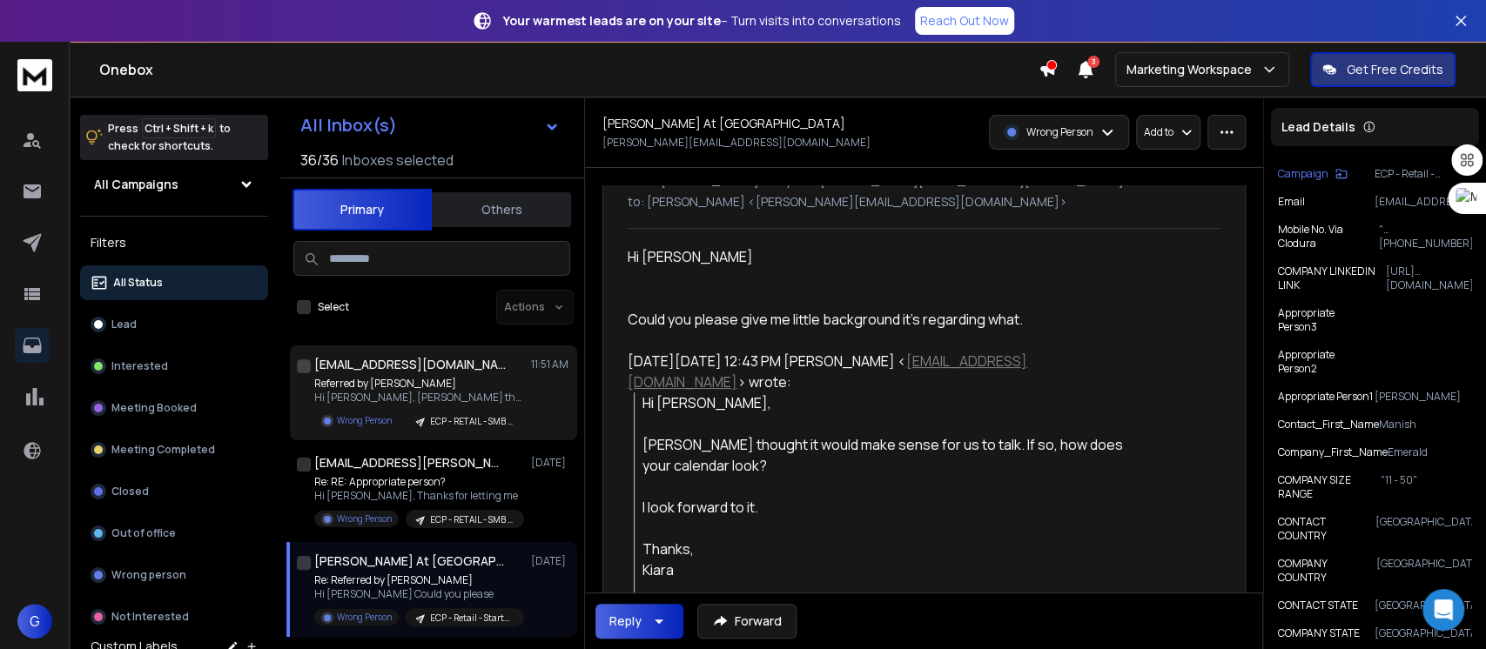
click at [397, 378] on p "Referred by Rajeev" at bounding box center [418, 384] width 209 height 14
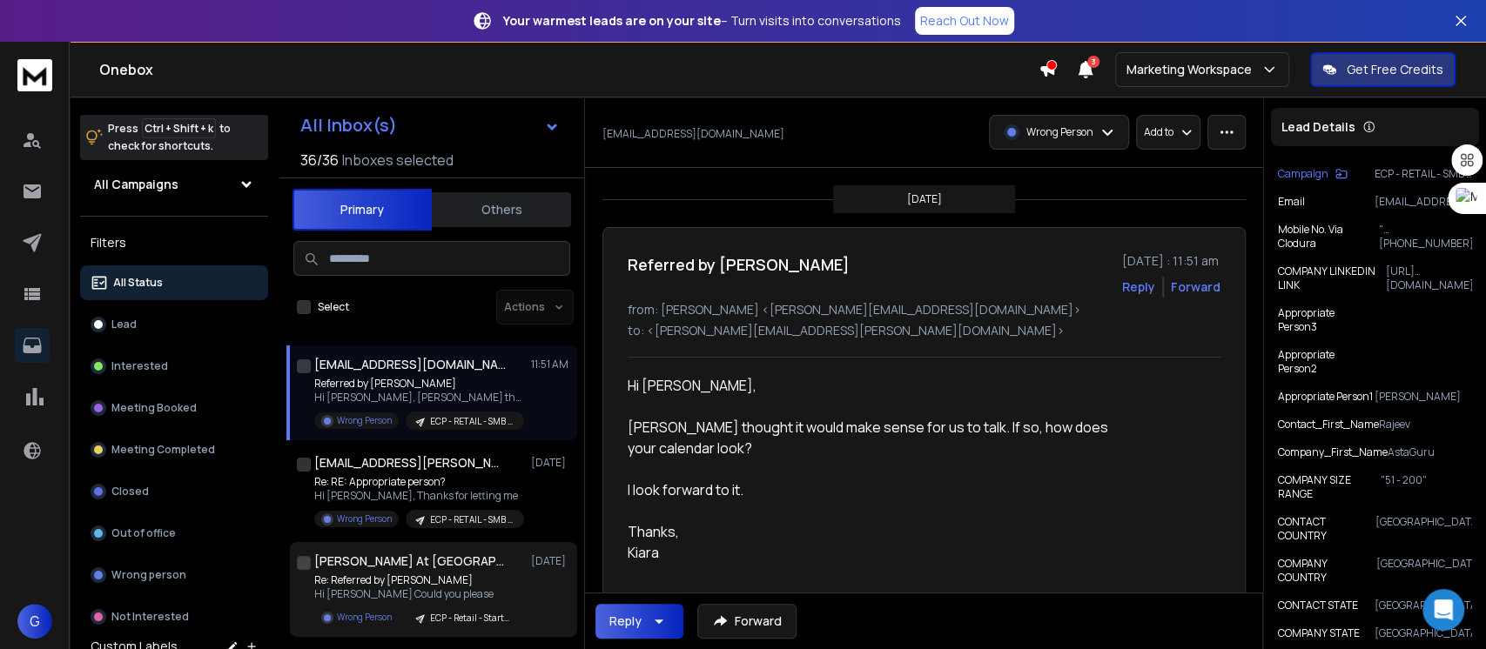
click at [374, 575] on p "Re: Referred by Manish" at bounding box center [418, 581] width 209 height 14
